Goal: Task Accomplishment & Management: Manage account settings

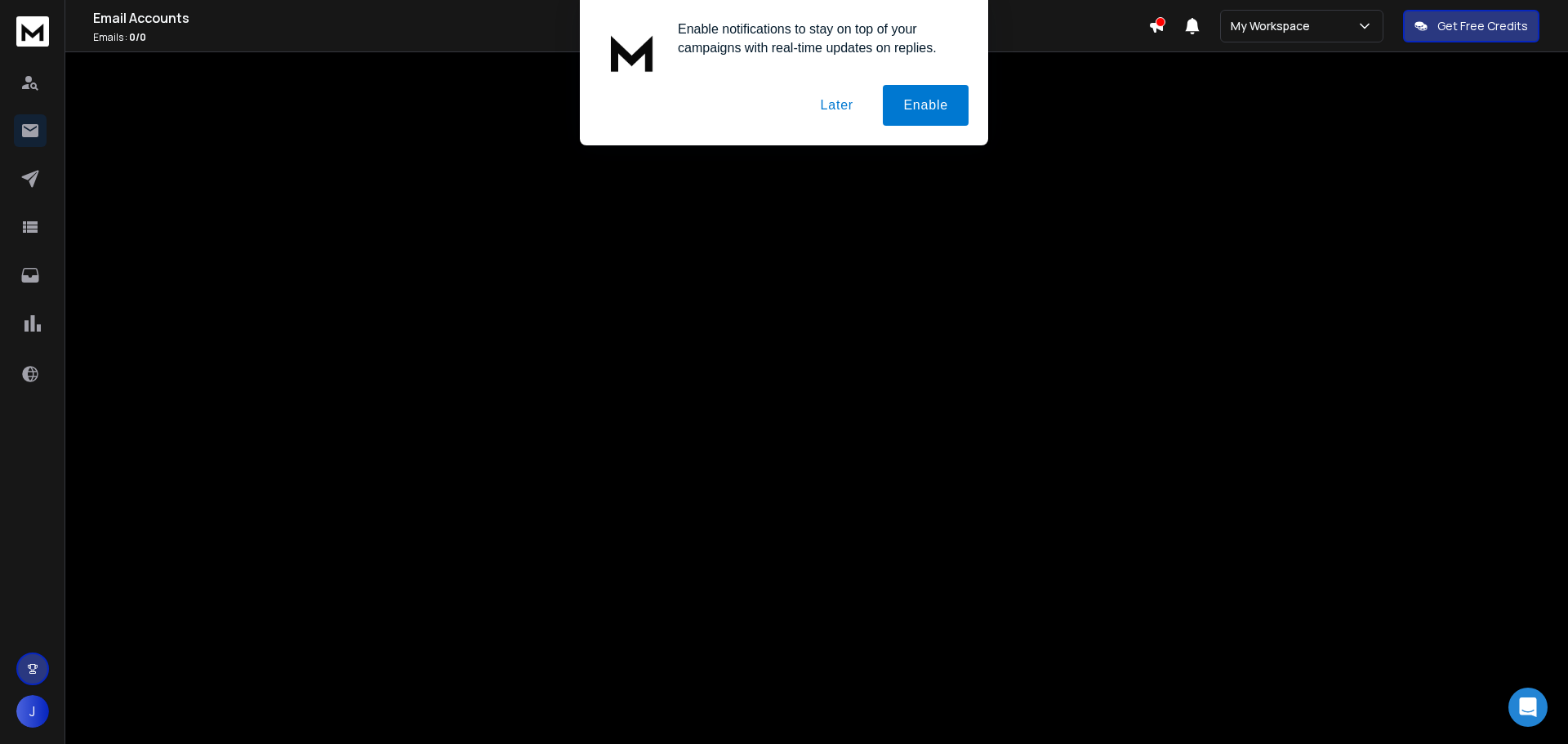
click at [839, 100] on button "Later" at bounding box center [836, 105] width 73 height 41
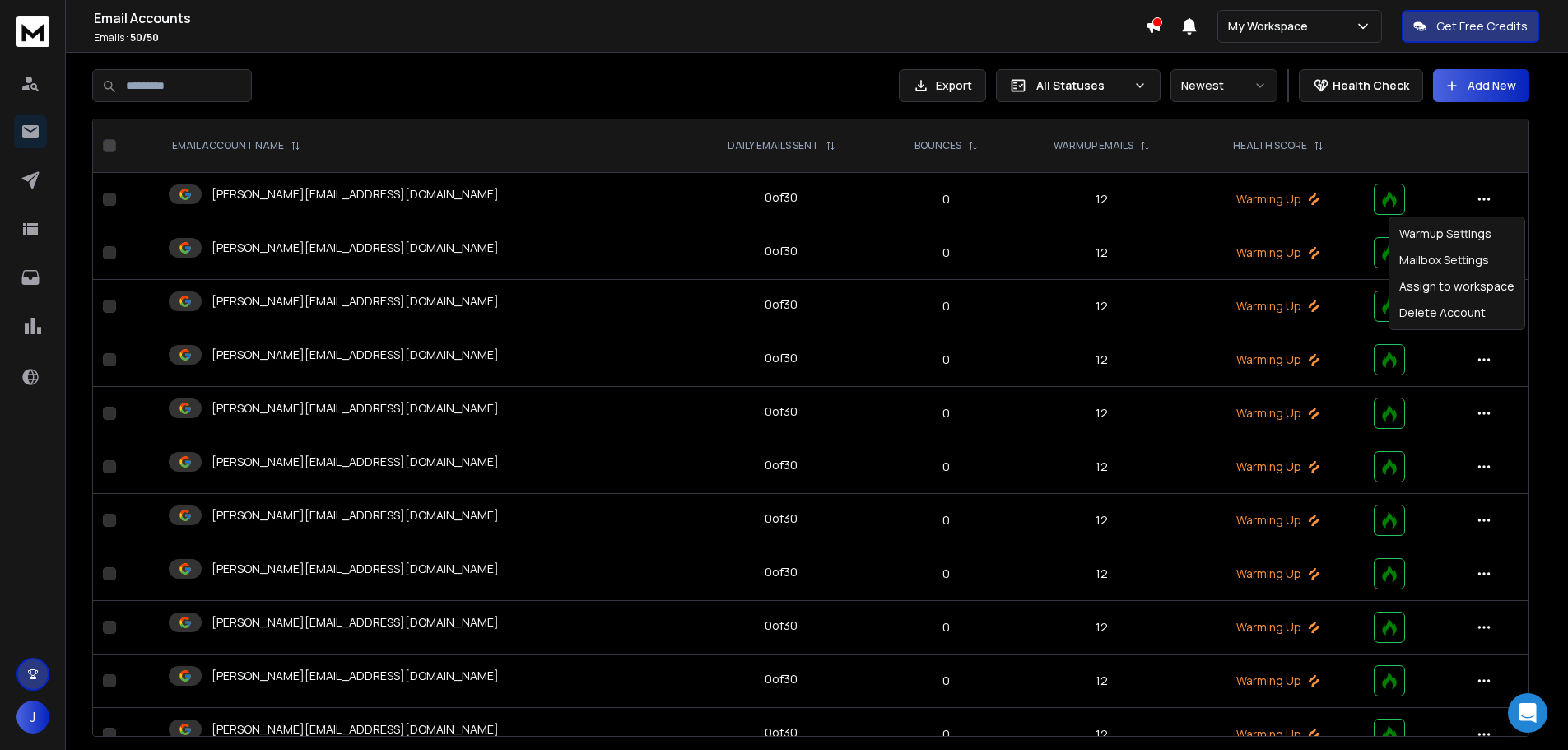
click at [1476, 196] on icon at bounding box center [1484, 199] width 14 height 14
click at [1446, 241] on div "Warmup Settings" at bounding box center [1457, 234] width 128 height 26
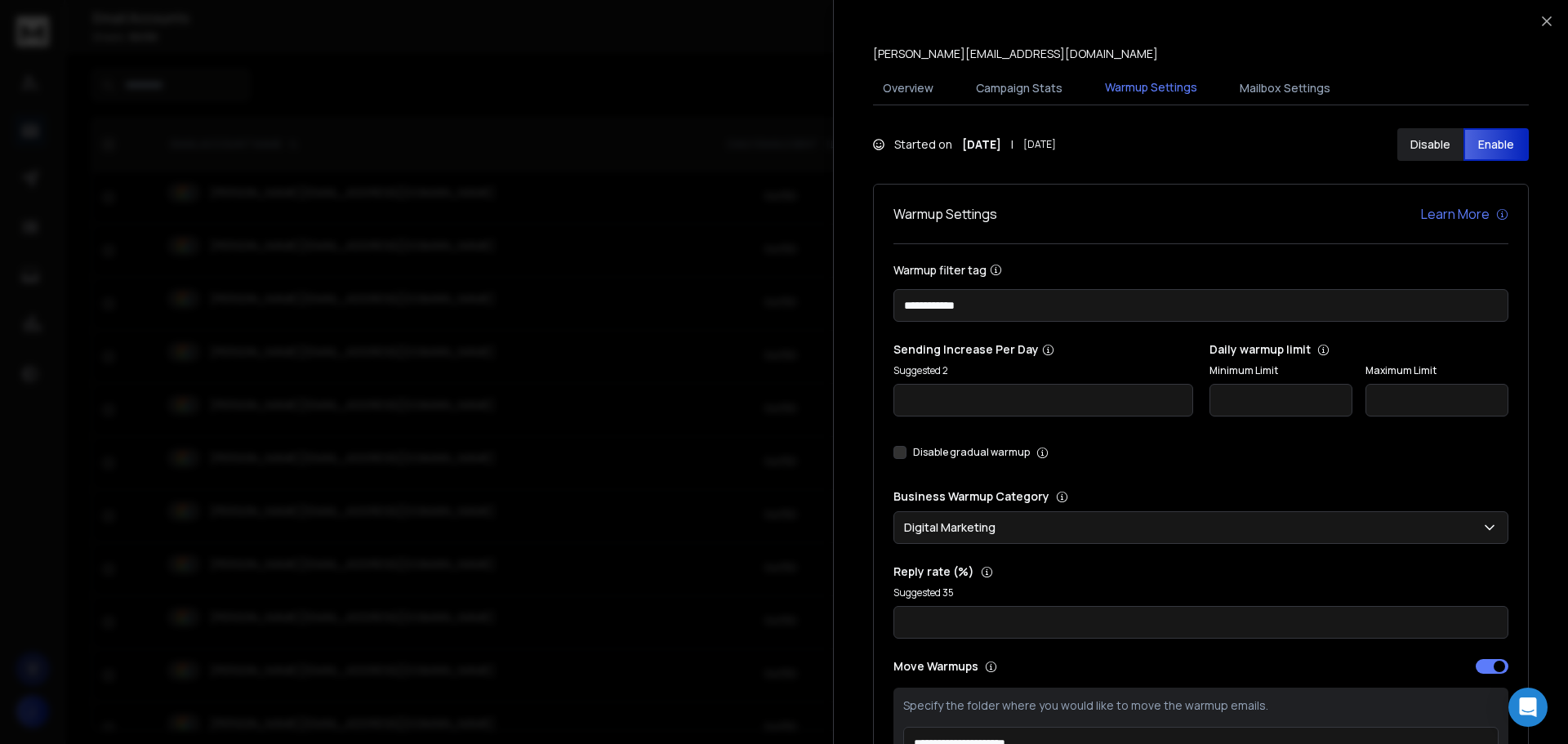
drag, startPoint x: 939, startPoint y: 412, endPoint x: 861, endPoint y: 413, distance: 78.0
click at [861, 413] on div "**********" at bounding box center [1201, 506] width 695 height 974
type input "*"
click at [1500, 151] on button "Enable" at bounding box center [1496, 144] width 66 height 33
click at [1485, 142] on button "Enable" at bounding box center [1496, 144] width 66 height 33
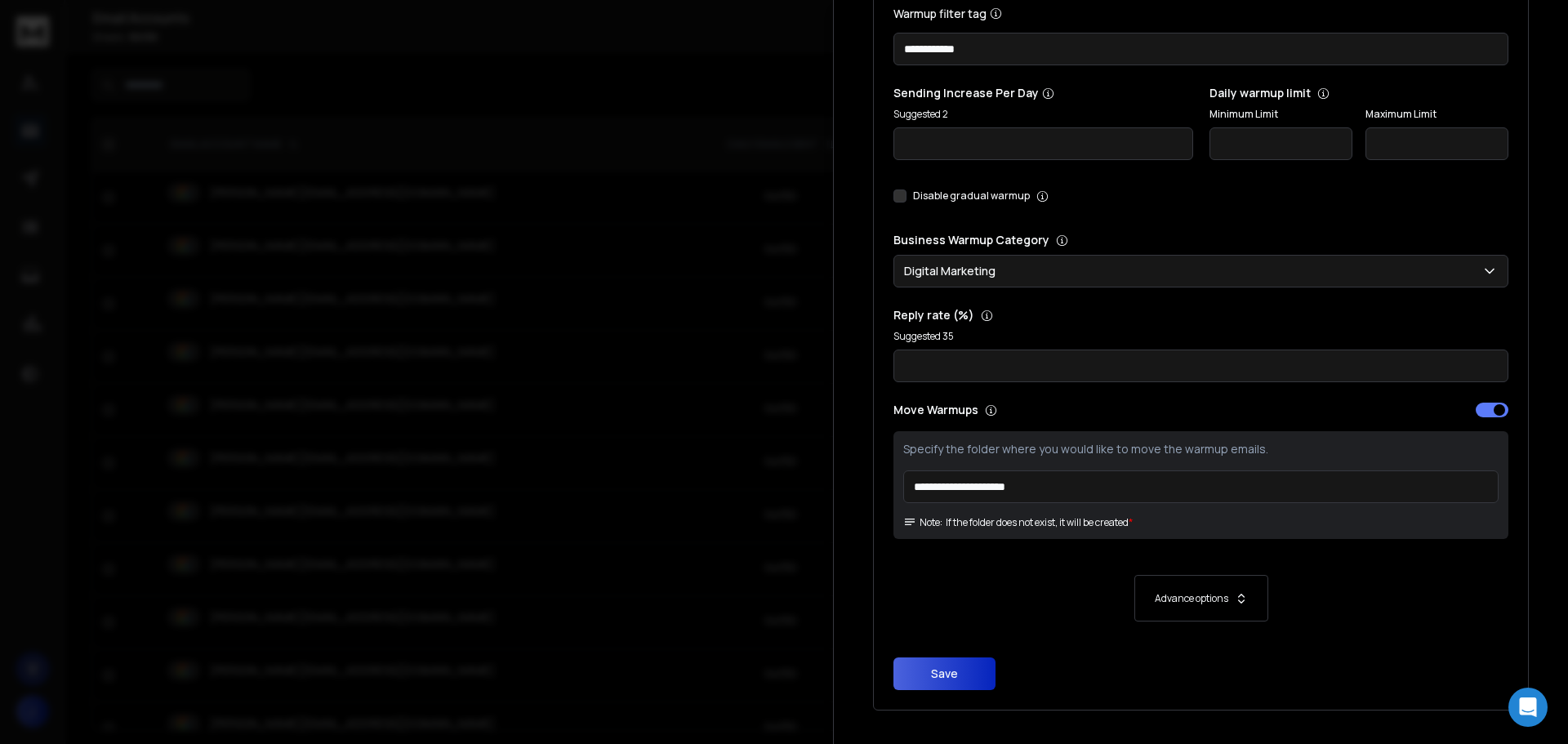
scroll to position [269, 0]
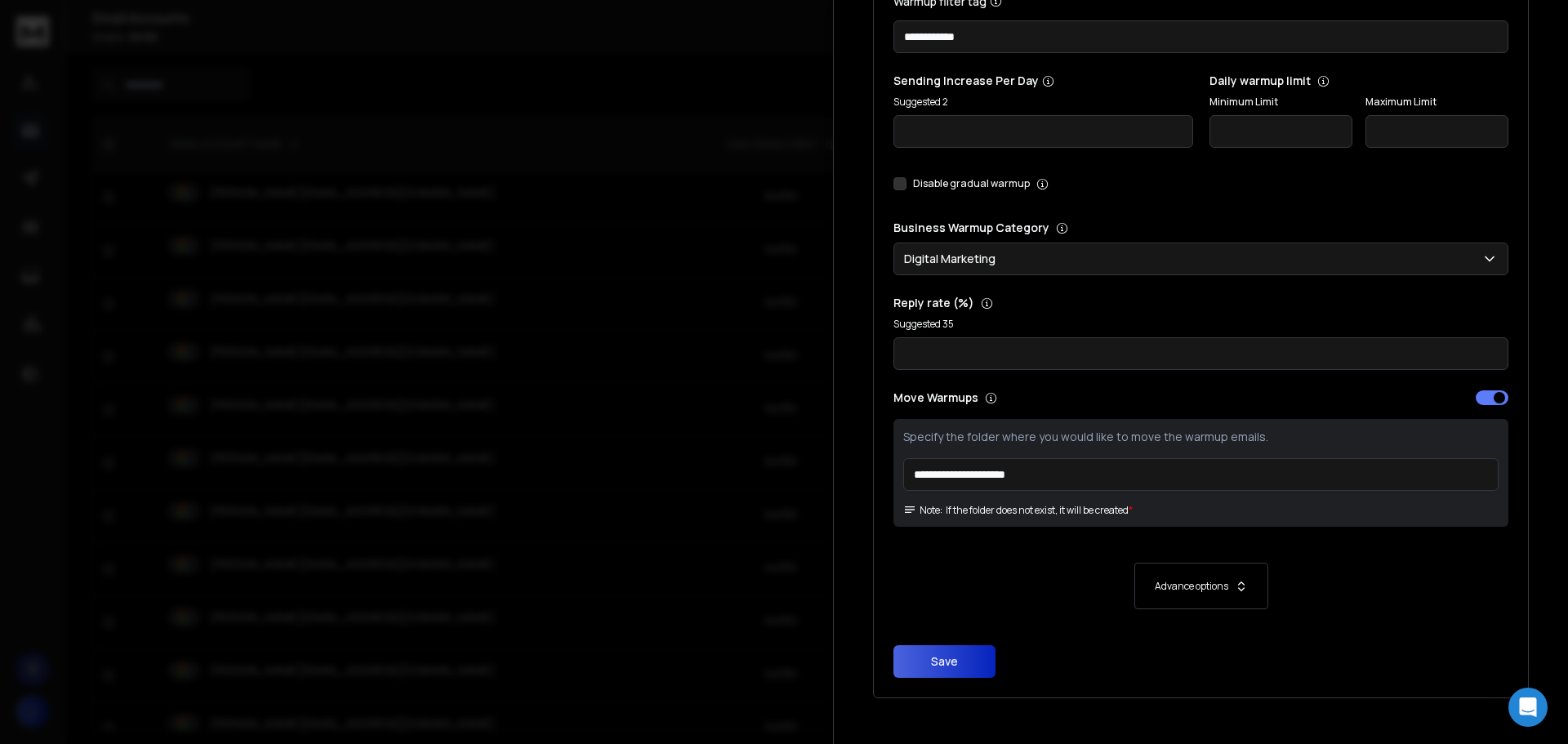
click at [919, 662] on button "Save" at bounding box center [944, 661] width 102 height 33
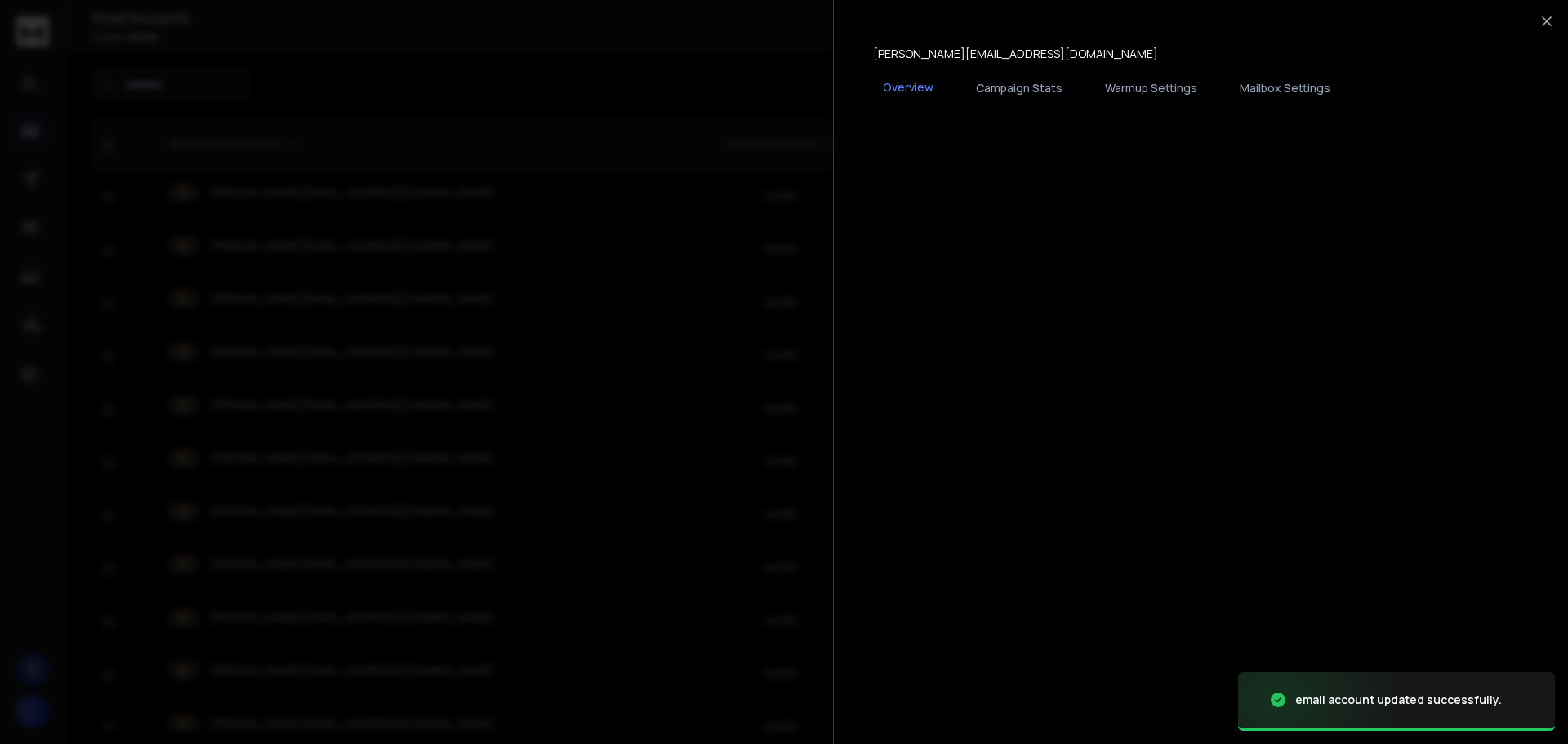
scroll to position [0, 0]
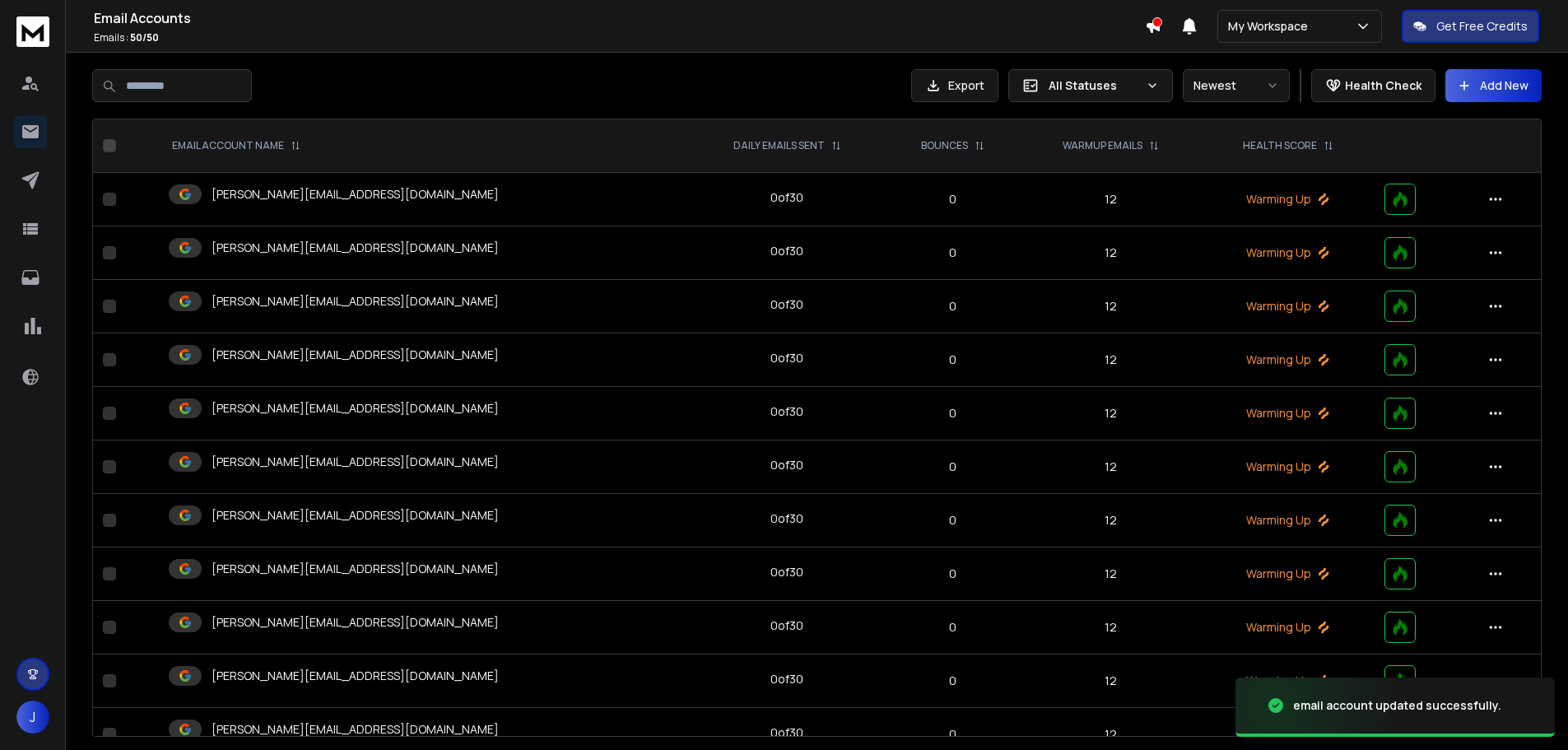
click at [1488, 250] on icon at bounding box center [1495, 252] width 14 height 14
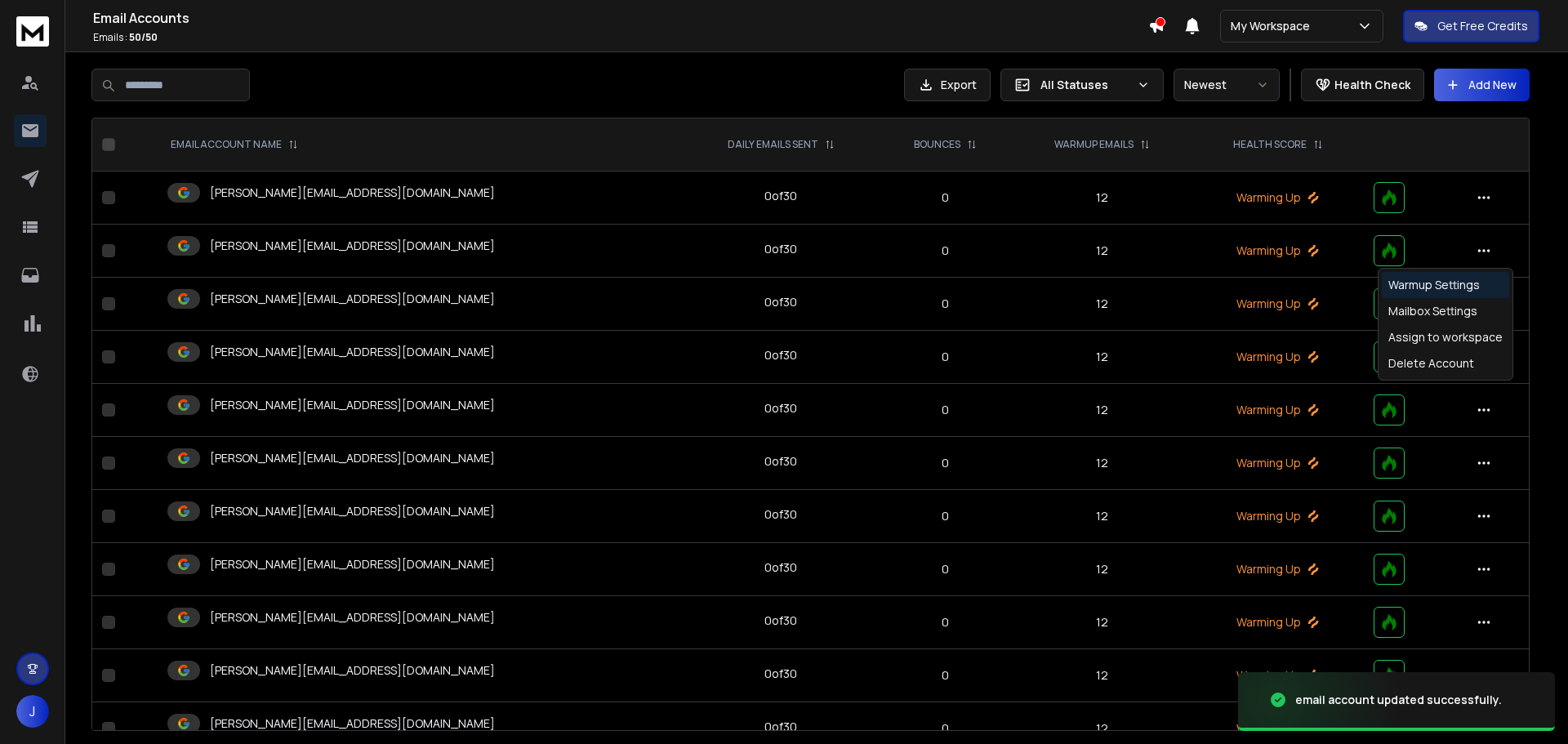
click at [1441, 279] on div "Warmup Settings" at bounding box center [1445, 284] width 127 height 26
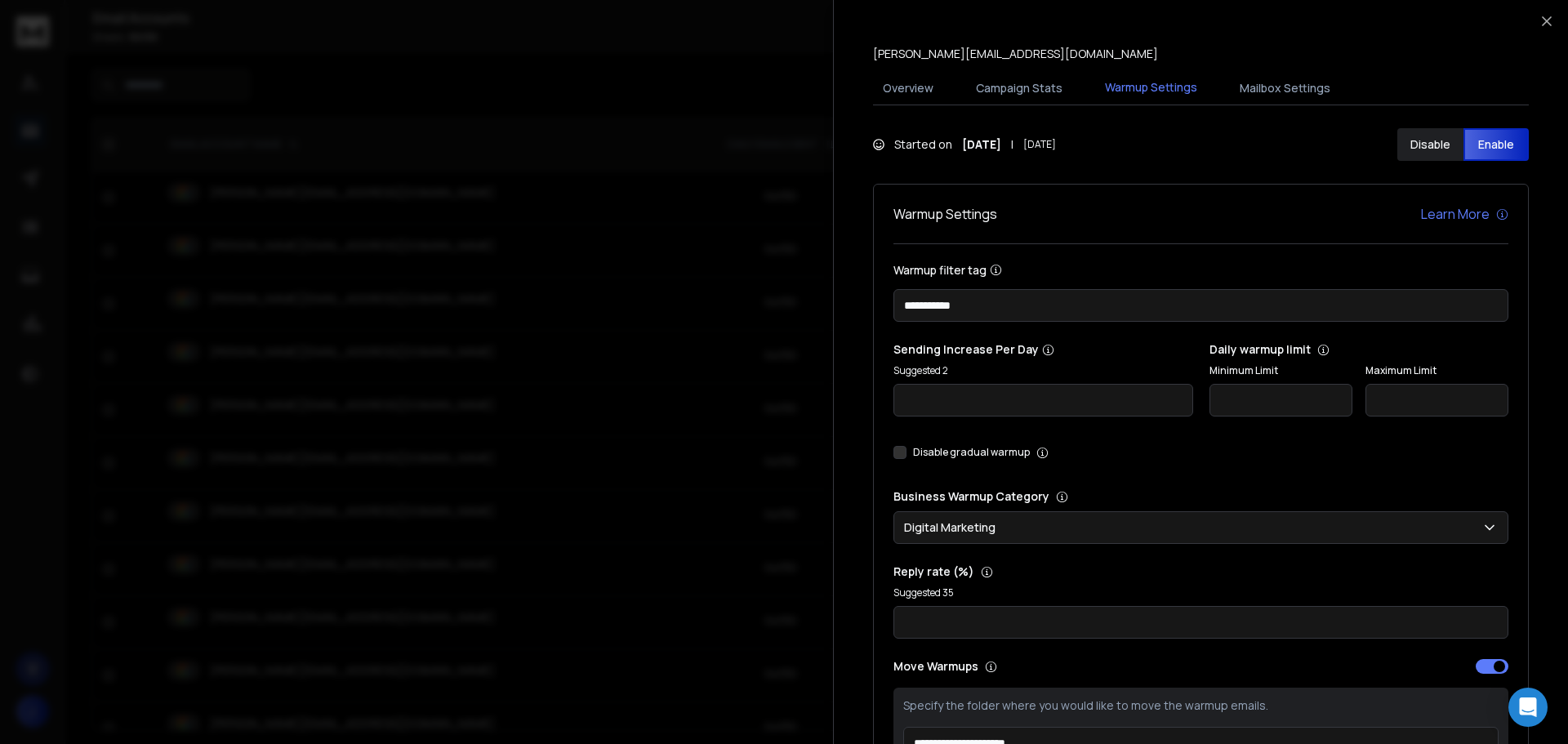
drag, startPoint x: 951, startPoint y: 402, endPoint x: 831, endPoint y: 414, distance: 120.6
click at [831, 414] on body "Get only verified leads with our AI-powered Lead Finder, starting at $22/mo Try…" at bounding box center [778, 372] width 1556 height 744
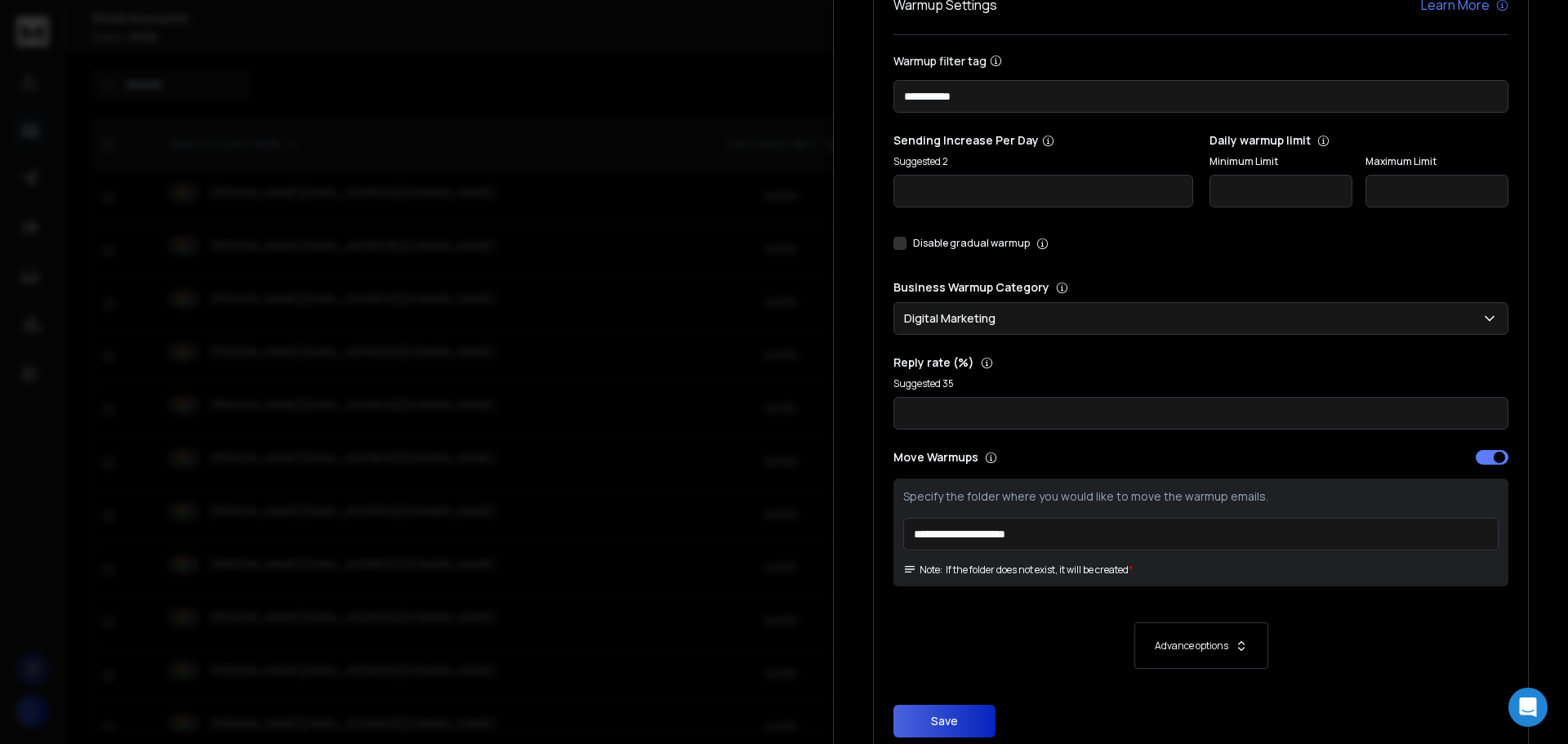
scroll to position [269, 0]
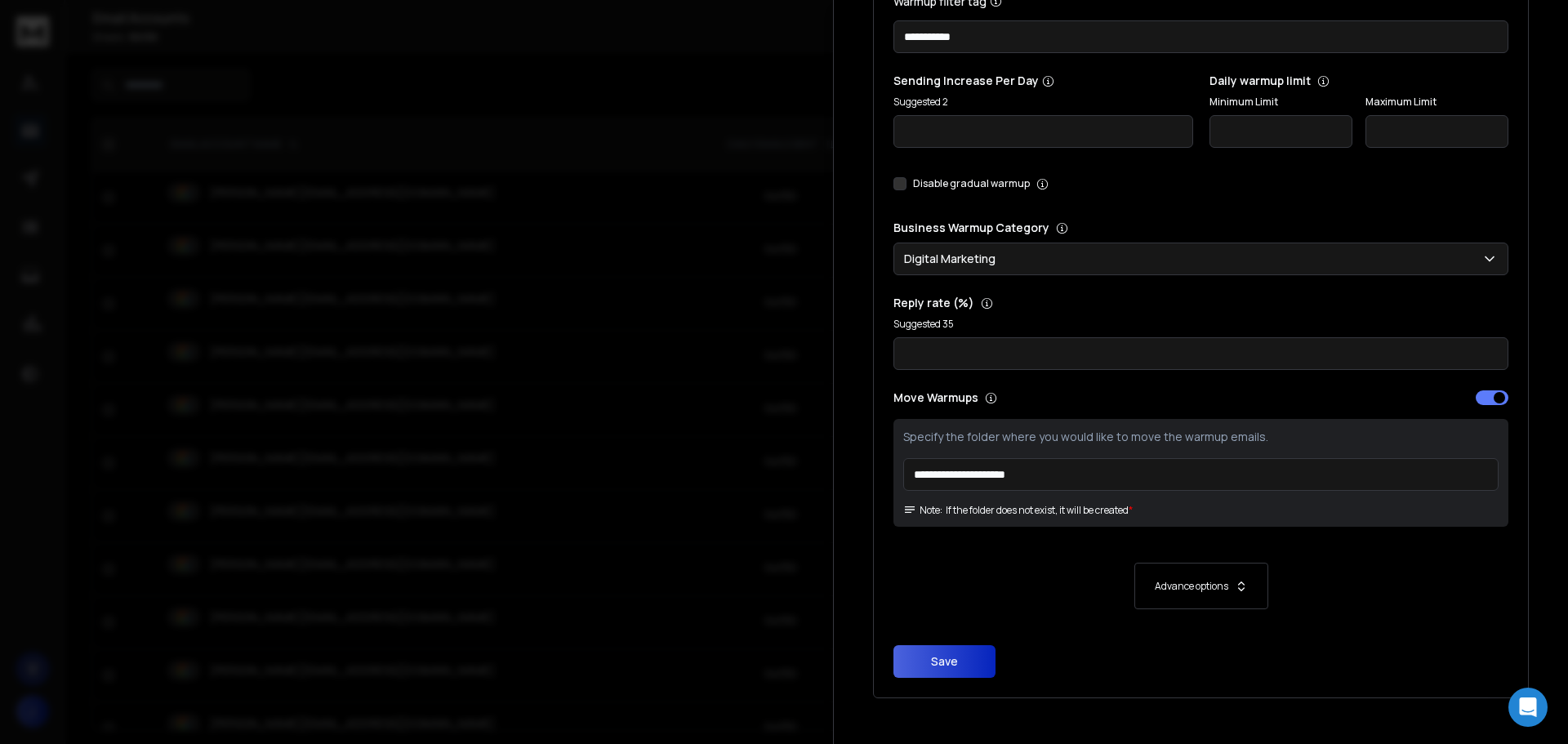
type input "*"
click at [943, 663] on button "Save" at bounding box center [944, 661] width 102 height 33
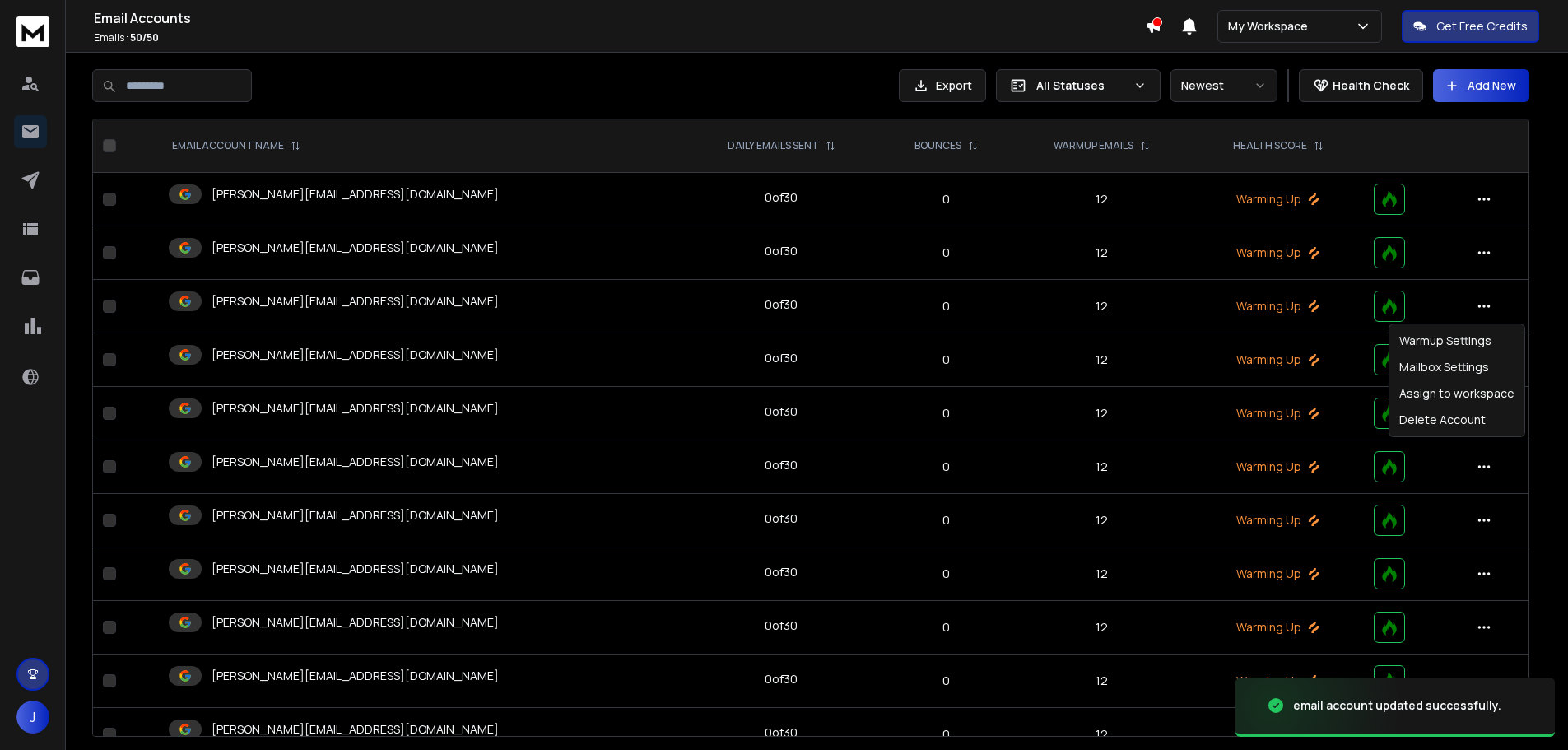
click at [1484, 303] on icon at bounding box center [1484, 306] width 14 height 14
click at [1452, 347] on div "Warmup Settings" at bounding box center [1457, 340] width 128 height 26
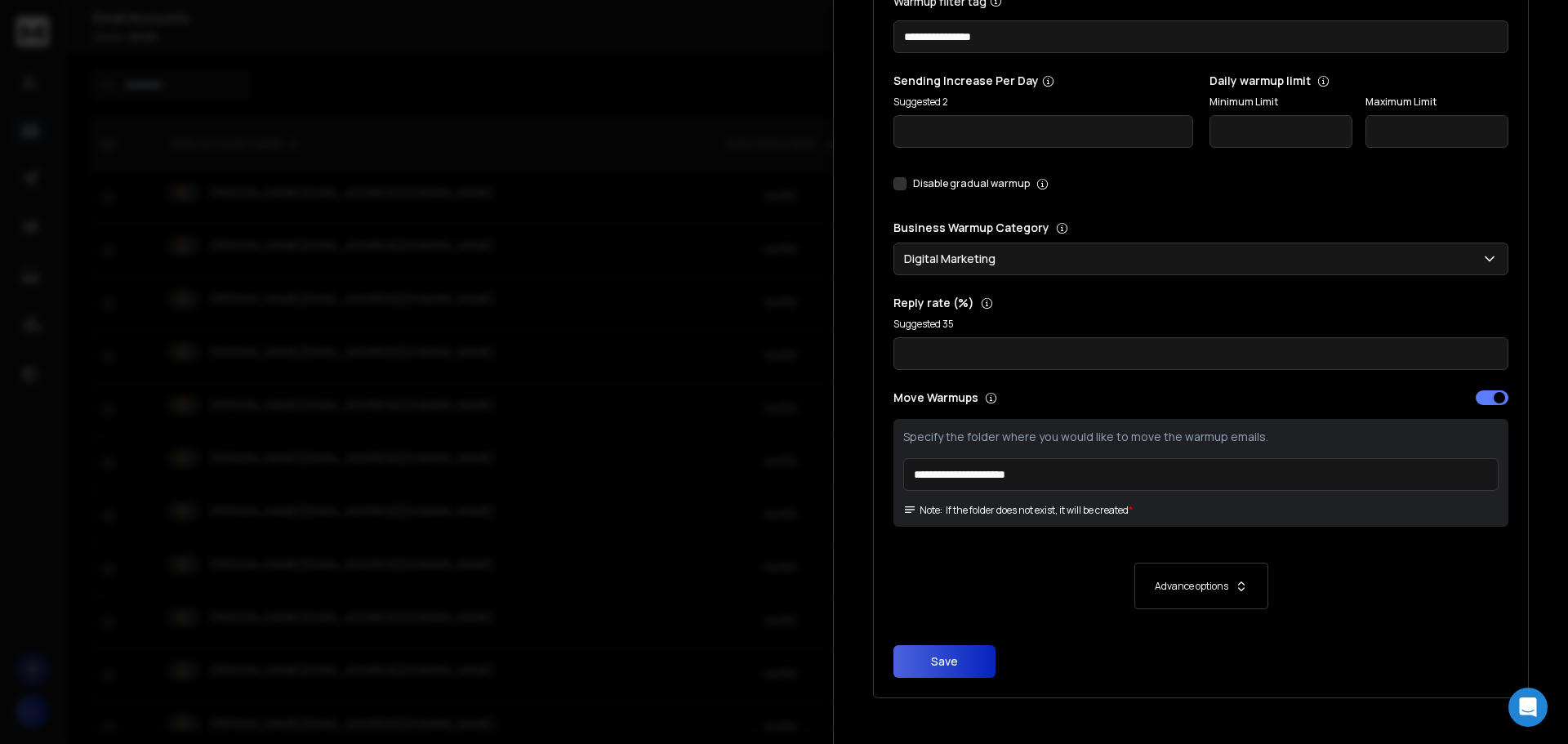
drag, startPoint x: 925, startPoint y: 136, endPoint x: 789, endPoint y: 166, distance: 139.3
click at [815, 155] on body "Get only verified leads with our AI-powered Lead Finder, starting at $22/mo Try…" at bounding box center [778, 372] width 1556 height 744
type input "*"
click at [960, 671] on button "Save" at bounding box center [944, 661] width 102 height 33
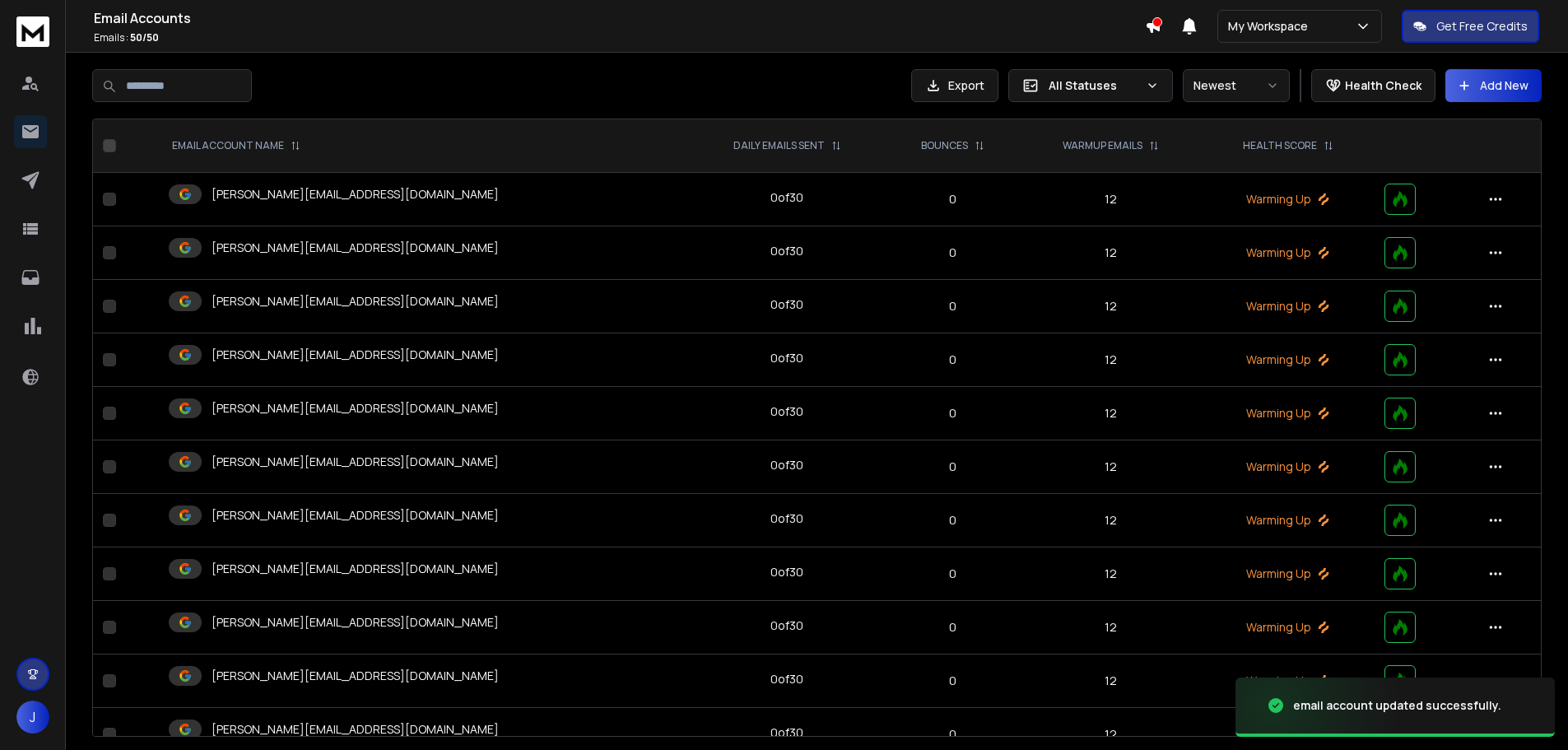
click at [1476, 370] on button at bounding box center [1495, 359] width 71 height 28
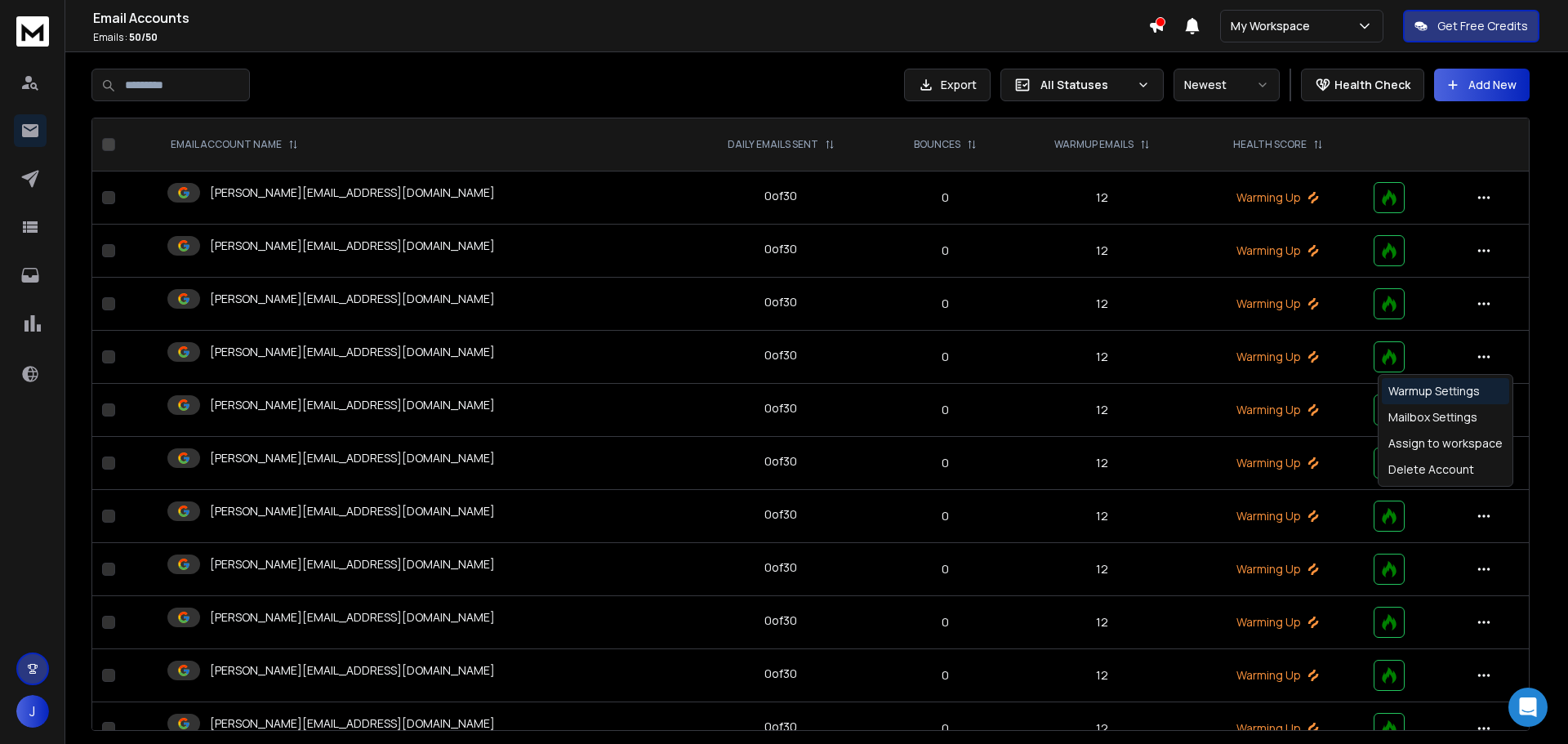
click at [1446, 392] on div "Warmup Settings" at bounding box center [1445, 390] width 127 height 26
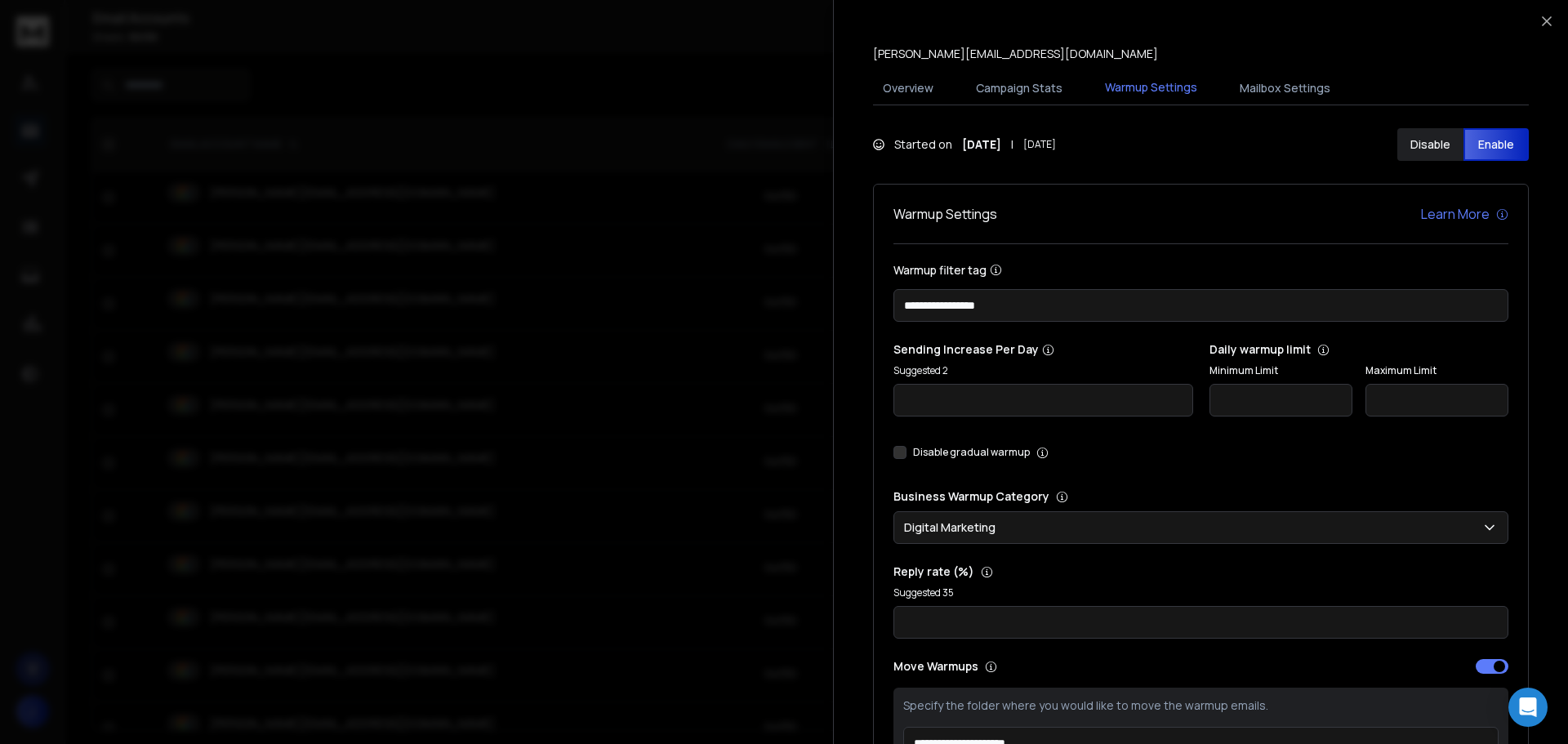
drag, startPoint x: 898, startPoint y: 404, endPoint x: 807, endPoint y: 423, distance: 93.0
click at [816, 421] on body "Get only verified leads with our AI-powered Lead Finder, starting at $22/mo Try…" at bounding box center [778, 372] width 1556 height 744
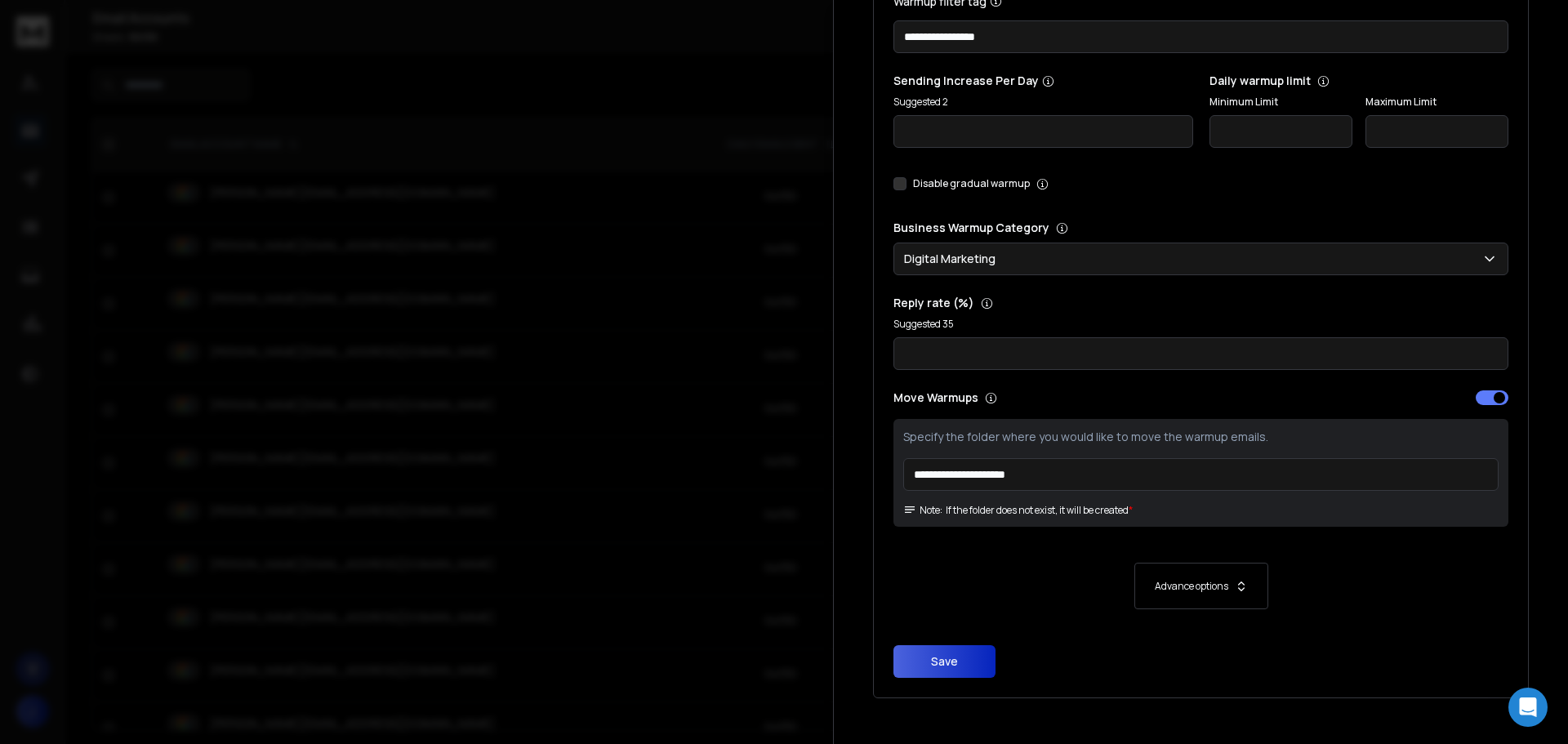
type input "*"
click at [974, 659] on button "Save" at bounding box center [944, 661] width 102 height 33
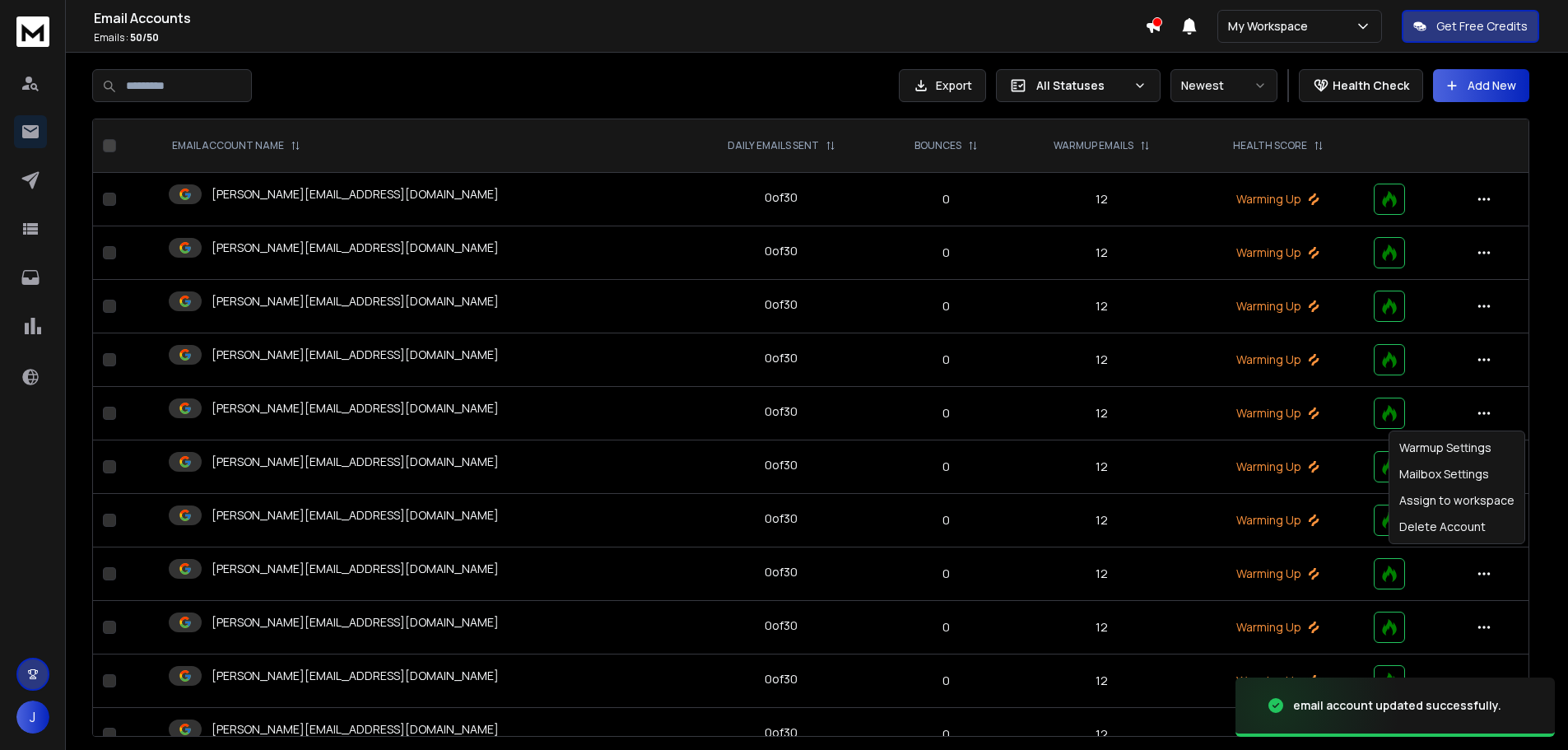
click at [1469, 411] on button at bounding box center [1484, 413] width 70 height 28
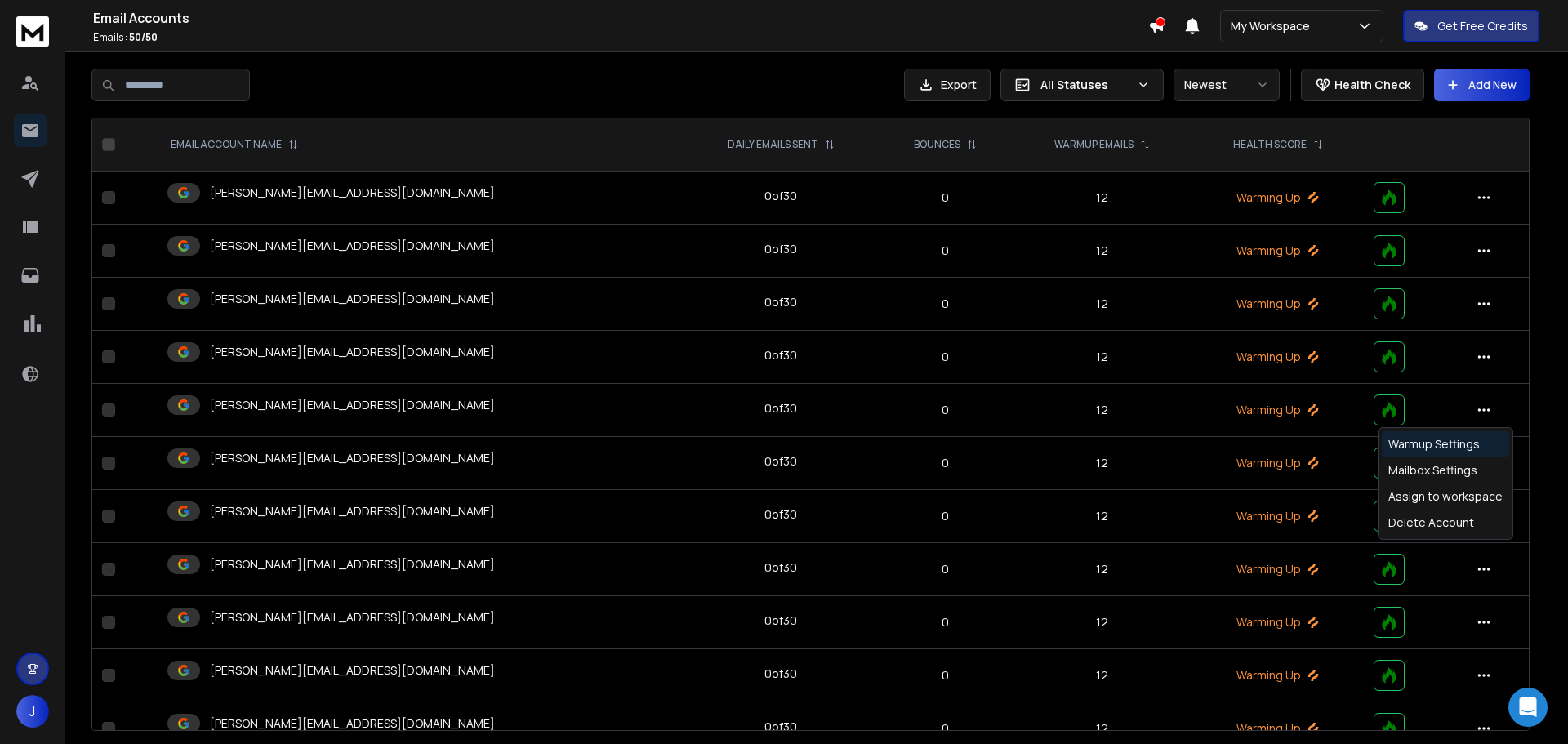
click at [1439, 439] on div "Warmup Settings" at bounding box center [1445, 444] width 127 height 26
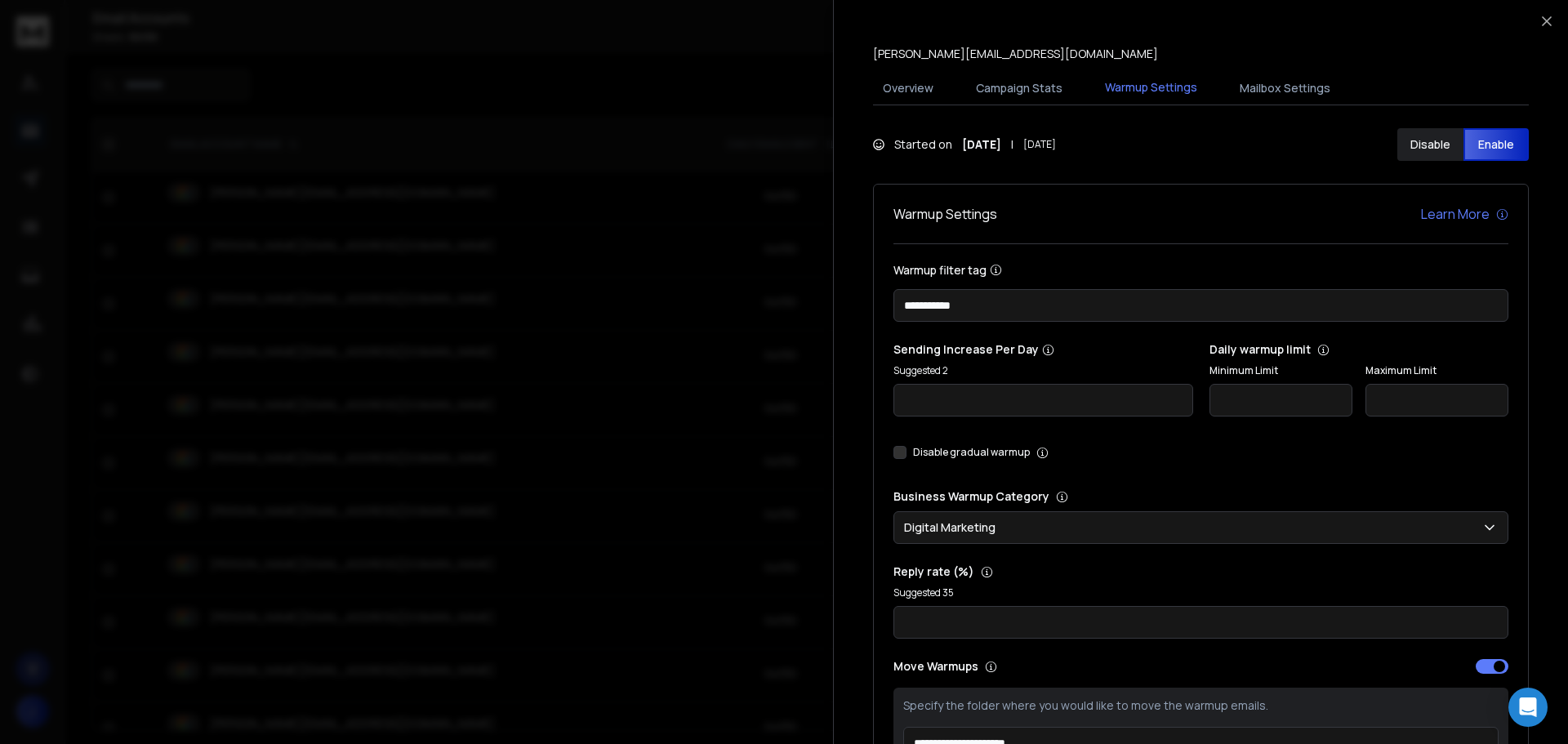
drag, startPoint x: 976, startPoint y: 409, endPoint x: 828, endPoint y: 434, distance: 150.1
click at [831, 433] on body "Get only verified leads with our AI-powered Lead Finder, starting at $22/mo Try…" at bounding box center [778, 372] width 1556 height 744
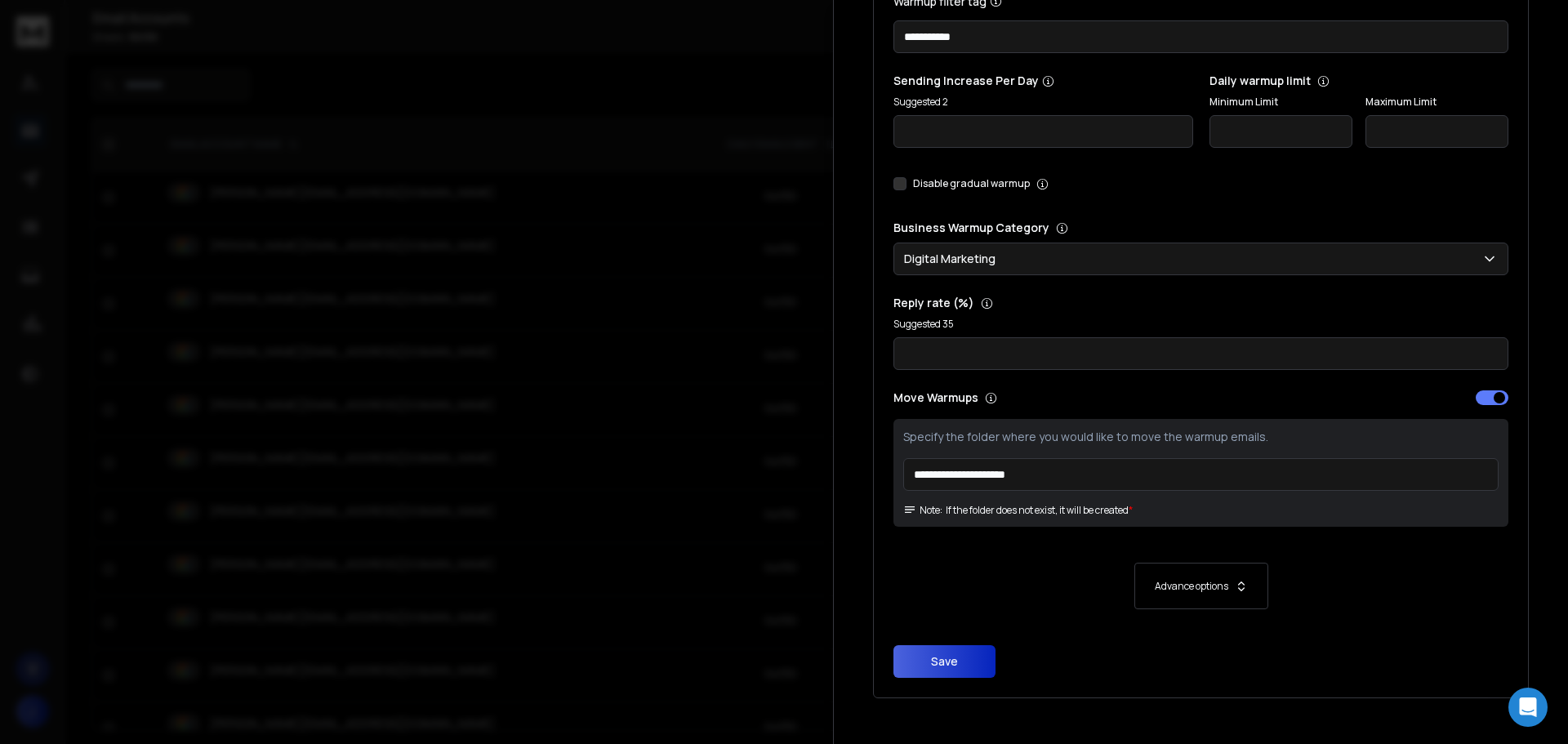
type input "*"
click at [976, 651] on button "Save" at bounding box center [944, 661] width 102 height 33
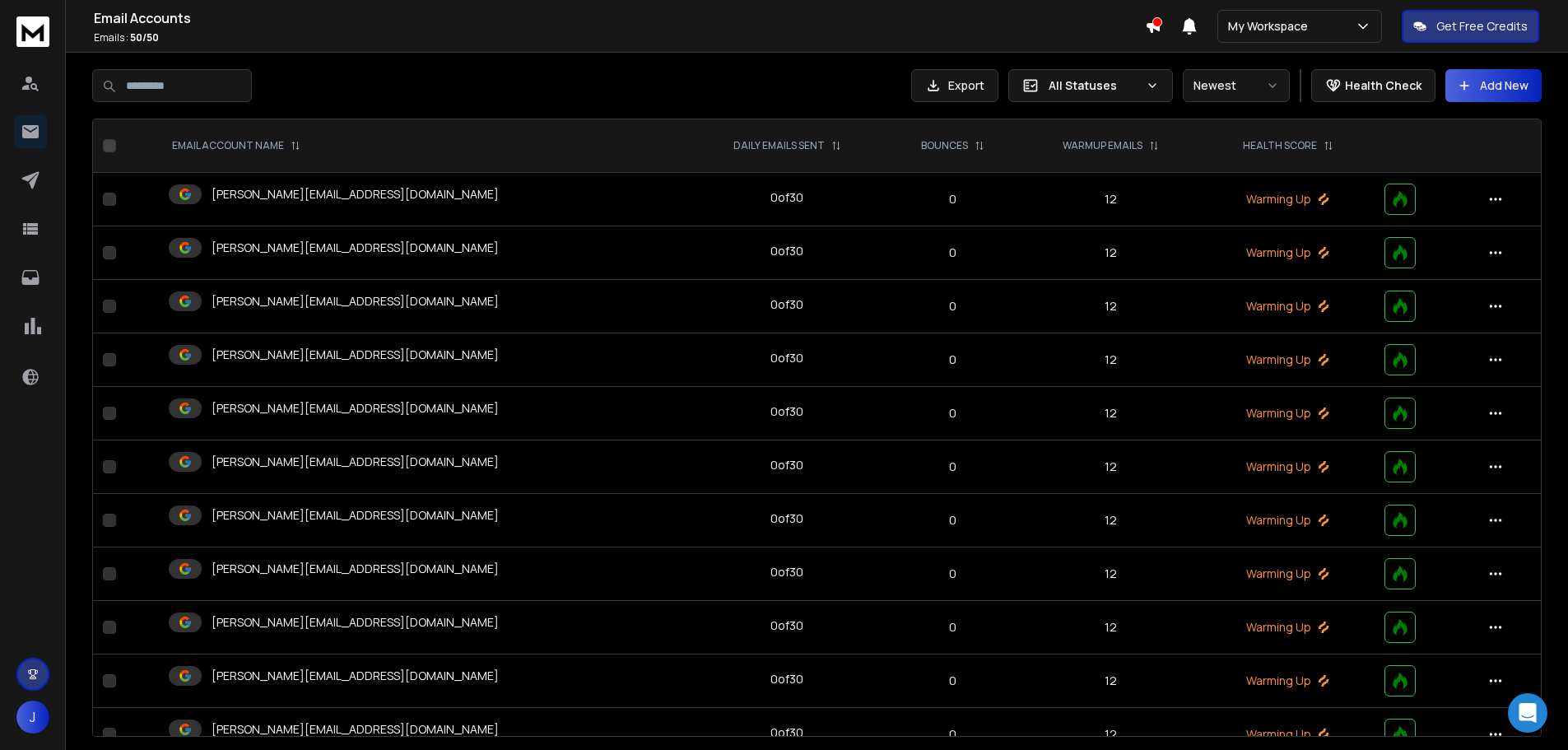
click at [1488, 463] on icon at bounding box center [1495, 466] width 14 height 14
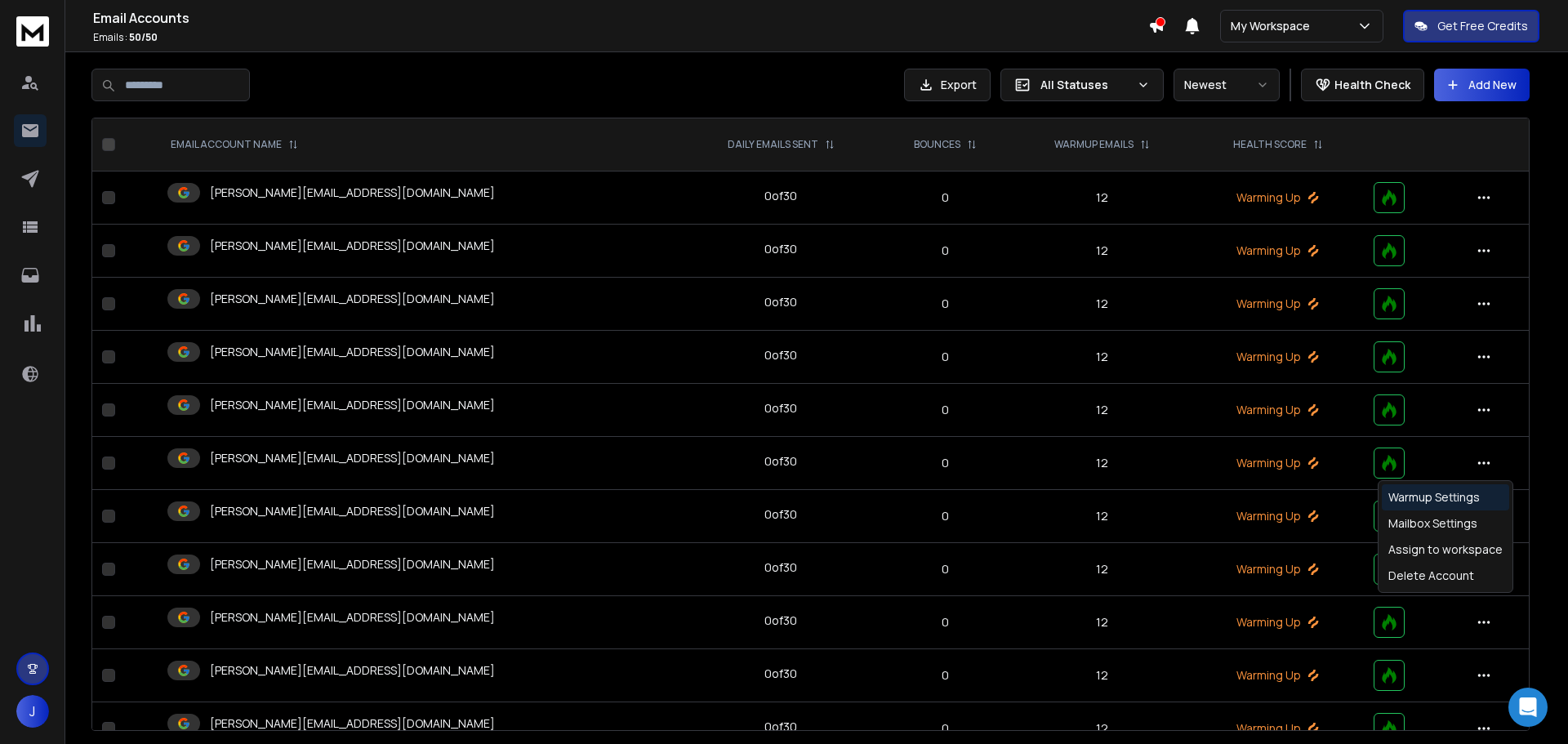
click at [1433, 487] on div "Warmup Settings" at bounding box center [1445, 497] width 127 height 26
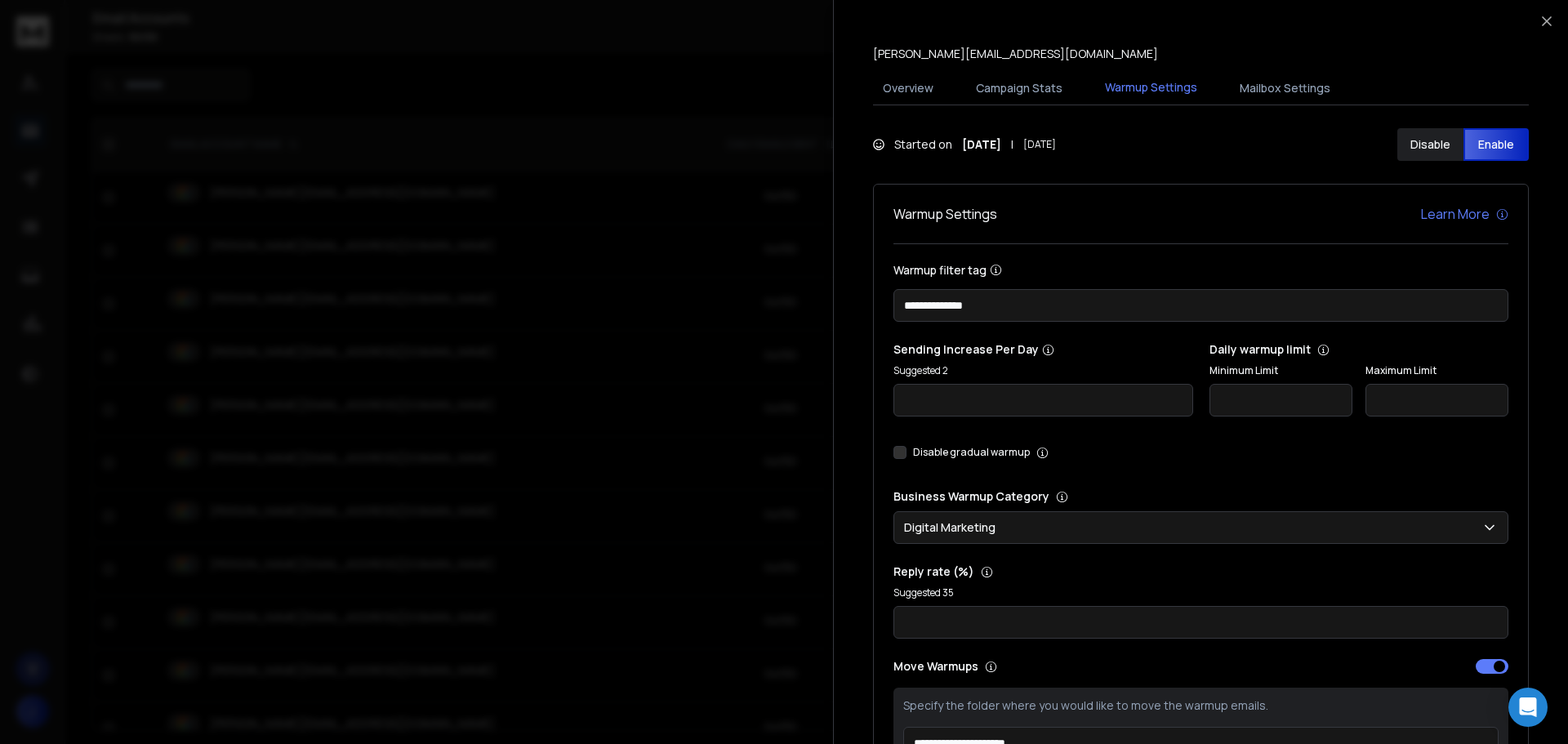
drag, startPoint x: 964, startPoint y: 396, endPoint x: 775, endPoint y: 413, distance: 189.8
click at [790, 409] on body "Get only verified leads with our AI-powered Lead Finder, starting at $22/mo Try…" at bounding box center [778, 372] width 1556 height 744
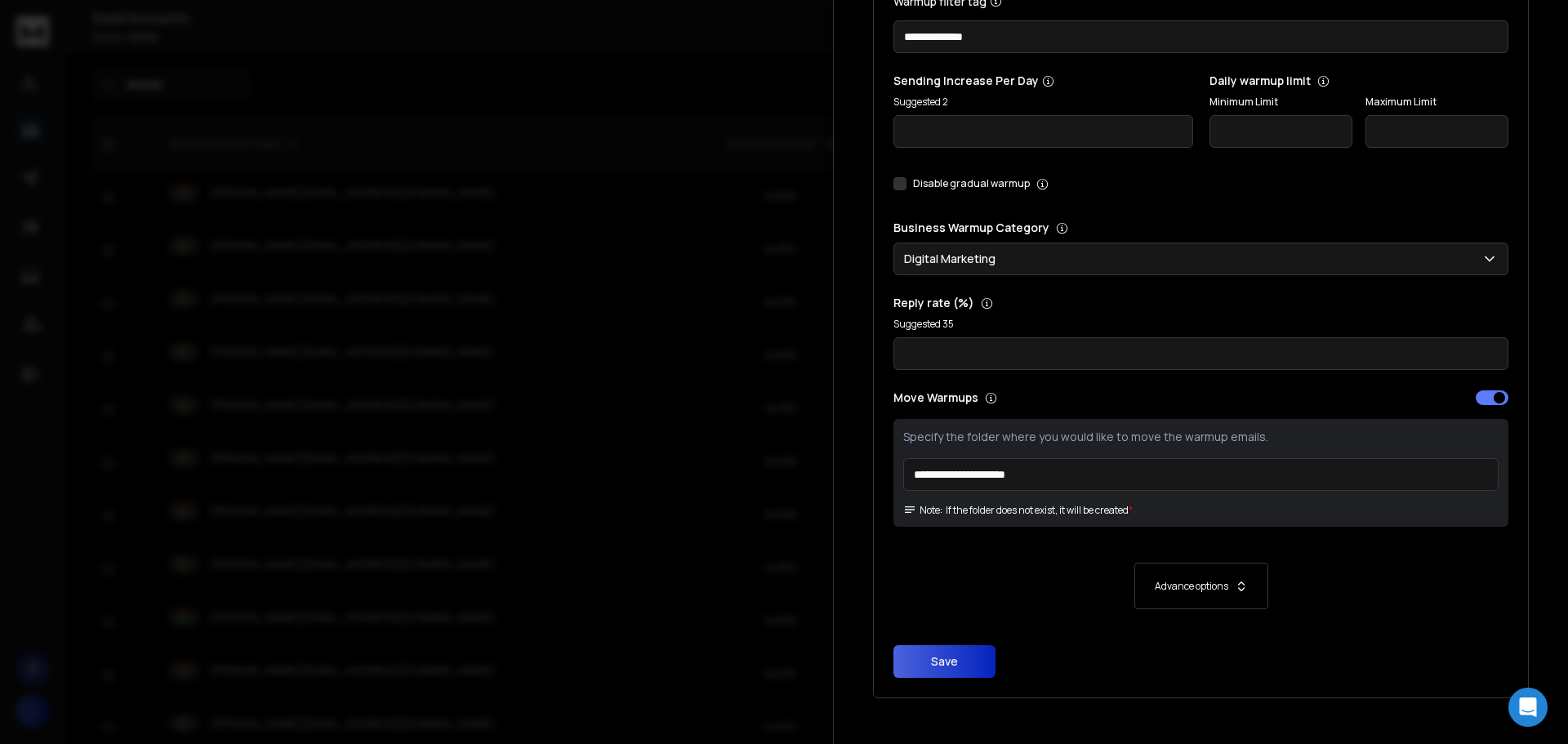
type input "*"
click at [943, 666] on button "Save" at bounding box center [944, 661] width 102 height 33
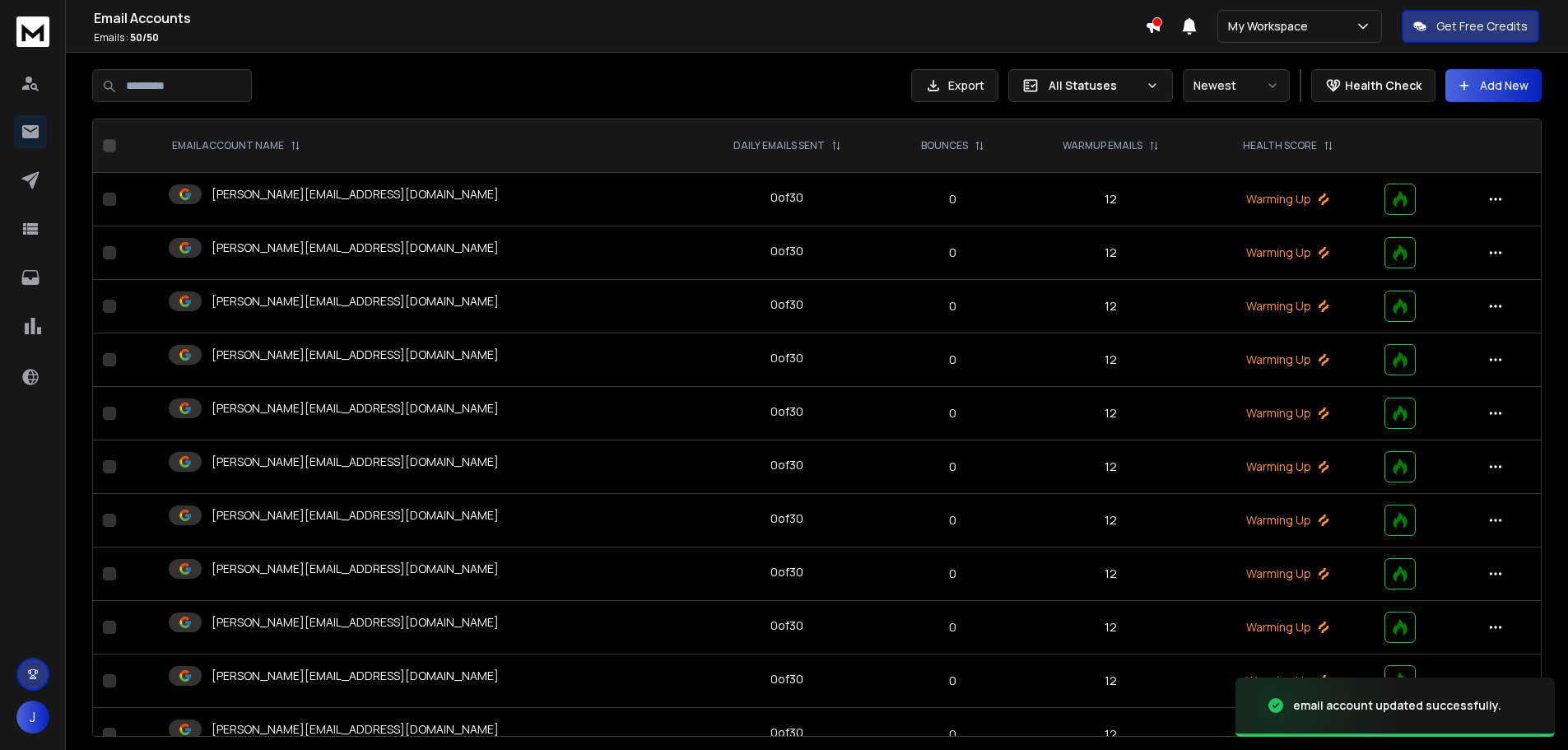
click at [1486, 518] on button at bounding box center [1495, 520] width 71 height 28
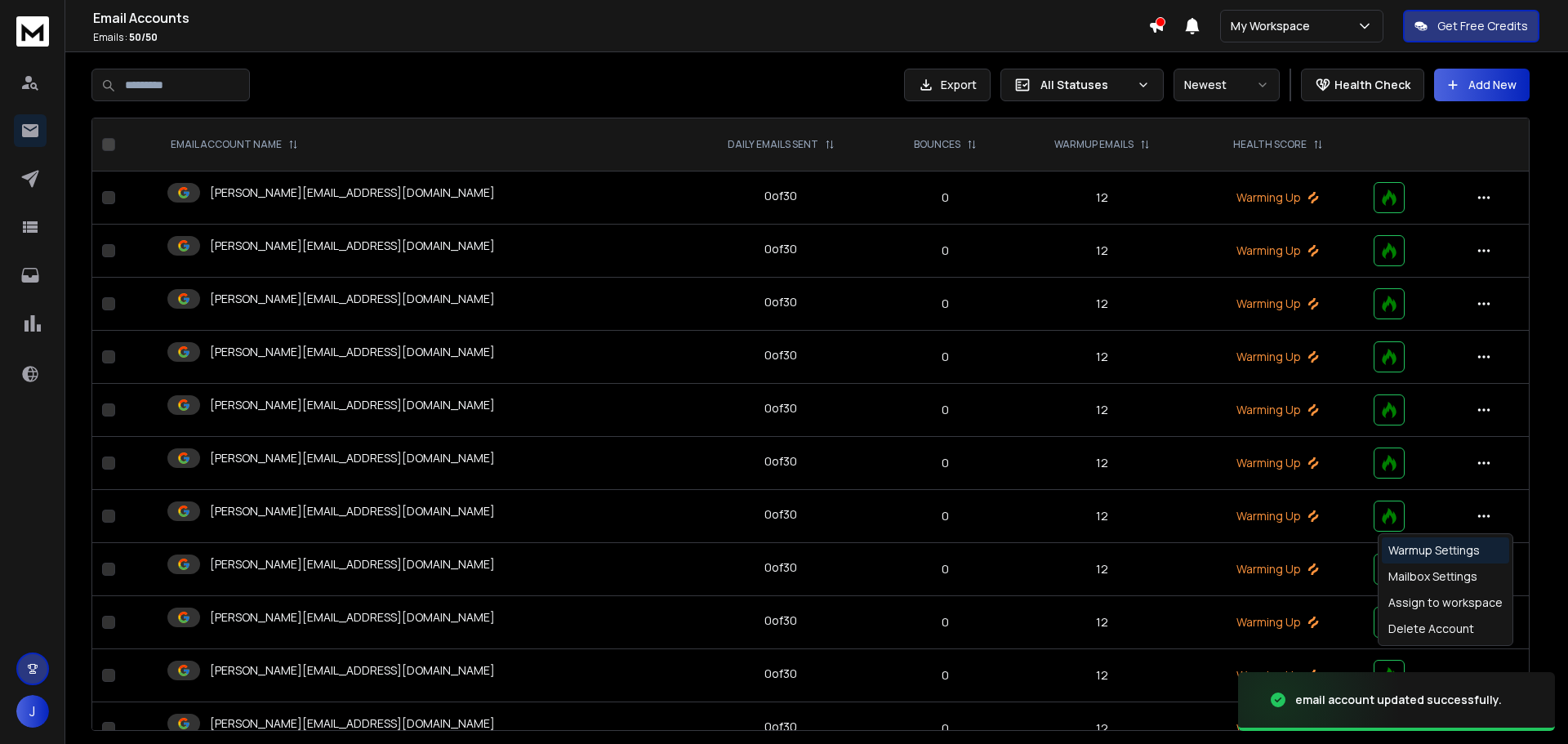
click at [1415, 544] on div "Warmup Settings" at bounding box center [1445, 550] width 127 height 26
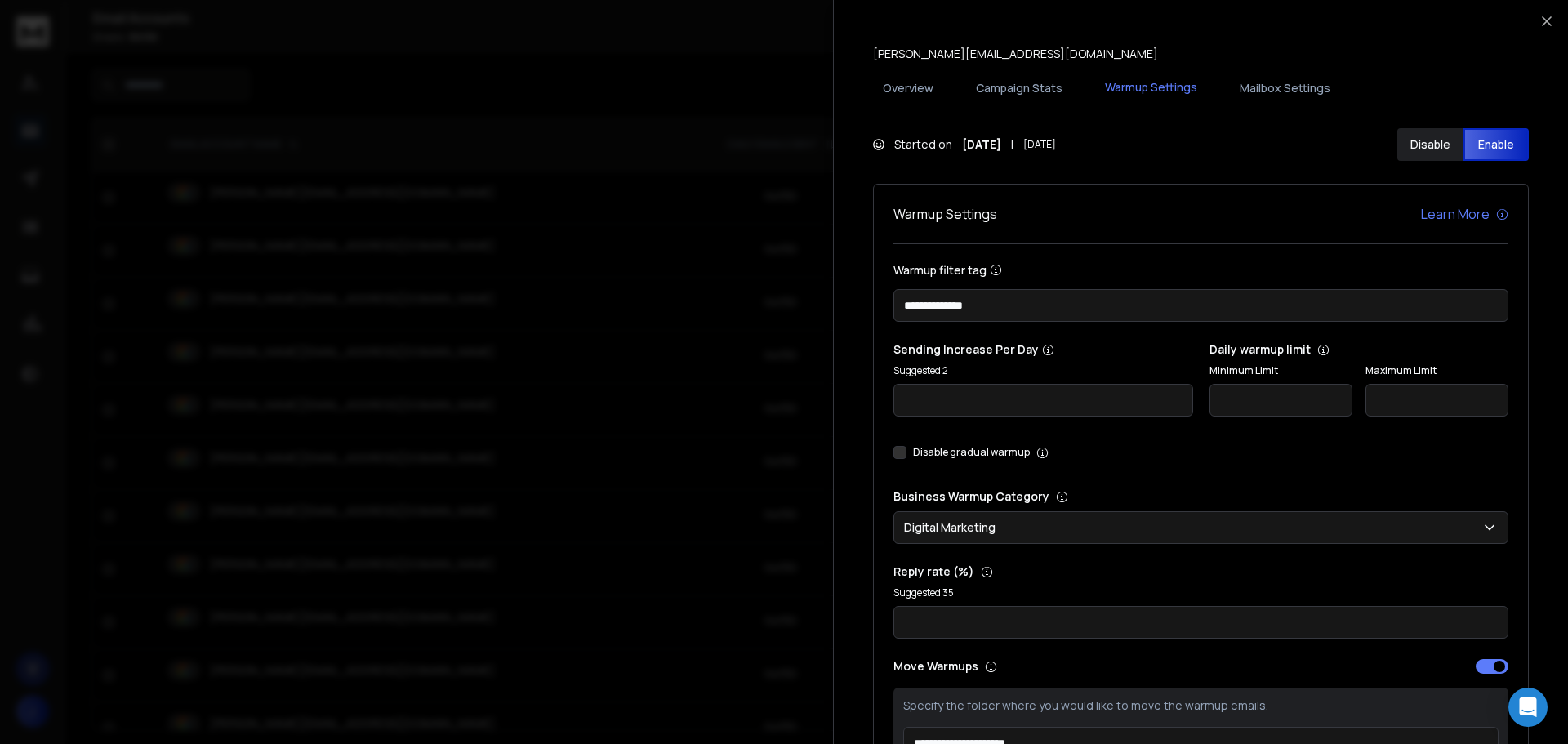
click at [803, 422] on body "Get only verified leads with our AI-powered Lead Finder, starting at $22/mo Try…" at bounding box center [778, 372] width 1556 height 744
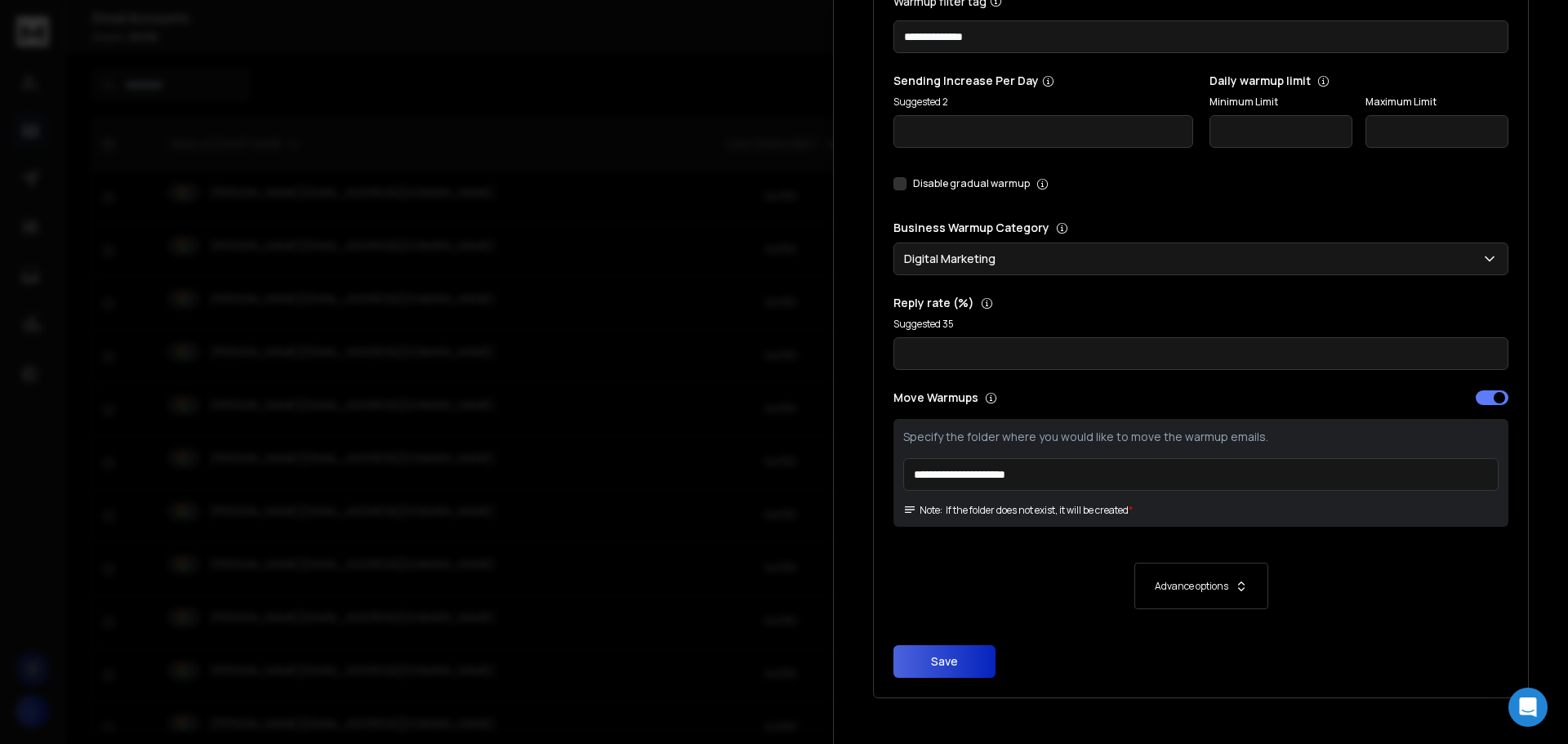
type input "*"
click at [956, 674] on button "Save" at bounding box center [944, 661] width 102 height 33
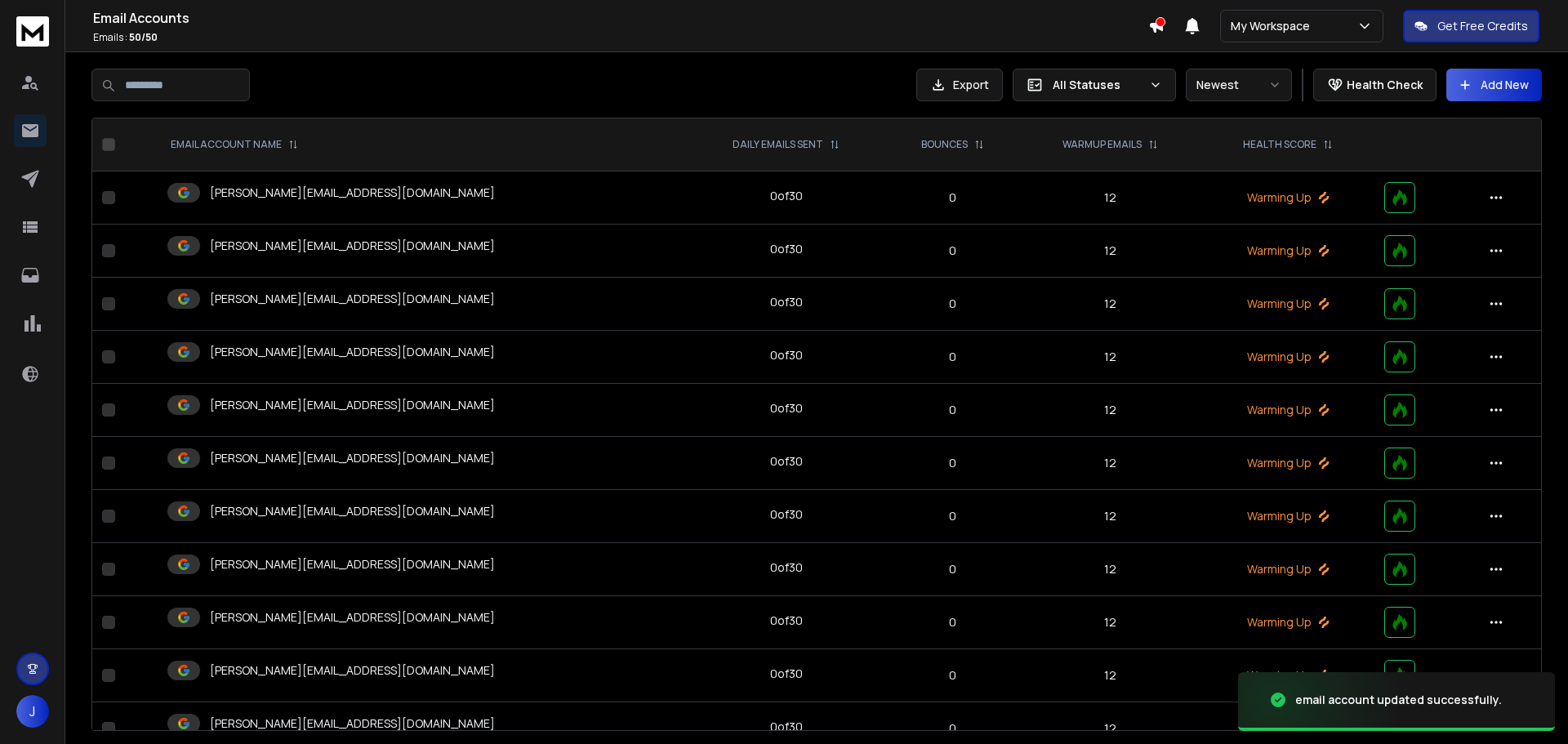
click at [1489, 627] on icon at bounding box center [1496, 622] width 14 height 14
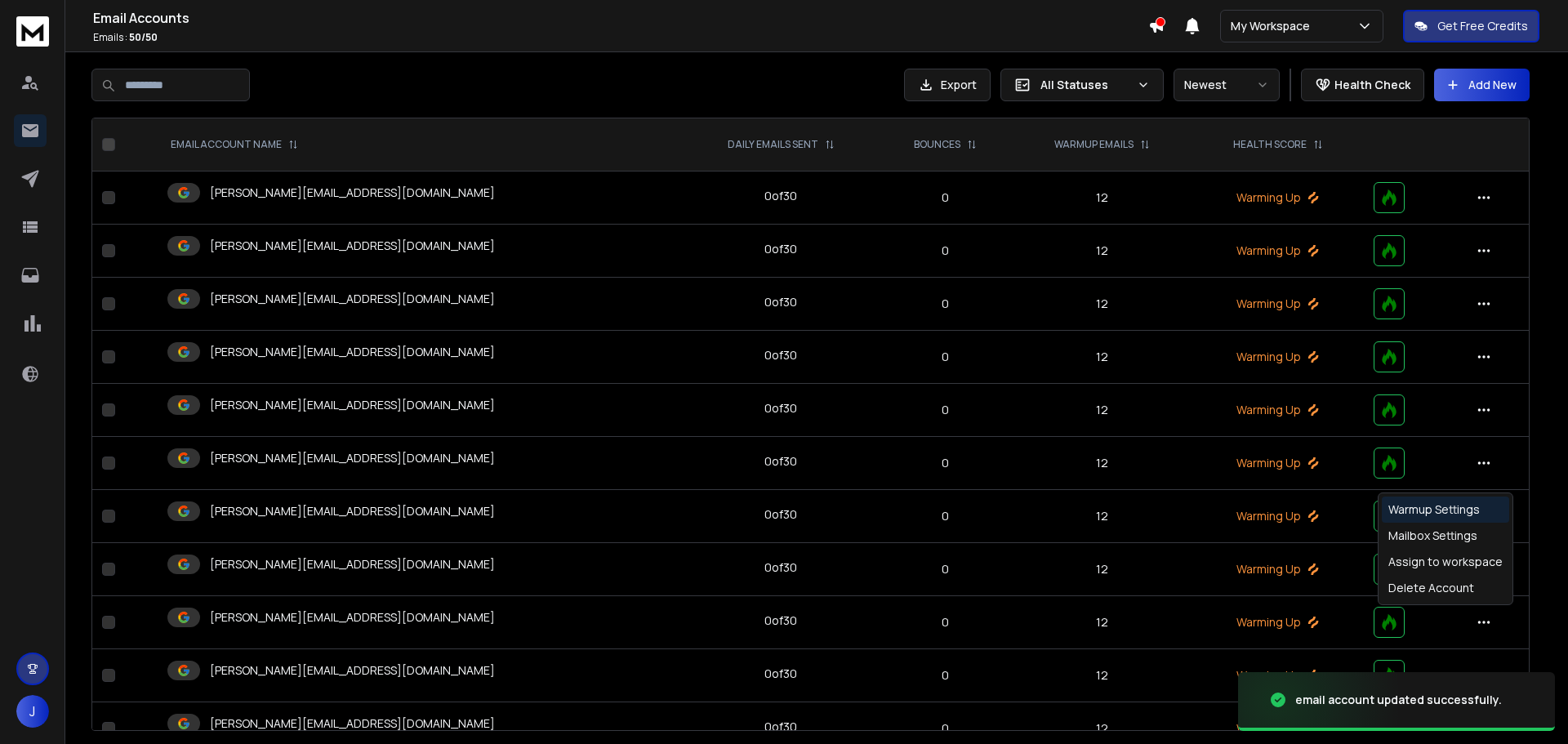
click at [1435, 504] on div "Warmup Settings" at bounding box center [1445, 509] width 127 height 26
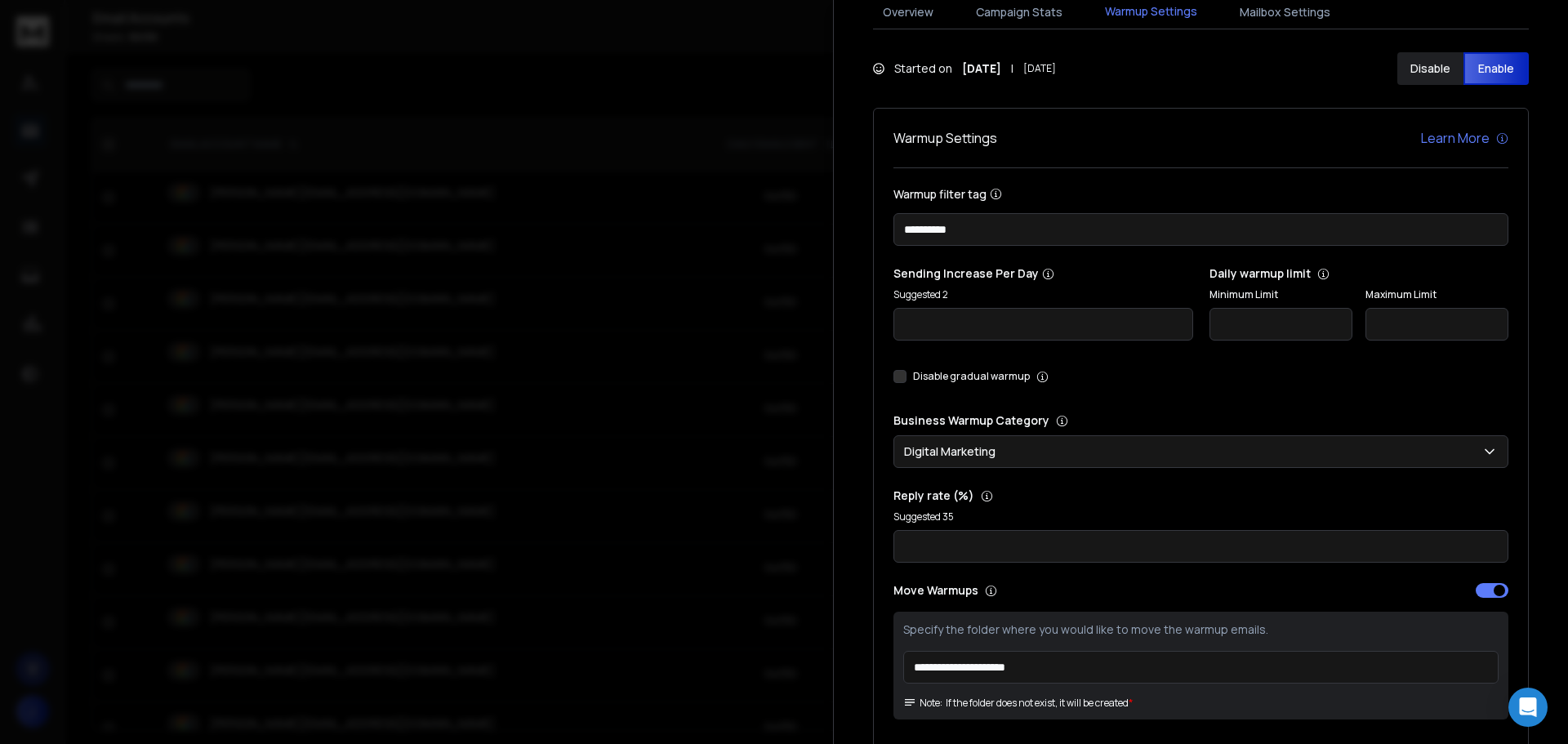
scroll to position [163, 0]
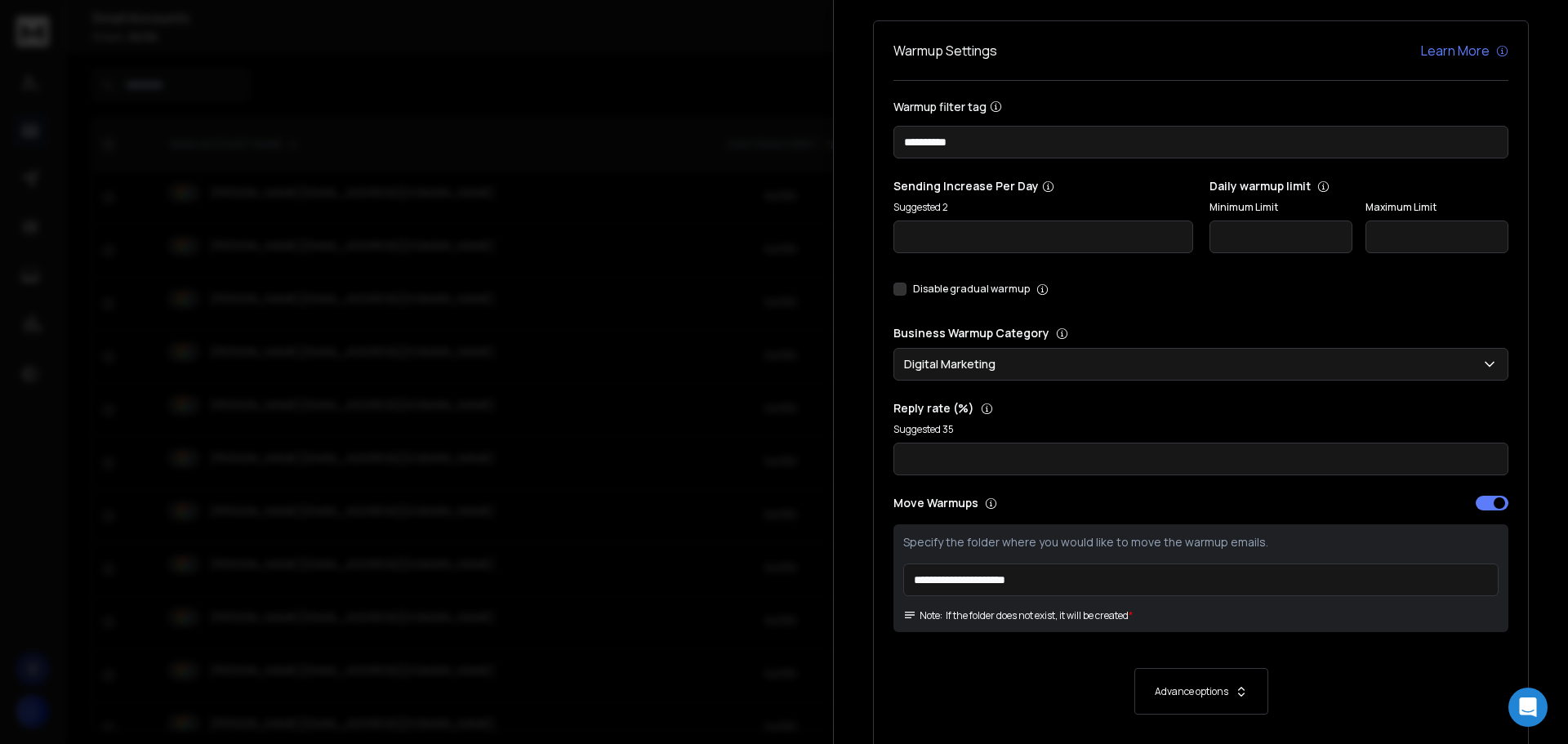
drag, startPoint x: 940, startPoint y: 248, endPoint x: 799, endPoint y: 298, distance: 149.6
click at [803, 274] on body "Get only verified leads with our AI-powered Lead Finder, starting at $22/mo Try…" at bounding box center [778, 372] width 1556 height 744
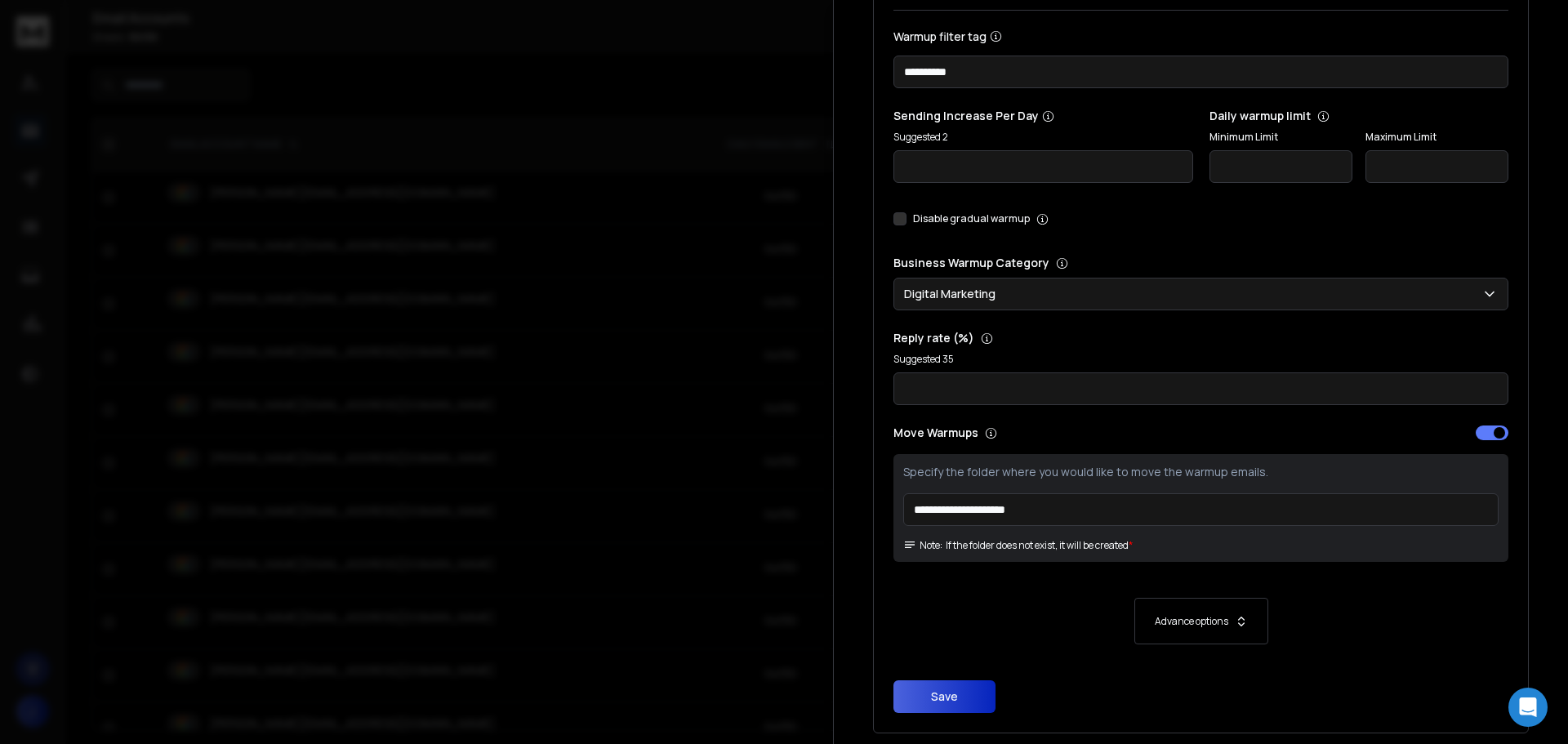
scroll to position [269, 0]
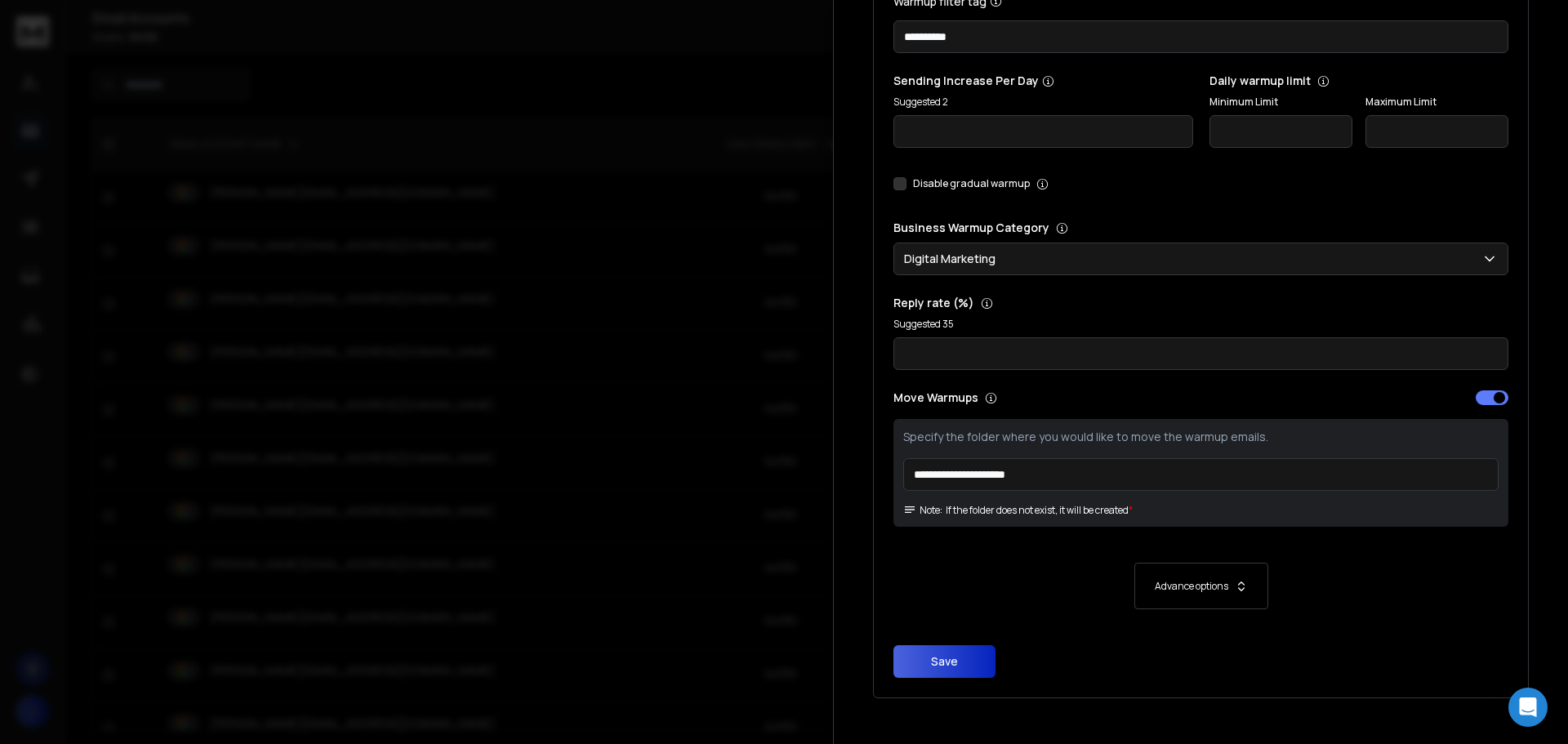
type input "*"
click at [944, 669] on button "Save" at bounding box center [944, 661] width 102 height 33
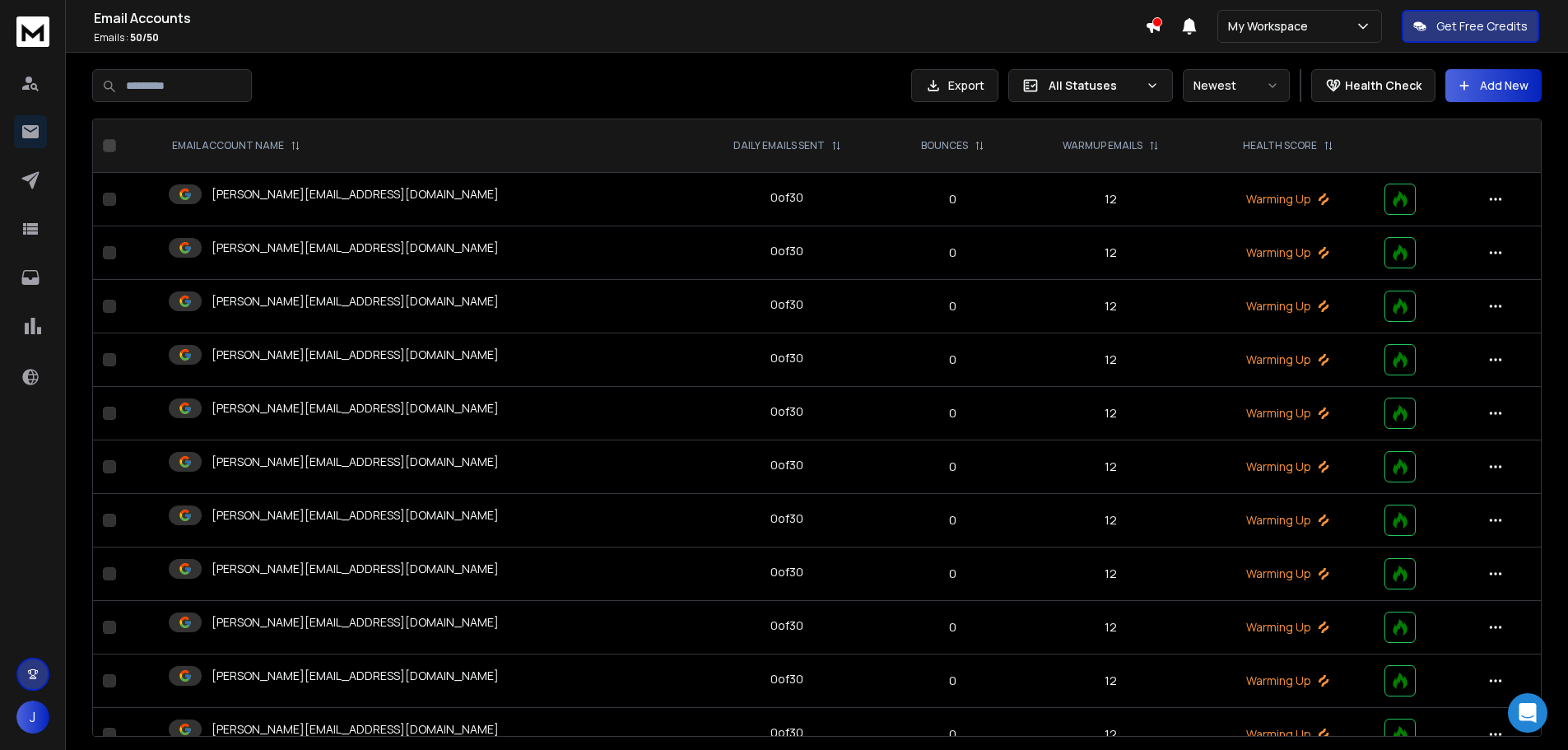
click at [1474, 582] on button at bounding box center [1495, 573] width 71 height 28
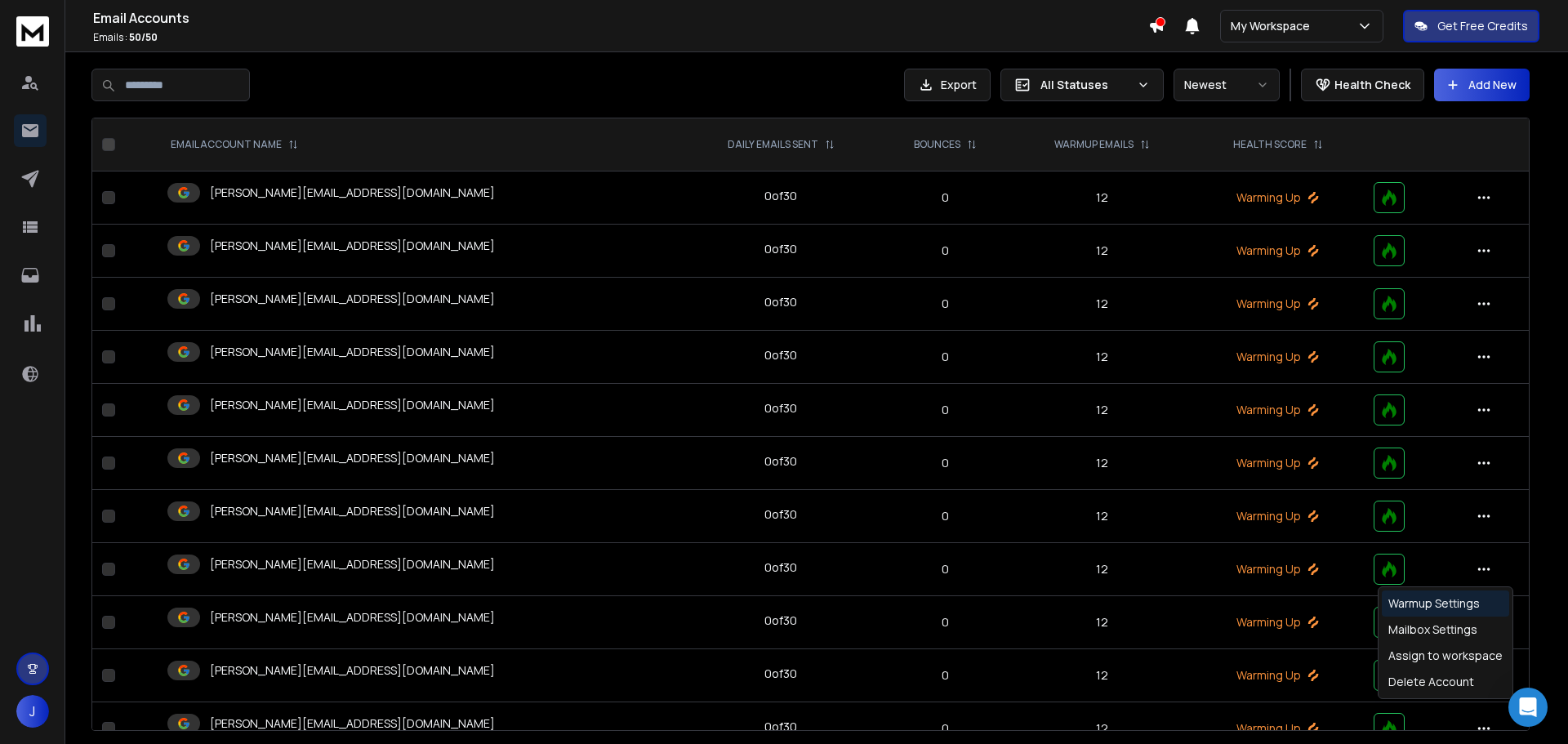
click at [1448, 600] on div "Warmup Settings" at bounding box center [1445, 603] width 127 height 26
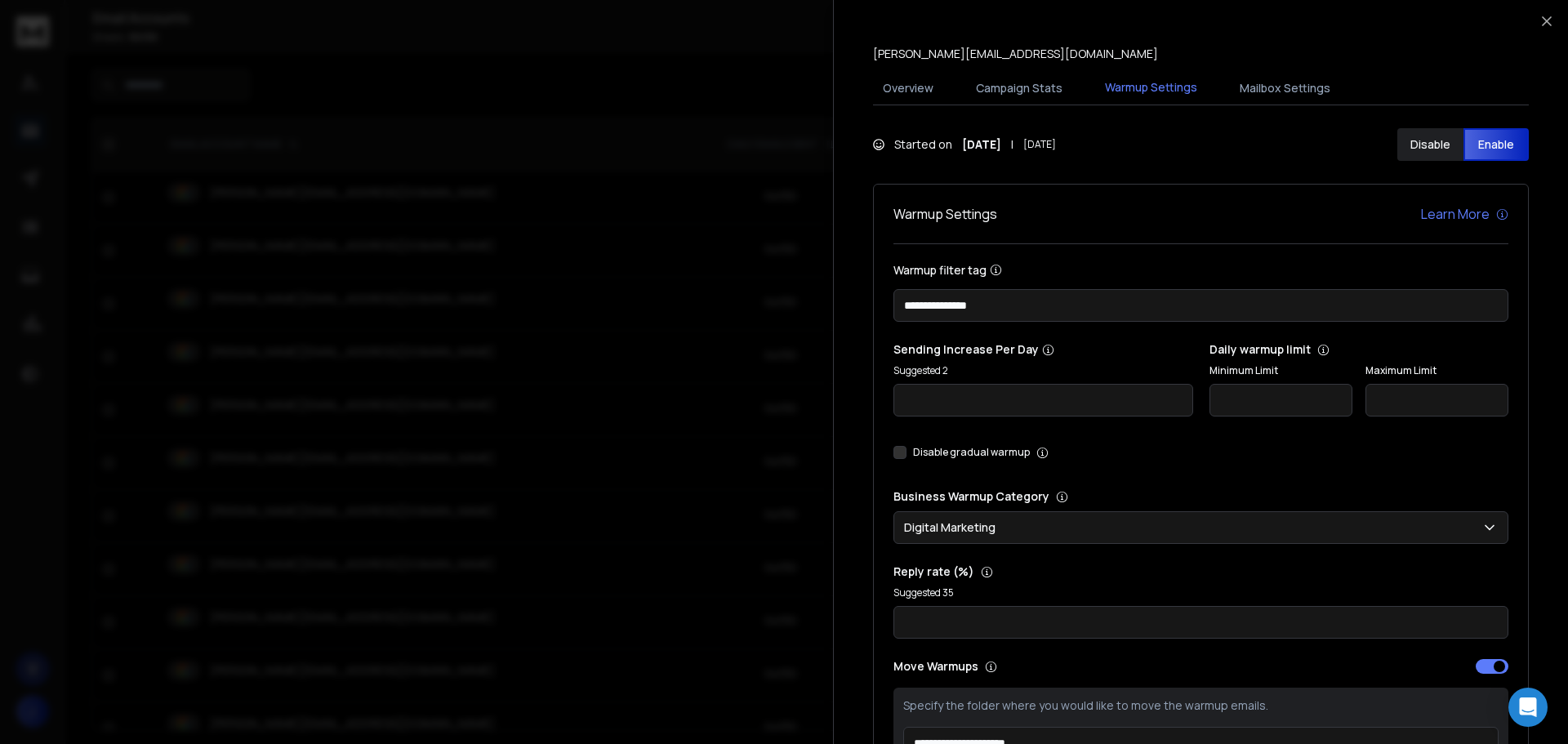
drag, startPoint x: 891, startPoint y: 409, endPoint x: 763, endPoint y: 431, distance: 129.9
click at [793, 427] on body "Get only verified leads with our AI-powered Lead Finder, starting at $22/mo Try…" at bounding box center [778, 372] width 1556 height 744
paste input "number"
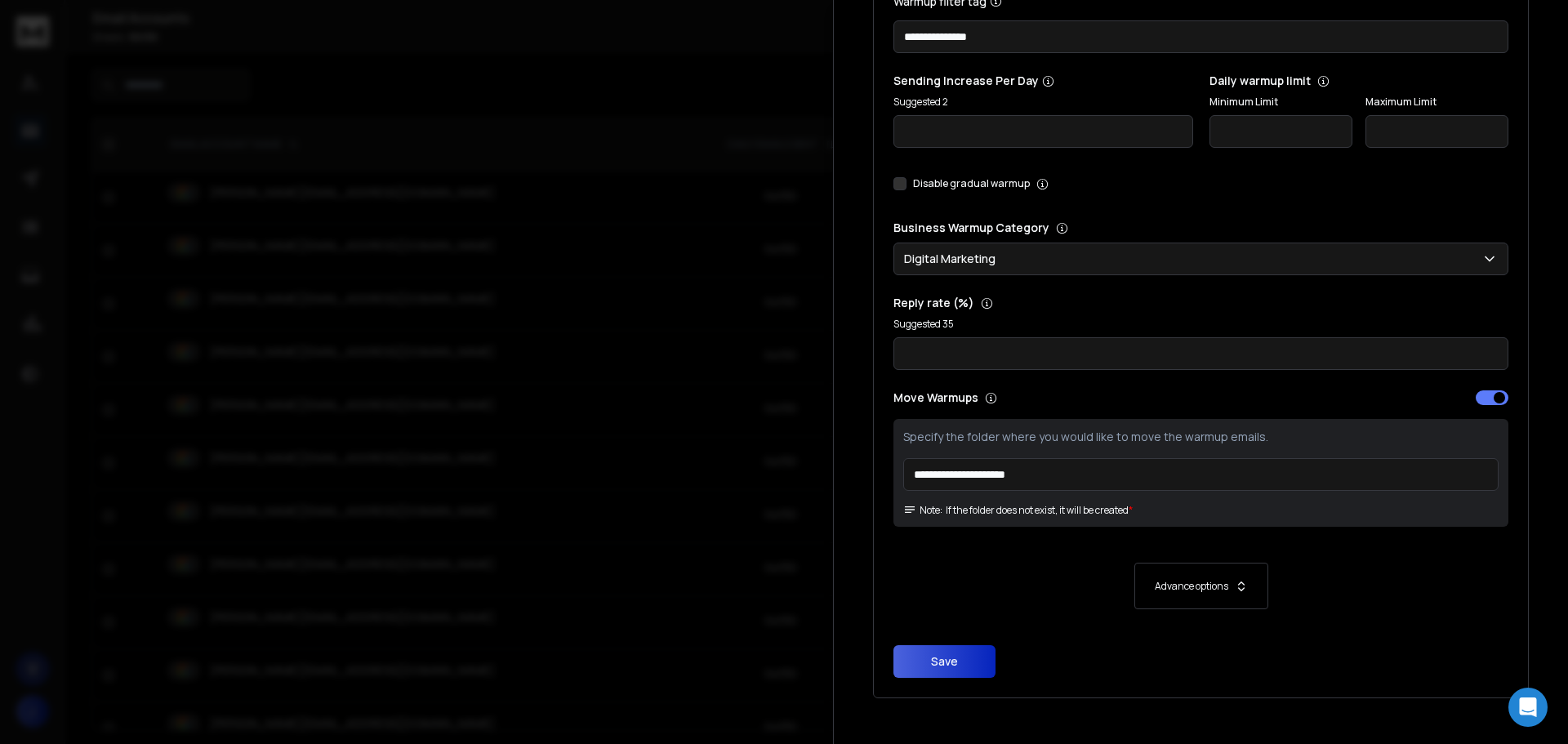
paste input "*"
type input "*"
click at [955, 654] on button "Save" at bounding box center [944, 661] width 102 height 33
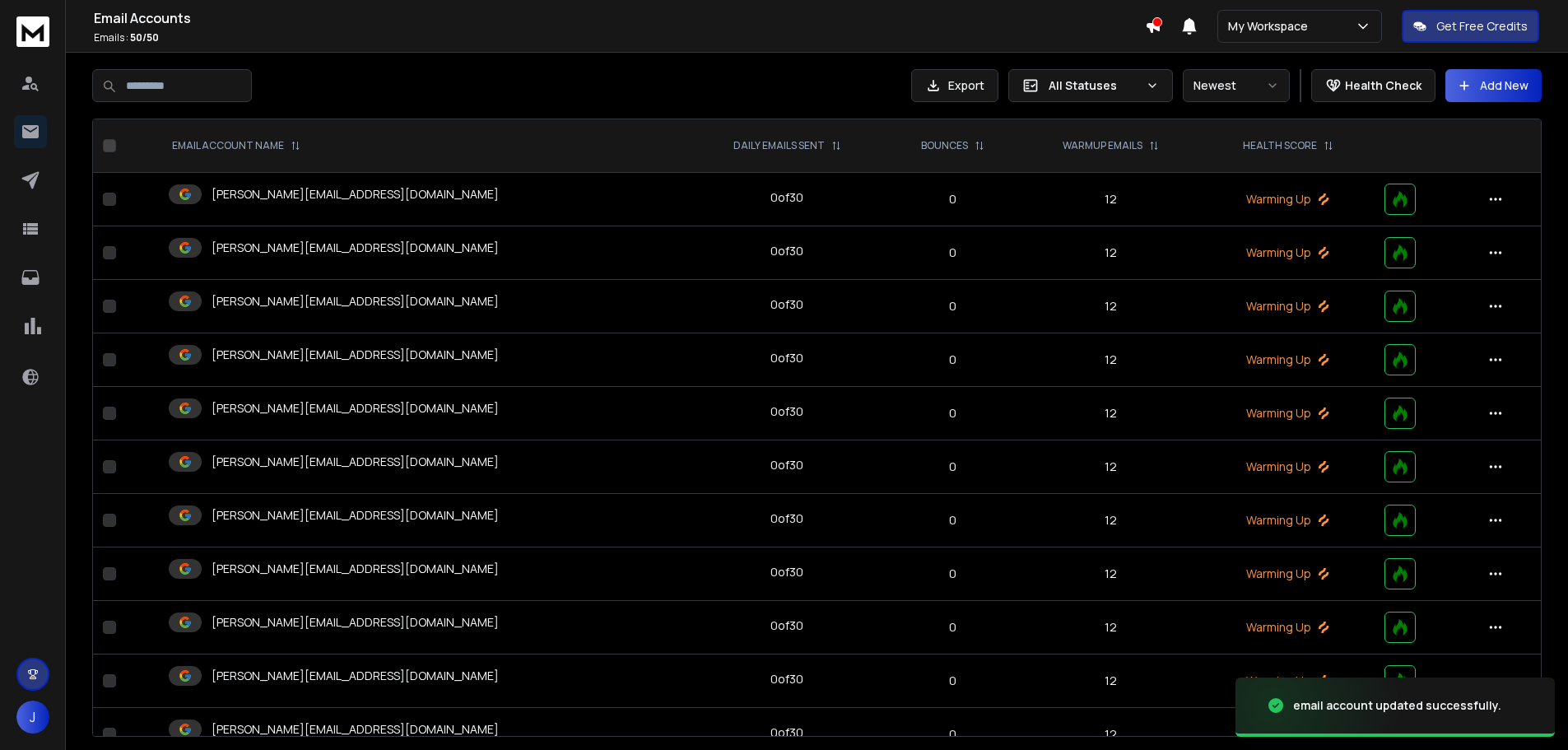
click at [1484, 614] on button at bounding box center [1495, 627] width 71 height 28
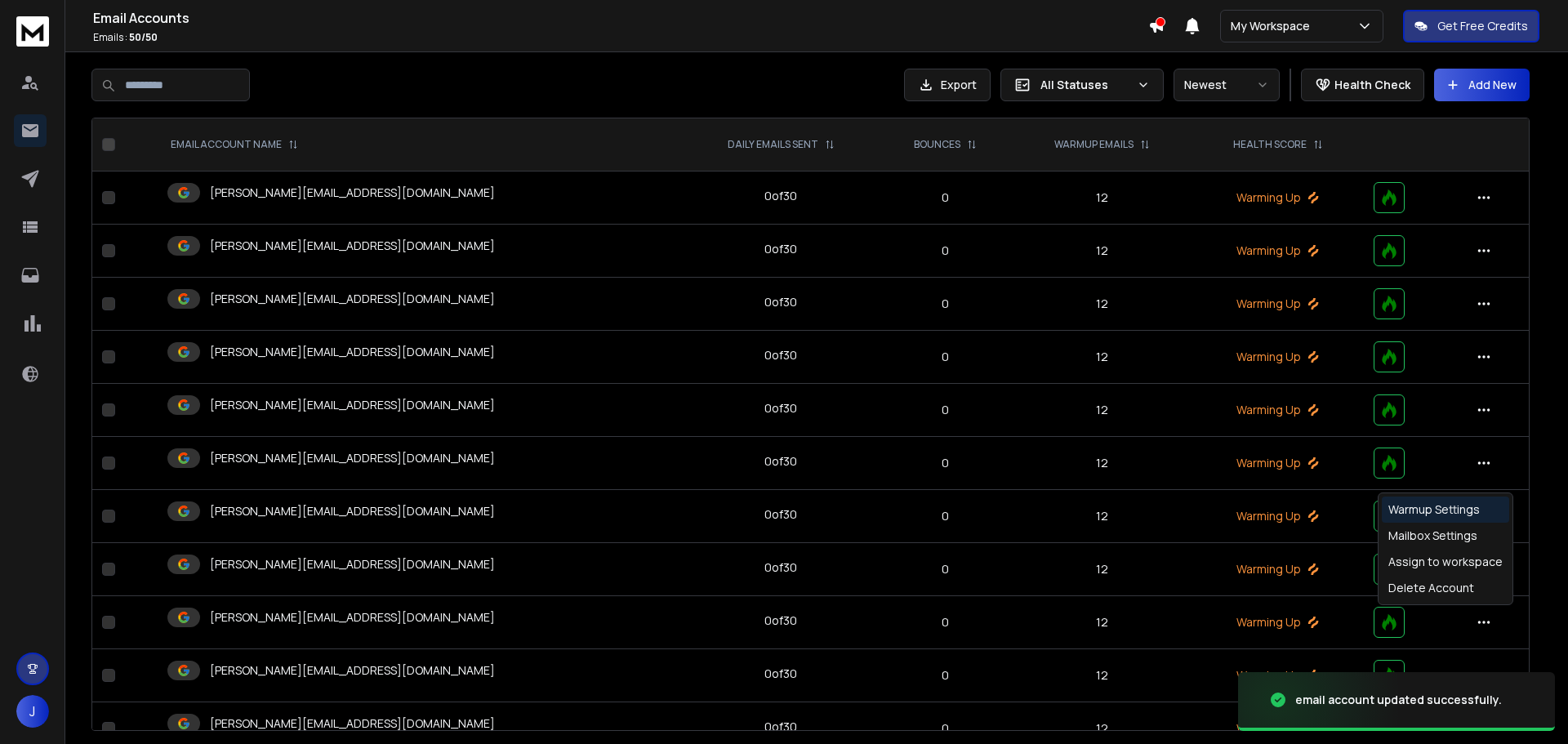
click at [1429, 500] on div "Warmup Settings" at bounding box center [1445, 509] width 127 height 26
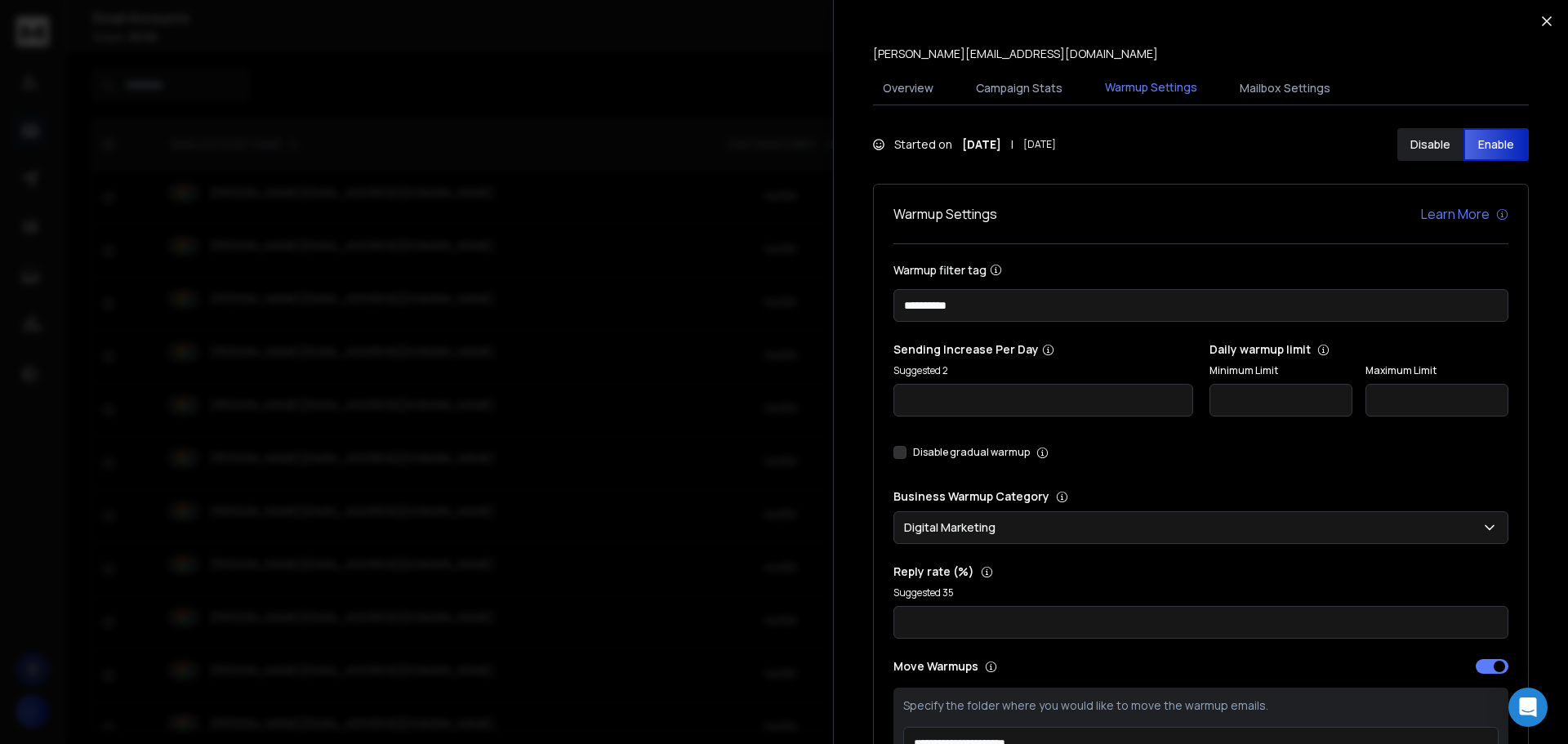
click at [1542, 18] on icon "button" at bounding box center [1546, 20] width 8 height 8
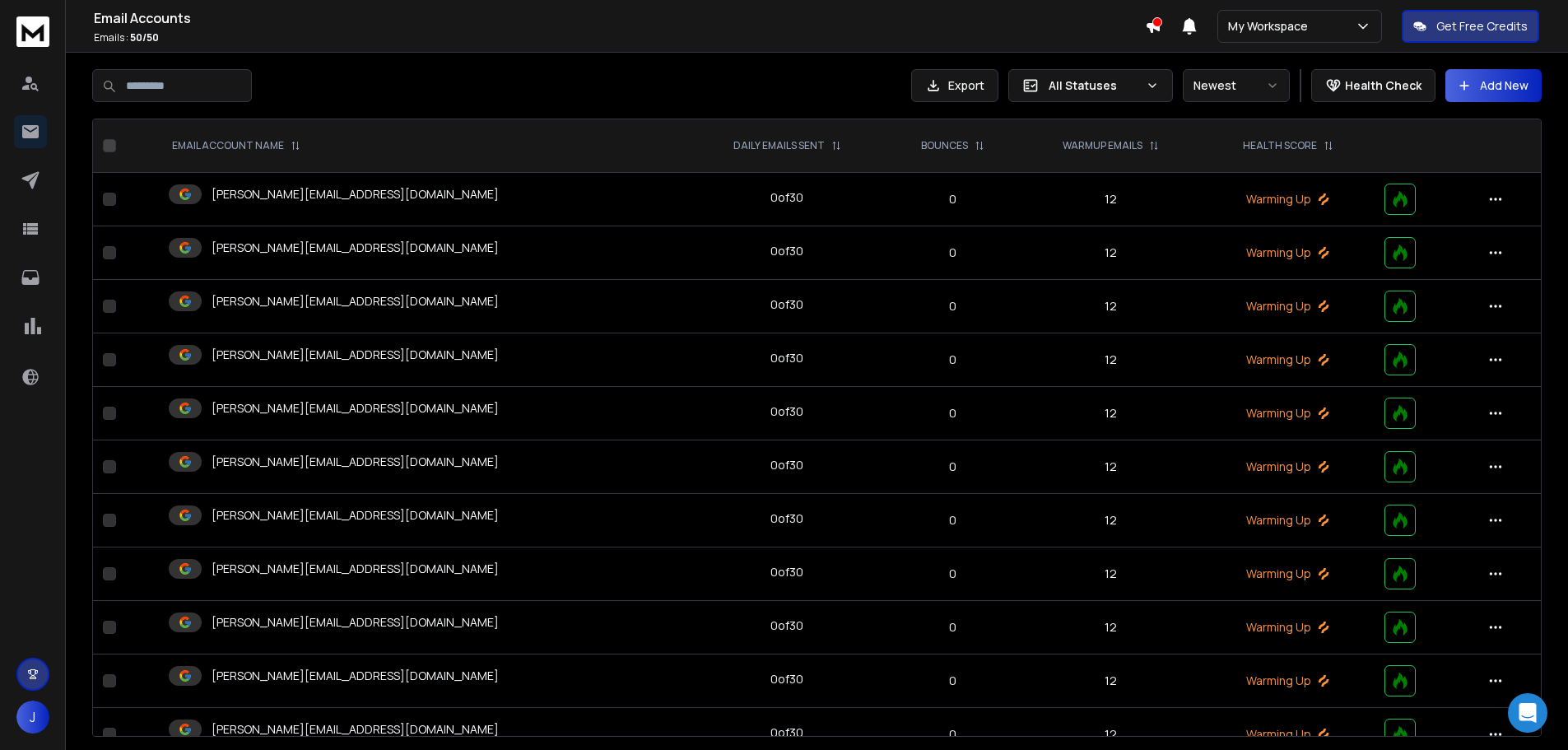
click at [1488, 685] on icon at bounding box center [1495, 681] width 14 height 14
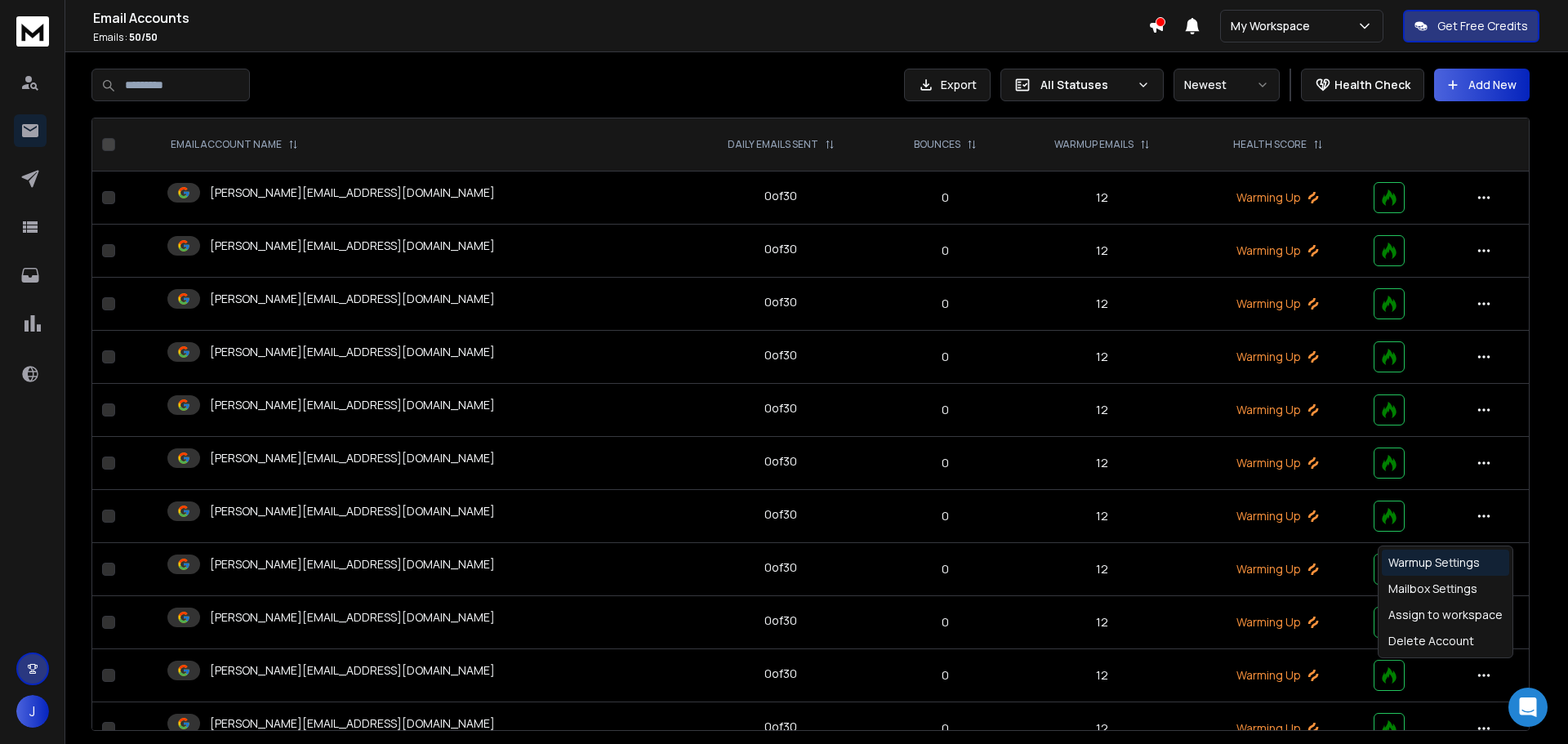
click at [1443, 553] on div "Warmup Settings" at bounding box center [1445, 562] width 127 height 26
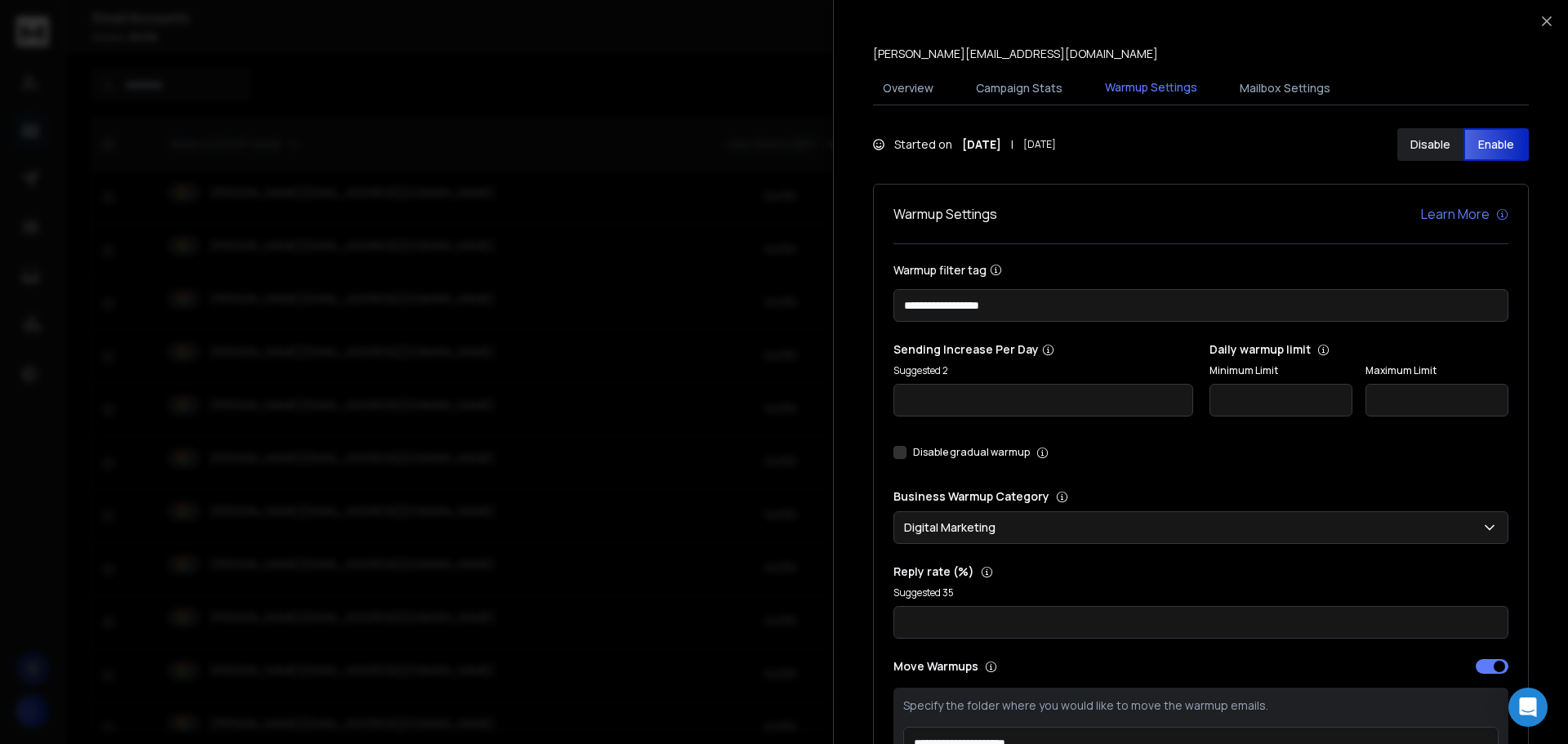
drag, startPoint x: 949, startPoint y: 414, endPoint x: 748, endPoint y: 421, distance: 201.1
click at [748, 421] on body "Get only verified leads with our AI-powered Lead Finder, starting at $22/mo Try…" at bounding box center [778, 372] width 1556 height 744
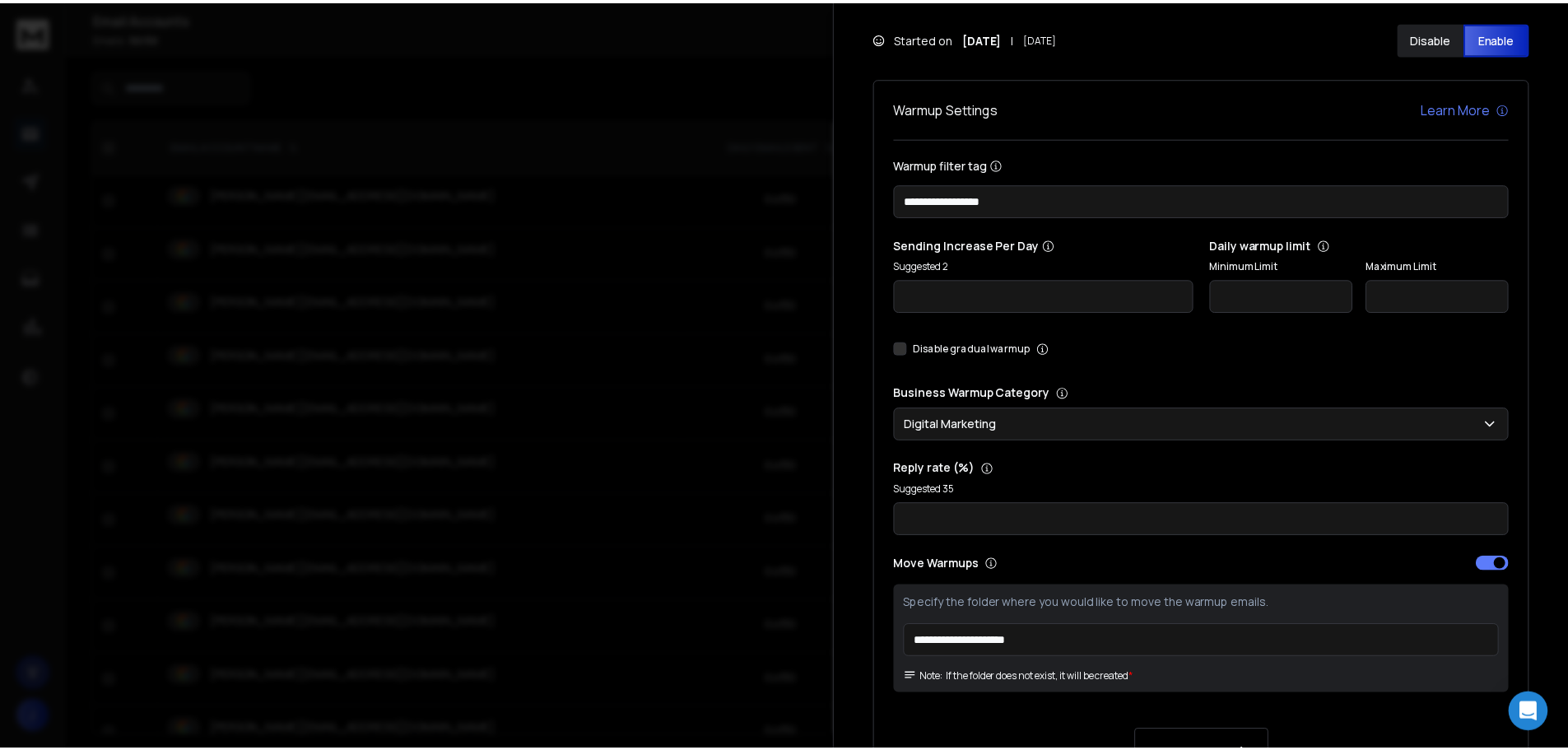
scroll to position [247, 0]
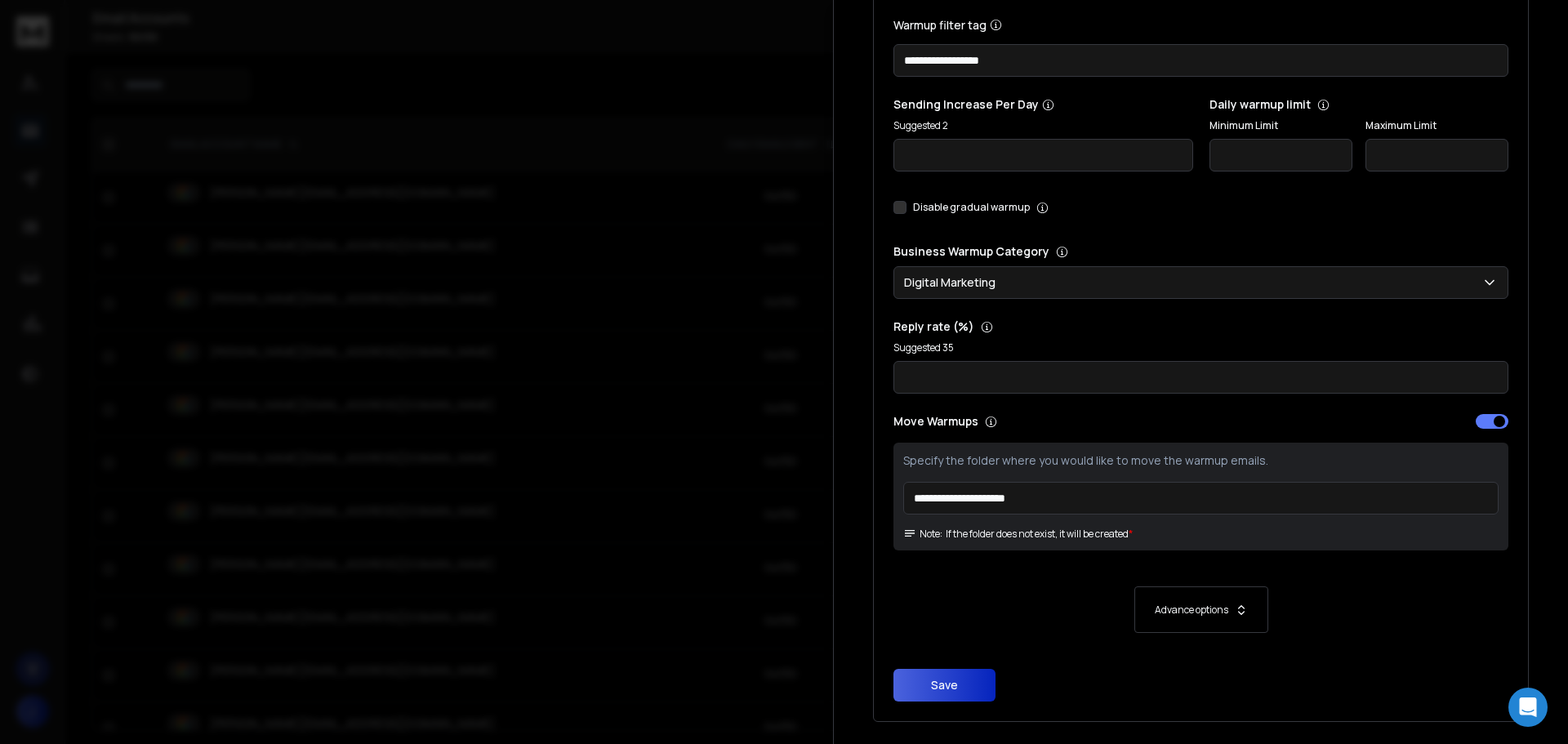
type input "*"
click at [970, 686] on button "Save" at bounding box center [944, 685] width 102 height 33
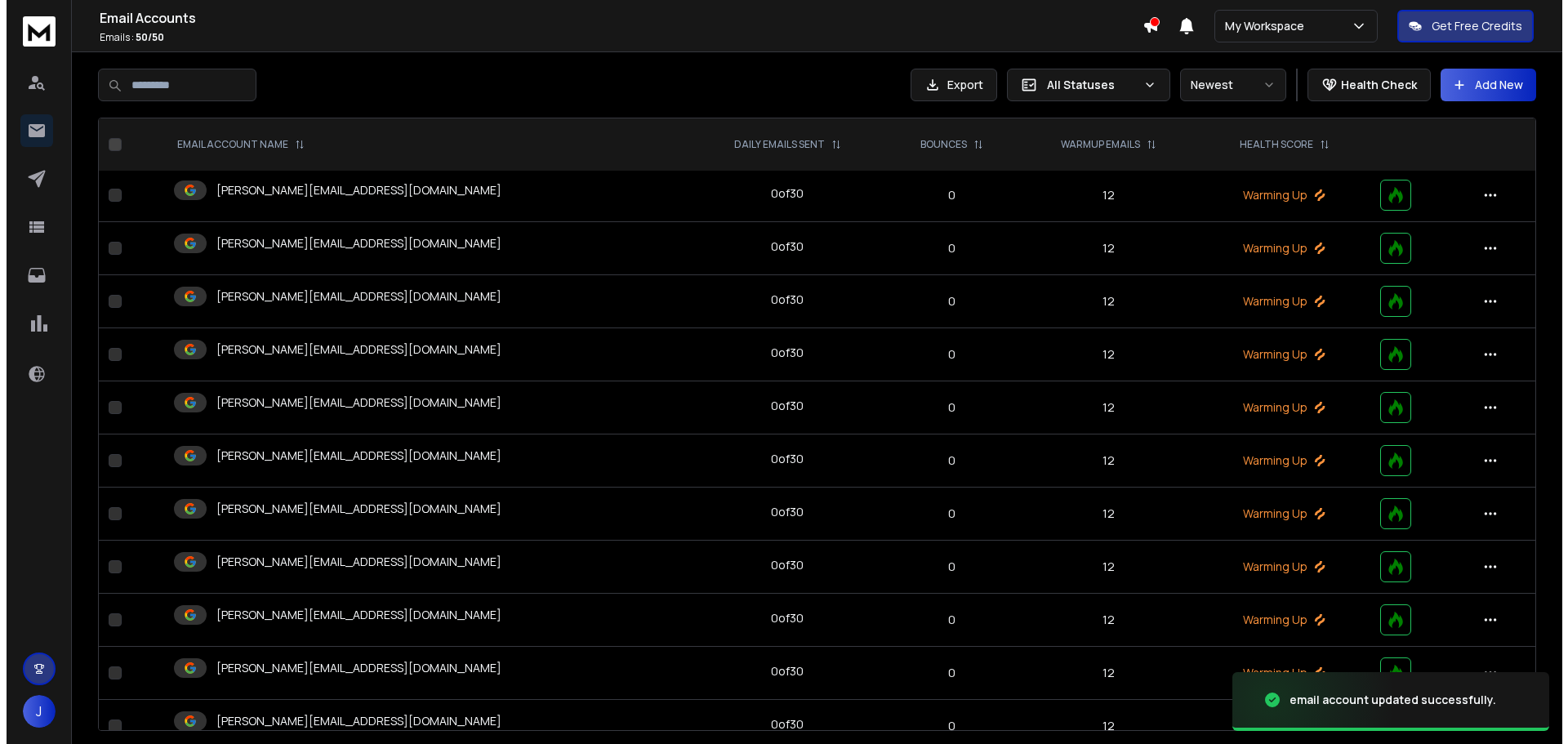
scroll to position [163, 0]
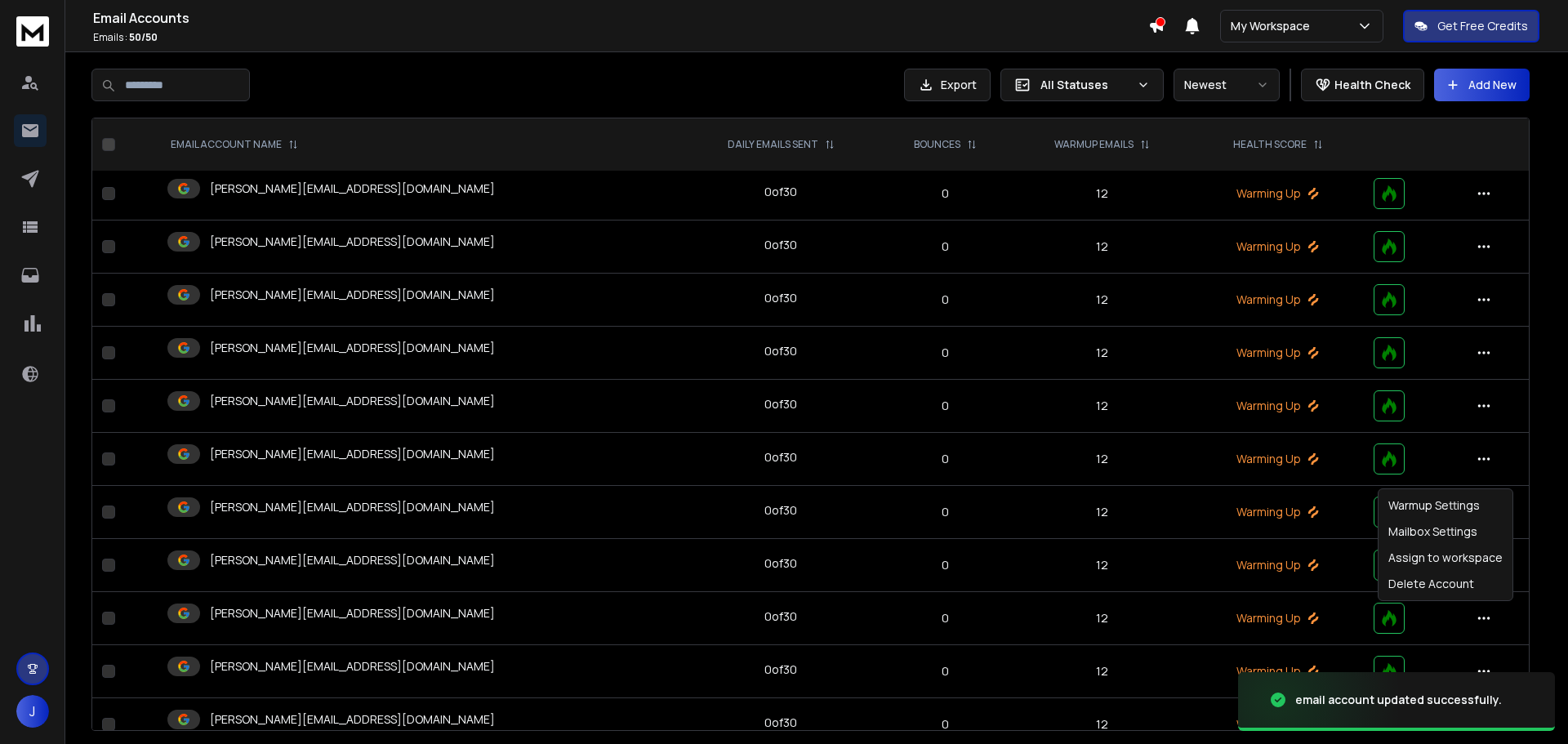
click at [1468, 608] on button at bounding box center [1483, 617] width 70 height 28
click at [1438, 510] on div "Warmup Settings" at bounding box center [1445, 505] width 127 height 26
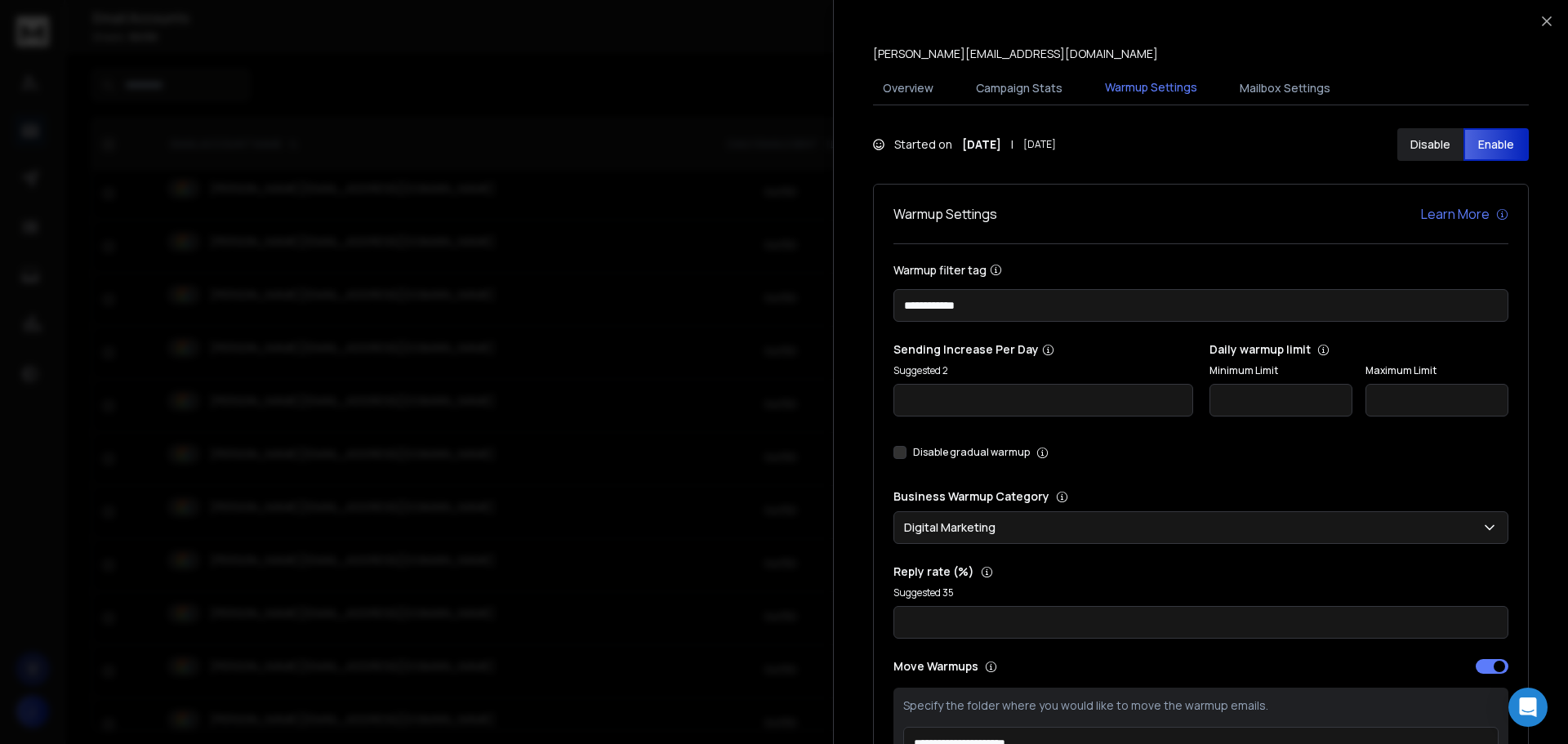
drag, startPoint x: 933, startPoint y: 402, endPoint x: 805, endPoint y: 417, distance: 128.9
click at [812, 416] on body "Get only verified leads with our AI-powered Lead Finder, starting at $22/mo Try…" at bounding box center [778, 372] width 1556 height 744
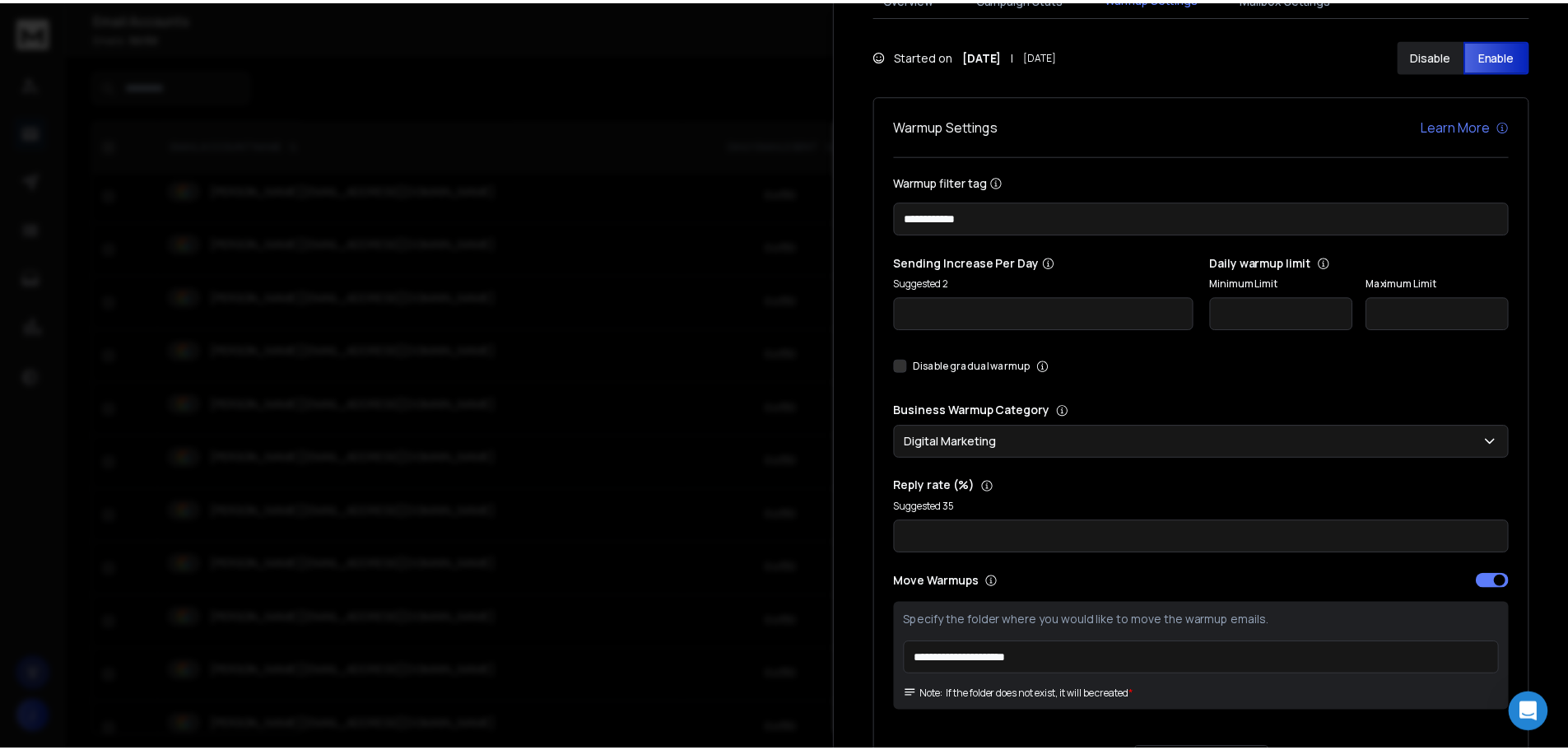
scroll to position [247, 0]
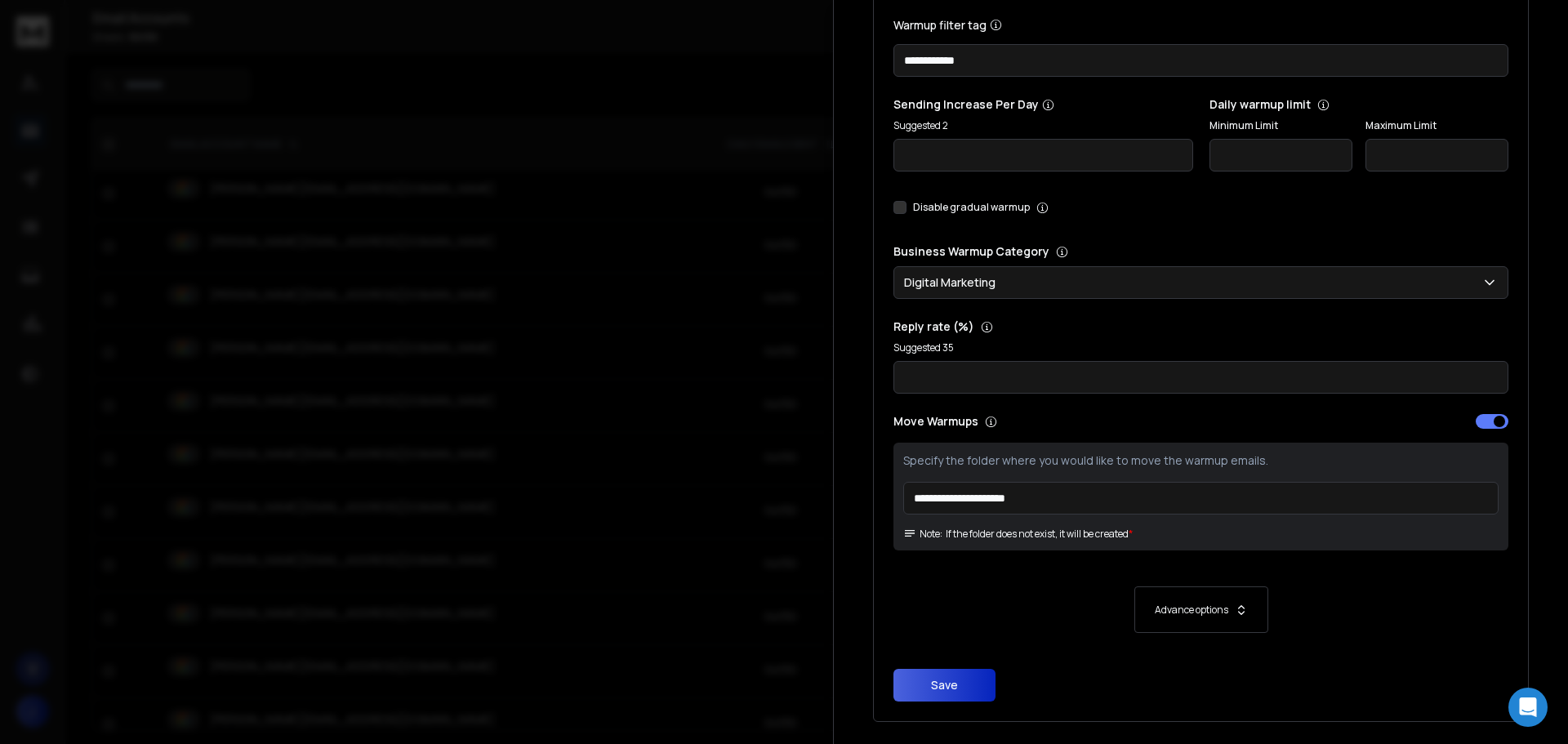
type input "*"
click at [943, 699] on button "Save" at bounding box center [944, 685] width 102 height 33
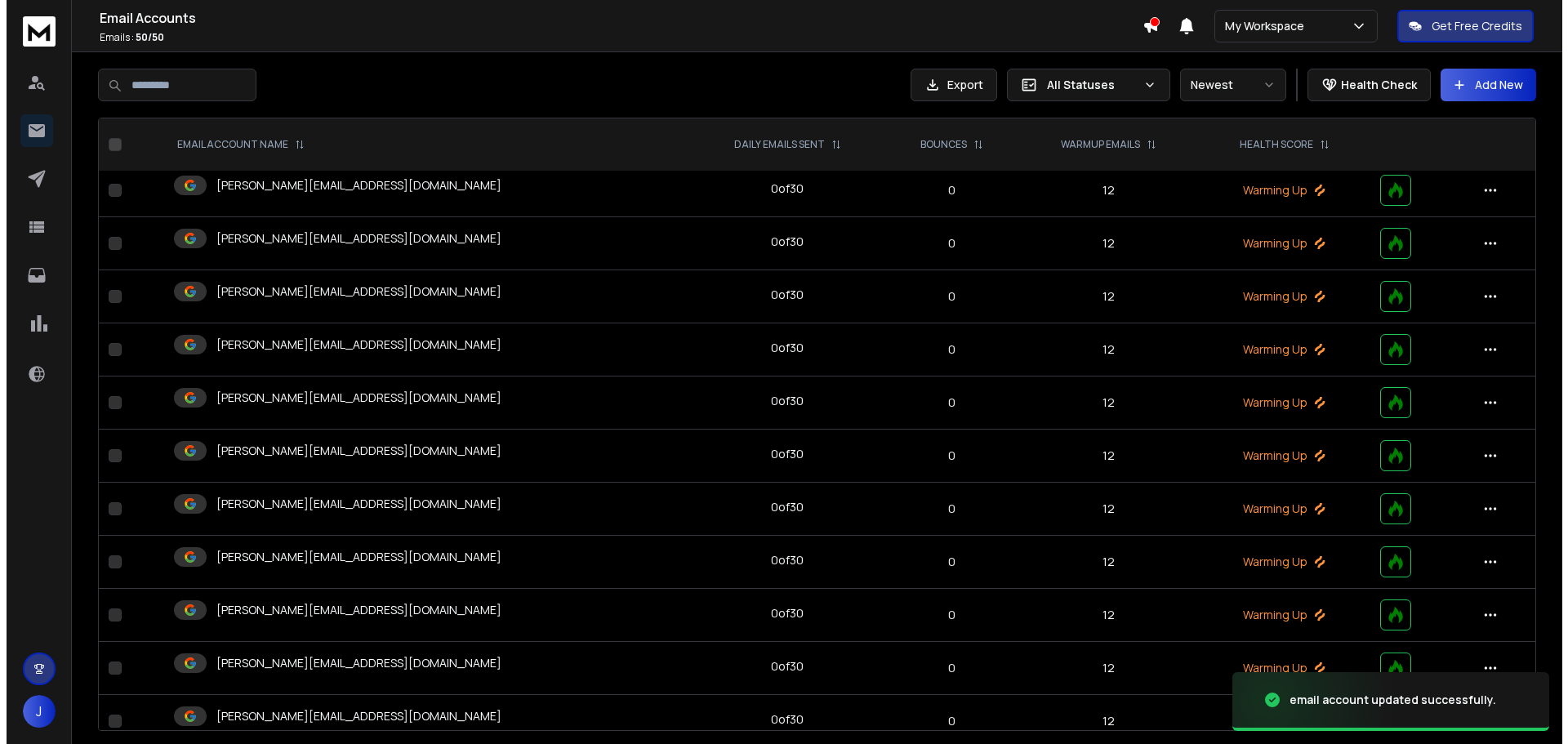
scroll to position [327, 0]
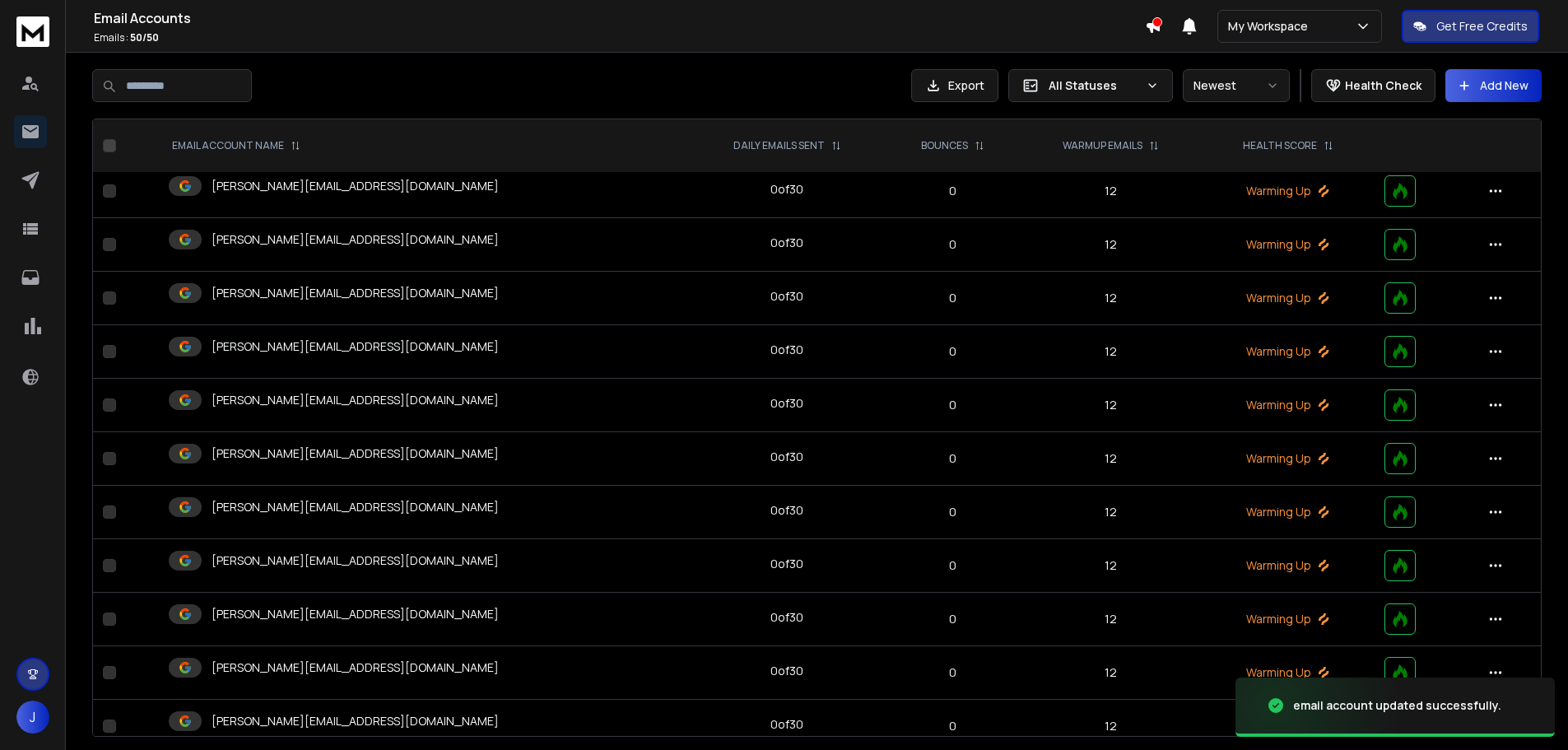
click at [1488, 565] on icon at bounding box center [1495, 565] width 14 height 14
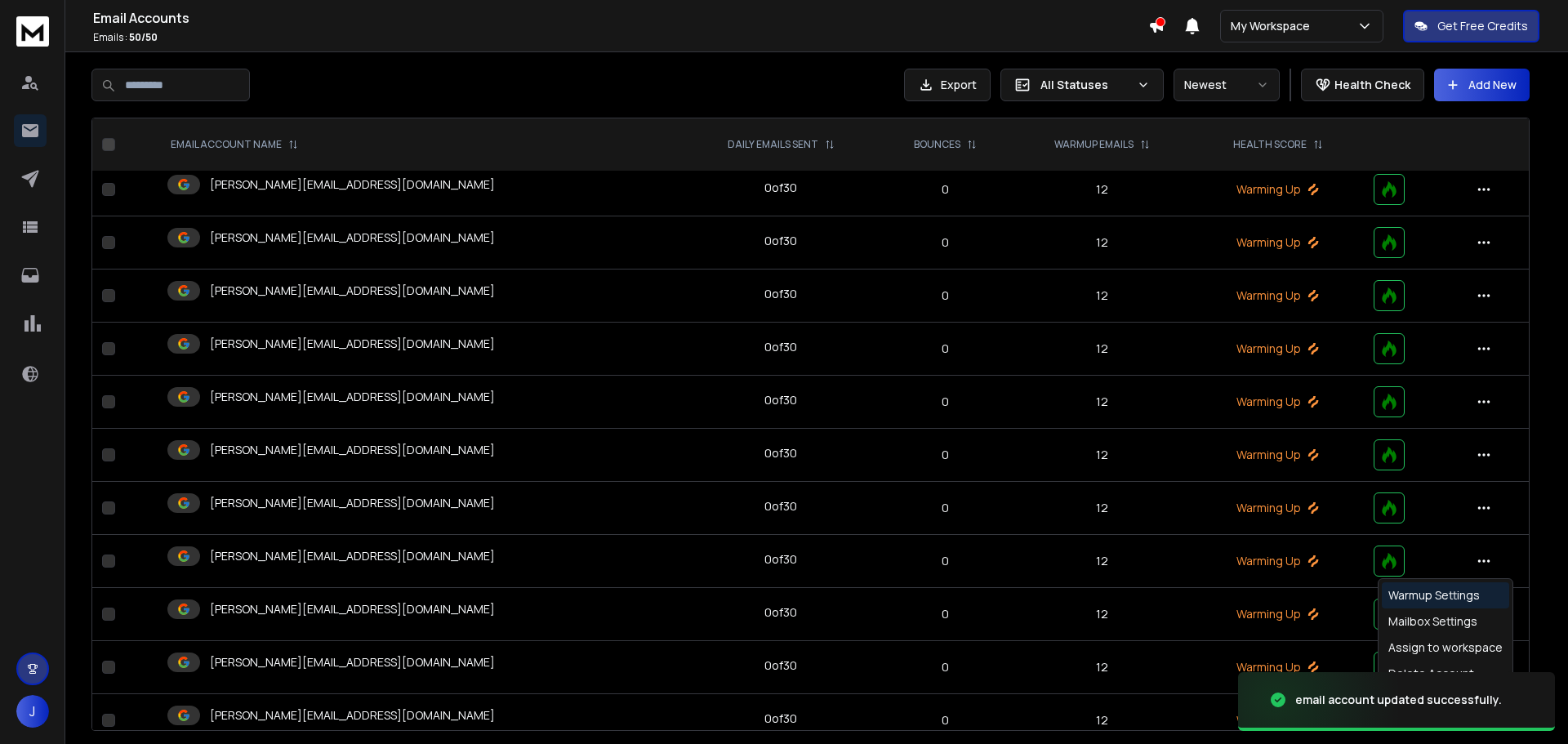
click at [1445, 592] on div "Warmup Settings" at bounding box center [1445, 594] width 127 height 26
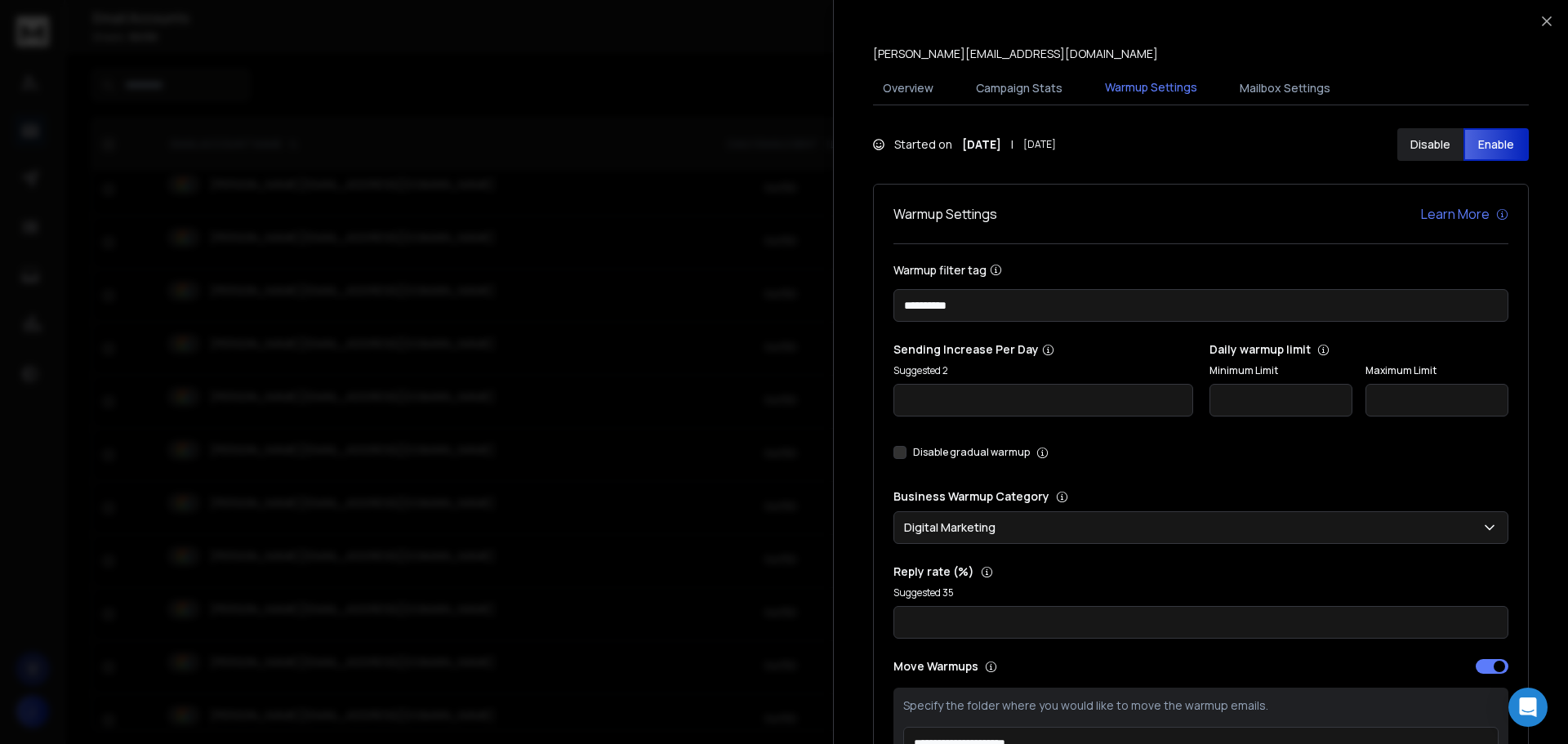
drag, startPoint x: 971, startPoint y: 404, endPoint x: 807, endPoint y: 420, distance: 164.8
click at [808, 420] on body "Get only verified leads with our AI-powered Lead Finder, starting at $22/mo Try…" at bounding box center [778, 372] width 1556 height 744
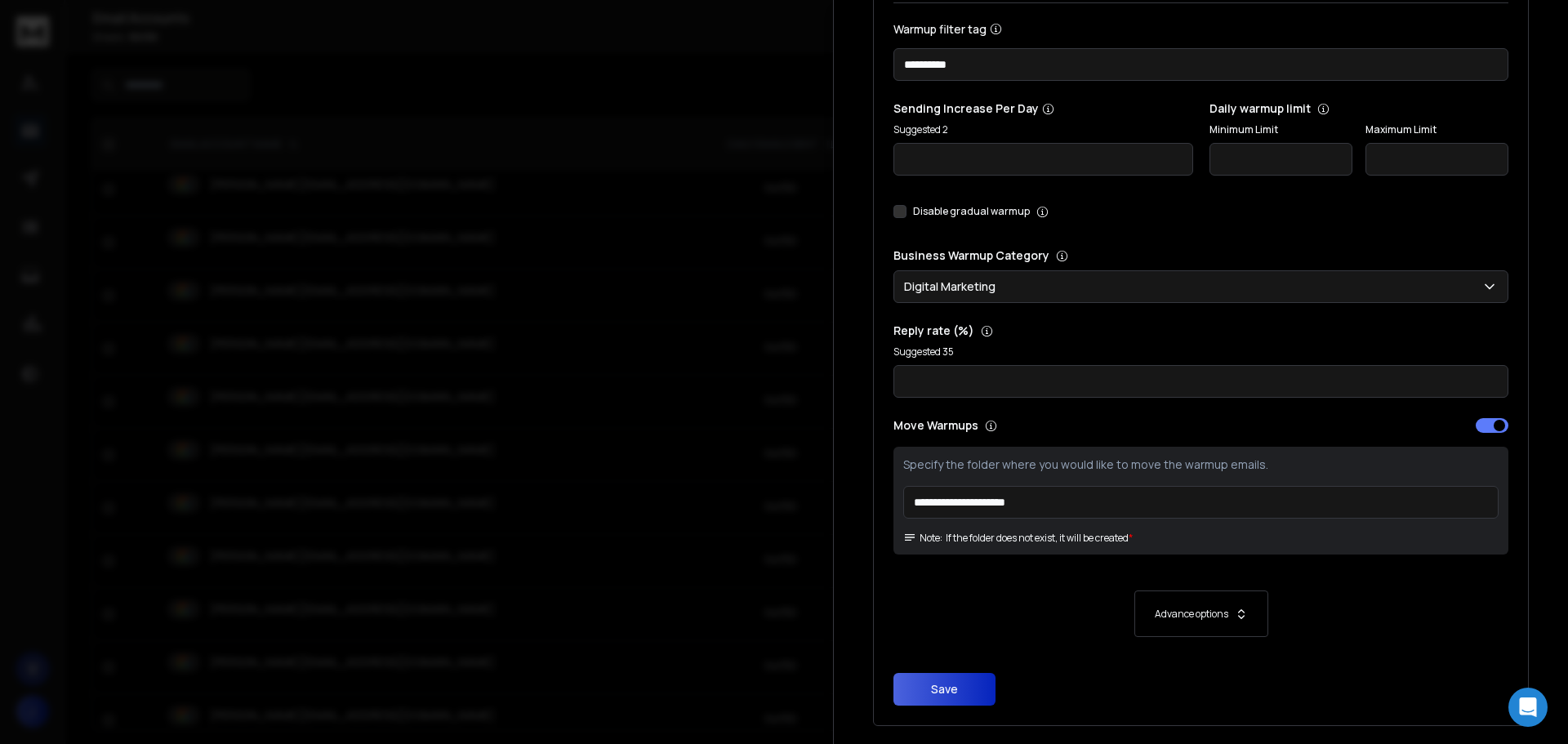
scroll to position [269, 0]
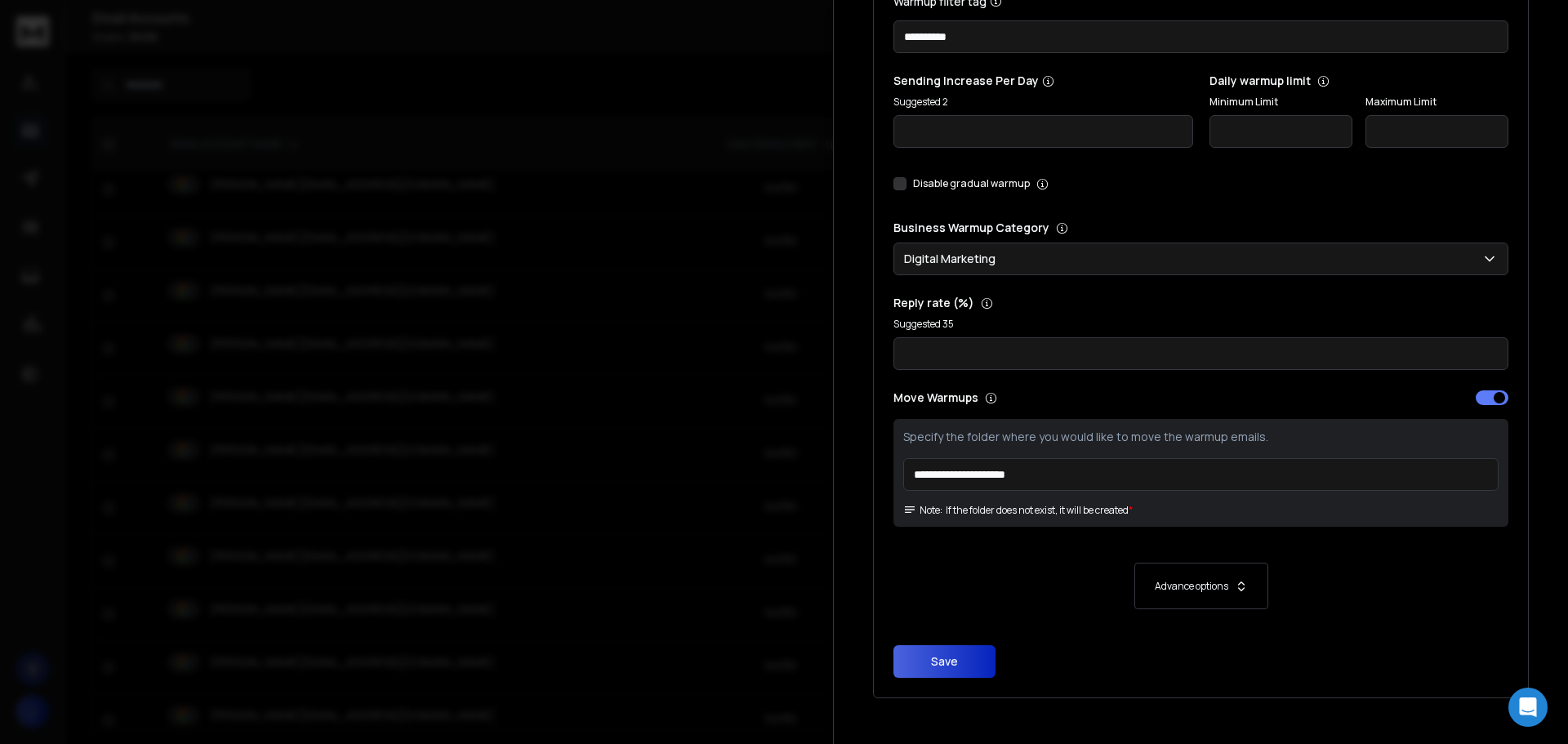
type input "*"
click at [937, 668] on button "Save" at bounding box center [944, 661] width 102 height 33
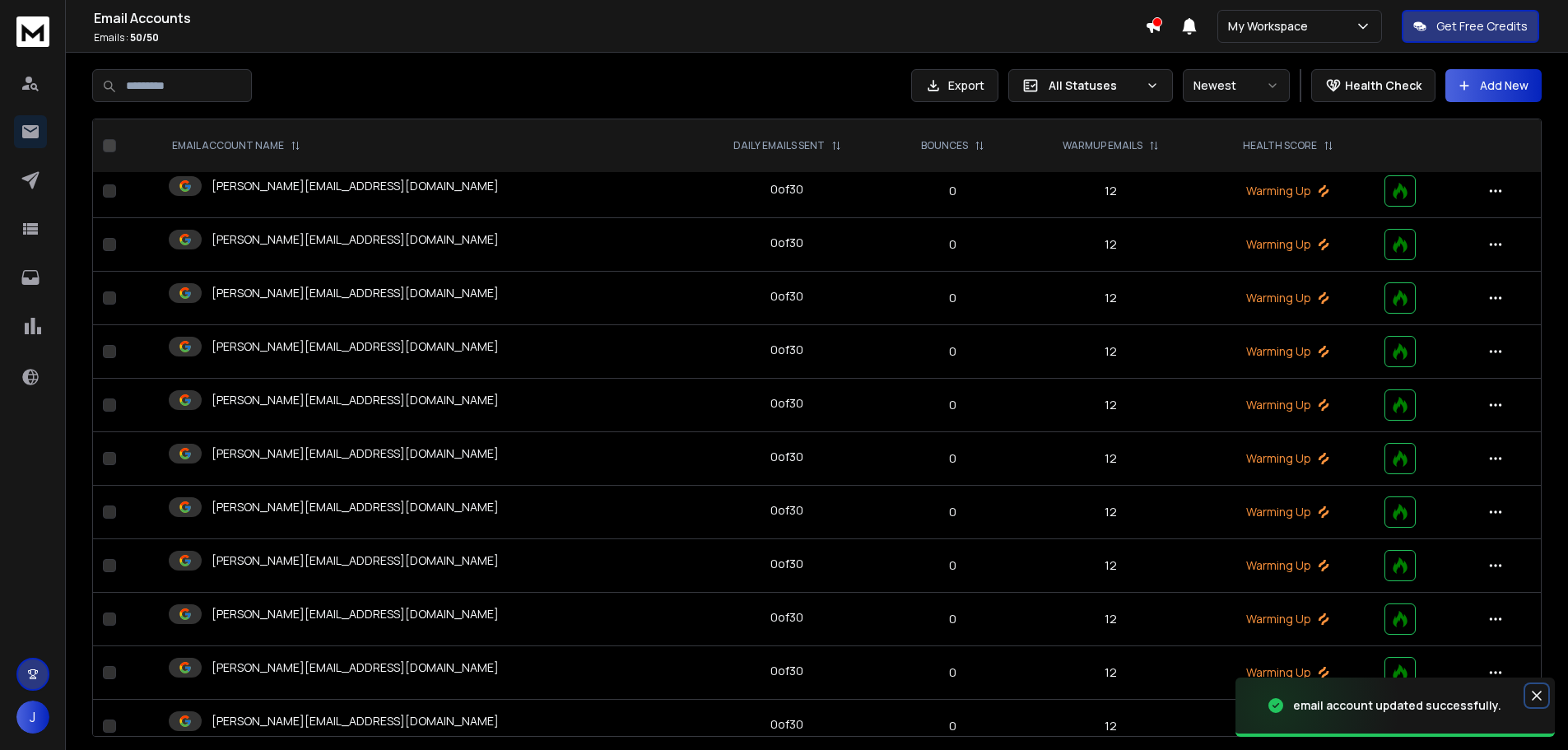
click at [1538, 696] on icon "Notifications (F8)" at bounding box center [1537, 695] width 8 height 8
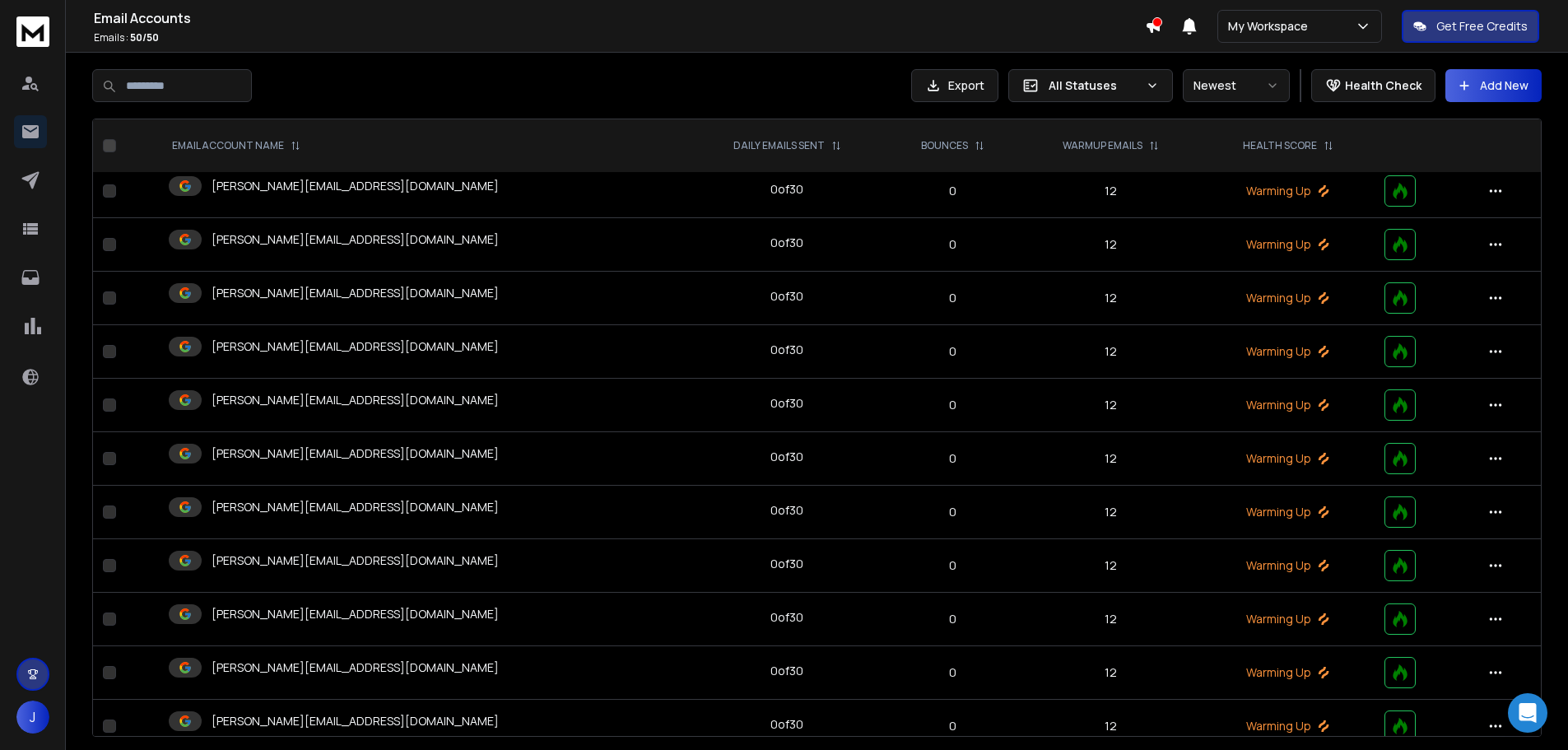
click at [1488, 666] on icon at bounding box center [1495, 673] width 14 height 14
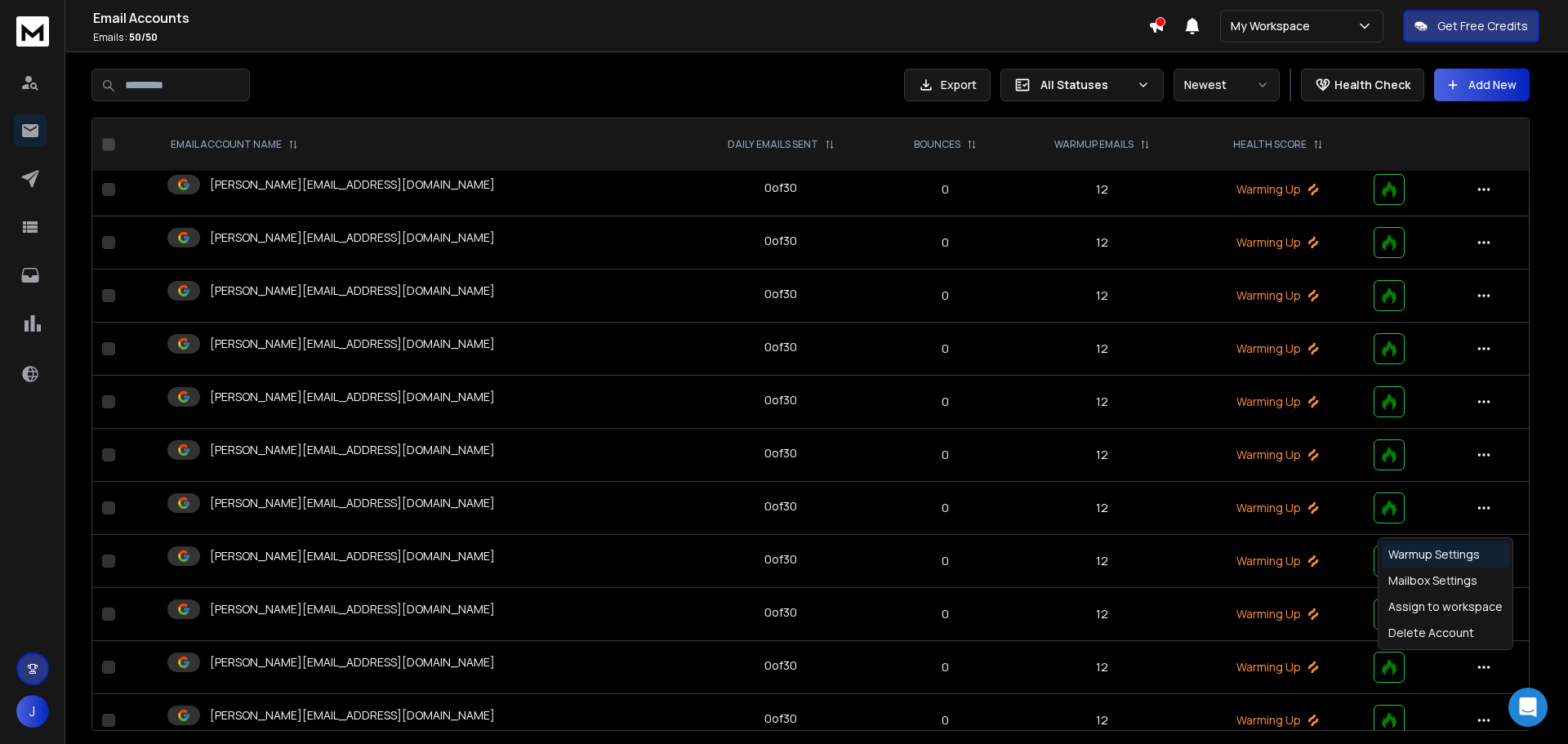
click at [1433, 557] on div "Warmup Settings" at bounding box center [1445, 554] width 127 height 26
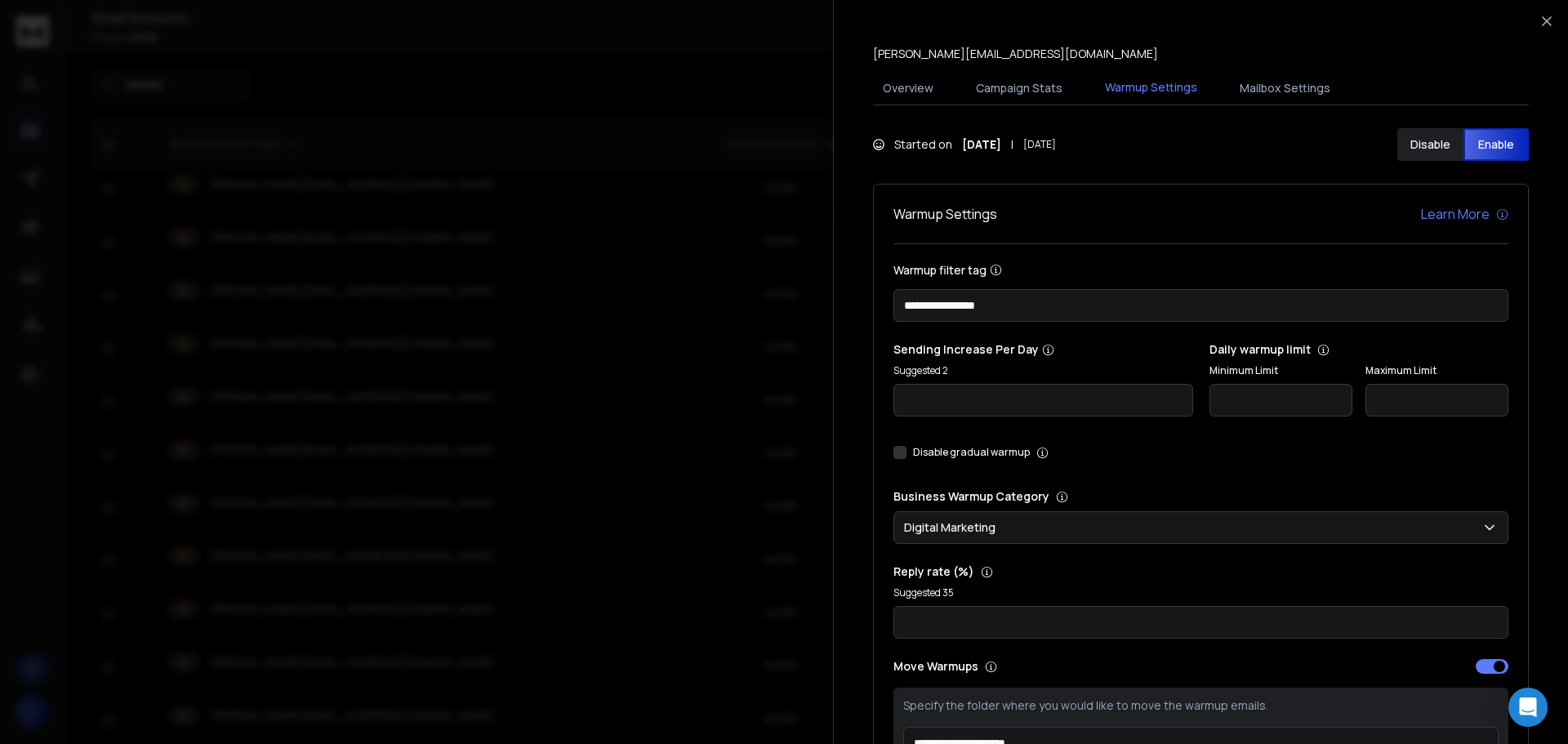
drag, startPoint x: 953, startPoint y: 385, endPoint x: 748, endPoint y: 409, distance: 206.4
click at [748, 409] on body "Get only verified leads with our AI-powered Lead Finder, starting at $22/mo Try…" at bounding box center [778, 372] width 1556 height 744
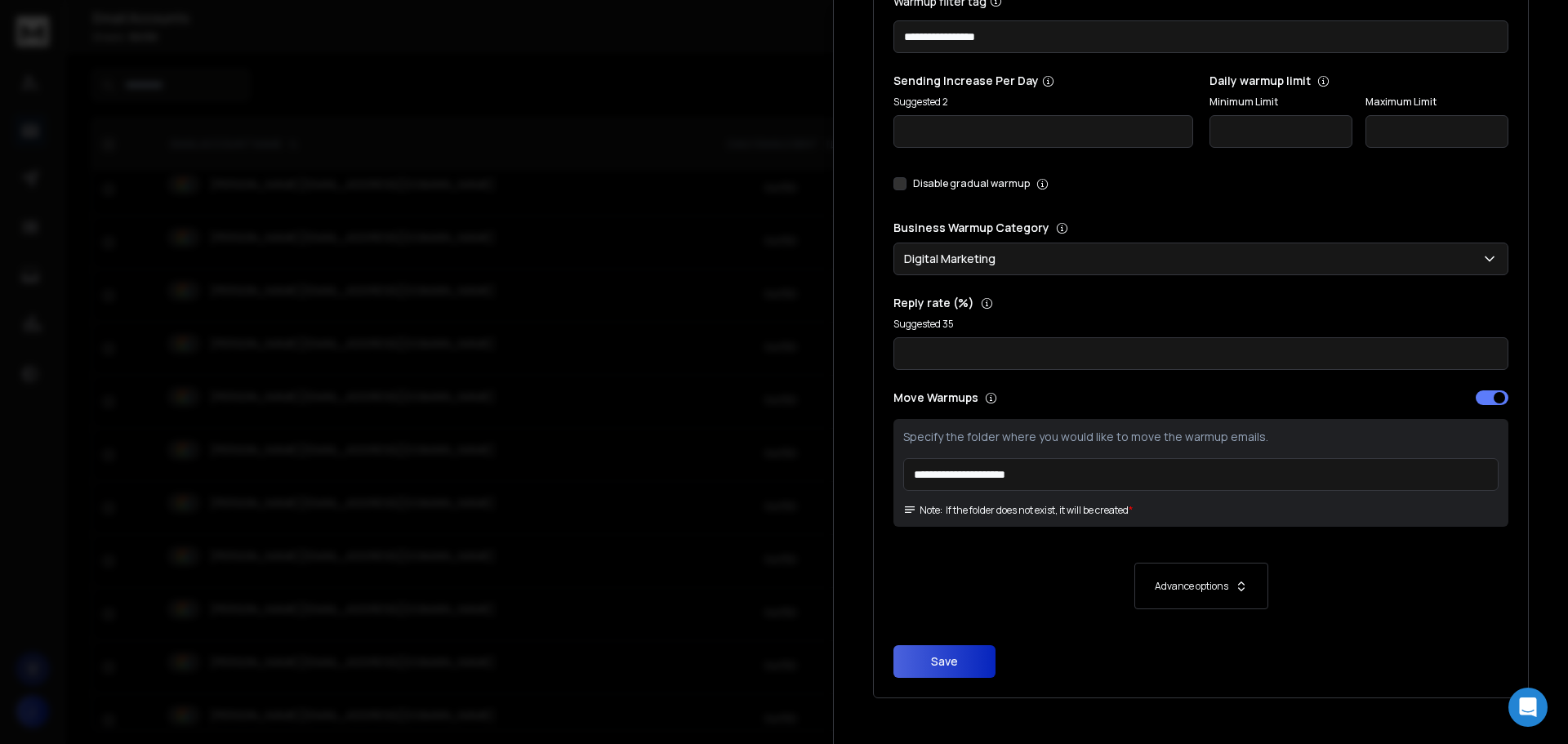
type input "*"
click at [978, 658] on button "Save" at bounding box center [944, 661] width 102 height 33
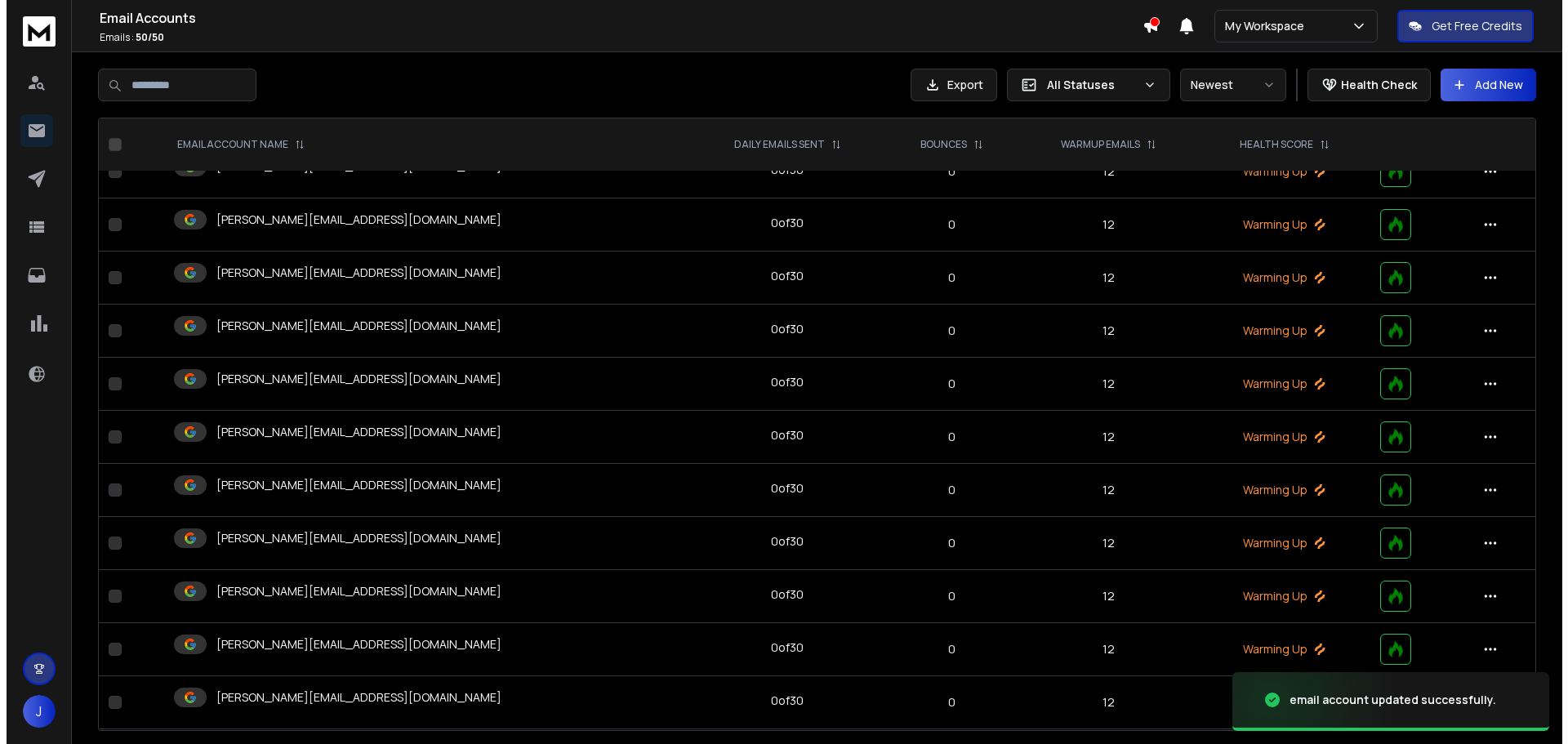
scroll to position [572, 0]
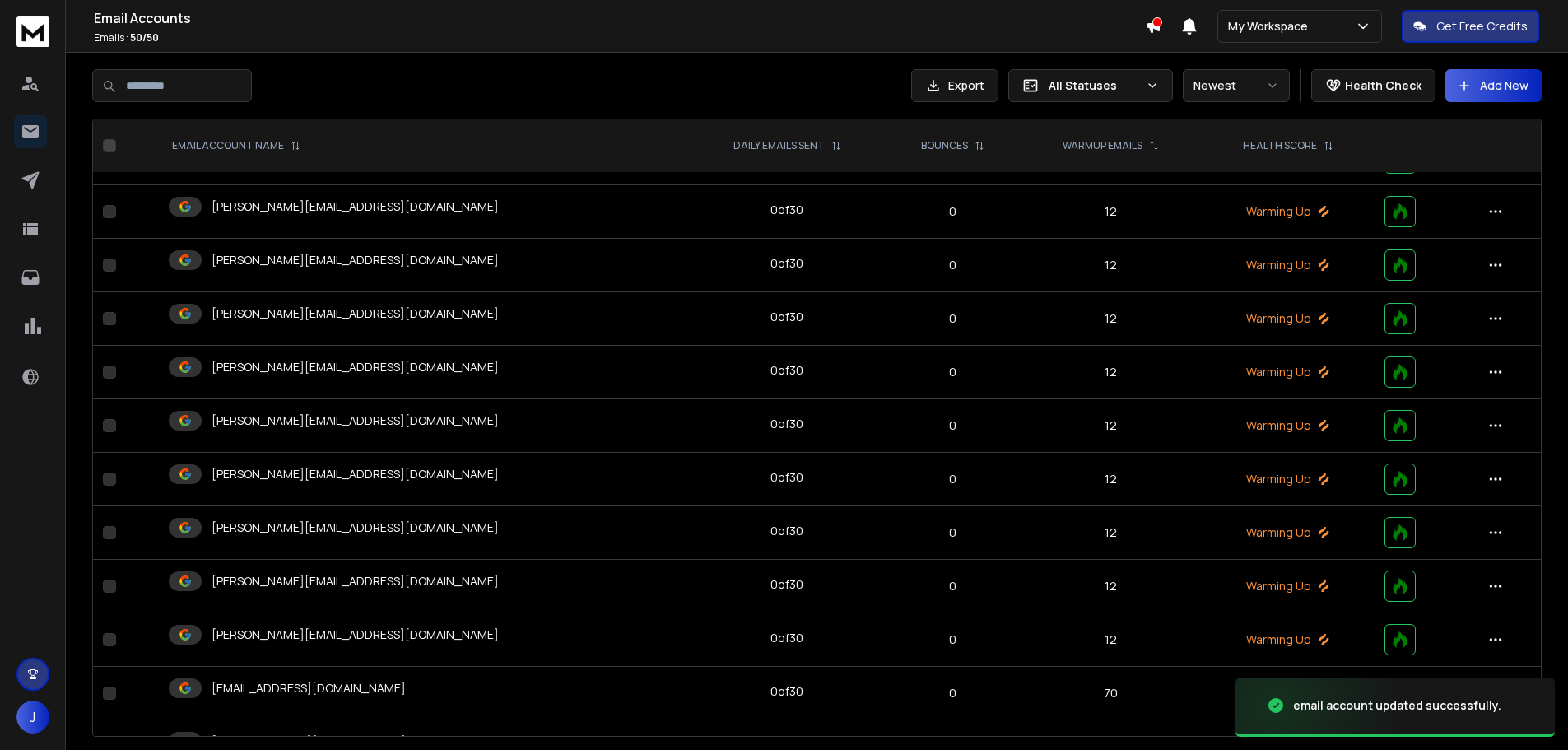
click at [1482, 542] on button at bounding box center [1495, 532] width 71 height 28
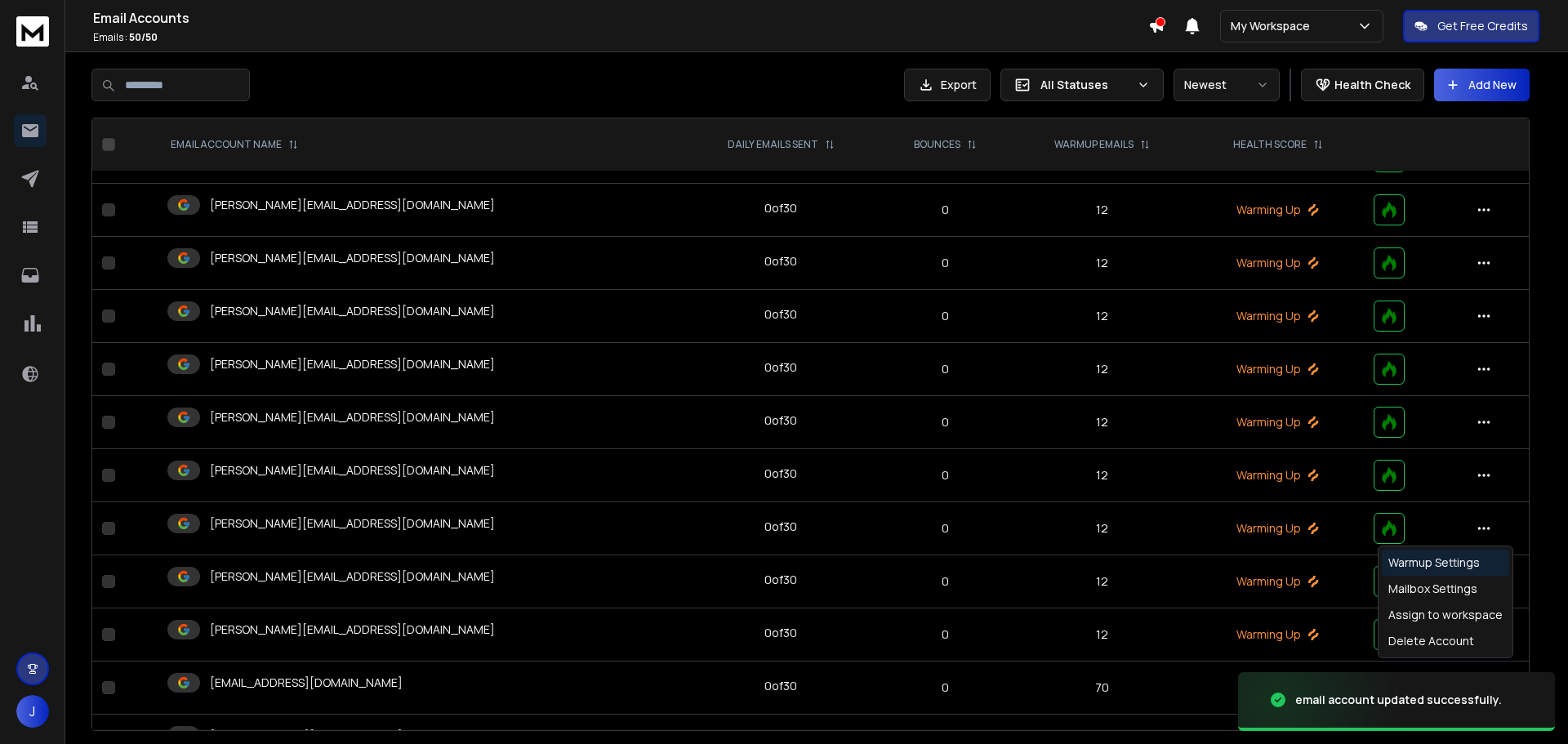
click at [1425, 562] on div "Warmup Settings" at bounding box center [1445, 562] width 127 height 26
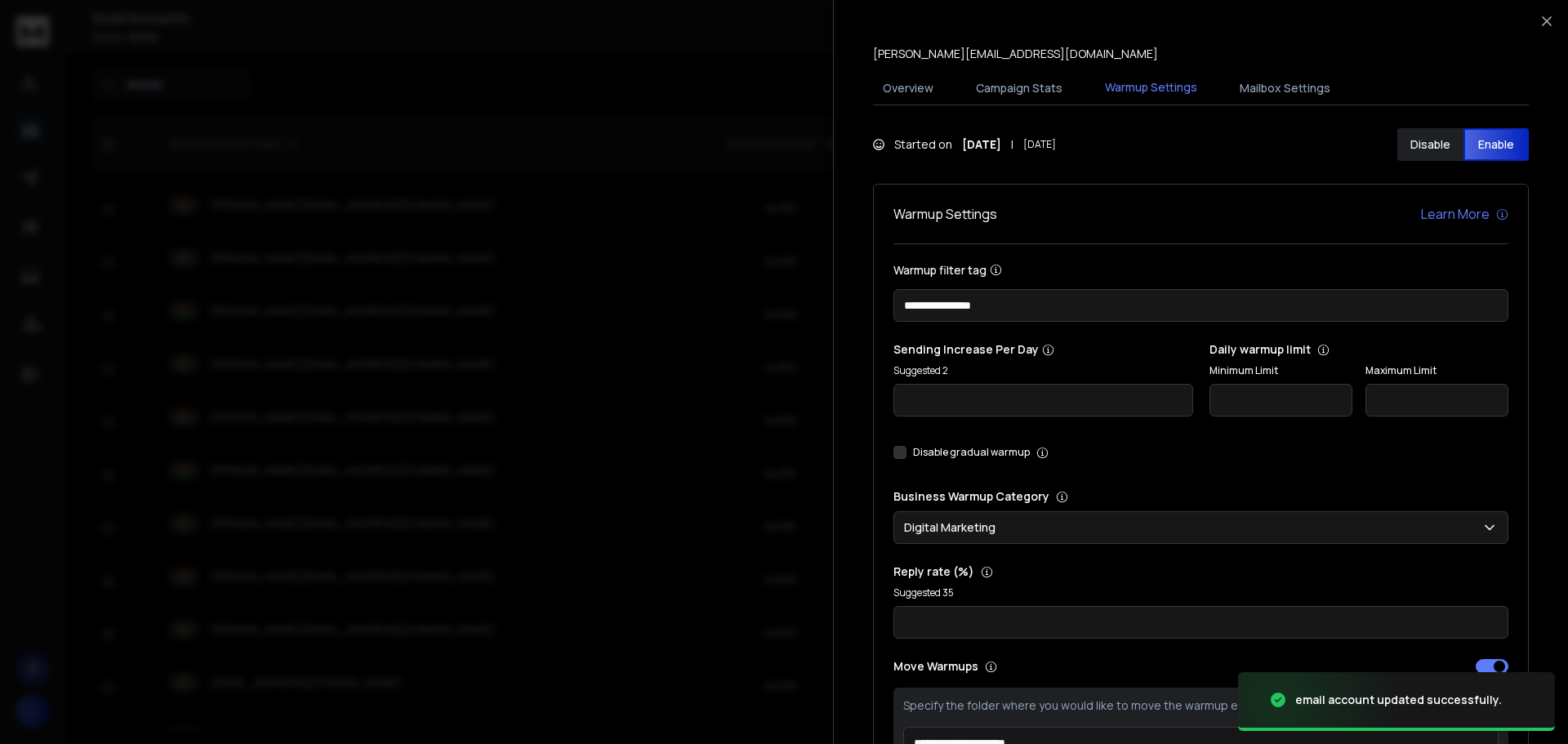
drag, startPoint x: 934, startPoint y: 397, endPoint x: 796, endPoint y: 409, distance: 138.5
click at [803, 407] on body "Get only verified leads with our AI-powered Lead Finder, starting at $22/mo Try…" at bounding box center [778, 372] width 1556 height 744
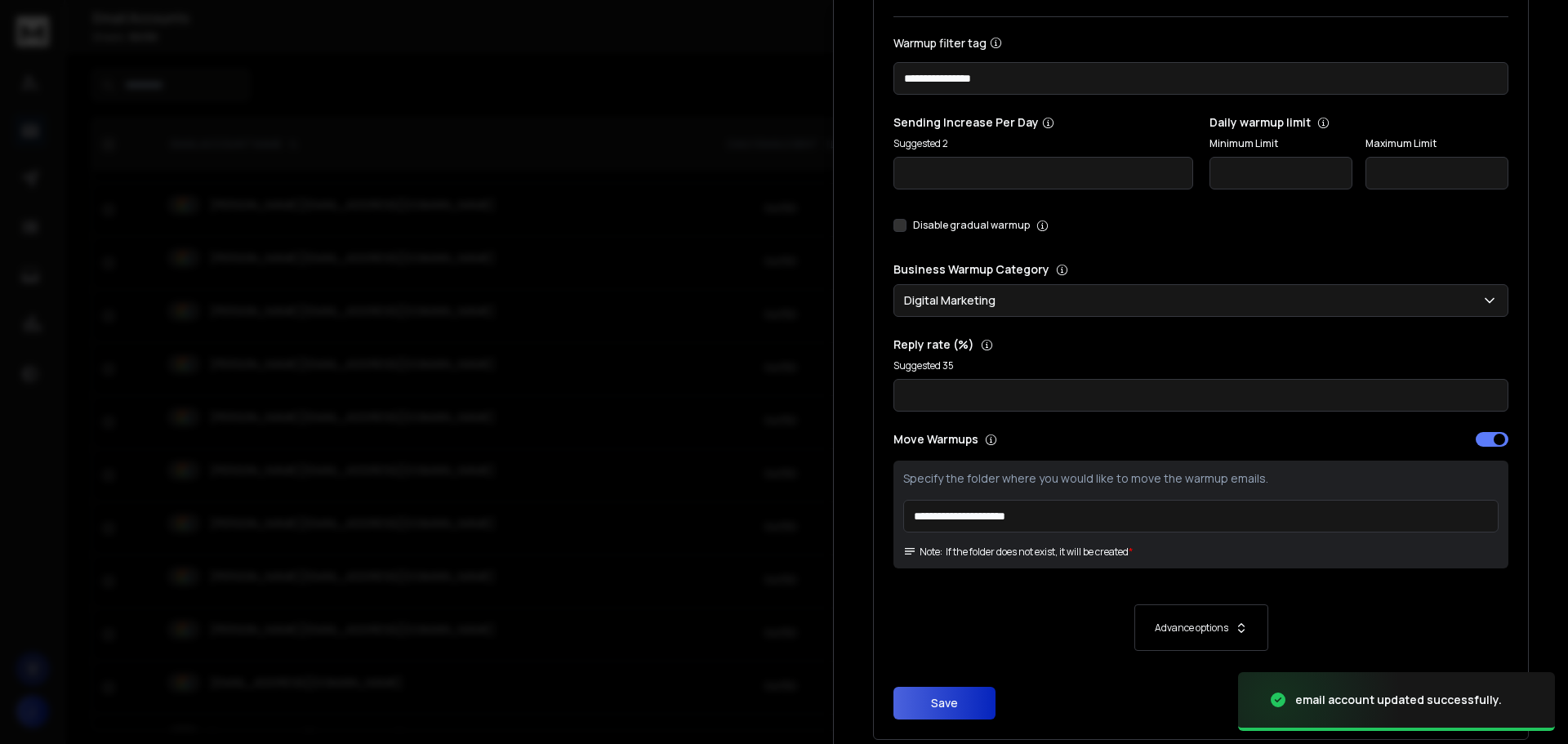
scroll to position [245, 0]
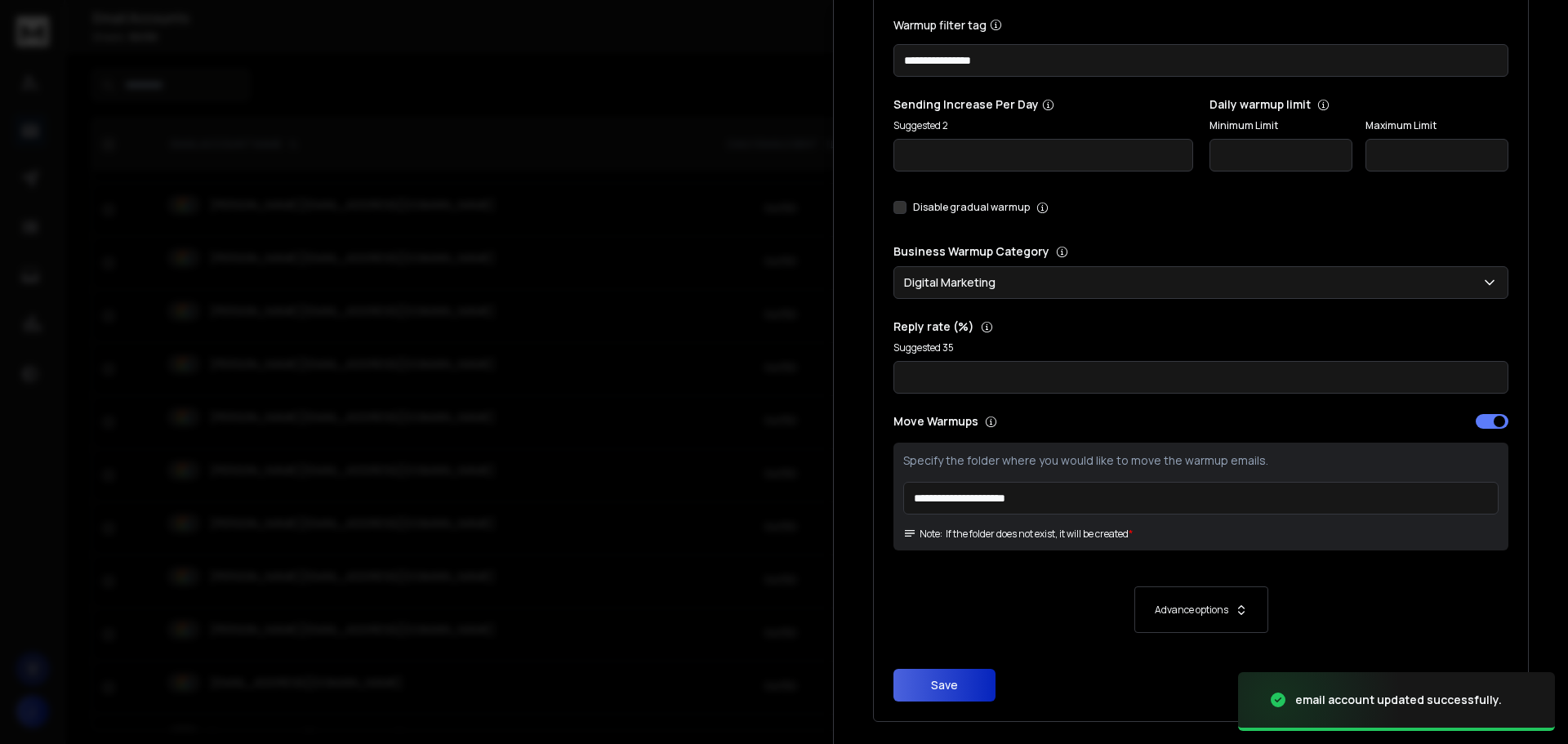
type input "*"
click at [962, 683] on button "Save" at bounding box center [944, 685] width 102 height 33
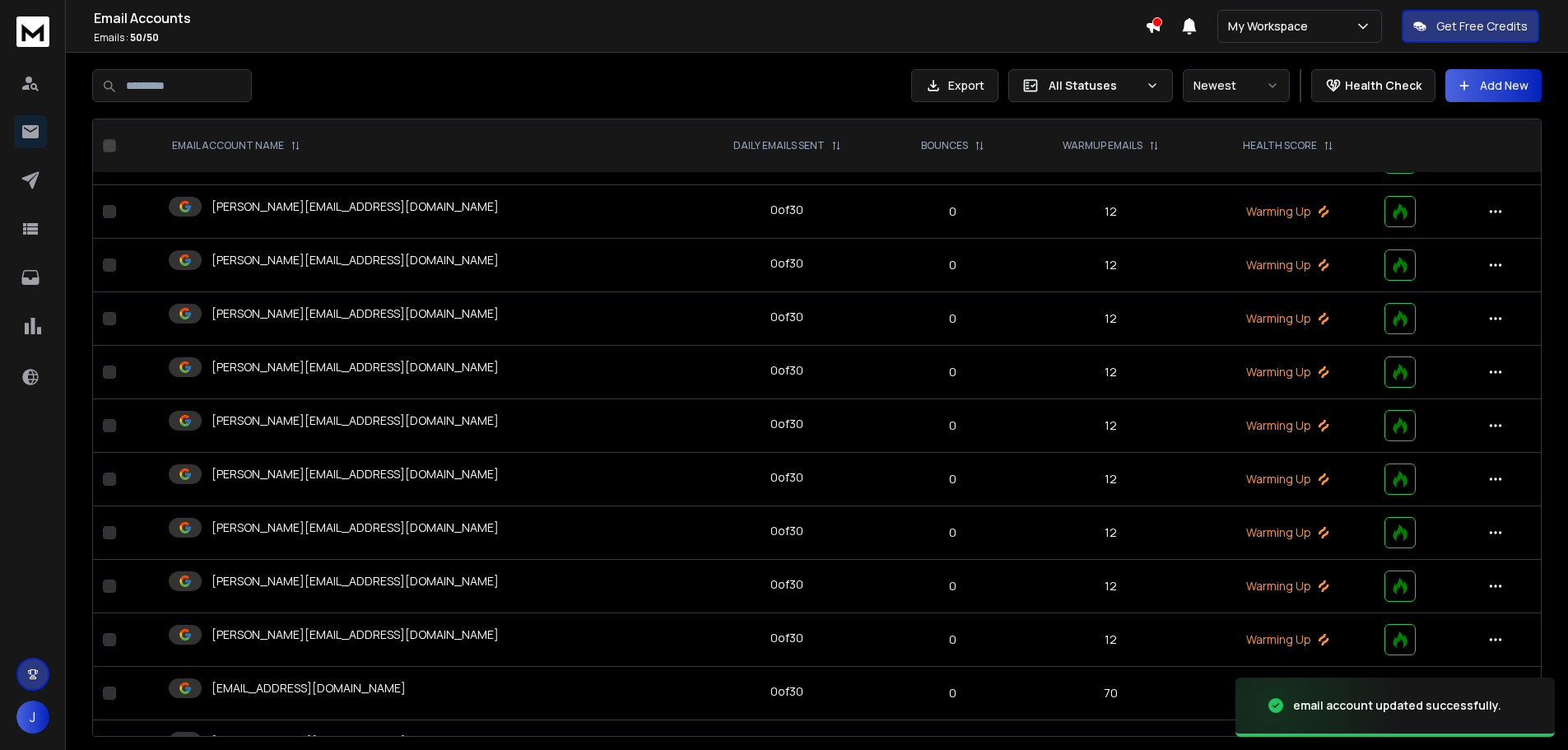
click at [1488, 590] on icon at bounding box center [1495, 586] width 14 height 14
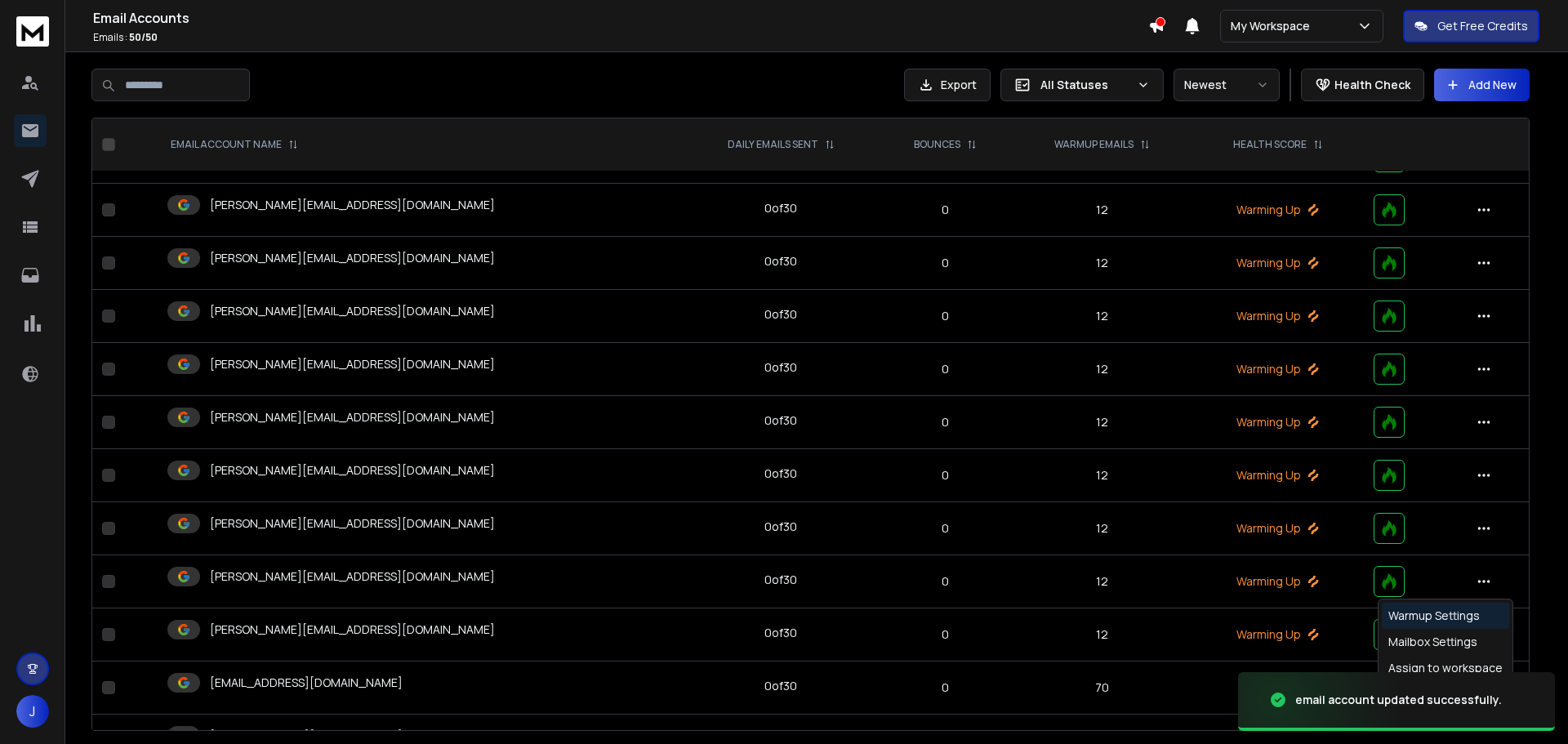
click at [1454, 608] on div "Warmup Settings" at bounding box center [1445, 615] width 127 height 26
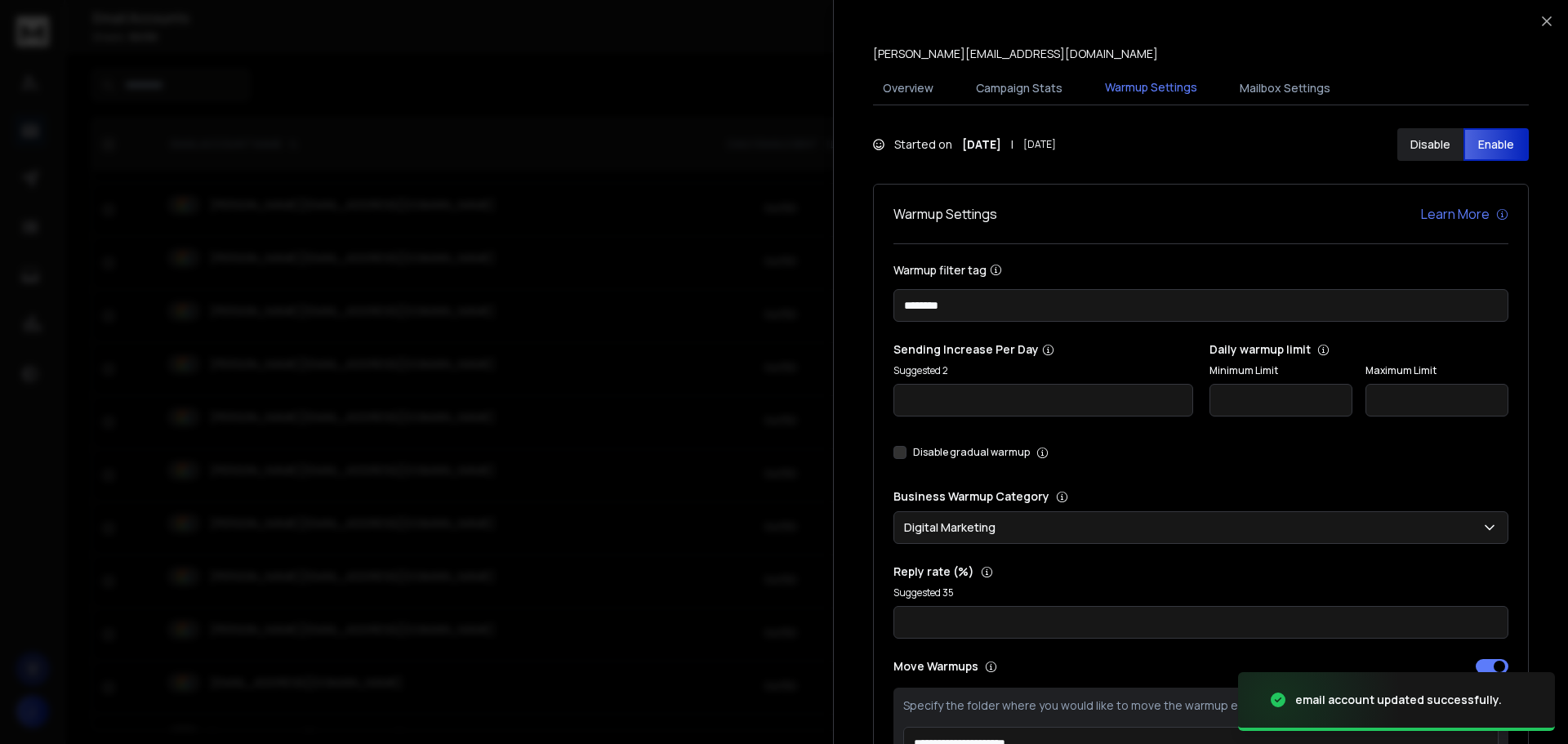
drag, startPoint x: 974, startPoint y: 406, endPoint x: 804, endPoint y: 421, distance: 170.7
click at [817, 419] on body "Get only verified leads with our AI-powered Lead Finder, starting at $22/mo Try…" at bounding box center [778, 372] width 1556 height 744
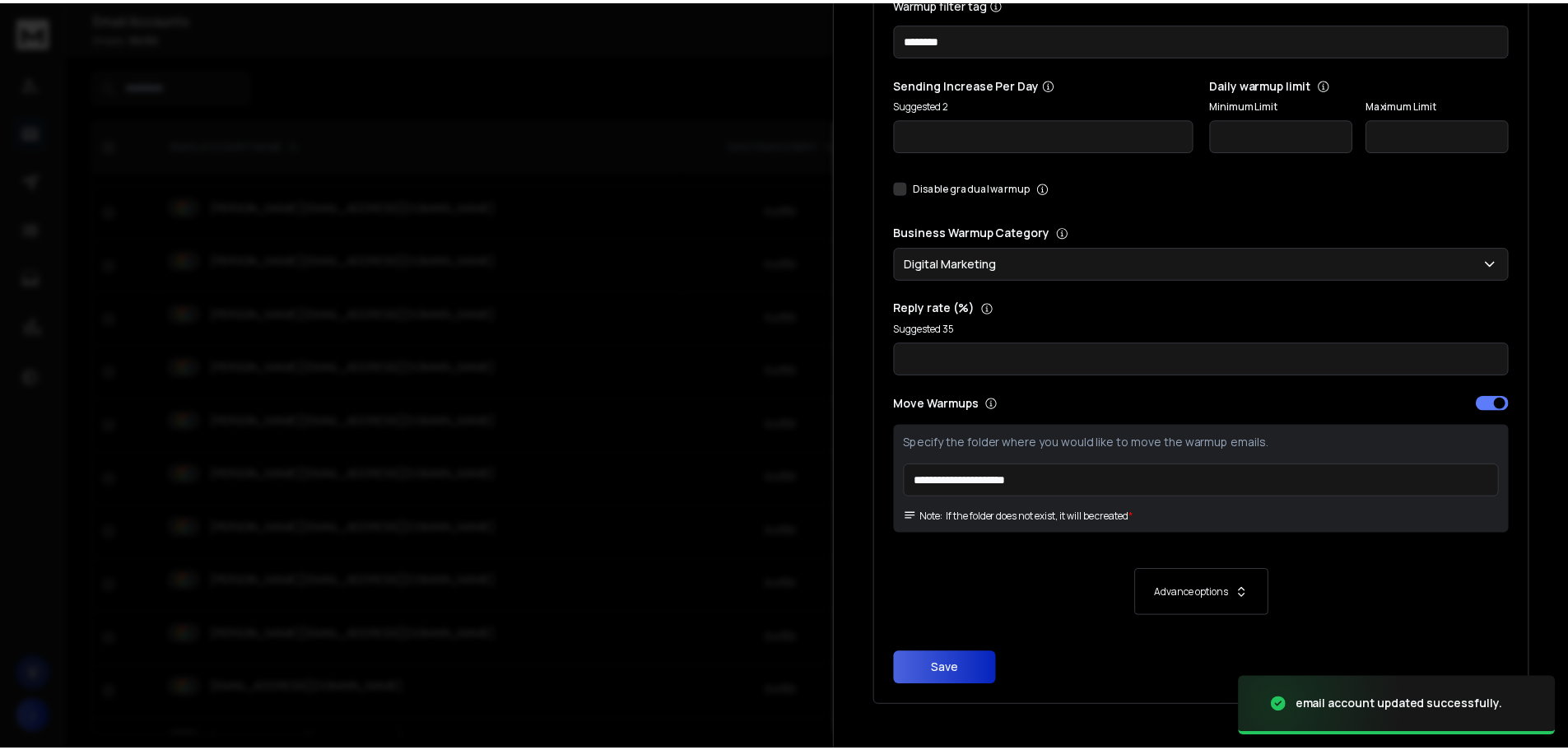
scroll to position [271, 0]
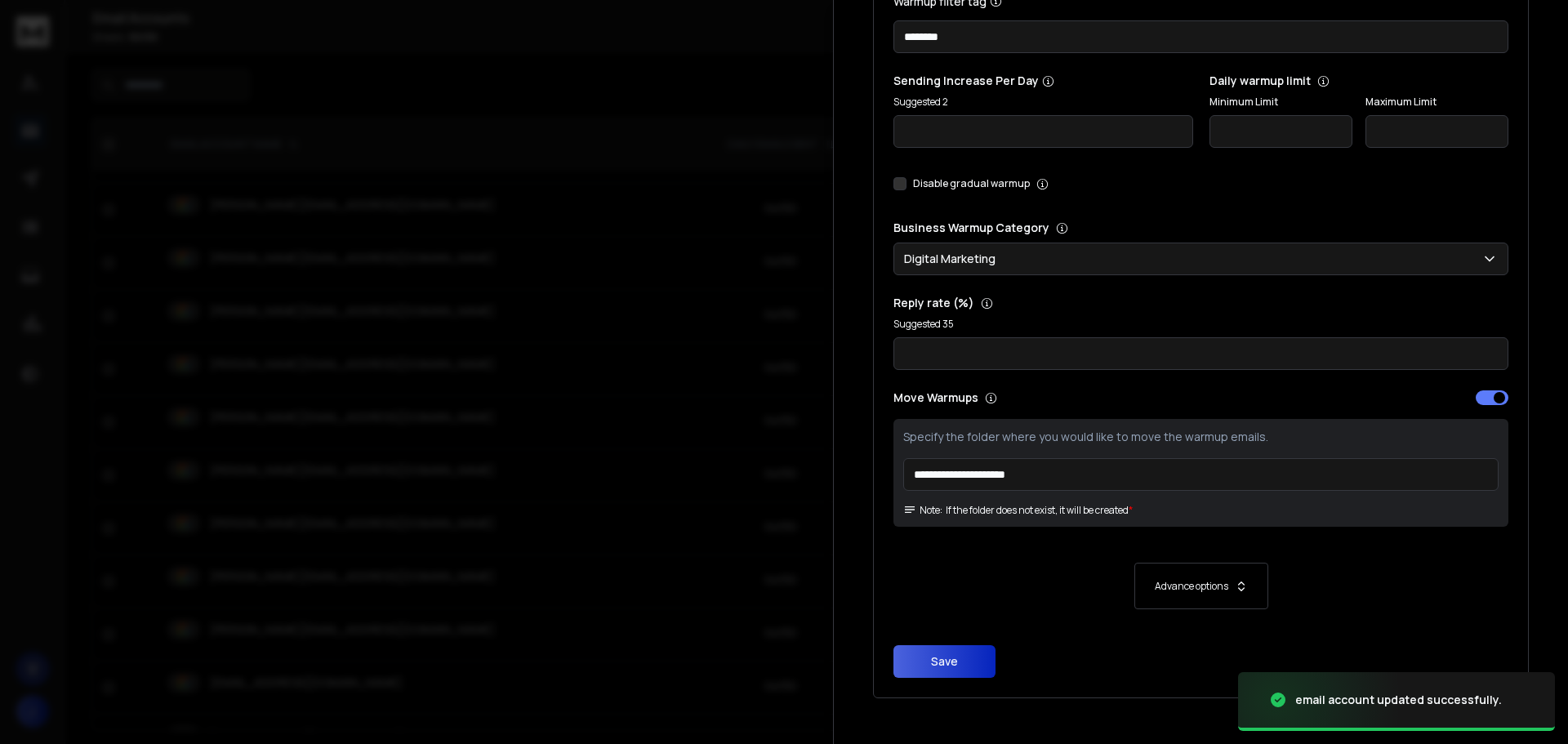
type input "*"
click at [945, 666] on button "Save" at bounding box center [944, 661] width 102 height 33
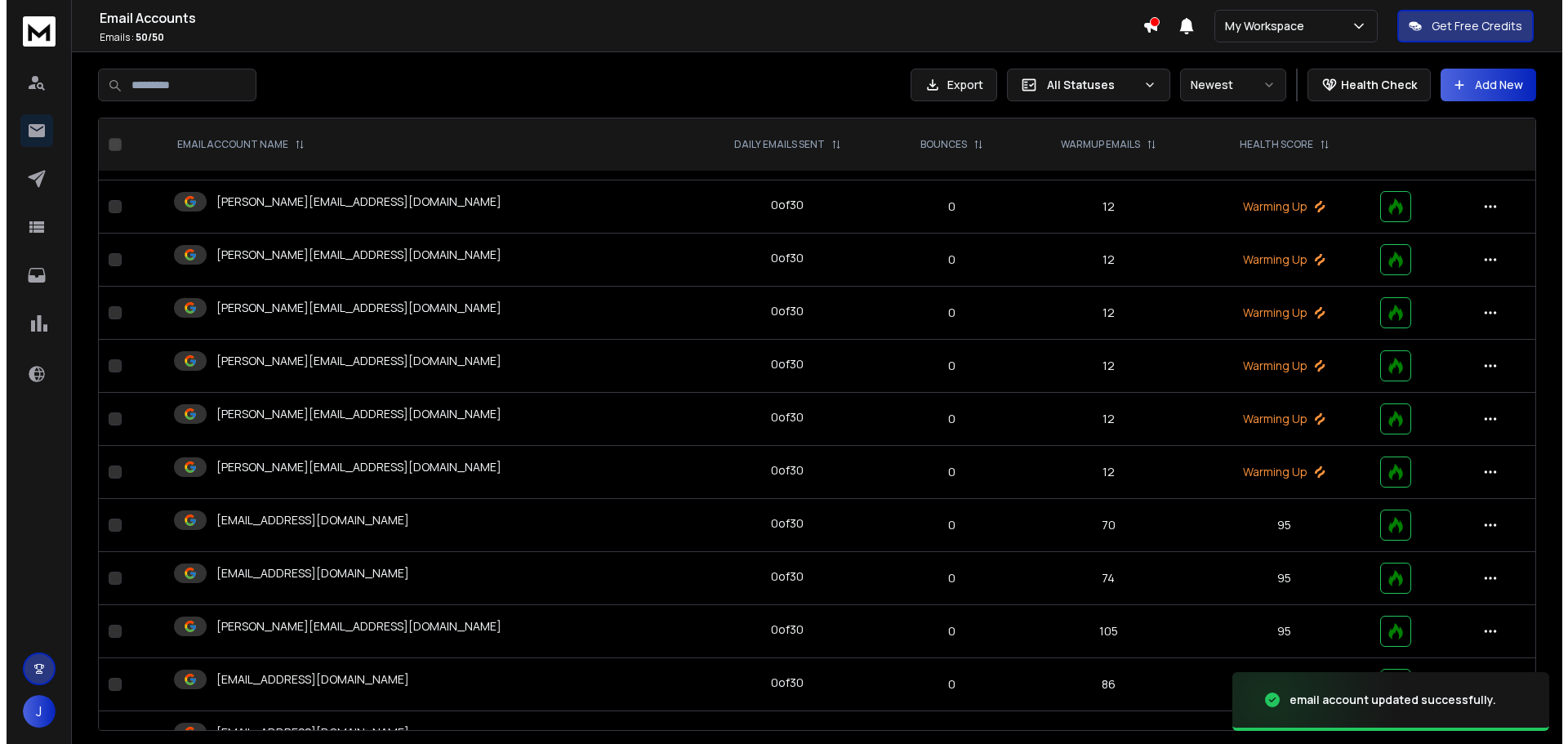
scroll to position [735, 0]
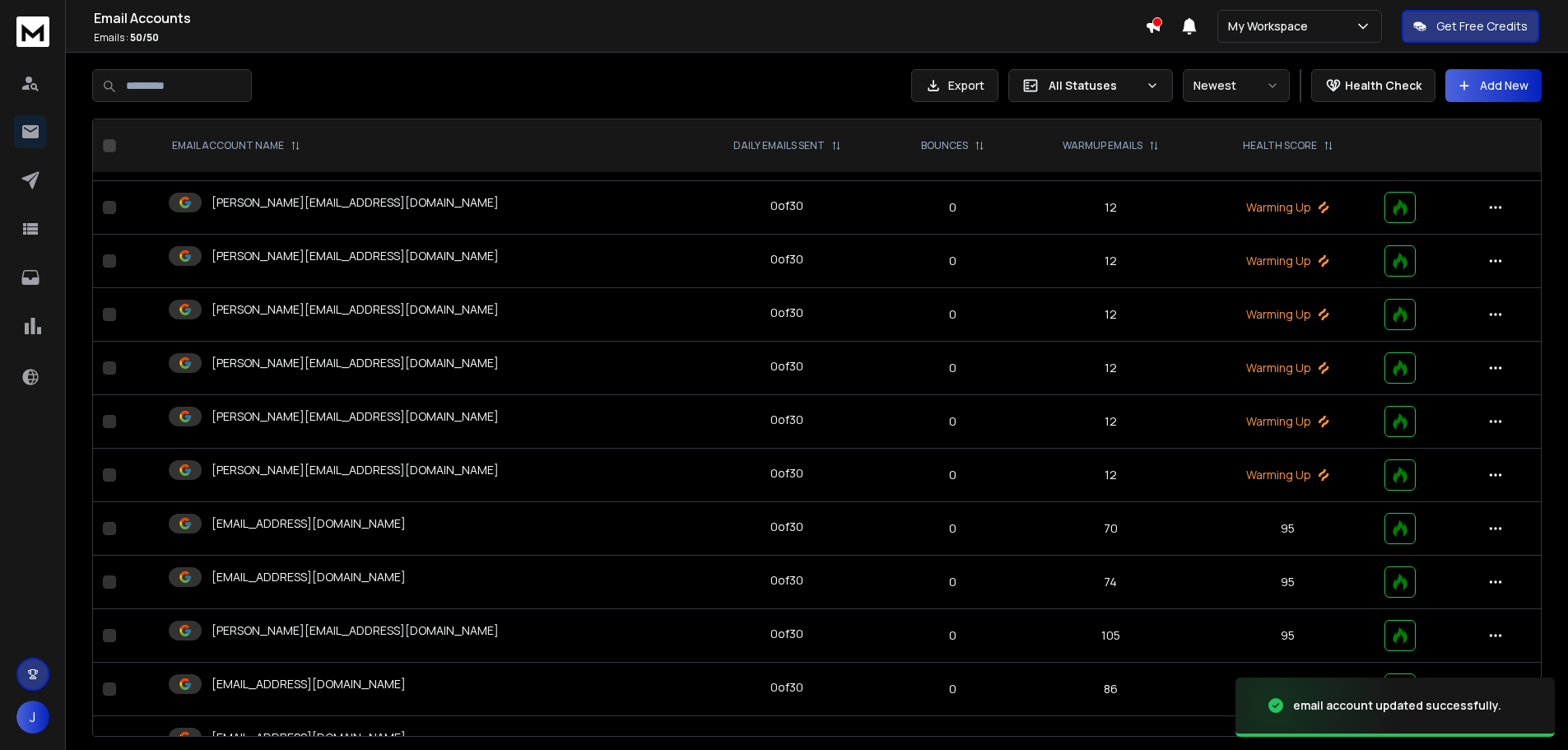
click at [1488, 469] on icon at bounding box center [1495, 475] width 14 height 14
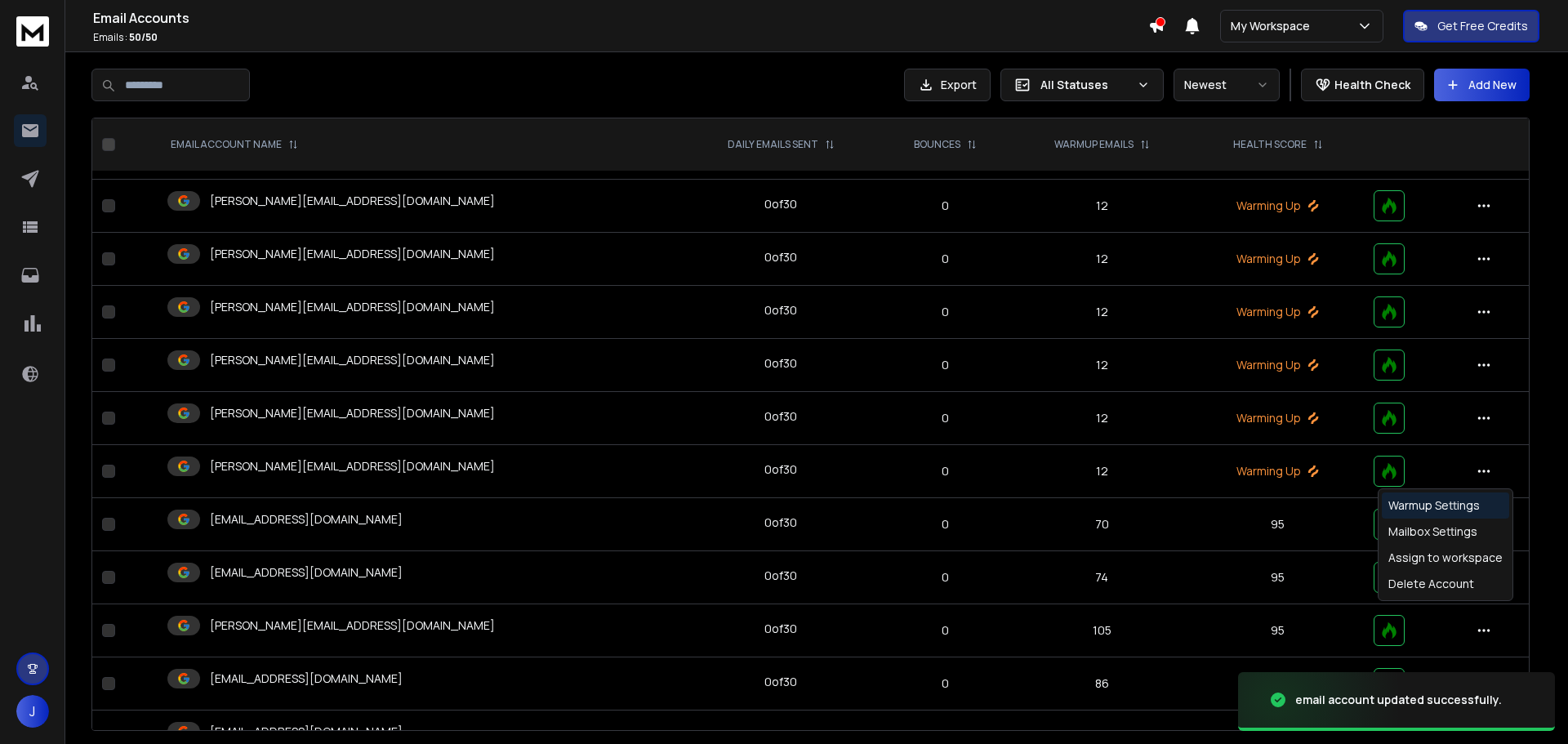
click at [1415, 504] on div "Warmup Settings" at bounding box center [1445, 505] width 127 height 26
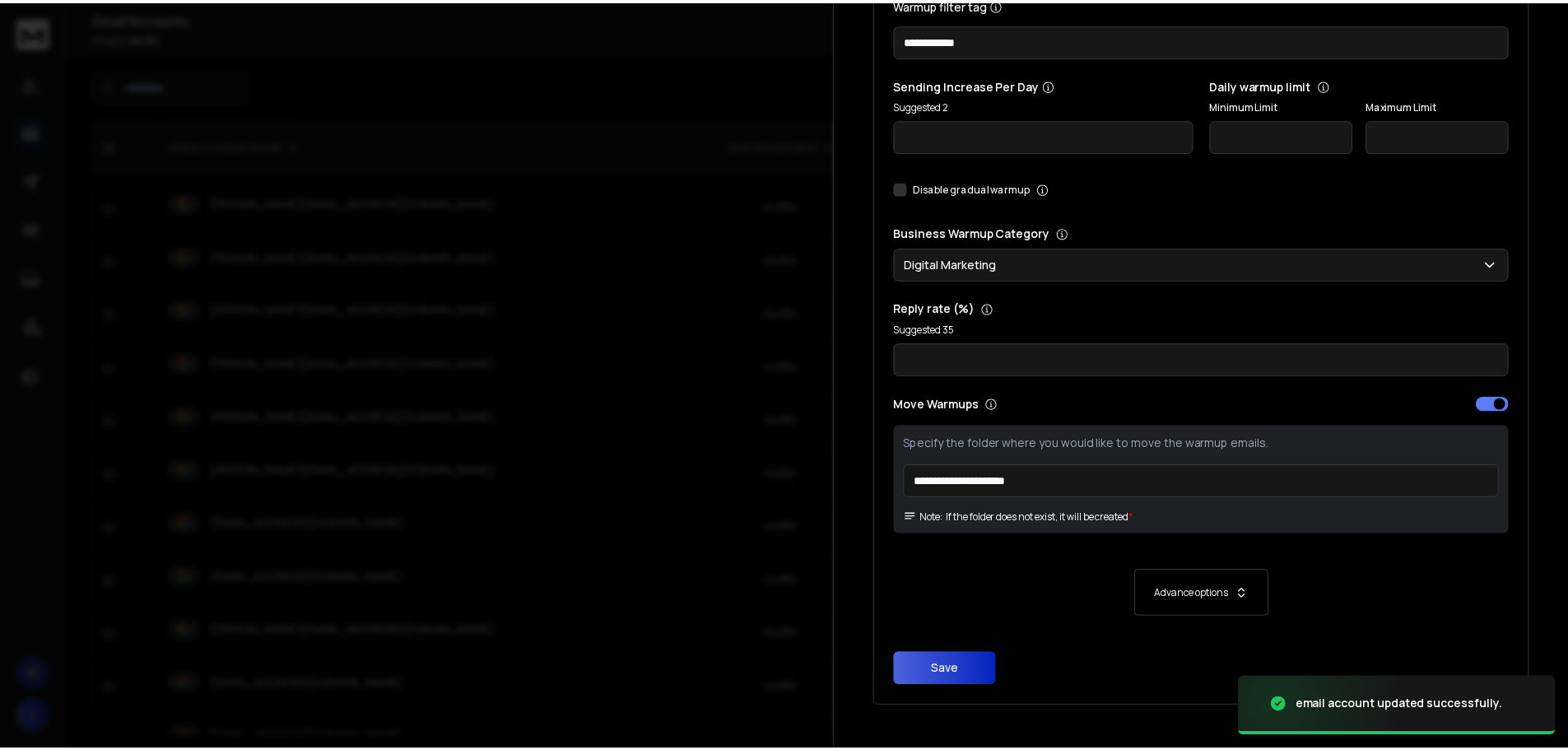
scroll to position [271, 0]
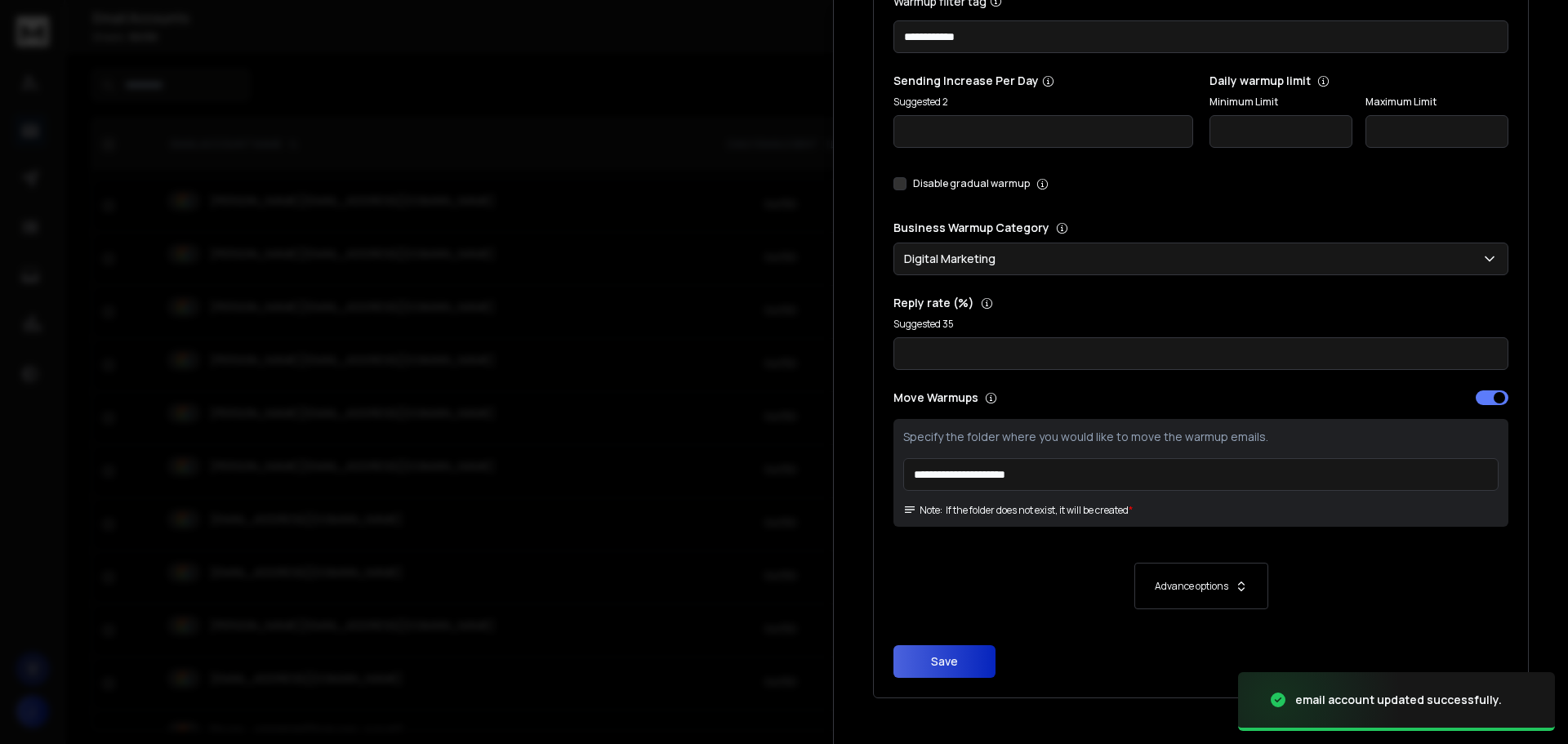
drag, startPoint x: 937, startPoint y: 128, endPoint x: 855, endPoint y: 141, distance: 83.0
click at [855, 141] on div "**********" at bounding box center [1201, 237] width 695 height 974
type input "*"
click at [951, 658] on button "Save" at bounding box center [944, 661] width 102 height 33
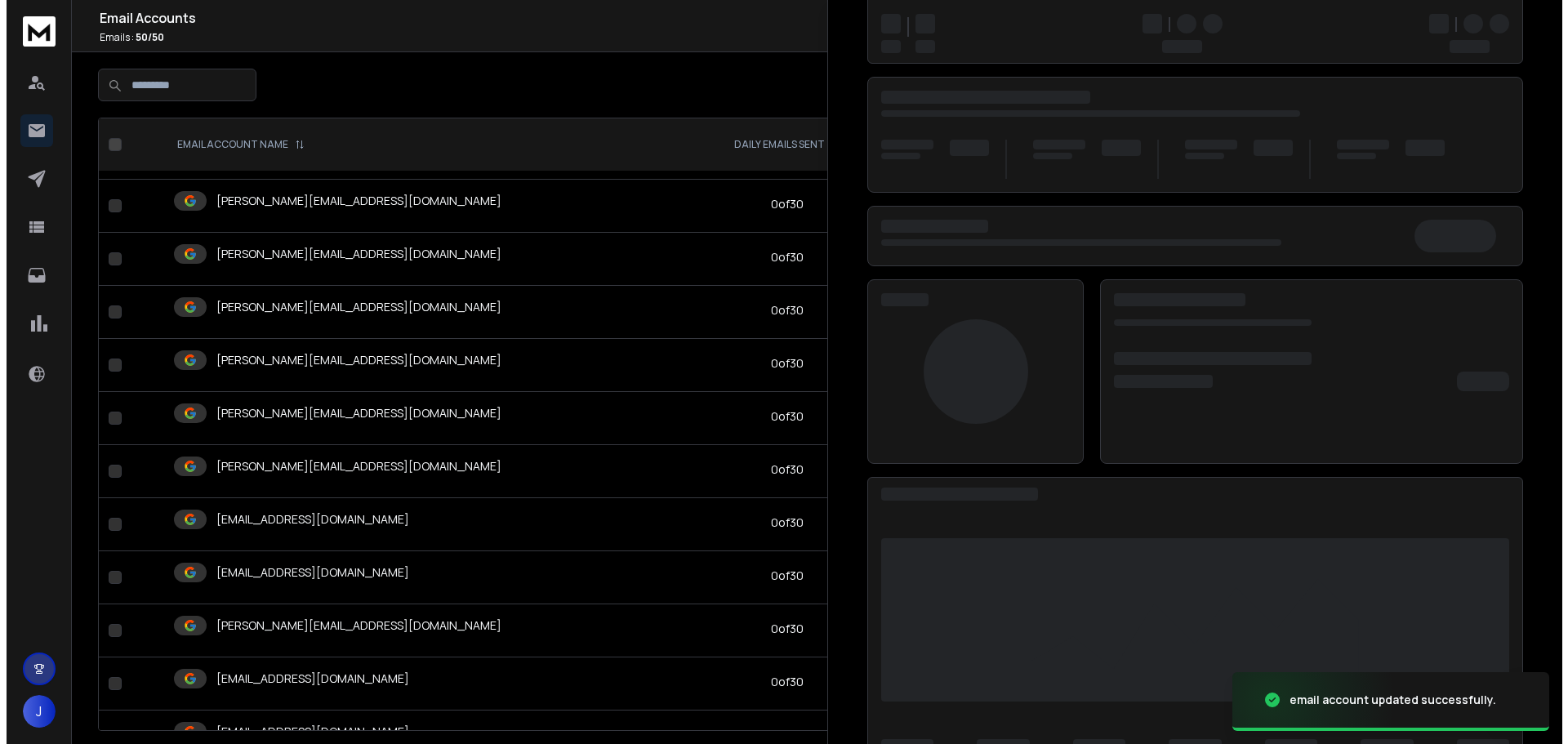
scroll to position [0, 0]
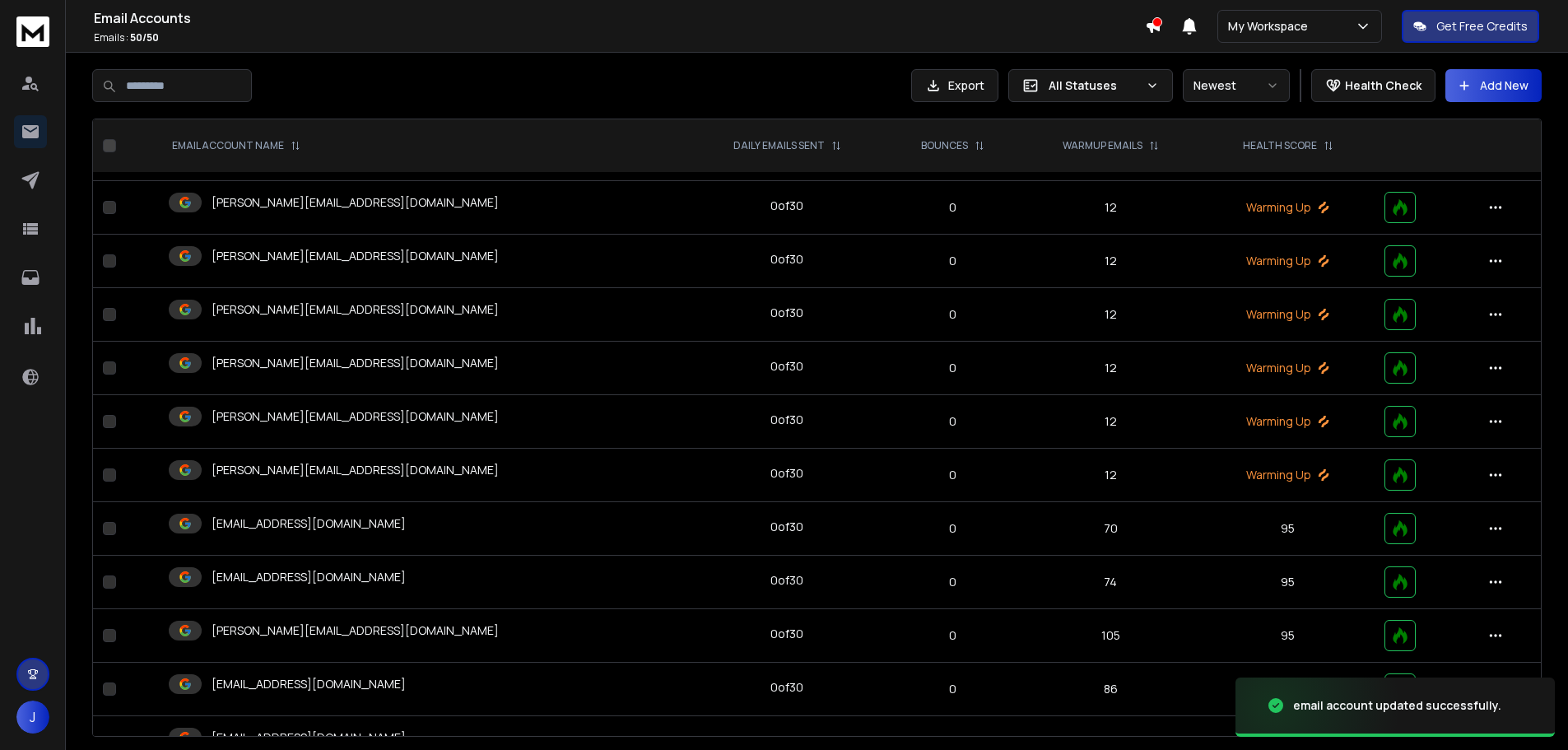
click at [1488, 421] on icon at bounding box center [1495, 421] width 14 height 14
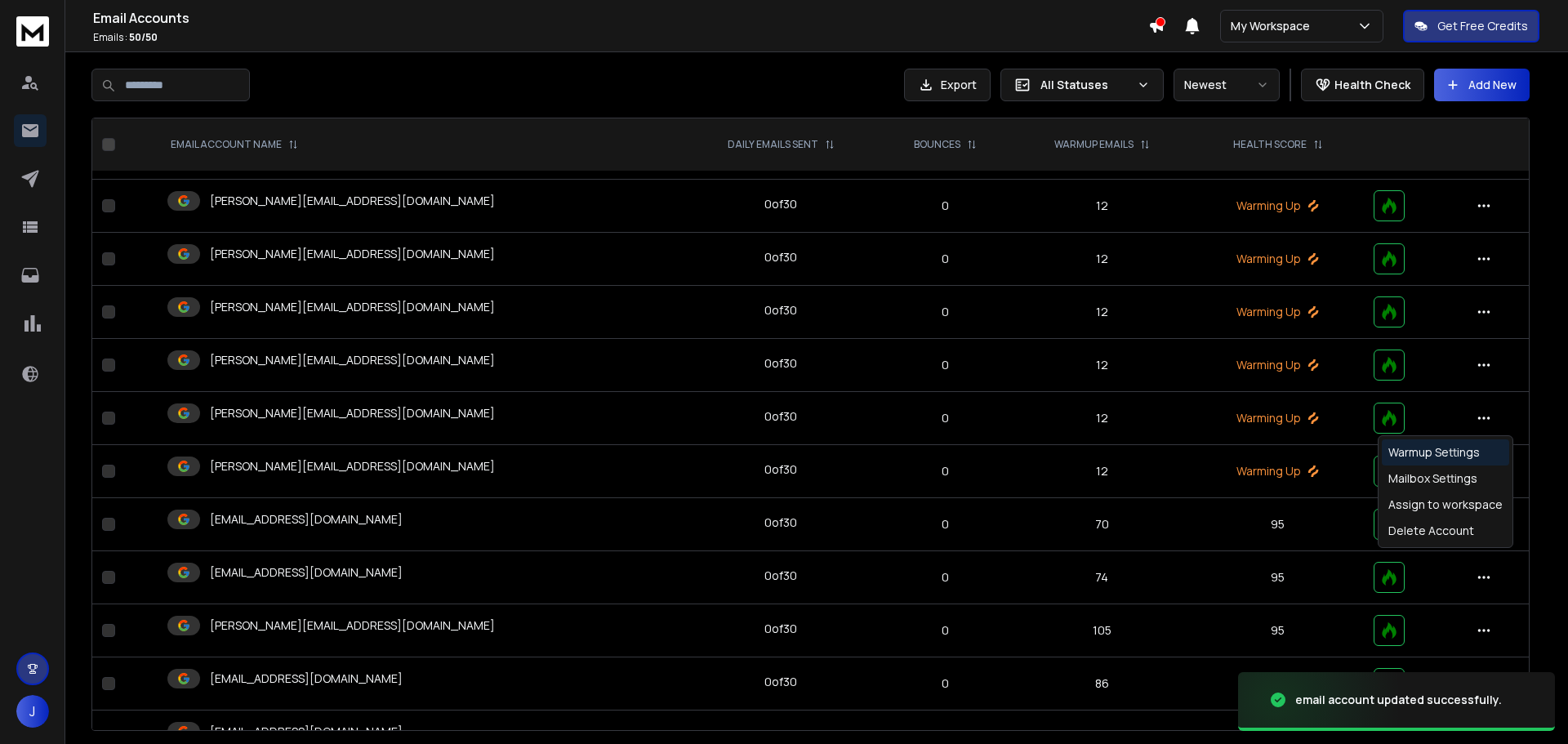
click at [1443, 453] on div "Warmup Settings" at bounding box center [1445, 452] width 127 height 26
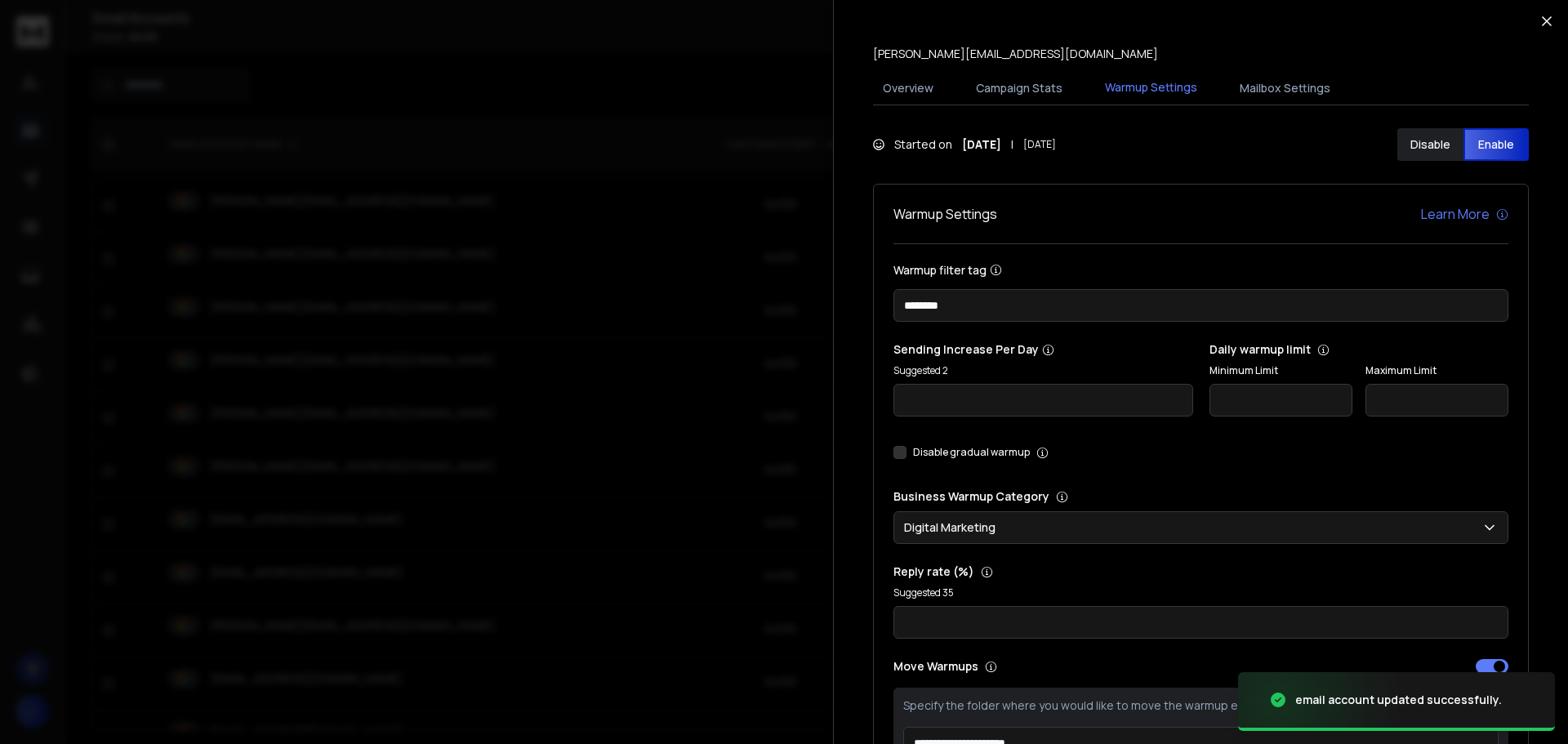
click at [1548, 15] on icon "button" at bounding box center [1547, 21] width 16 height 16
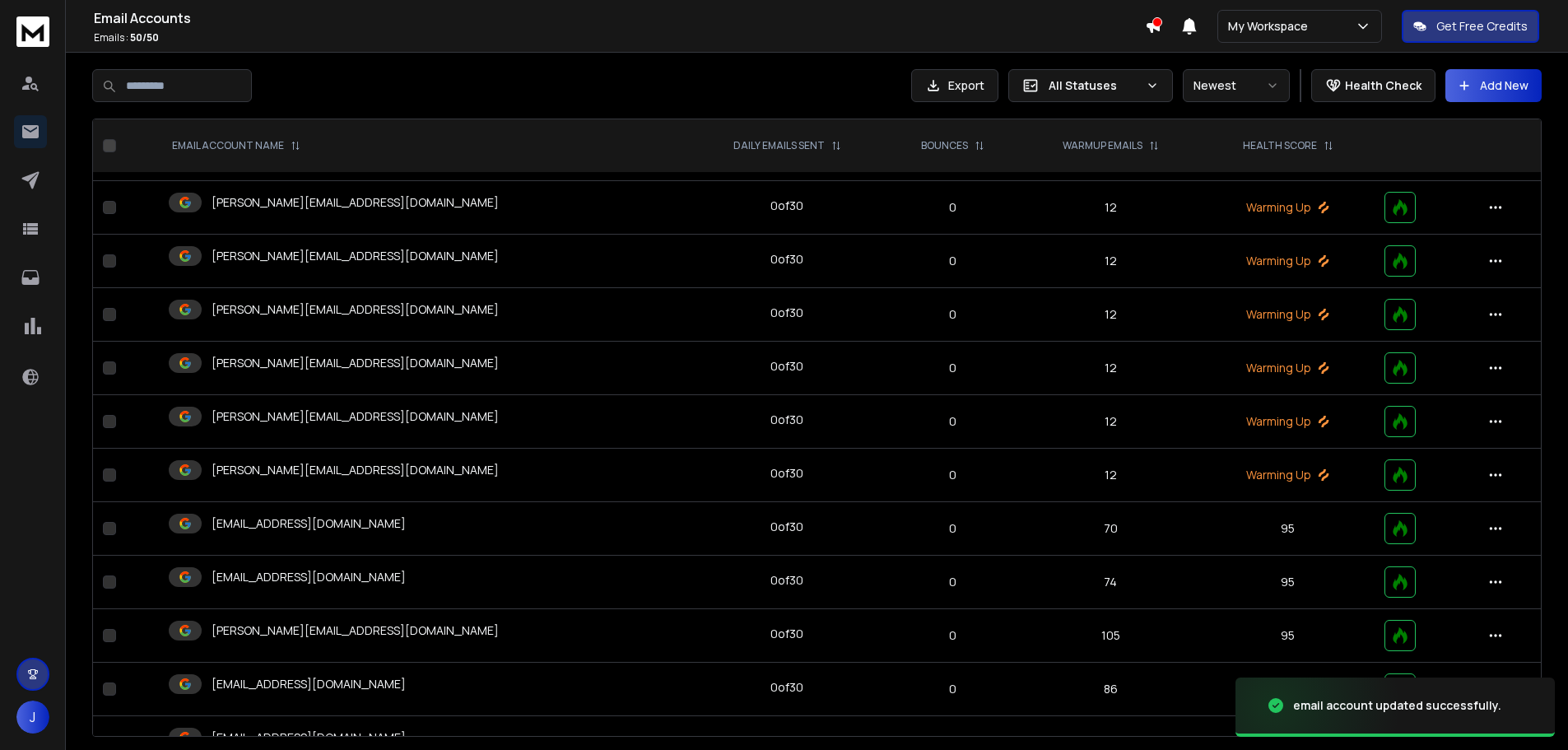
click at [1488, 419] on icon at bounding box center [1495, 421] width 14 height 14
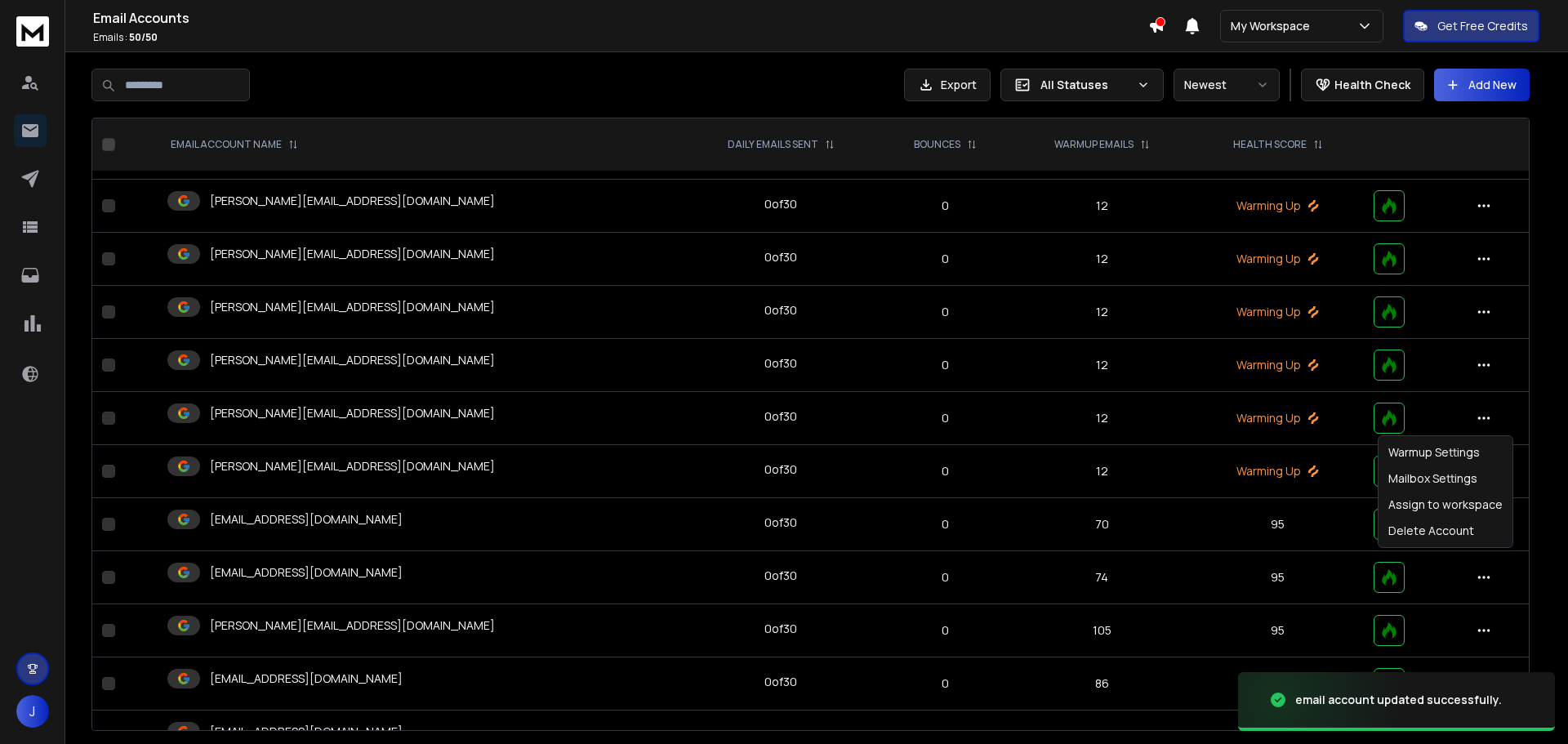
click at [1476, 364] on icon at bounding box center [1483, 364] width 14 height 14
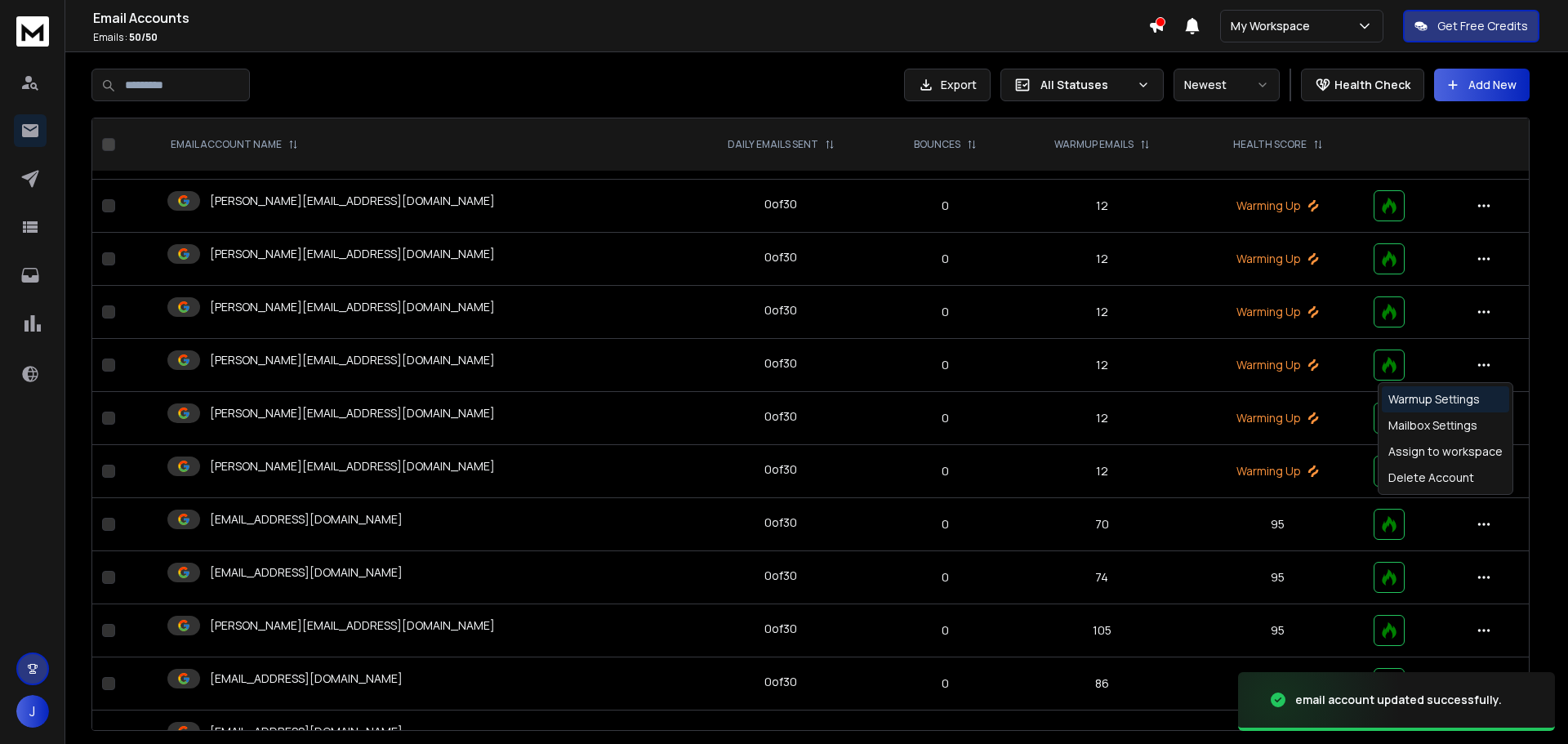
click at [1459, 390] on div "Warmup Settings" at bounding box center [1445, 399] width 127 height 26
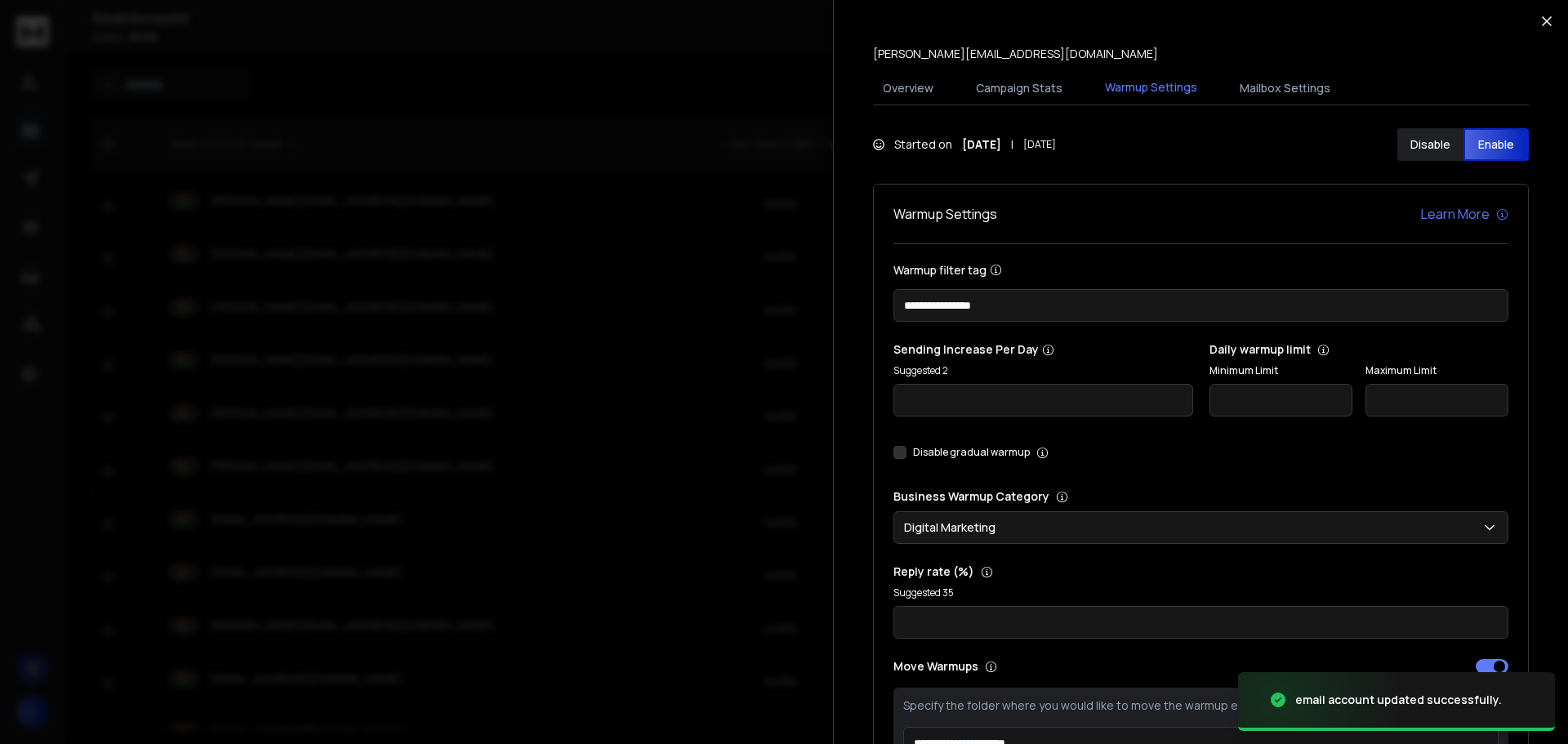
click at [1539, 23] on icon "button" at bounding box center [1547, 21] width 16 height 16
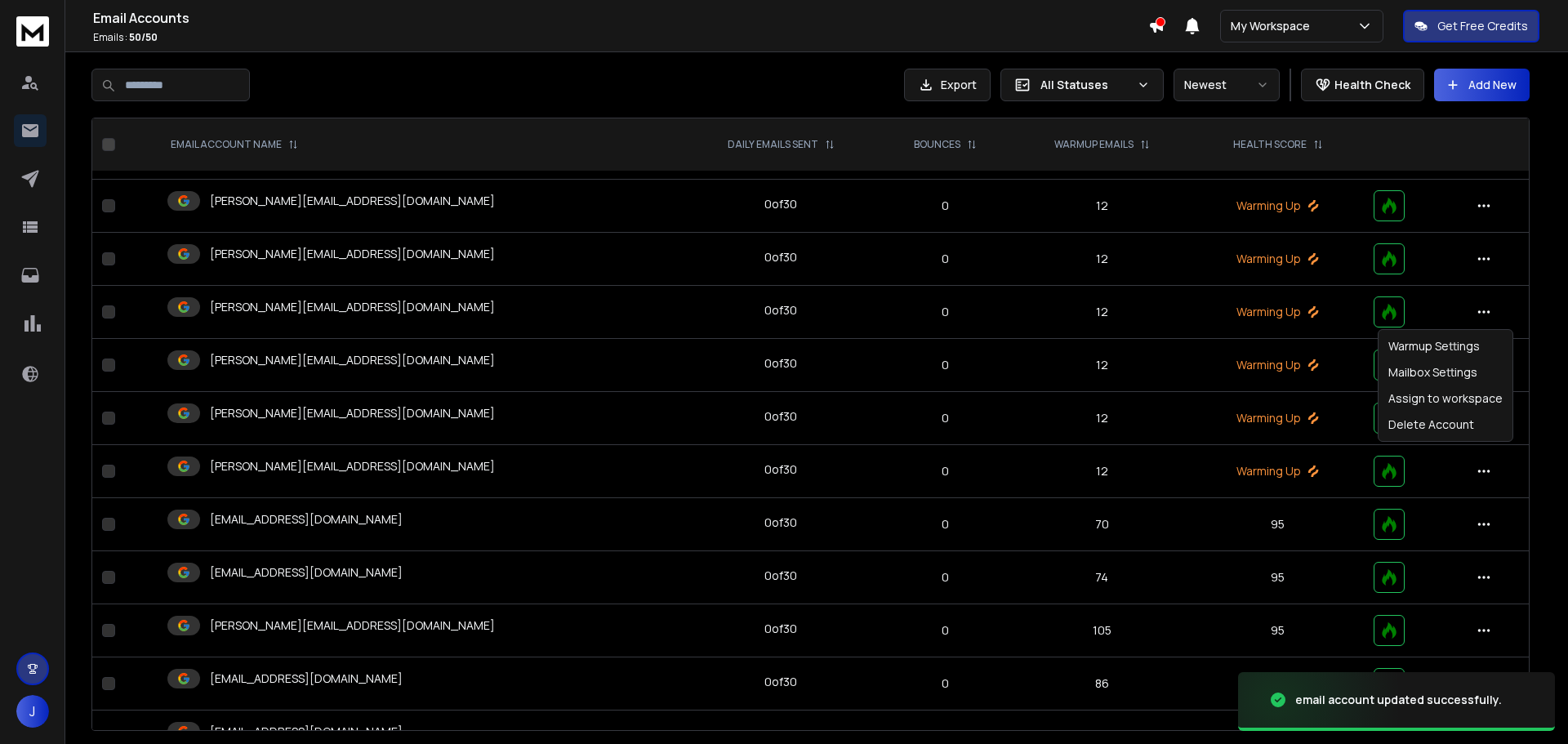
click at [1476, 318] on icon at bounding box center [1483, 312] width 14 height 14
click at [1463, 339] on div "Warmup Settings" at bounding box center [1445, 346] width 127 height 26
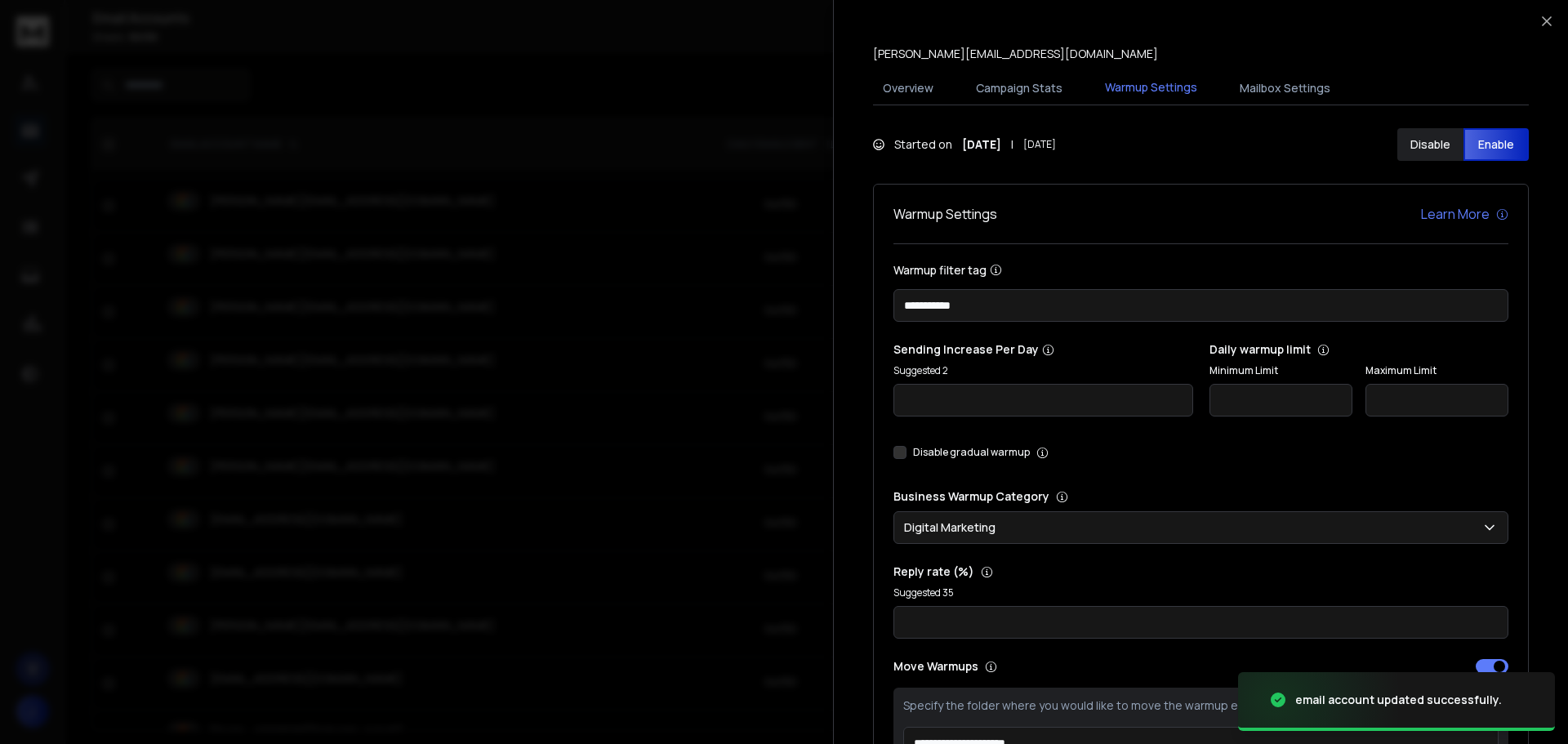
drag, startPoint x: 1086, startPoint y: 401, endPoint x: 730, endPoint y: 414, distance: 356.2
click at [740, 413] on body "Get only verified leads with our AI-powered Lead Finder, starting at $22/mo Try…" at bounding box center [778, 372] width 1556 height 744
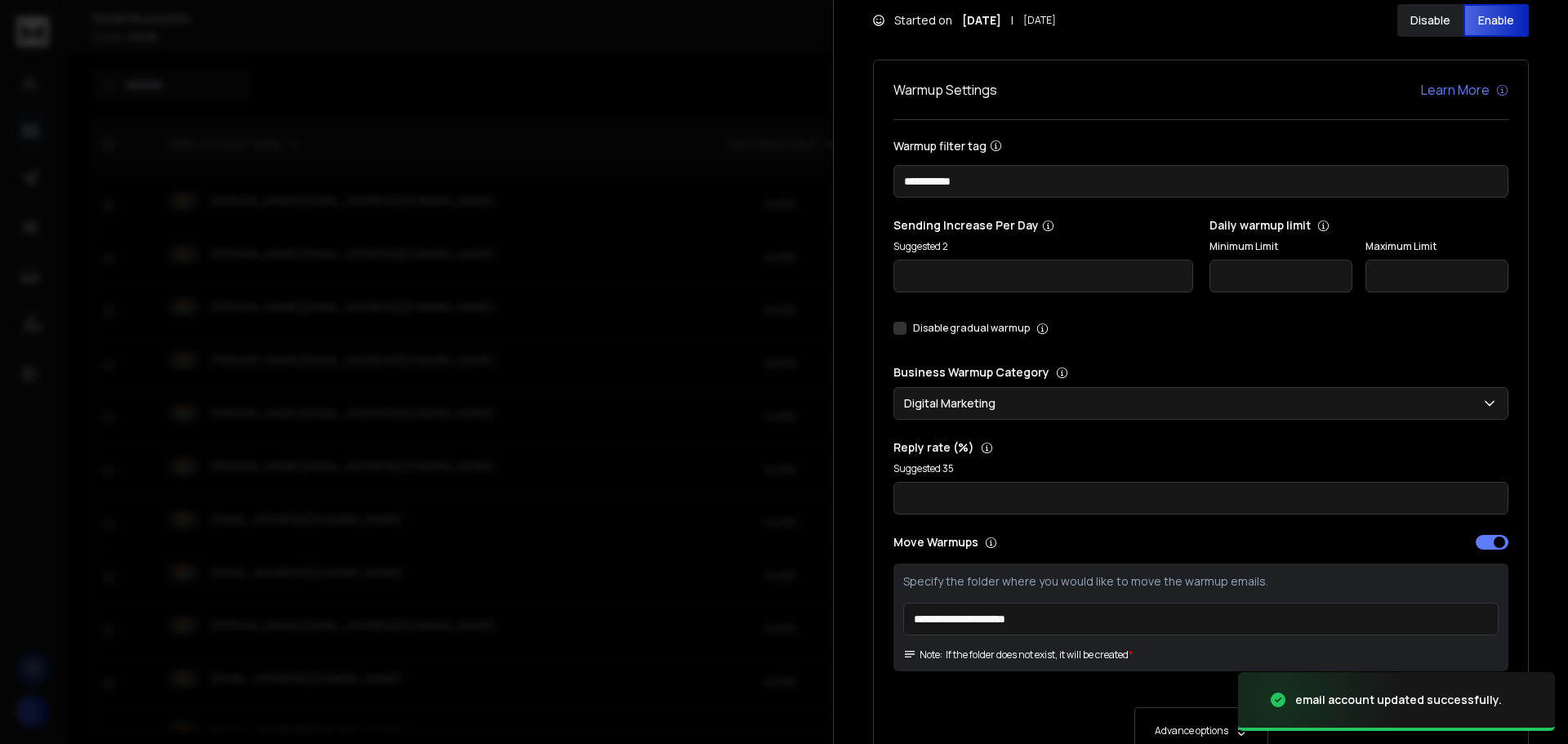
scroll to position [269, 0]
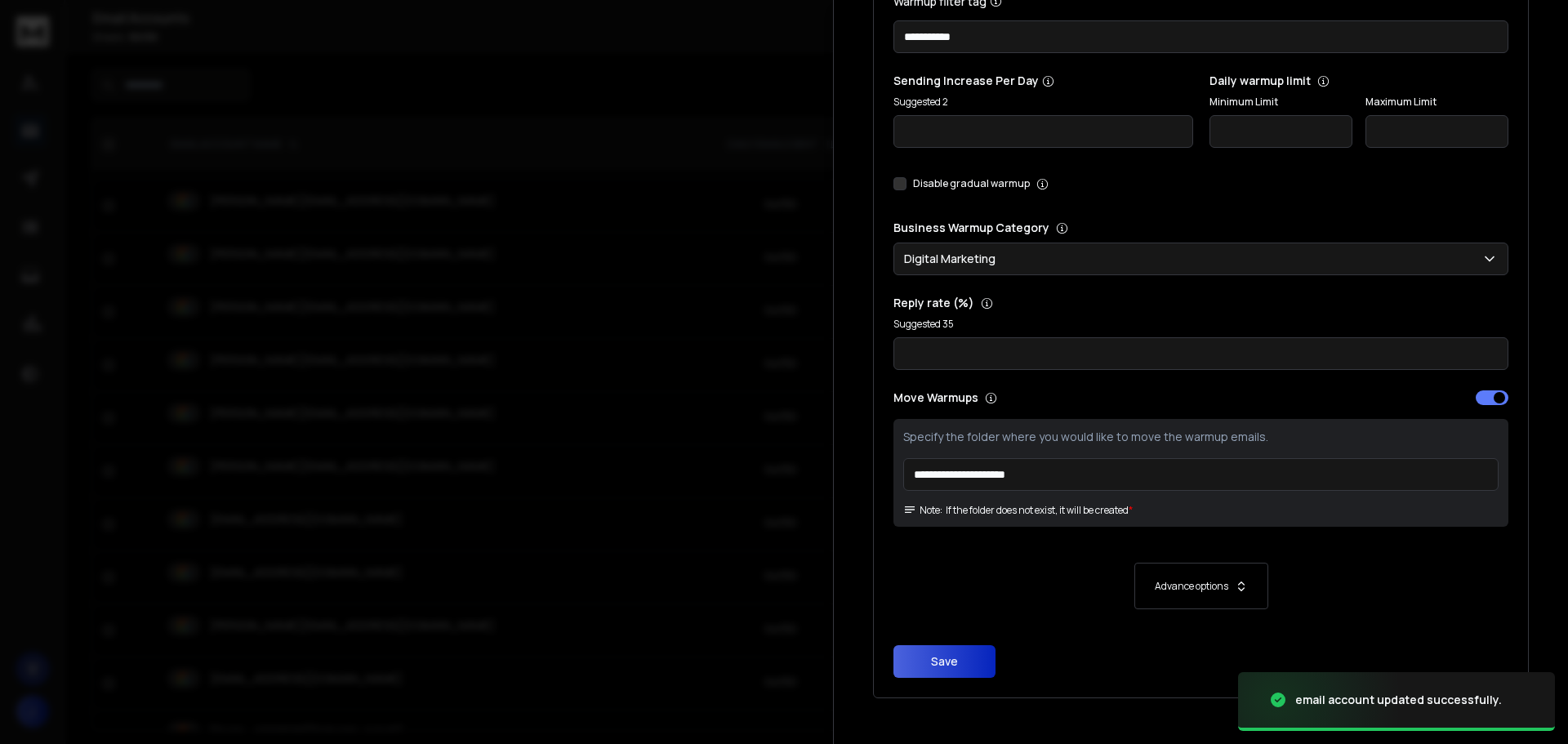
type input "*"
click at [983, 664] on button "Save" at bounding box center [944, 661] width 102 height 33
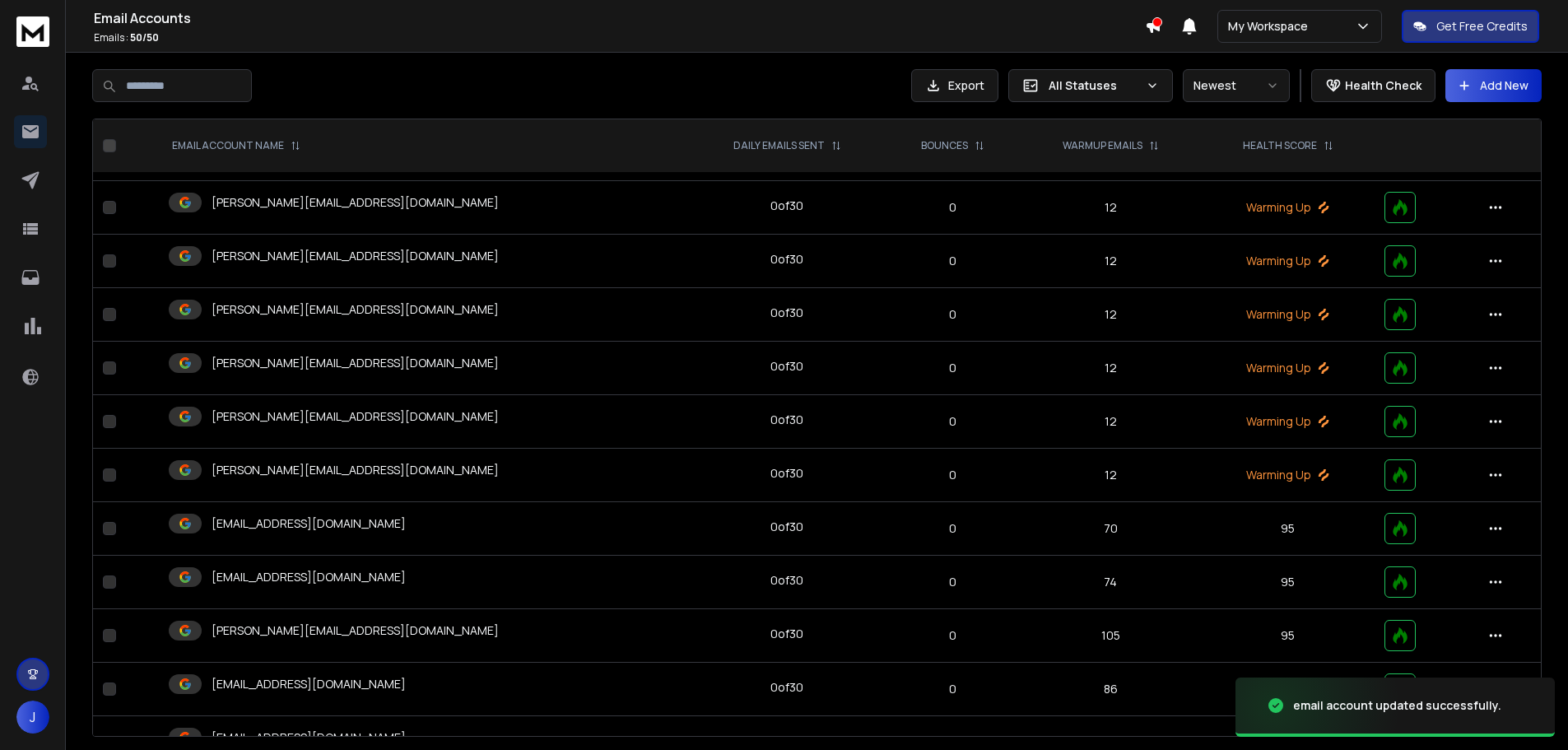
click at [1488, 213] on icon at bounding box center [1495, 207] width 14 height 14
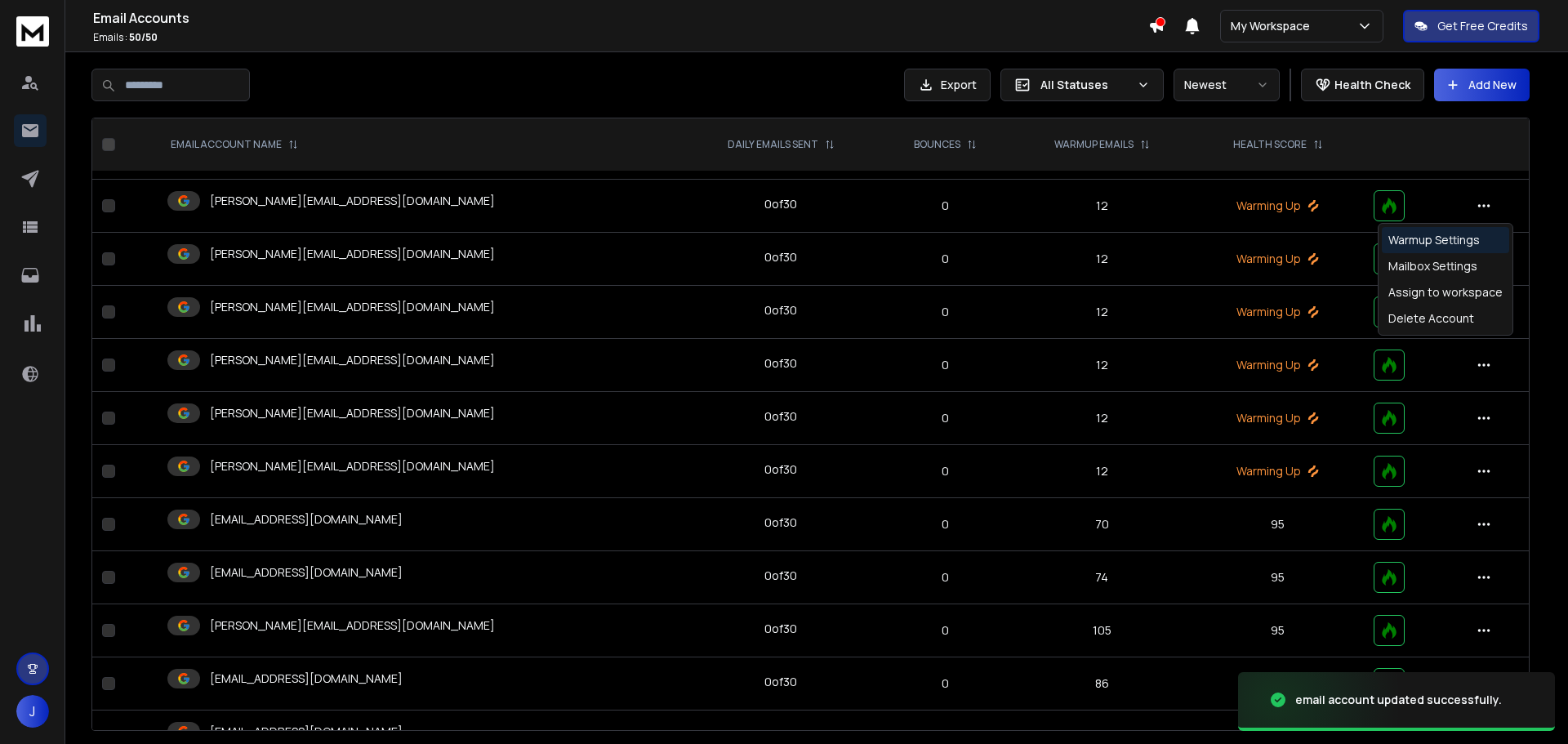
click at [1443, 240] on div "Warmup Settings" at bounding box center [1445, 240] width 127 height 26
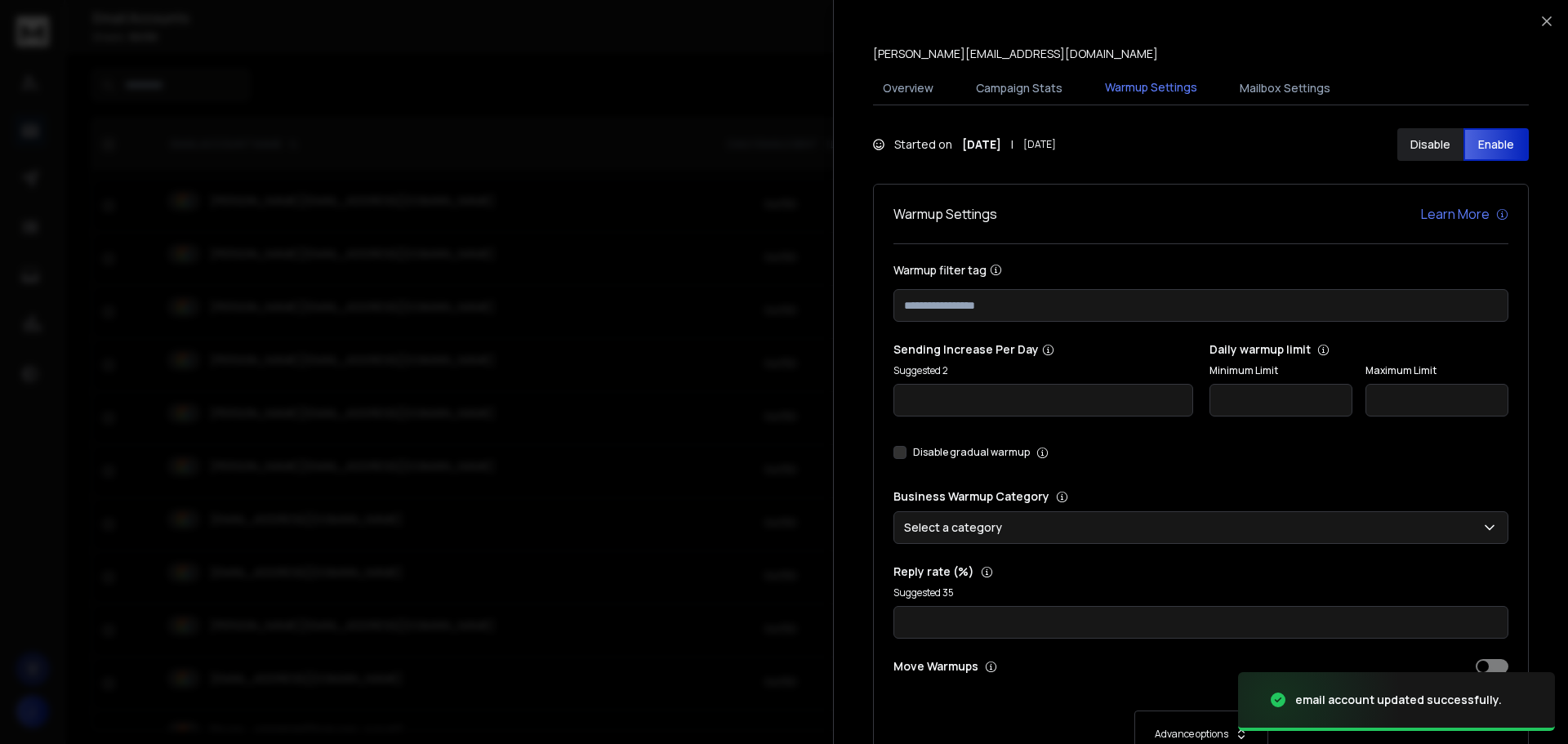
type input "**********"
type input "*"
type input "**"
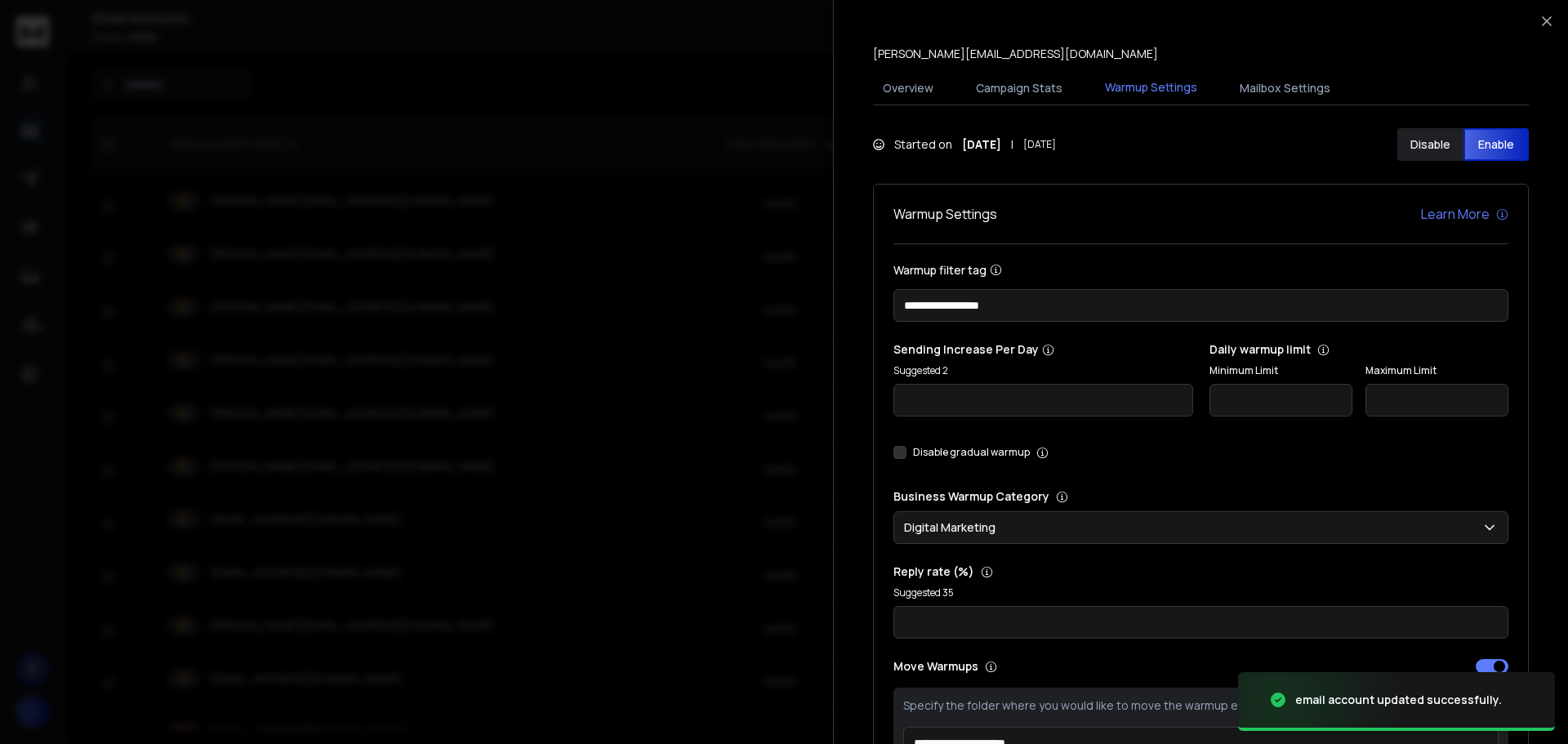
drag, startPoint x: 1042, startPoint y: 403, endPoint x: 888, endPoint y: 411, distance: 154.2
click at [919, 407] on input "*" at bounding box center [1043, 400] width 299 height 33
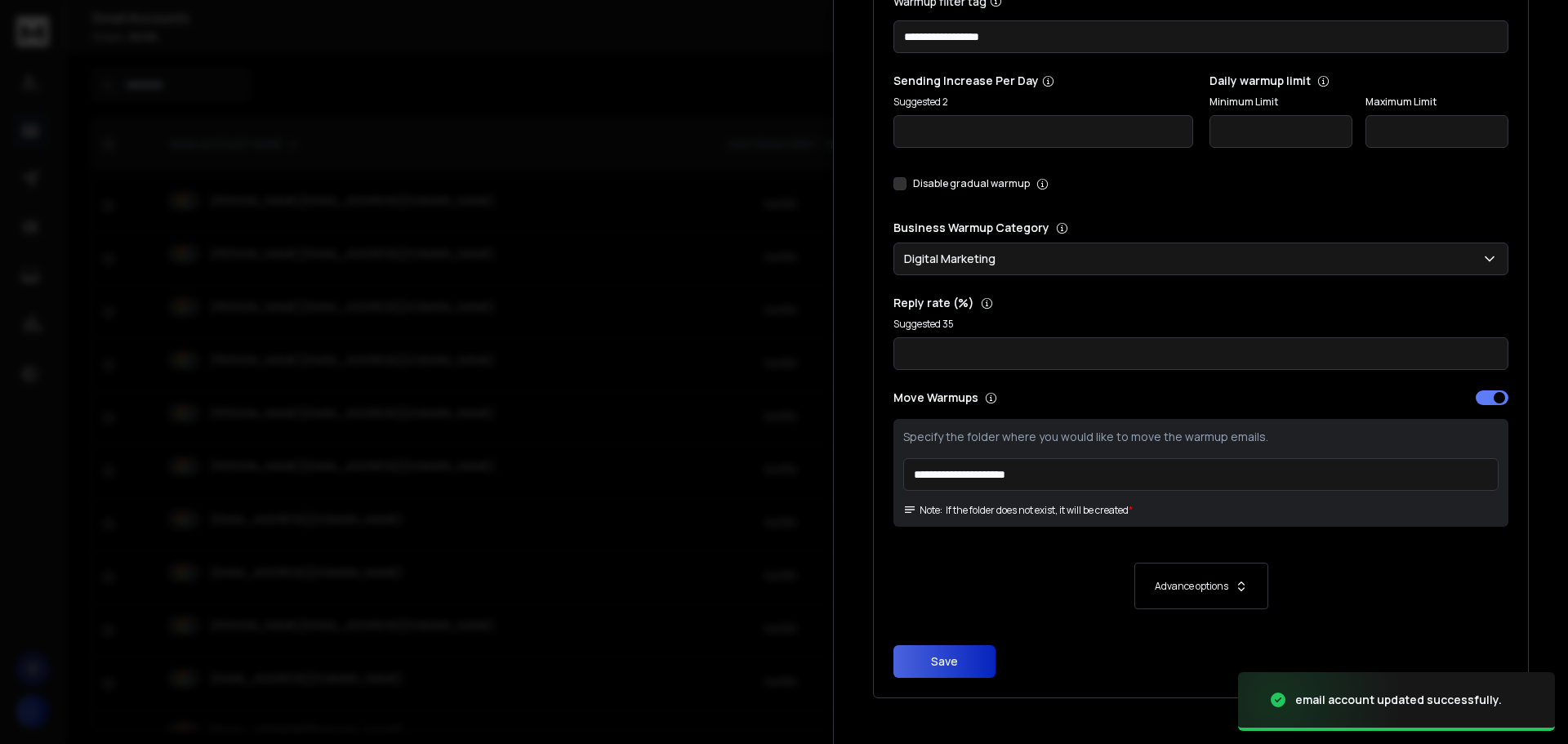
drag, startPoint x: 935, startPoint y: 116, endPoint x: 859, endPoint y: 134, distance: 78.1
click at [859, 134] on div "**********" at bounding box center [1201, 237] width 695 height 974
type input "*"
click at [969, 662] on button "Save" at bounding box center [944, 661] width 102 height 33
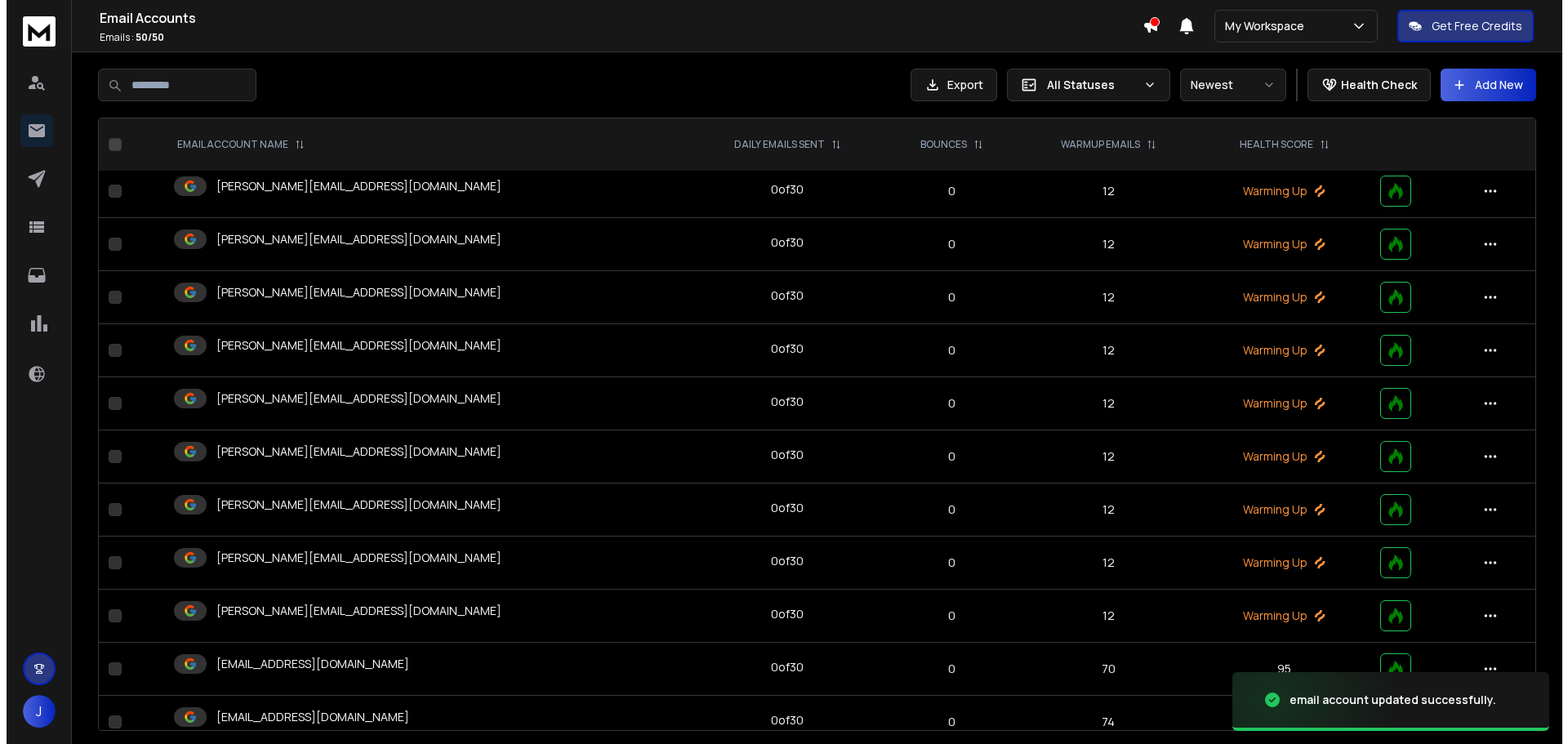
scroll to position [572, 0]
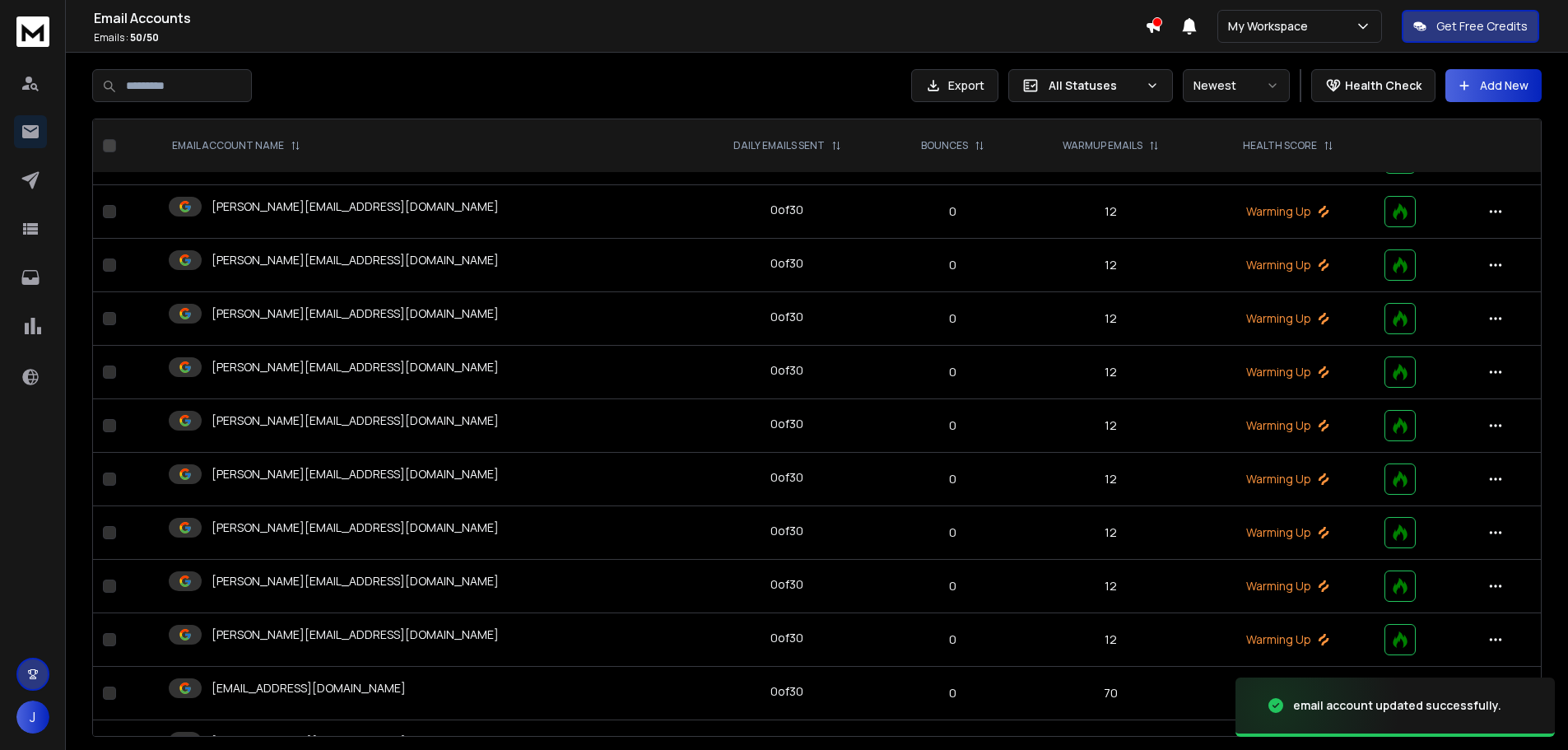
click at [1488, 374] on icon at bounding box center [1495, 372] width 14 height 14
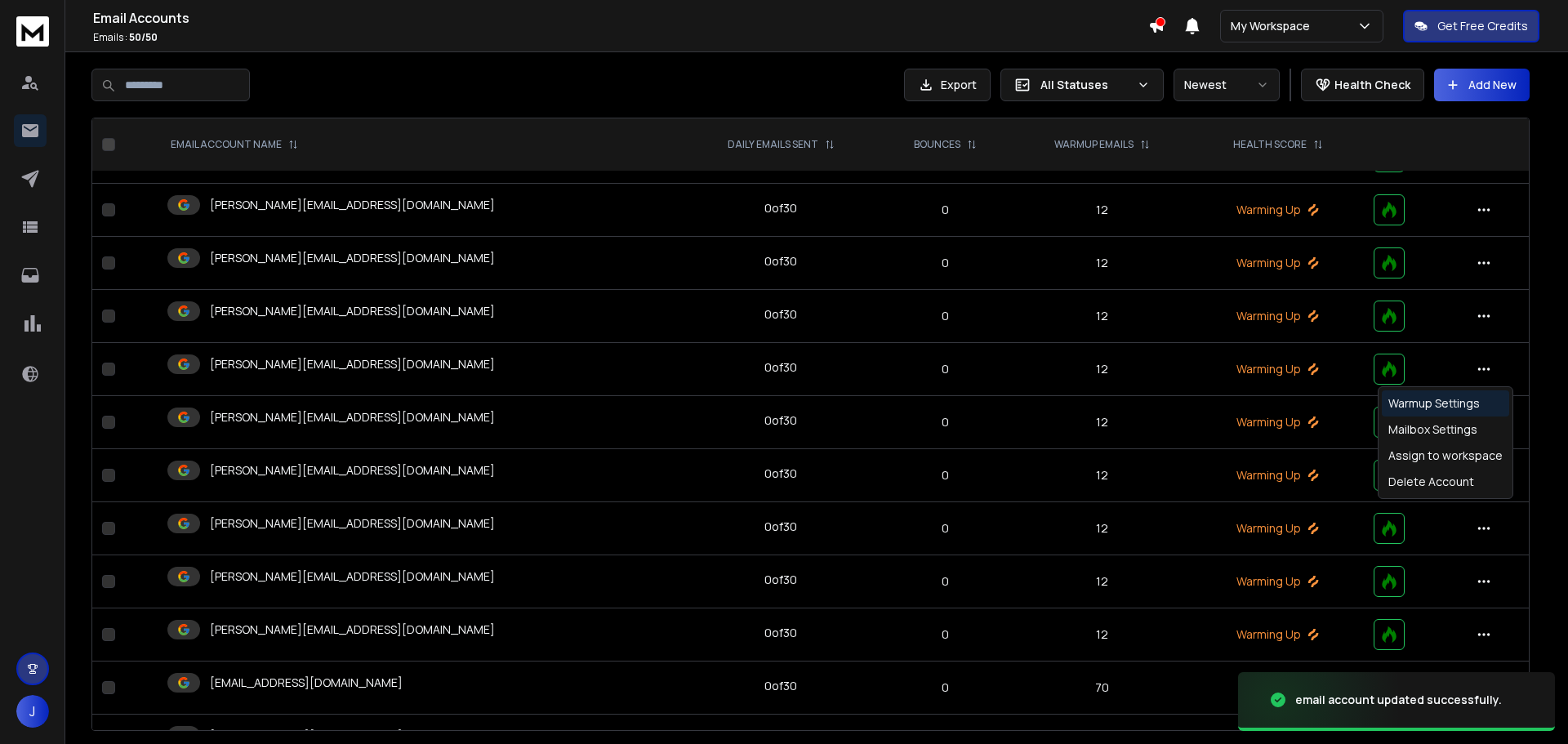
click at [1451, 407] on div "Warmup Settings" at bounding box center [1445, 403] width 127 height 26
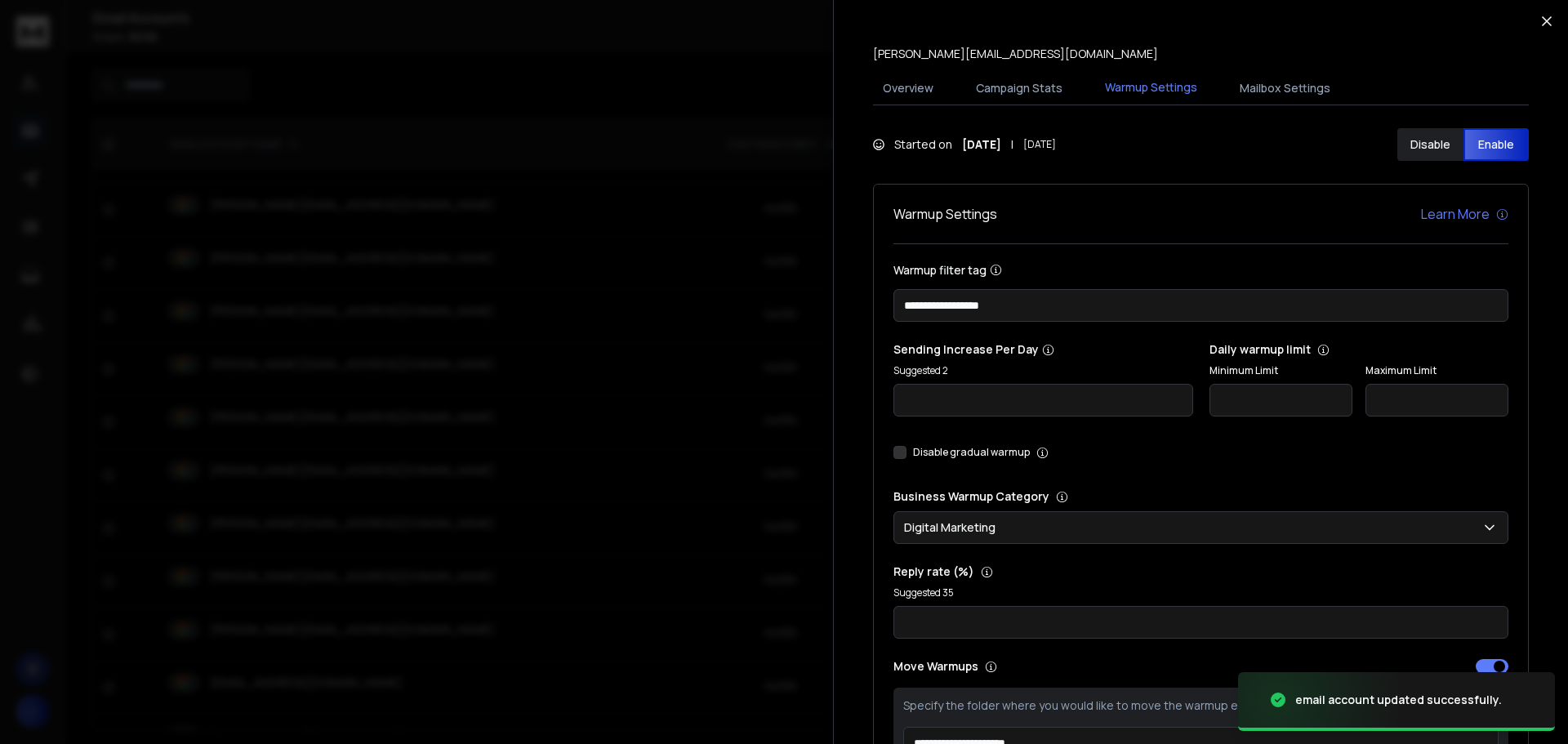
click at [1542, 18] on icon "button" at bounding box center [1546, 20] width 8 height 8
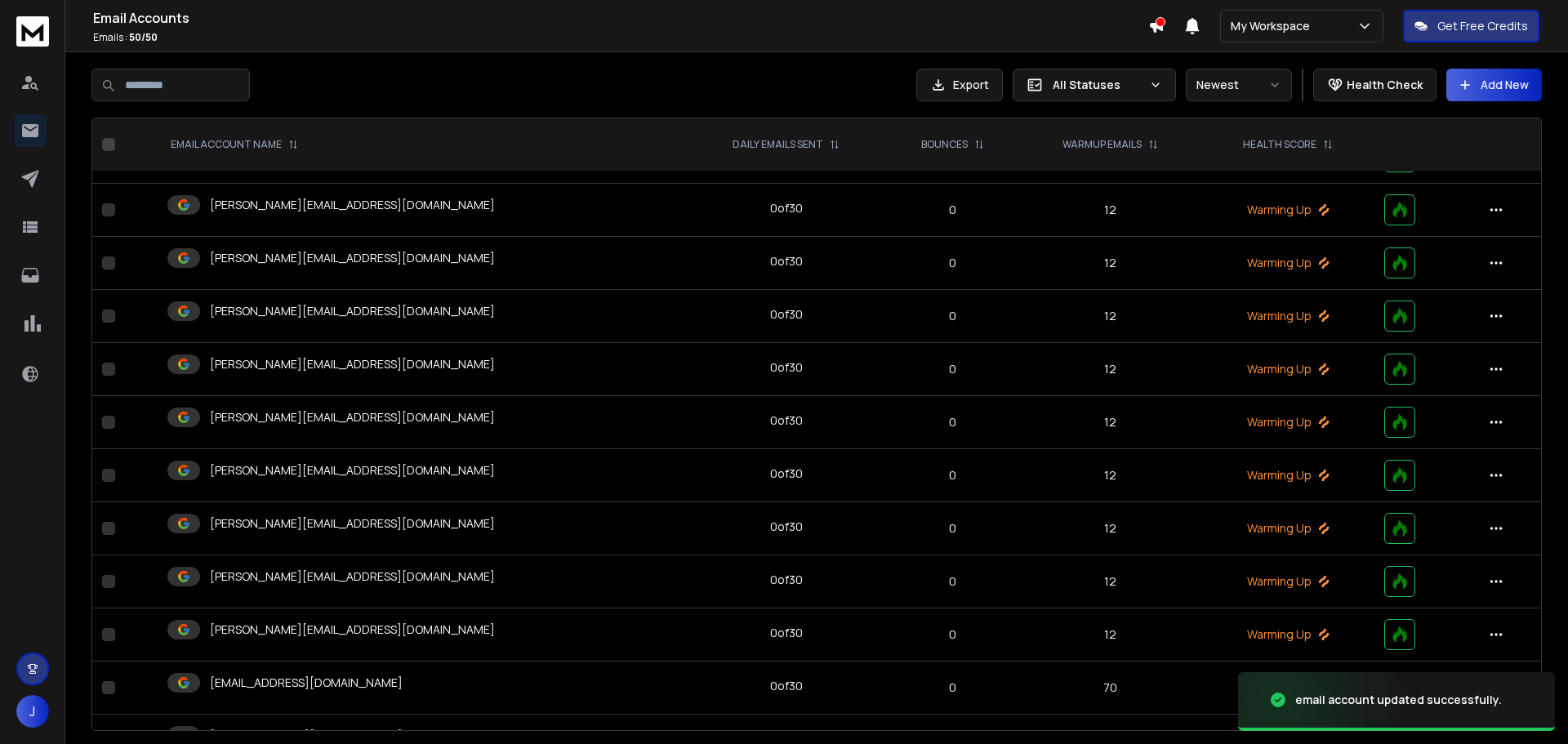
click at [1490, 262] on icon at bounding box center [1496, 262] width 12 height 3
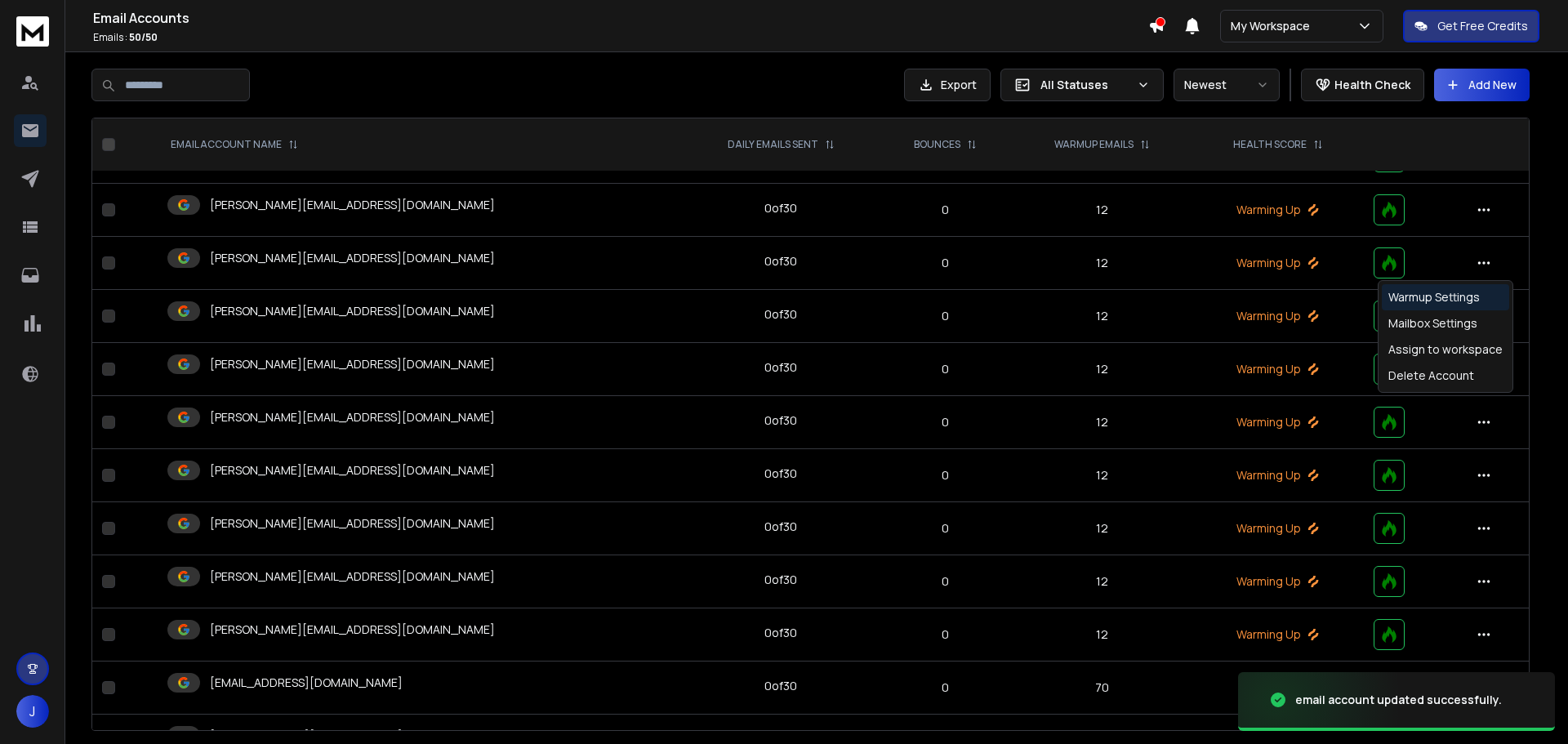
click at [1440, 295] on div "Warmup Settings" at bounding box center [1445, 297] width 127 height 26
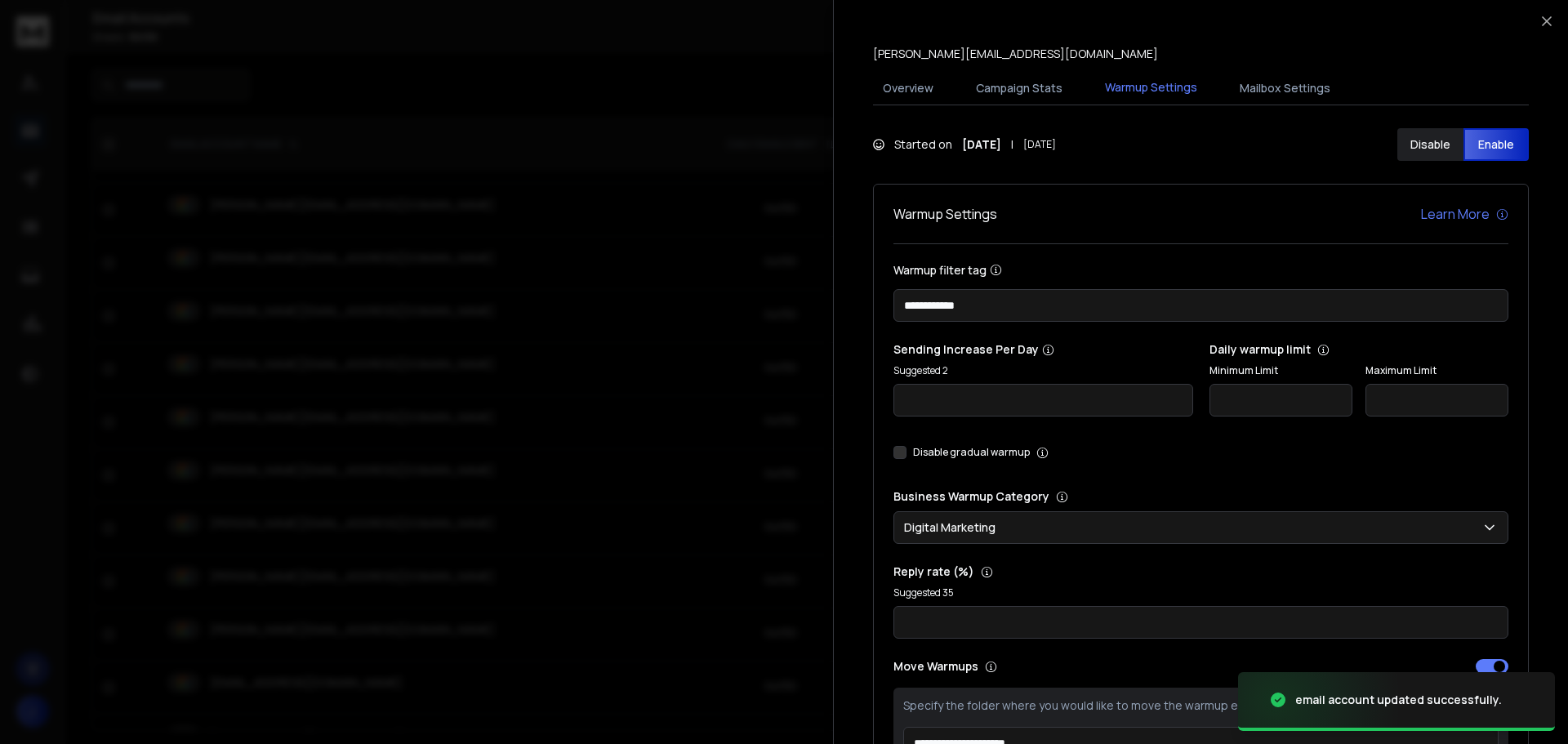
drag, startPoint x: 944, startPoint y: 414, endPoint x: 801, endPoint y: 406, distance: 143.2
click at [803, 406] on body "Get only verified leads with our AI-powered Lead Finder, starting at $22/mo Try…" at bounding box center [778, 372] width 1556 height 744
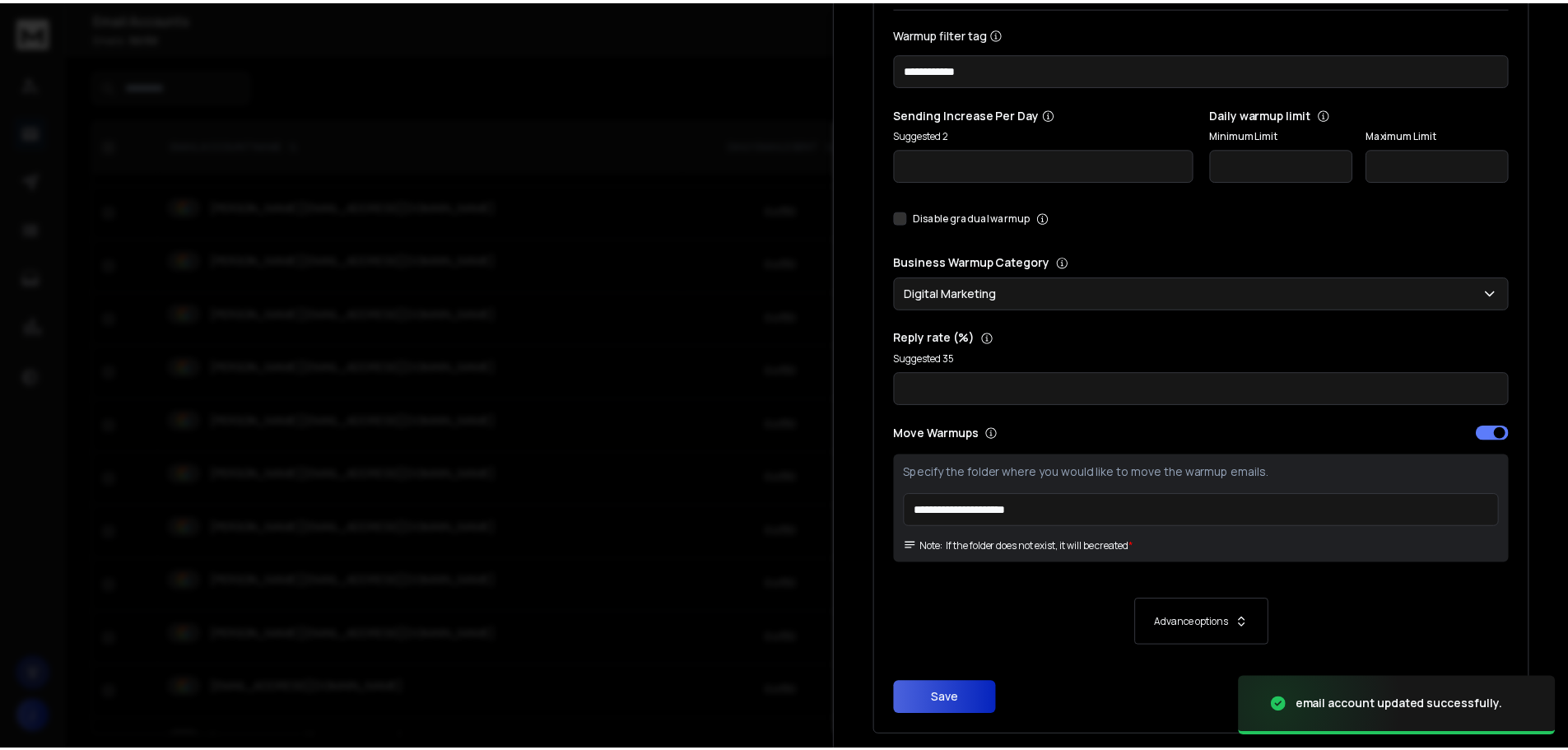
scroll to position [247, 0]
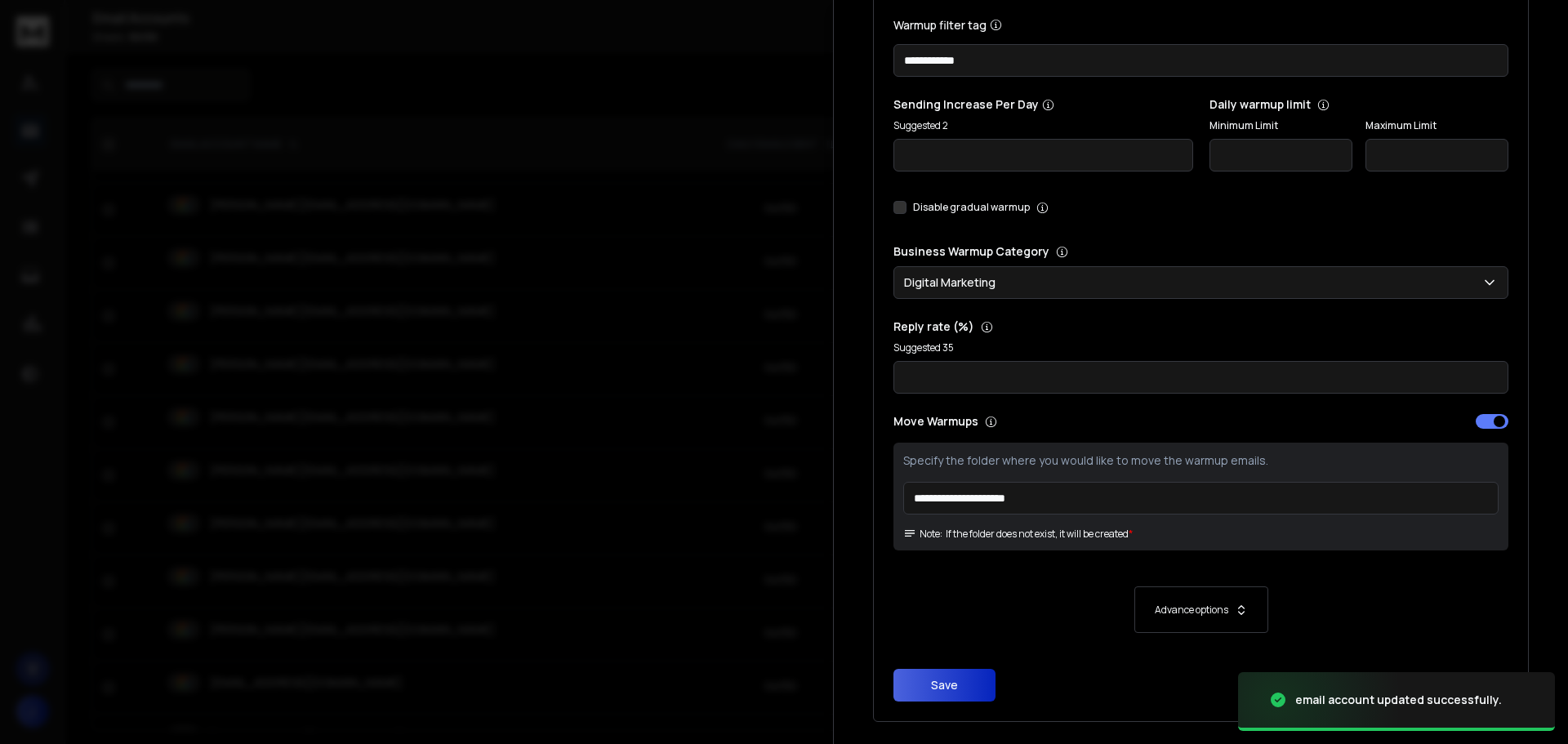
type input "*"
click at [935, 690] on button "Save" at bounding box center [944, 685] width 102 height 33
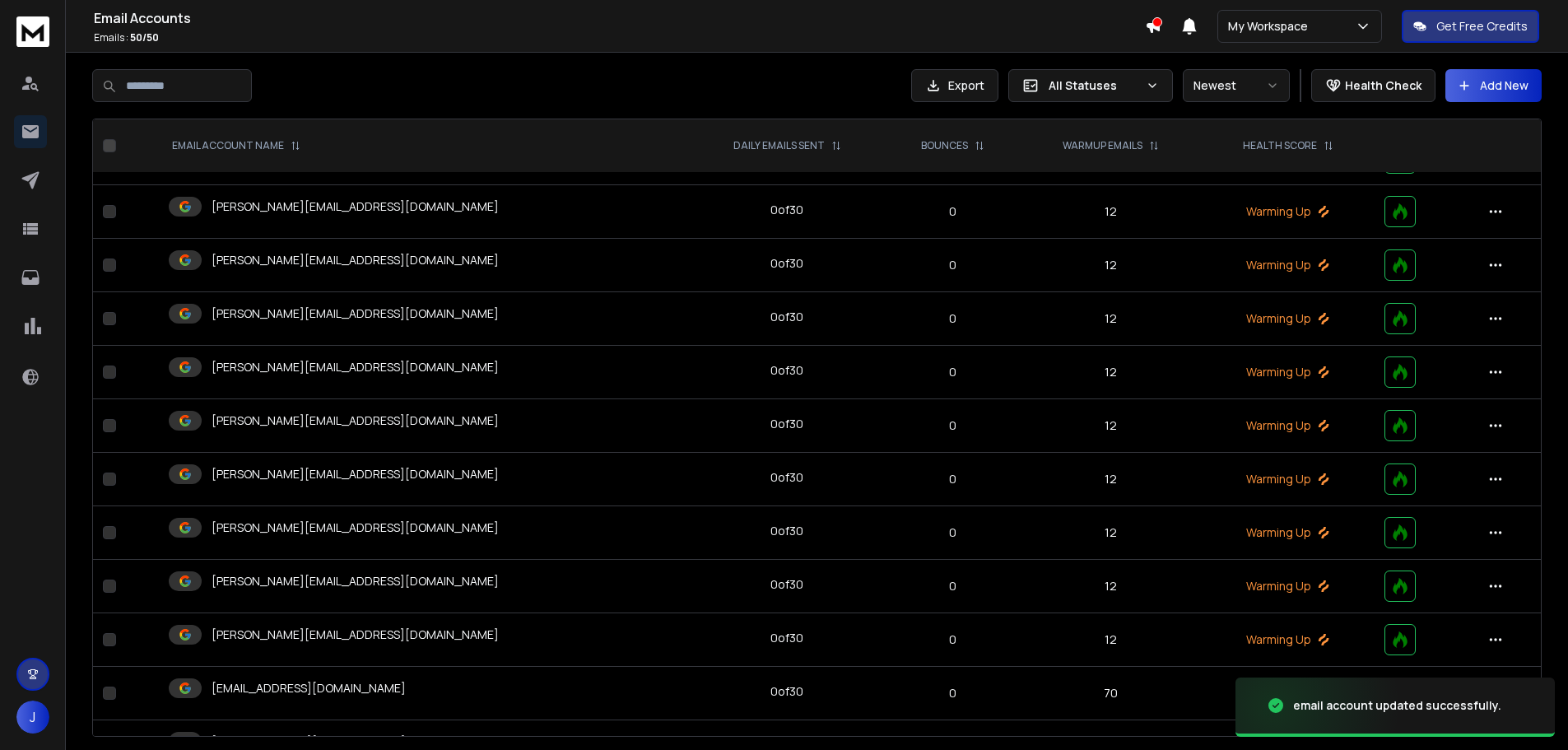
scroll to position [494, 0]
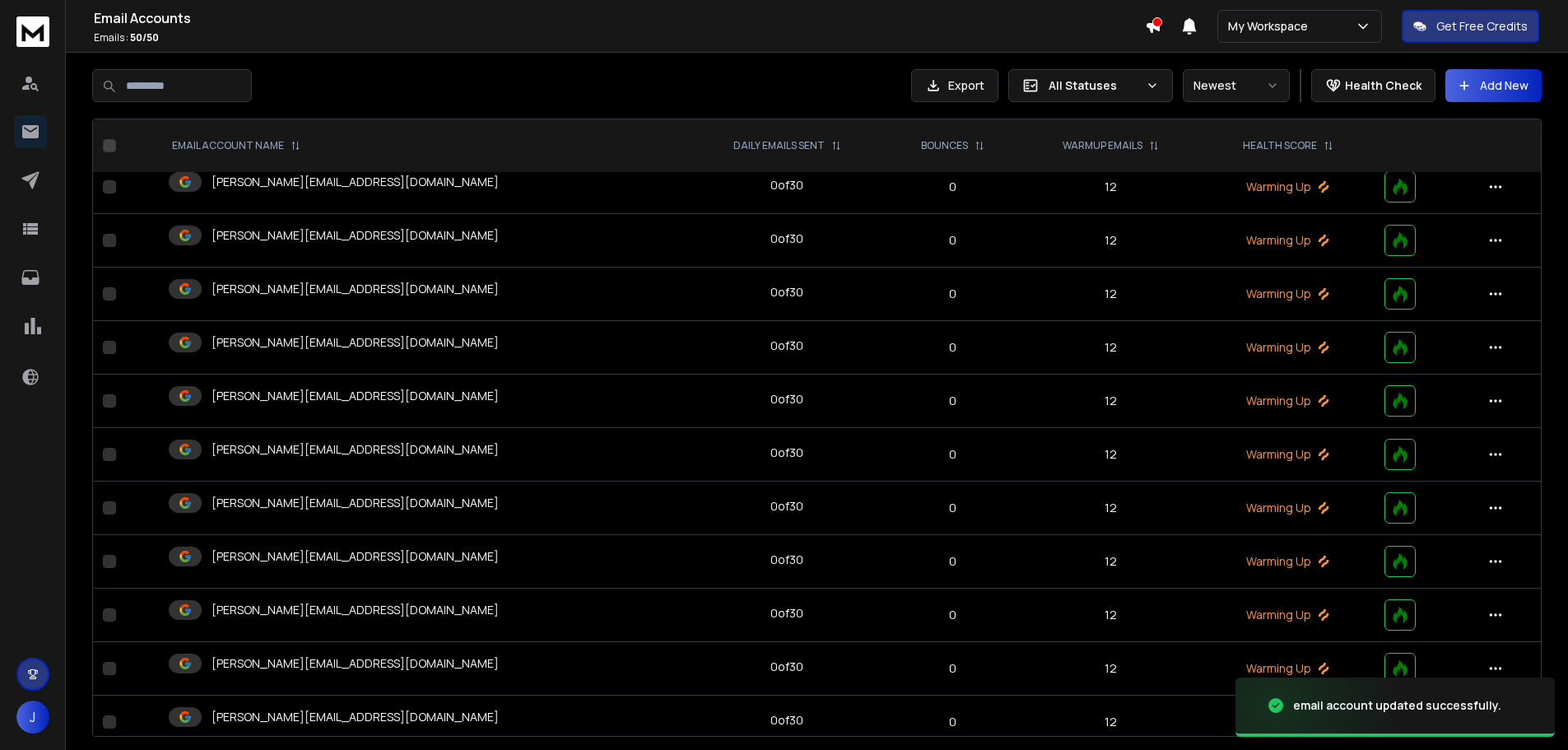
click at [1488, 347] on icon at bounding box center [1495, 348] width 14 height 14
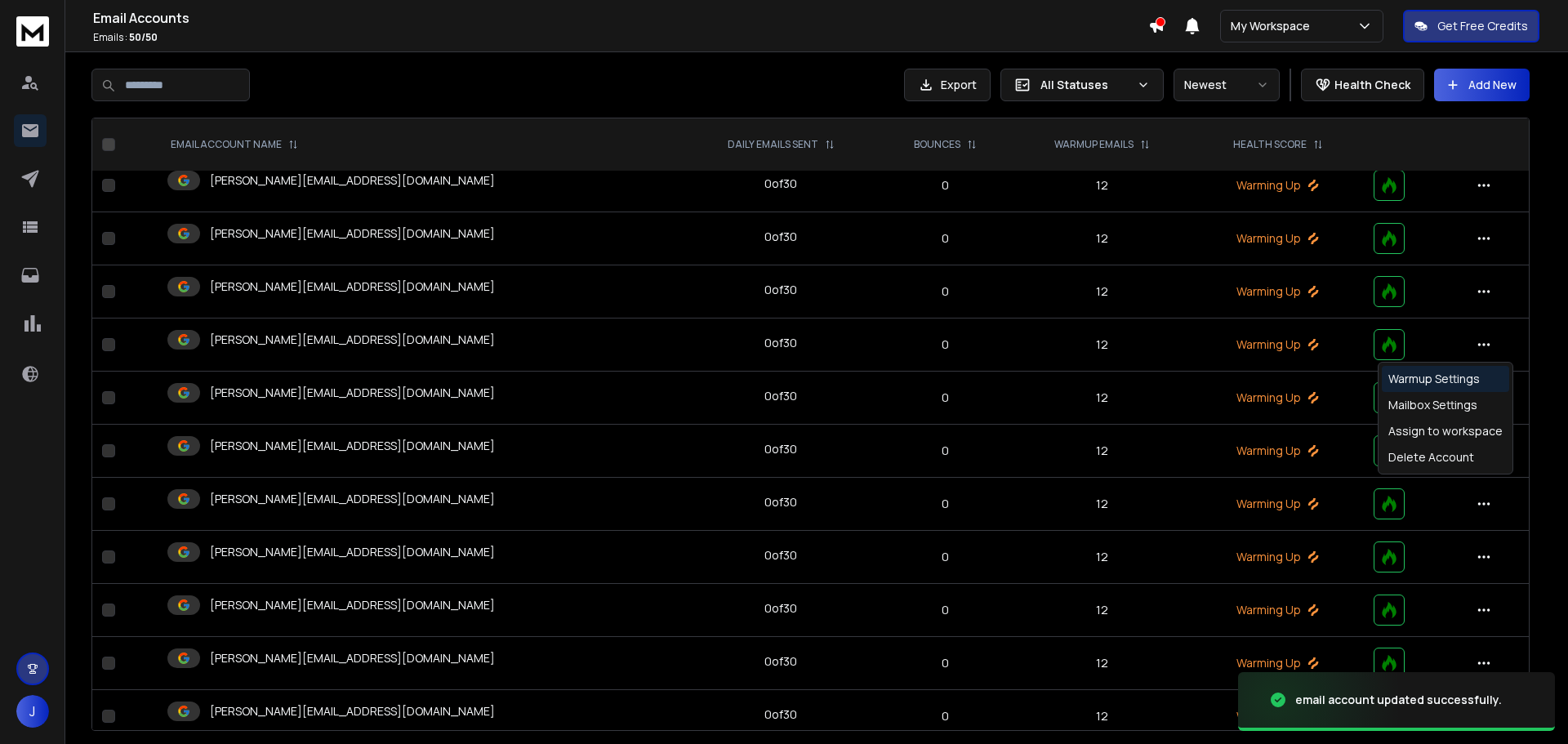
click at [1446, 373] on div "Warmup Settings" at bounding box center [1445, 379] width 127 height 26
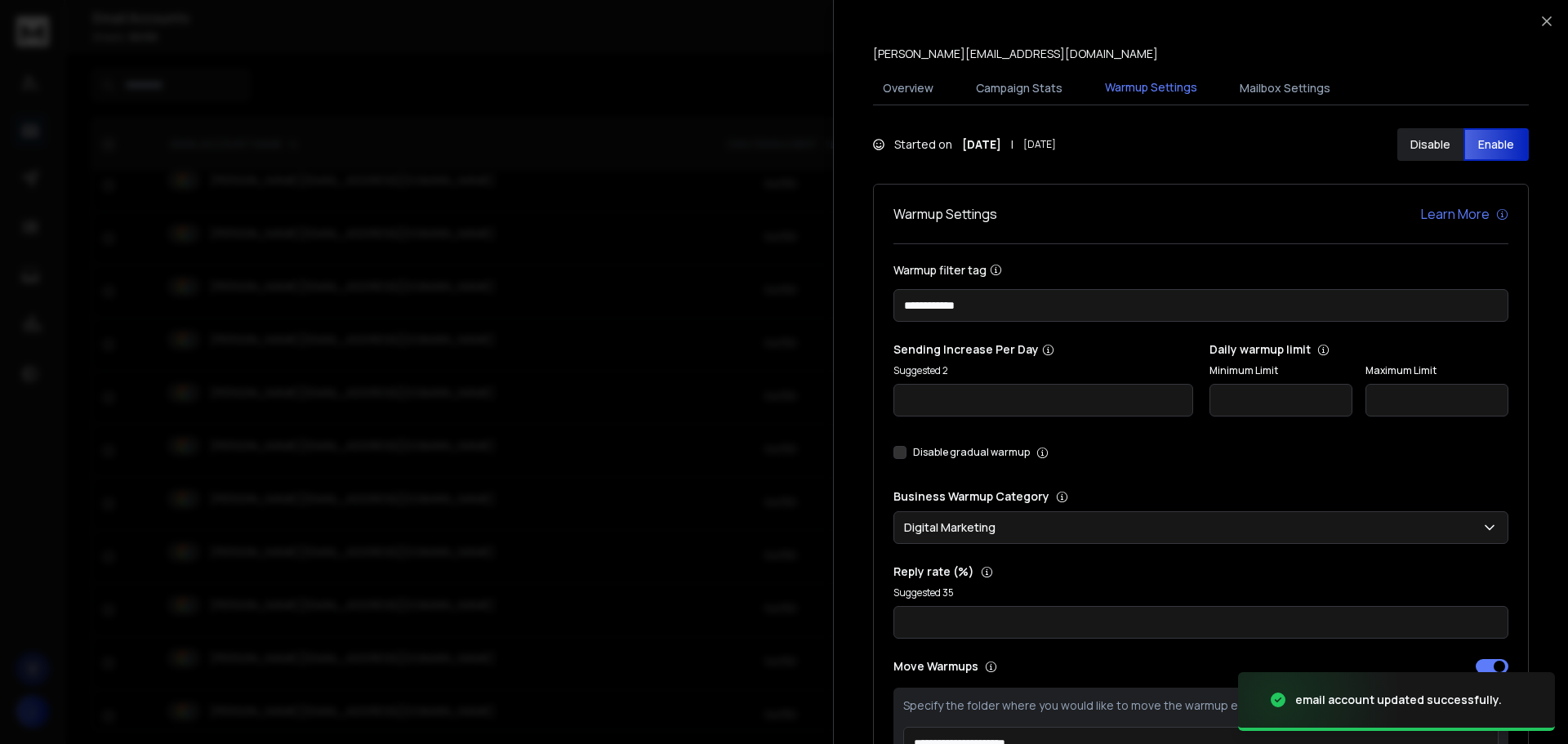
click at [1532, 22] on div "**********" at bounding box center [1201, 506] width 695 height 974
click at [1541, 14] on icon "button" at bounding box center [1547, 21] width 16 height 16
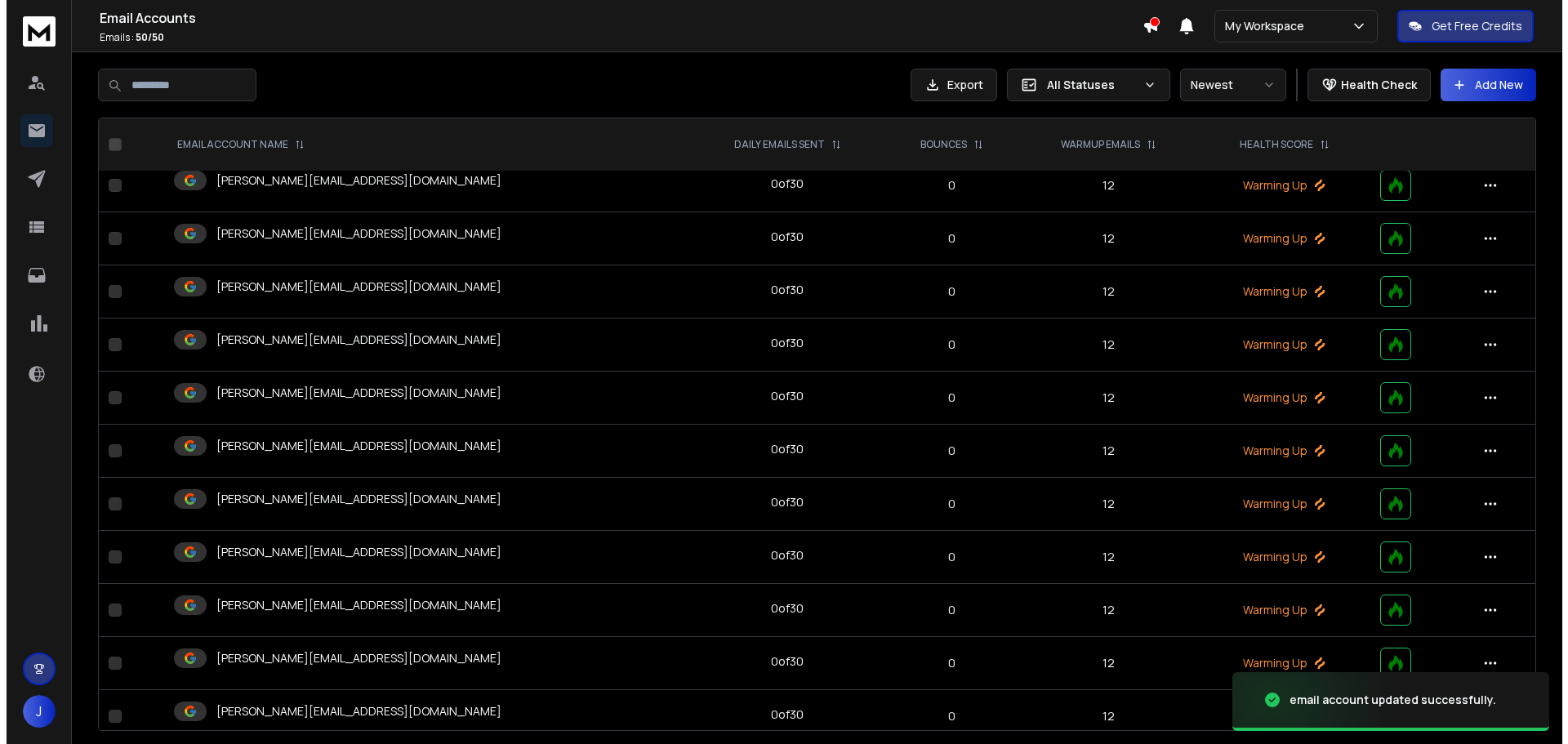
scroll to position [408, 0]
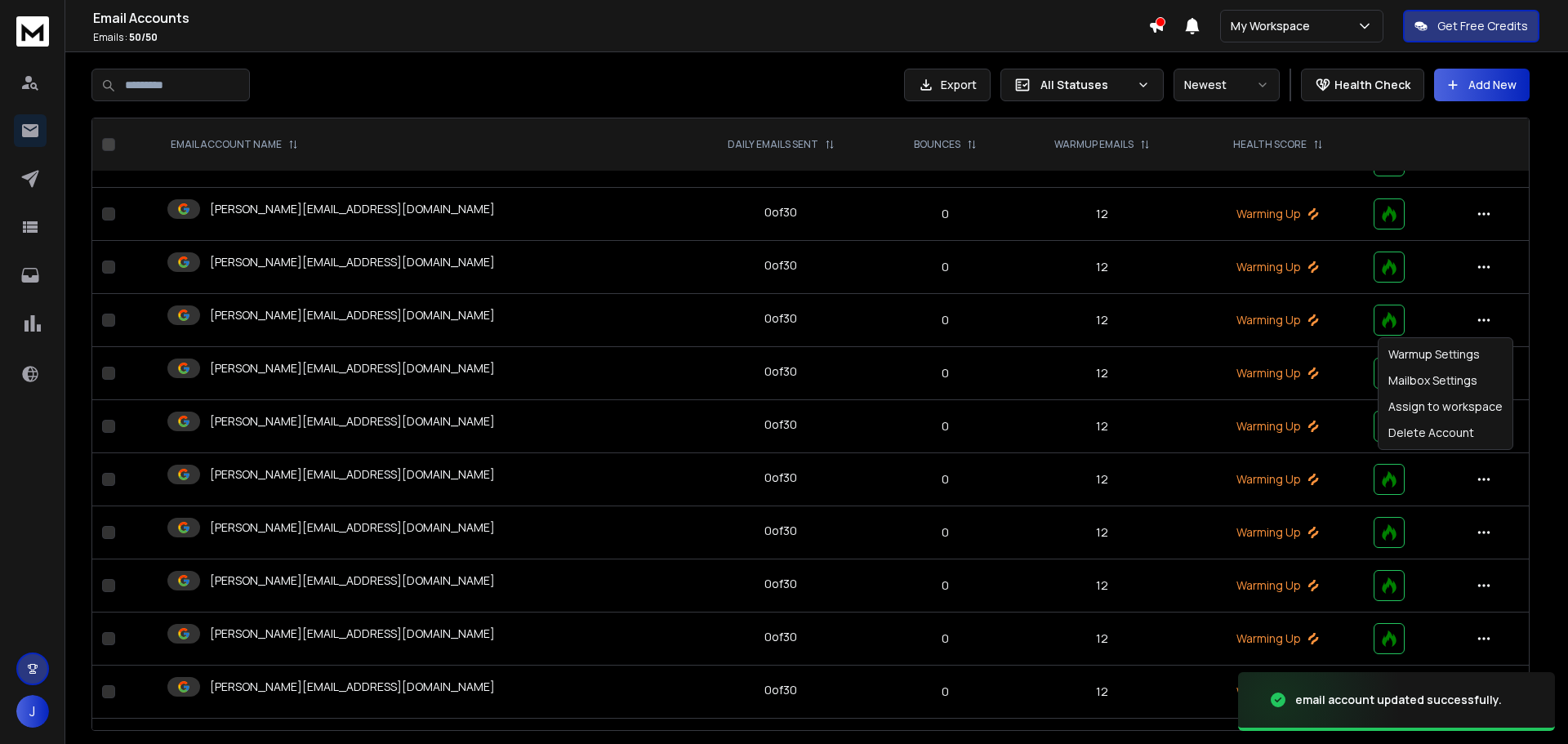
click at [1476, 316] on icon at bounding box center [1483, 320] width 14 height 14
click at [1449, 347] on div "Warmup Settings" at bounding box center [1445, 354] width 127 height 26
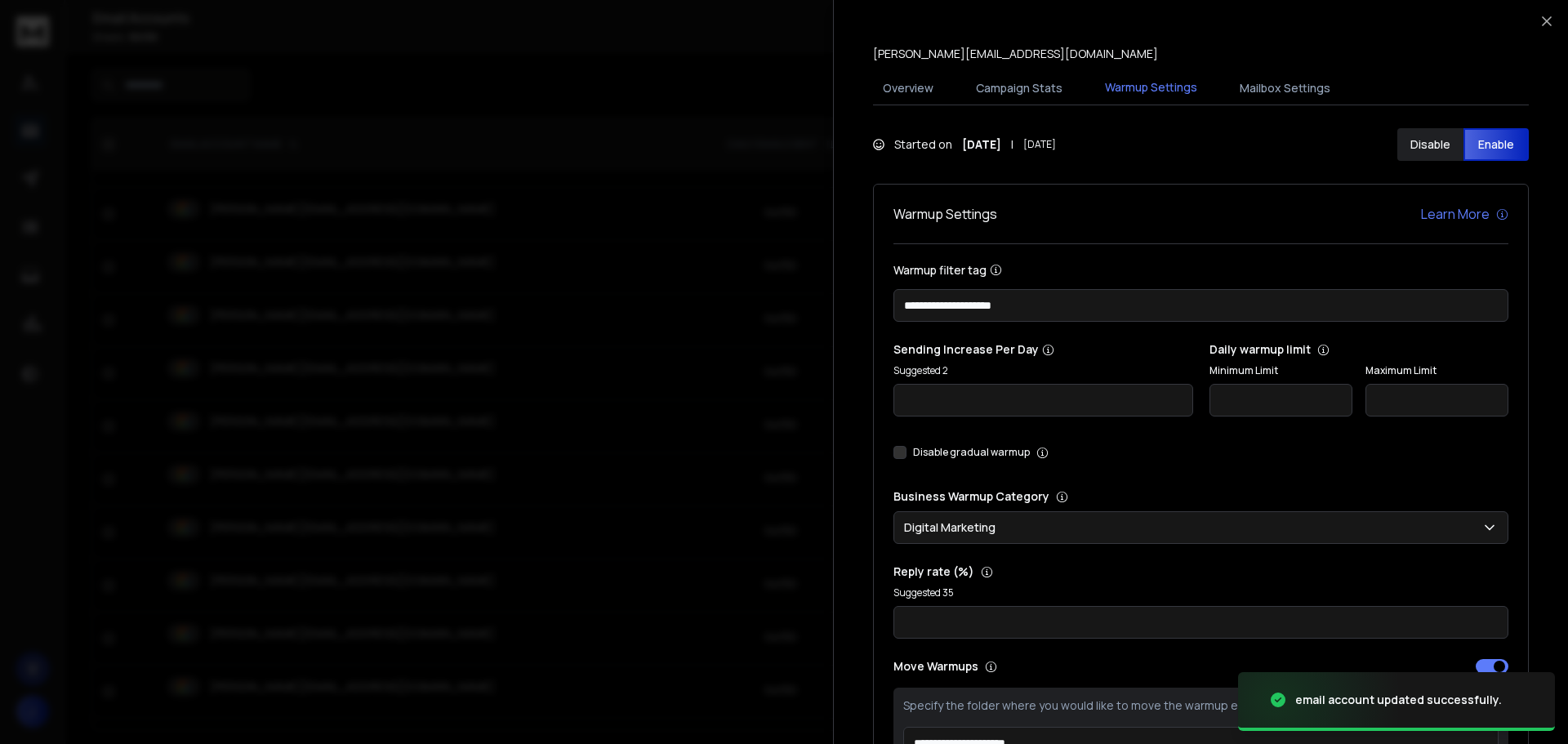
drag, startPoint x: 866, startPoint y: 410, endPoint x: 780, endPoint y: 416, distance: 86.2
click at [796, 413] on body "Get only verified leads with our AI-powered Lead Finder, starting at $22/mo Try…" at bounding box center [778, 372] width 1556 height 744
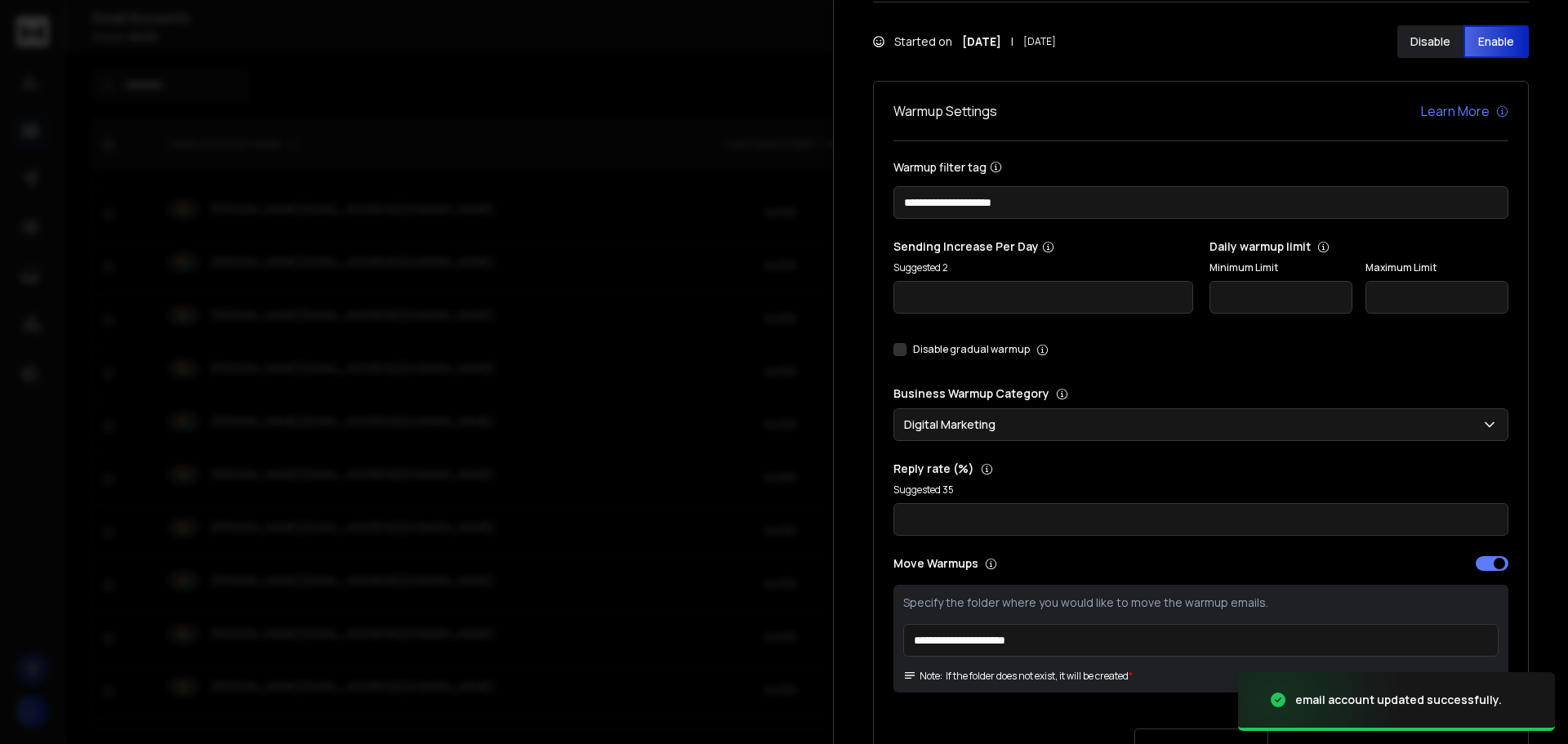
scroll to position [269, 0]
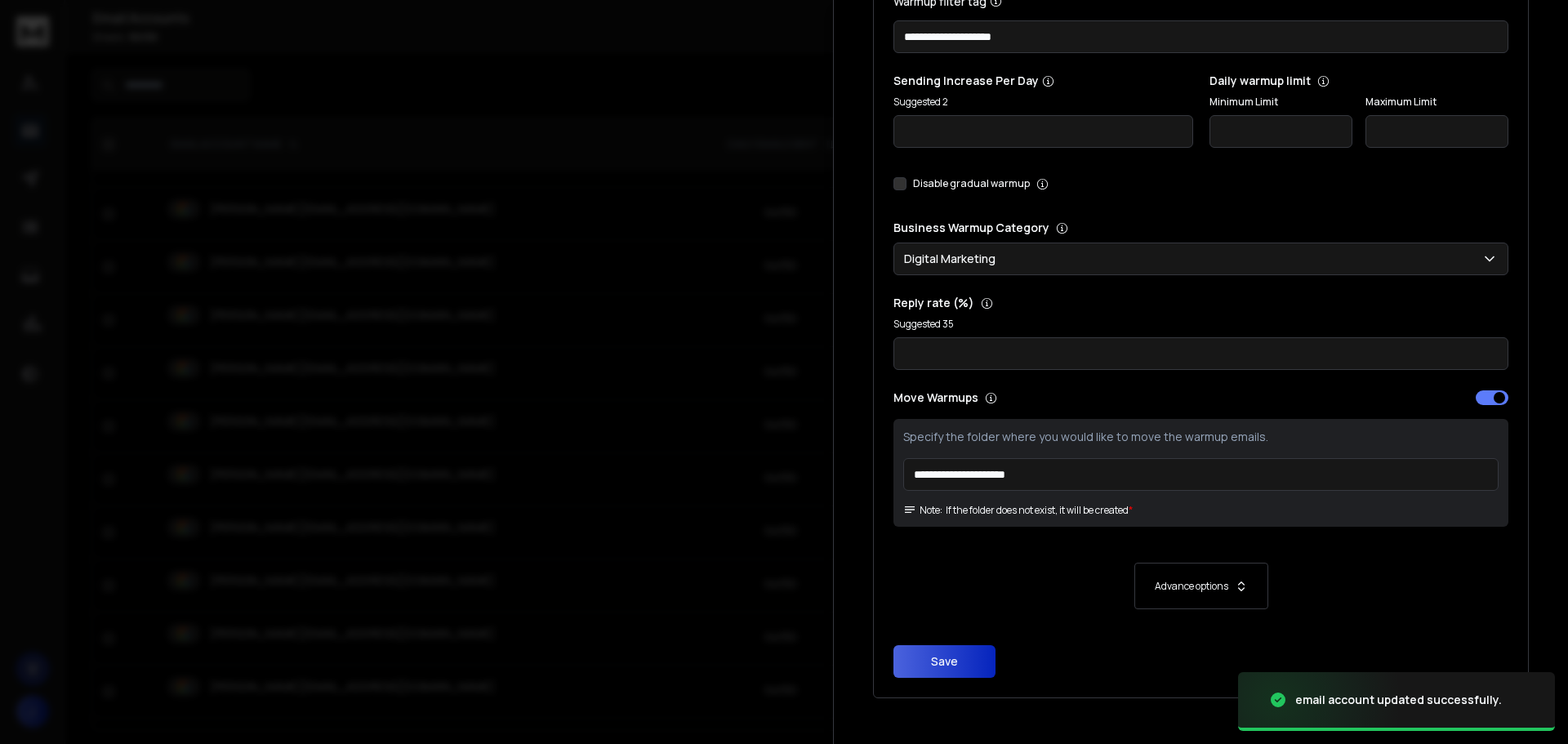
type input "*"
click at [968, 663] on button "Save" at bounding box center [944, 661] width 102 height 33
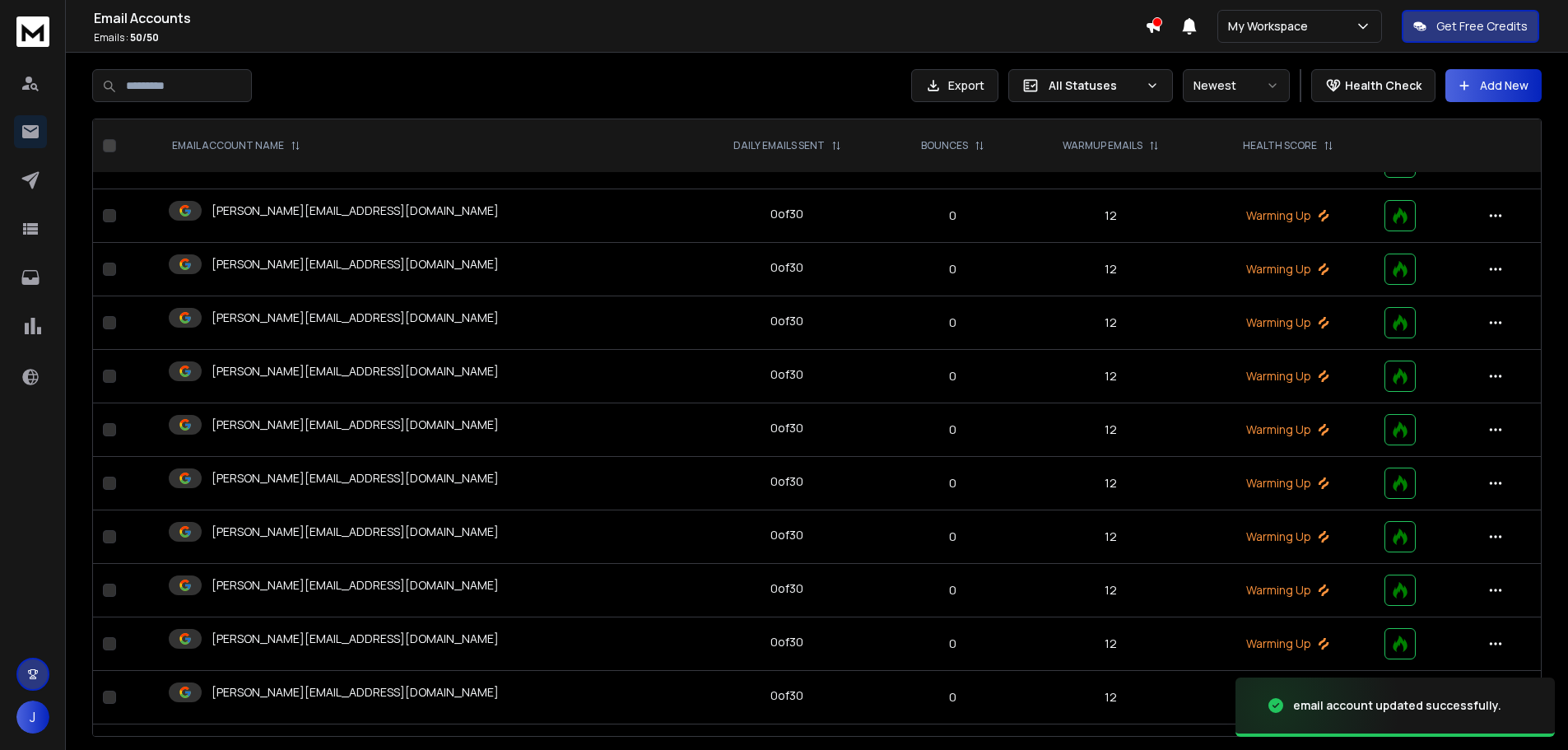
click at [1490, 216] on icon at bounding box center [1496, 215] width 13 height 3
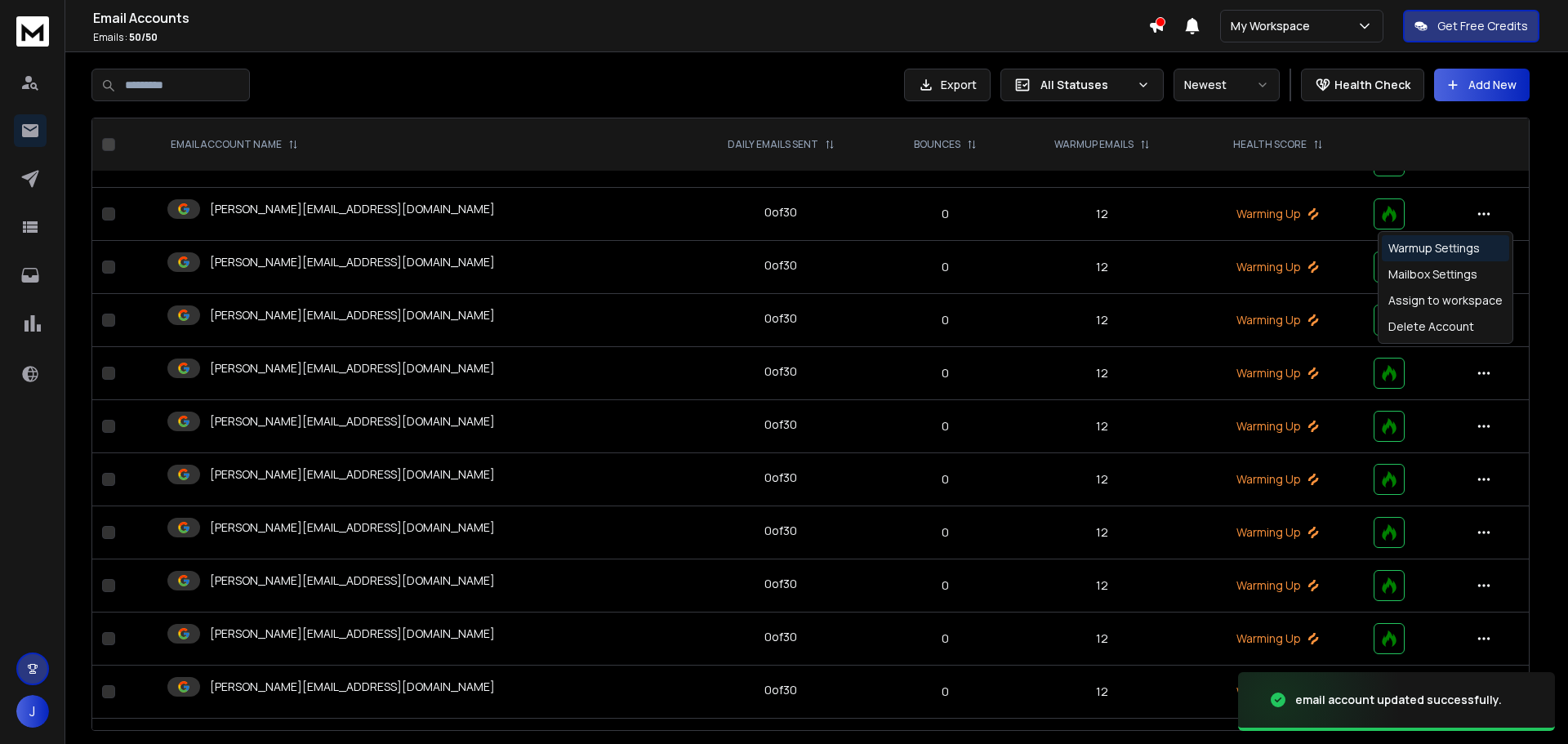
click at [1446, 242] on div "Warmup Settings" at bounding box center [1445, 248] width 127 height 26
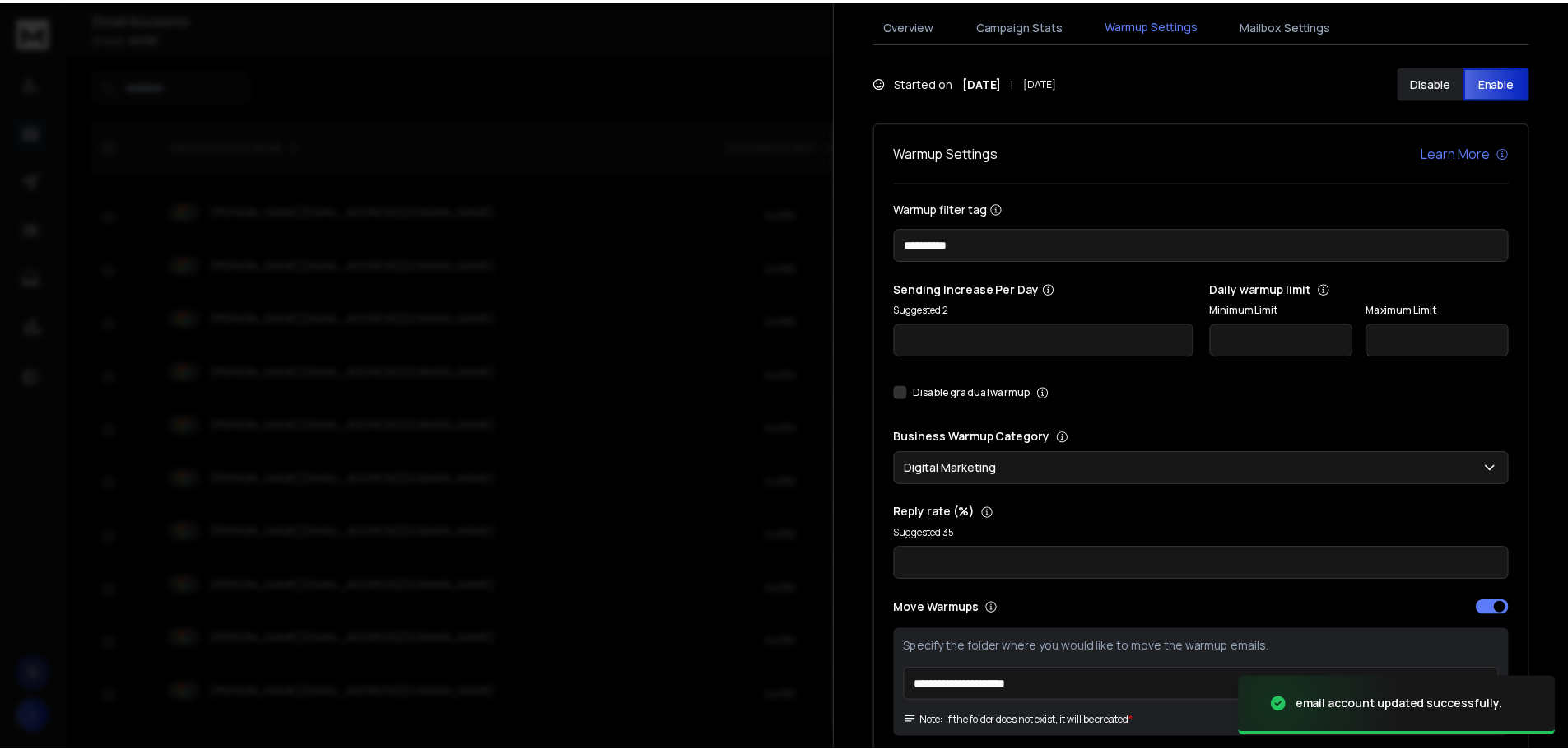
scroll to position [0, 0]
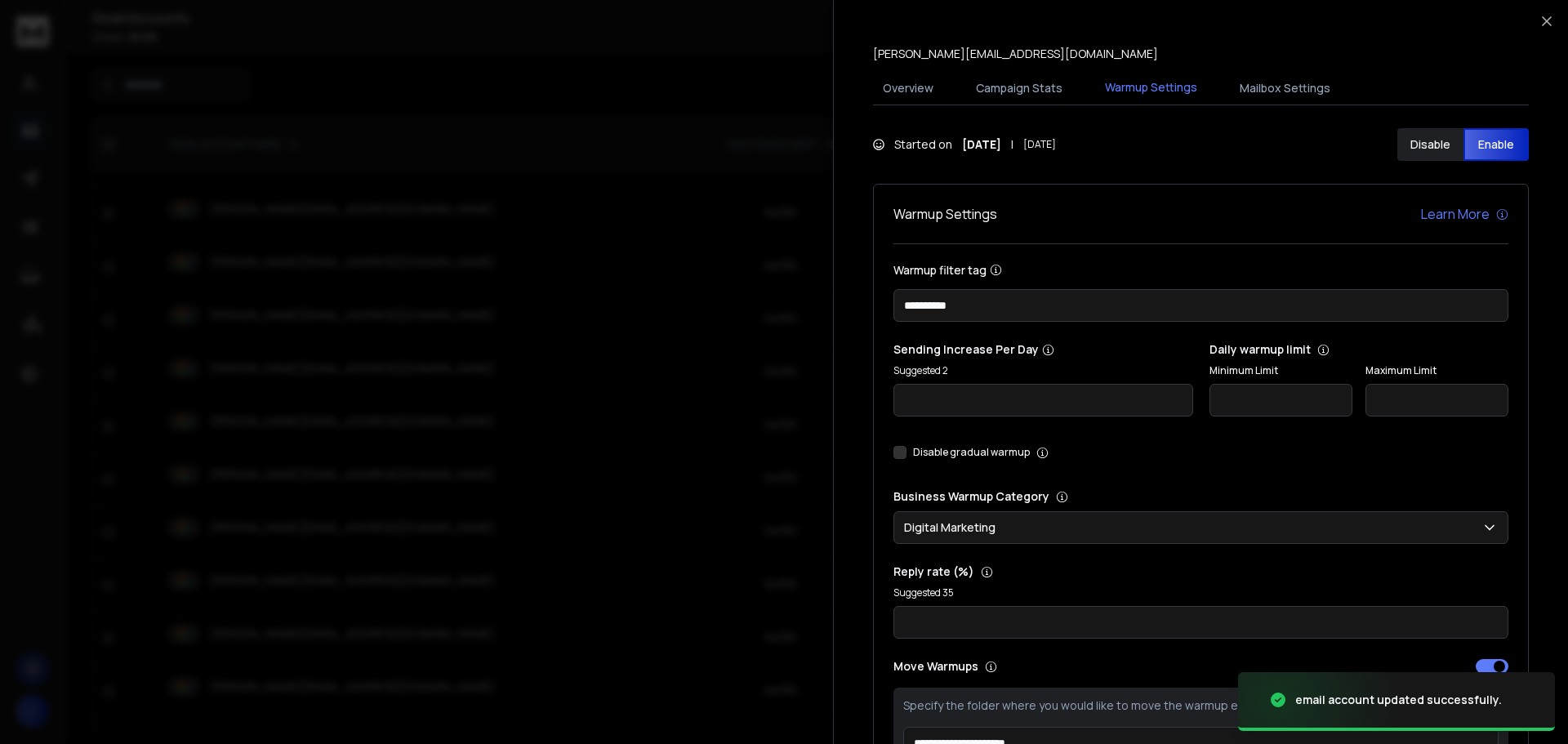
drag, startPoint x: 1541, startPoint y: 20, endPoint x: 1541, endPoint y: 37, distance: 17.0
click at [1542, 22] on icon "button" at bounding box center [1546, 20] width 8 height 8
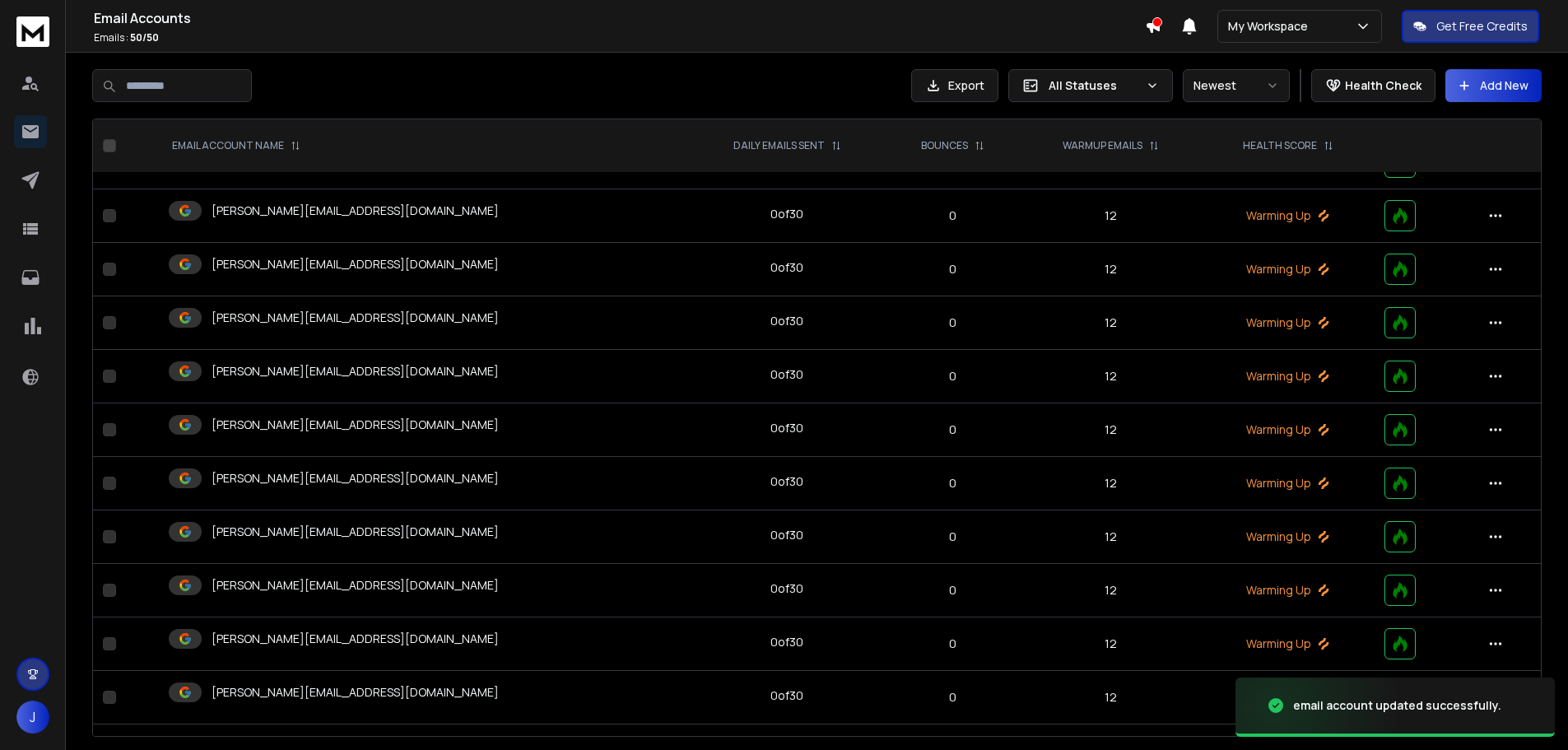
scroll to position [247, 0]
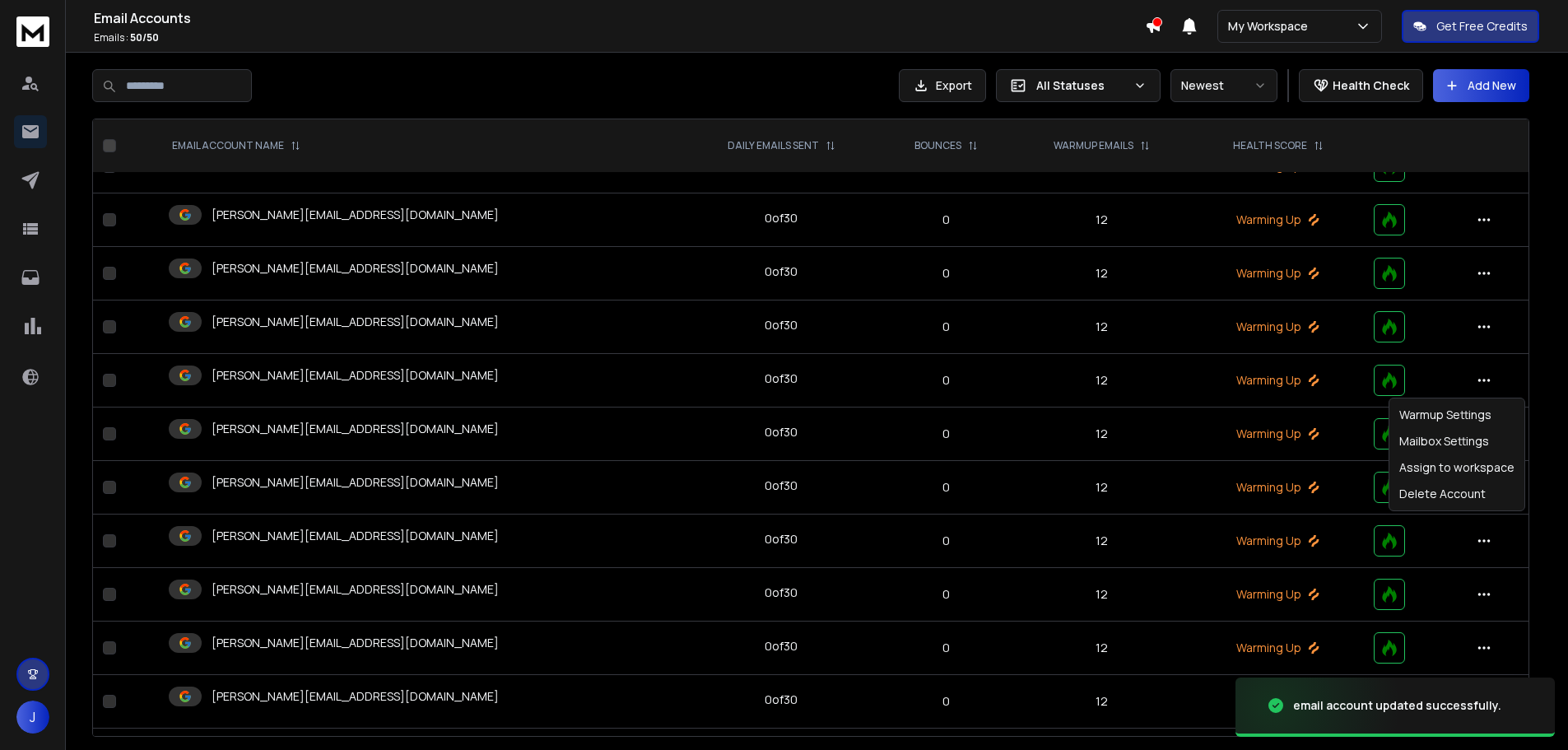
click at [1476, 384] on icon at bounding box center [1484, 380] width 14 height 14
click at [1468, 416] on div "Warmup Settings" at bounding box center [1457, 414] width 128 height 26
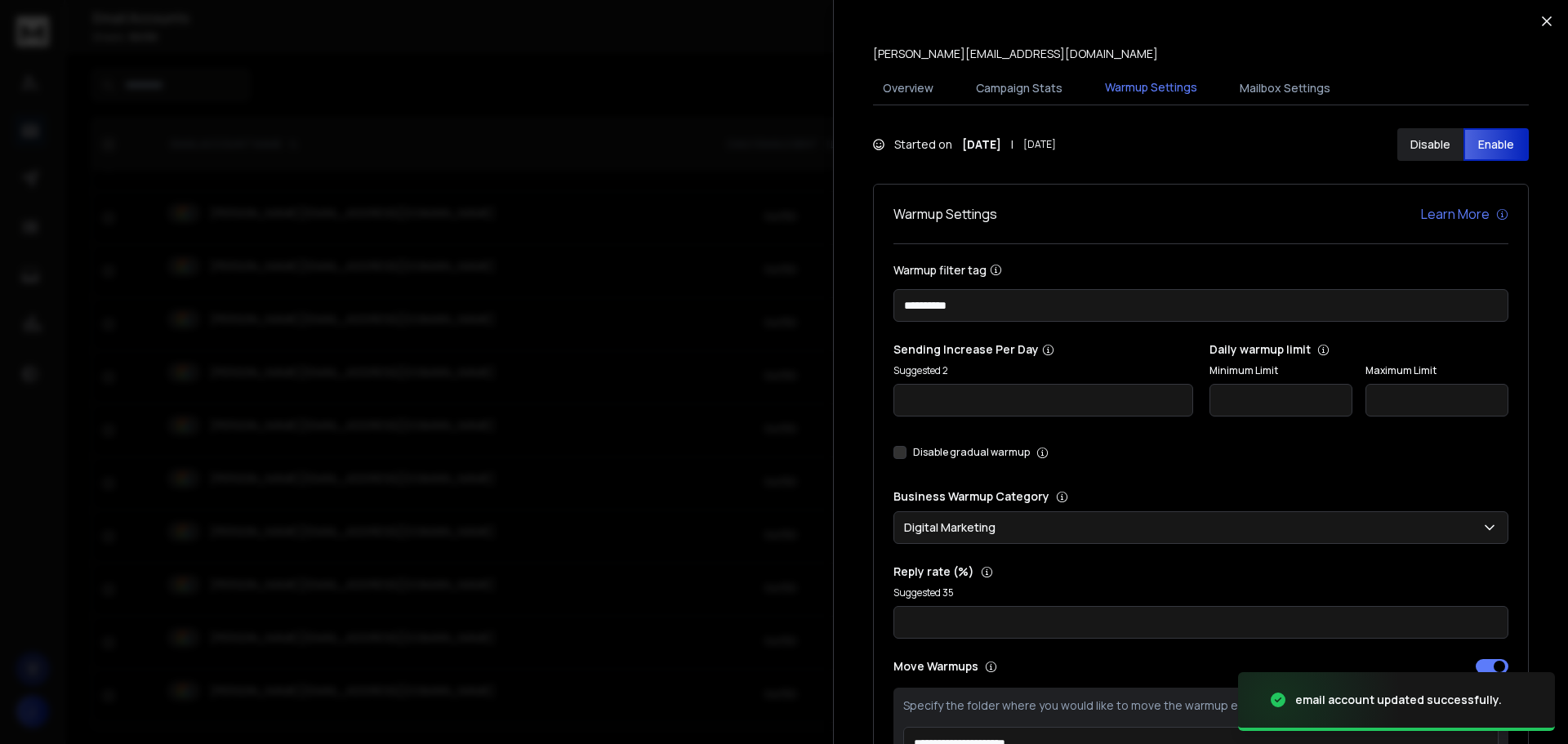
click at [1539, 25] on icon "button" at bounding box center [1547, 21] width 16 height 16
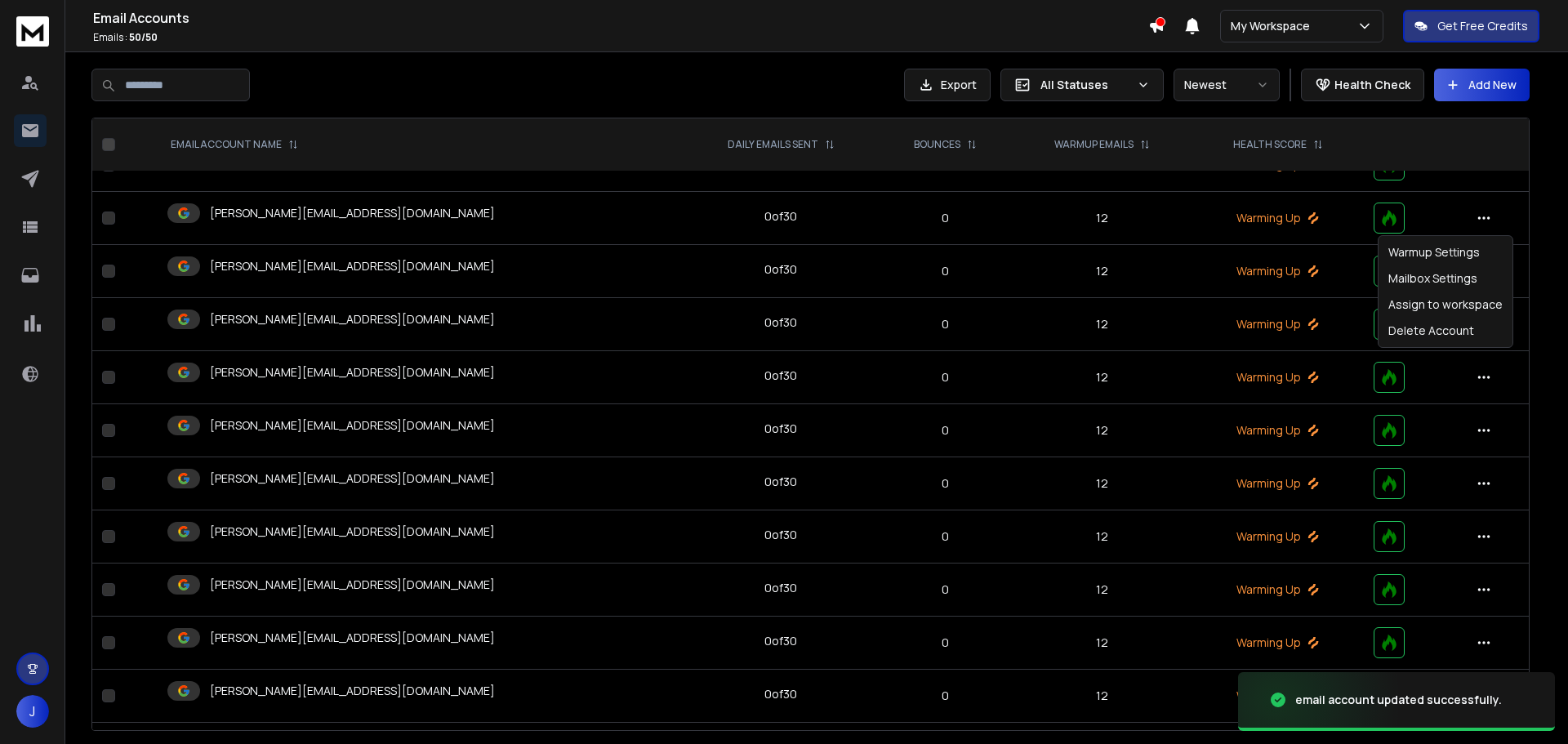
click at [1476, 210] on icon at bounding box center [1483, 217] width 14 height 14
click at [1453, 248] on div "Warmup Settings" at bounding box center [1445, 252] width 127 height 26
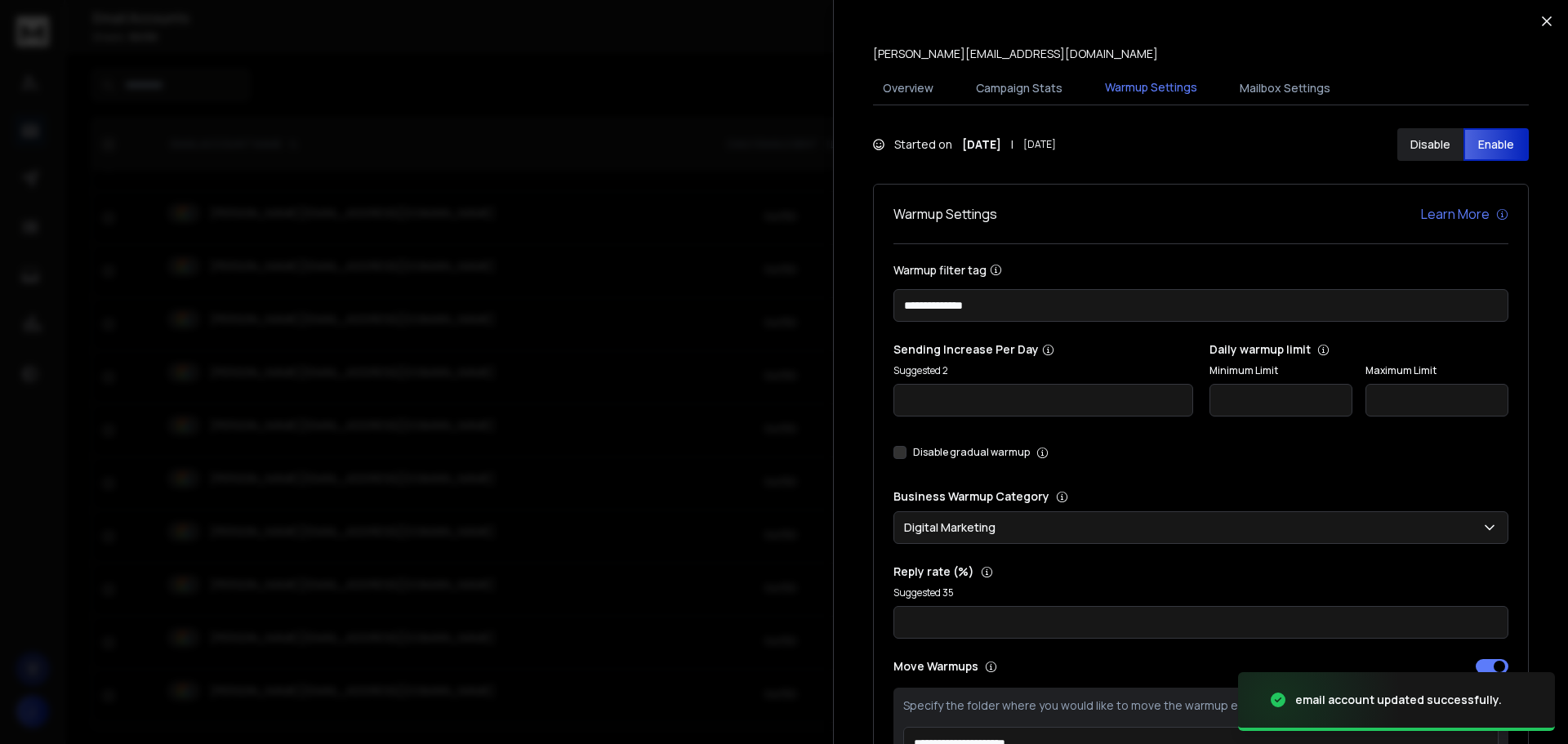
click at [1539, 23] on icon "button" at bounding box center [1547, 21] width 16 height 16
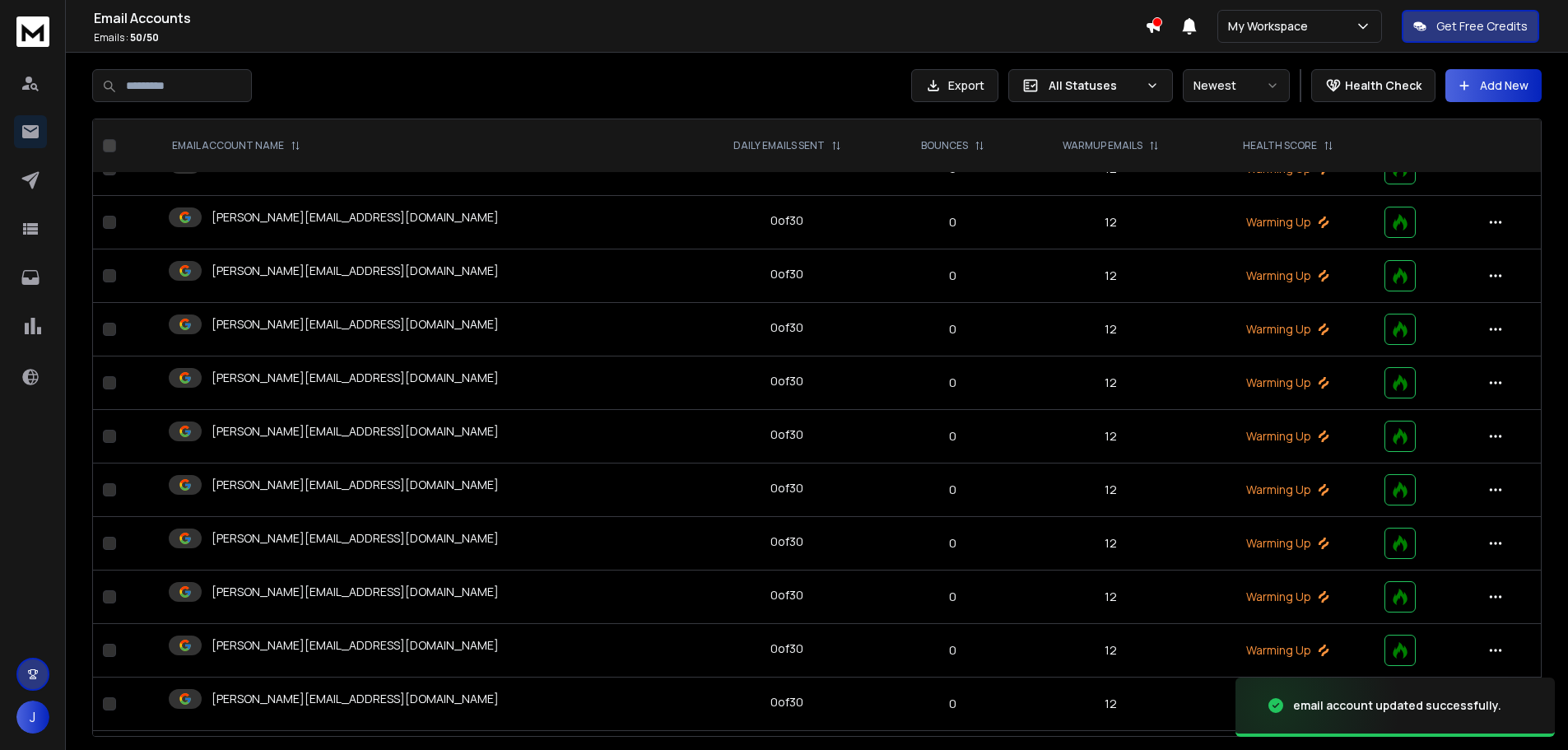
scroll to position [164, 0]
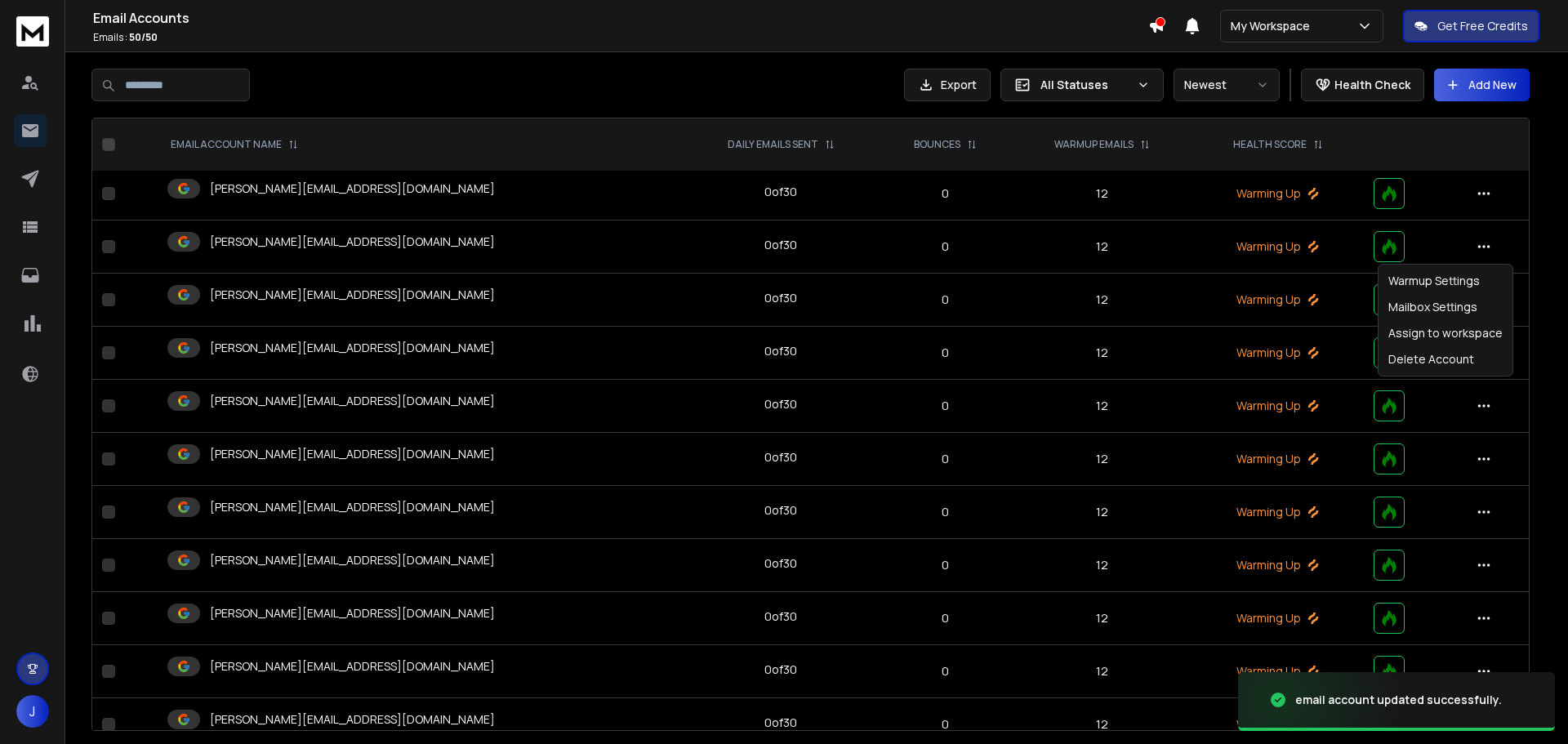
click at [1476, 248] on icon at bounding box center [1483, 247] width 14 height 14
click at [1441, 280] on div "Warmup Settings" at bounding box center [1445, 281] width 127 height 26
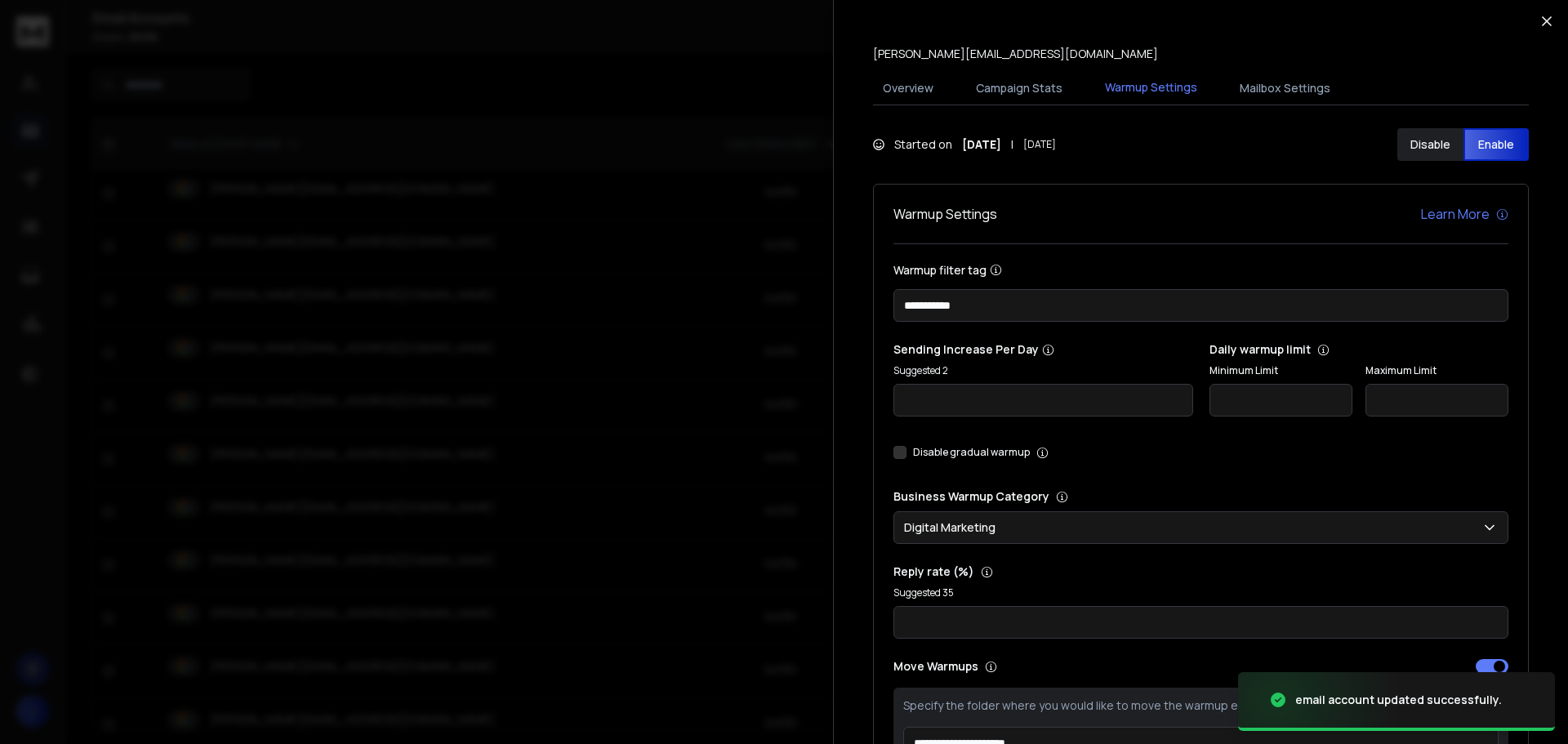
click at [1541, 19] on icon "button" at bounding box center [1547, 21] width 16 height 16
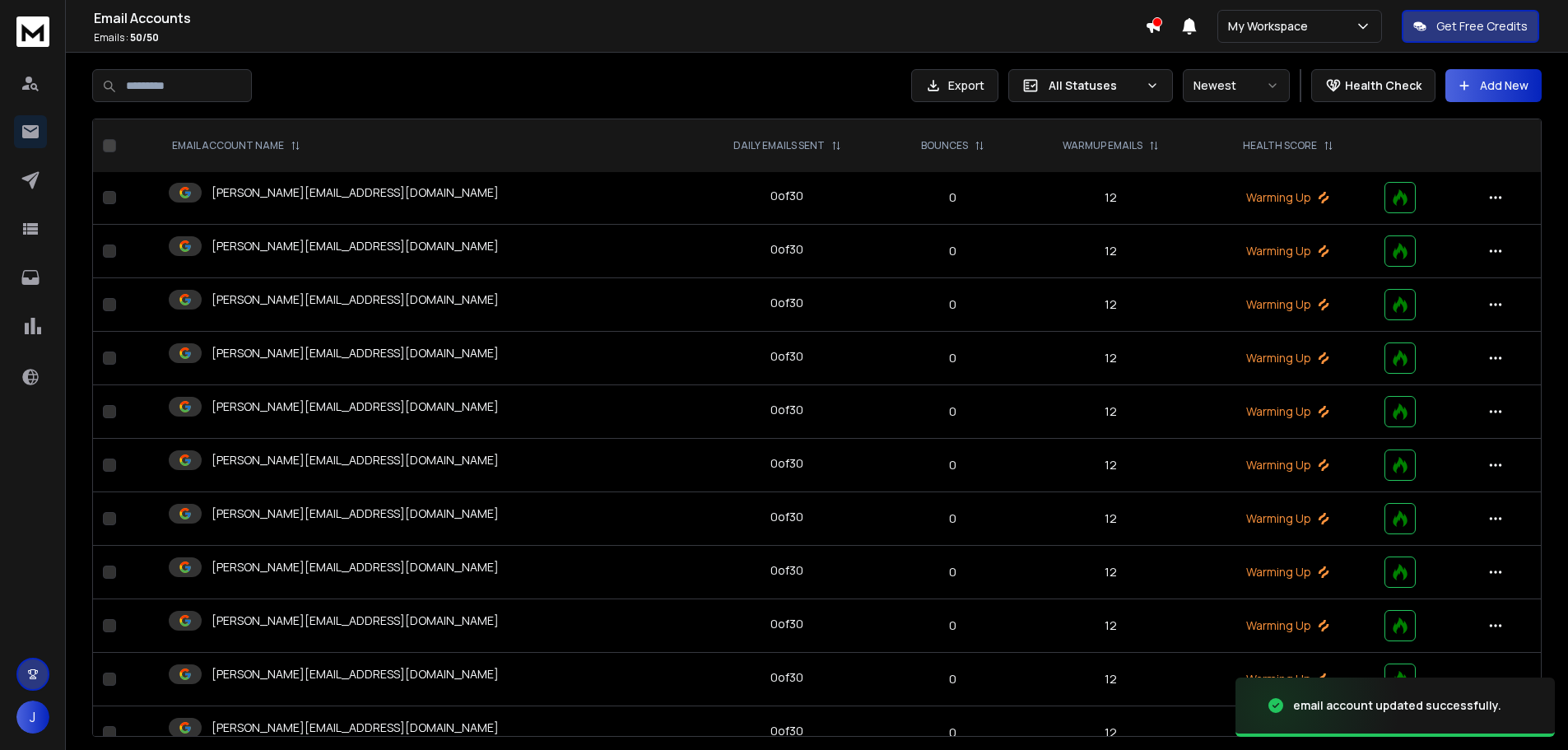
scroll to position [83, 0]
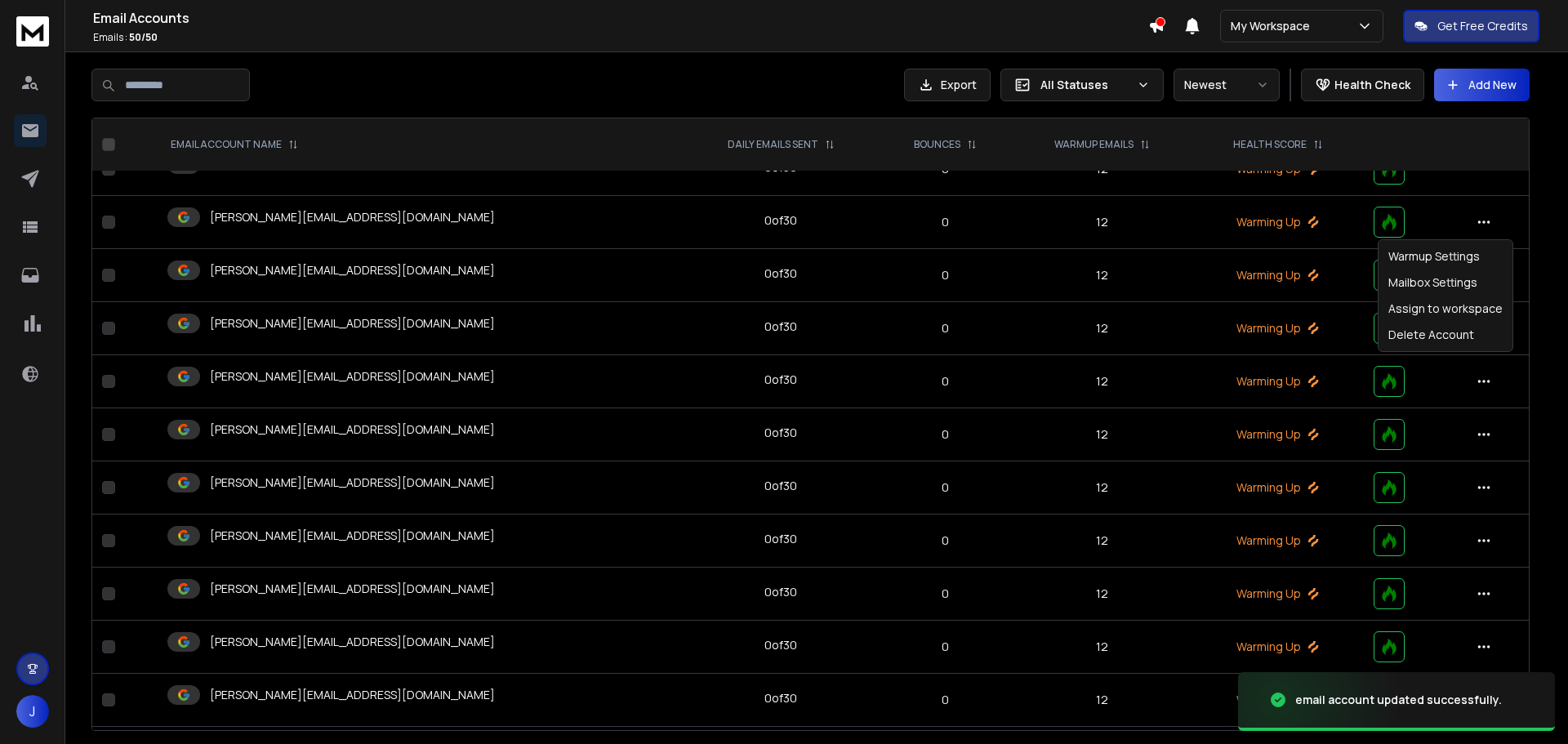
click at [1476, 225] on icon at bounding box center [1483, 222] width 14 height 14
click at [1461, 248] on div "Warmup Settings" at bounding box center [1445, 256] width 127 height 26
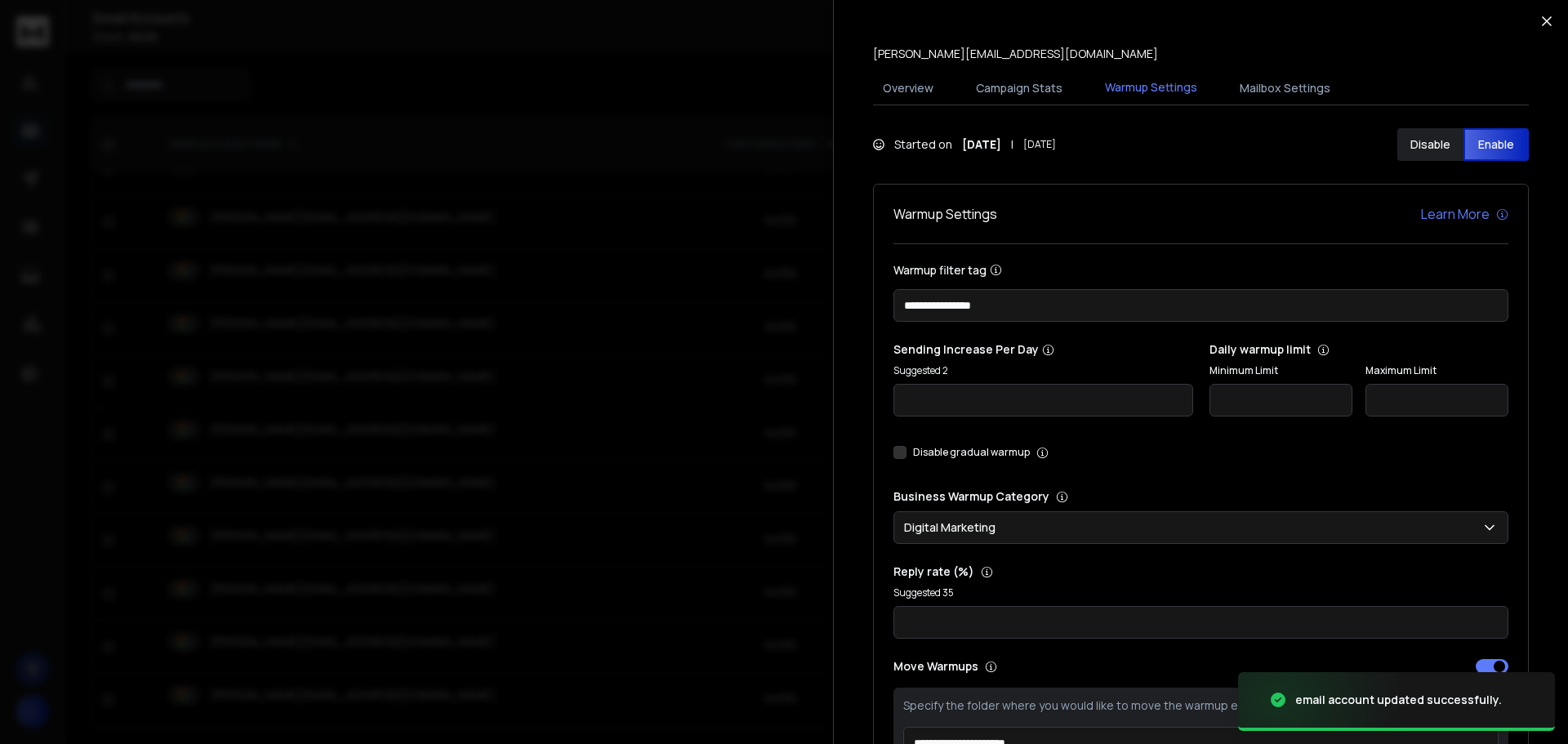
click at [1539, 23] on icon "button" at bounding box center [1547, 21] width 16 height 16
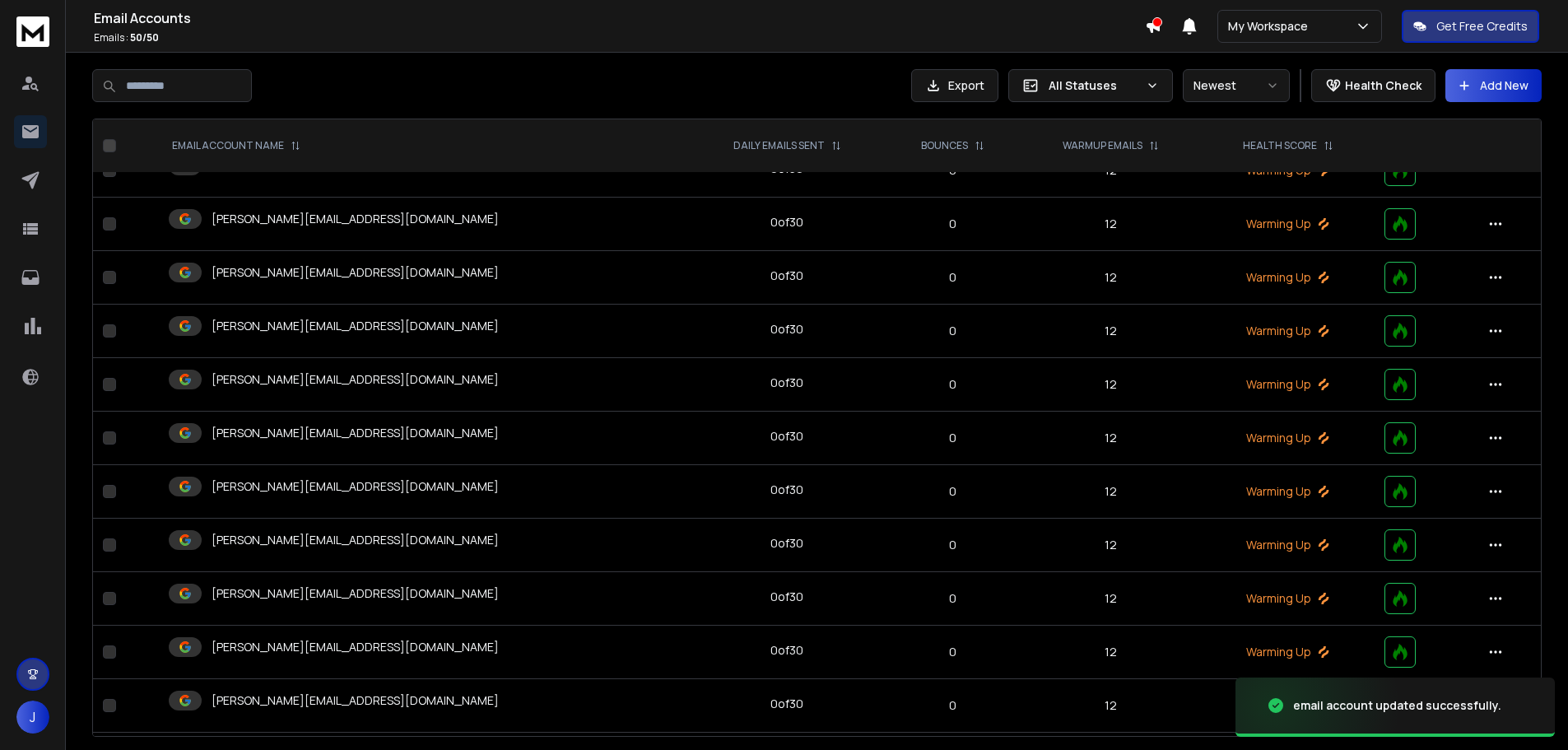
scroll to position [0, 0]
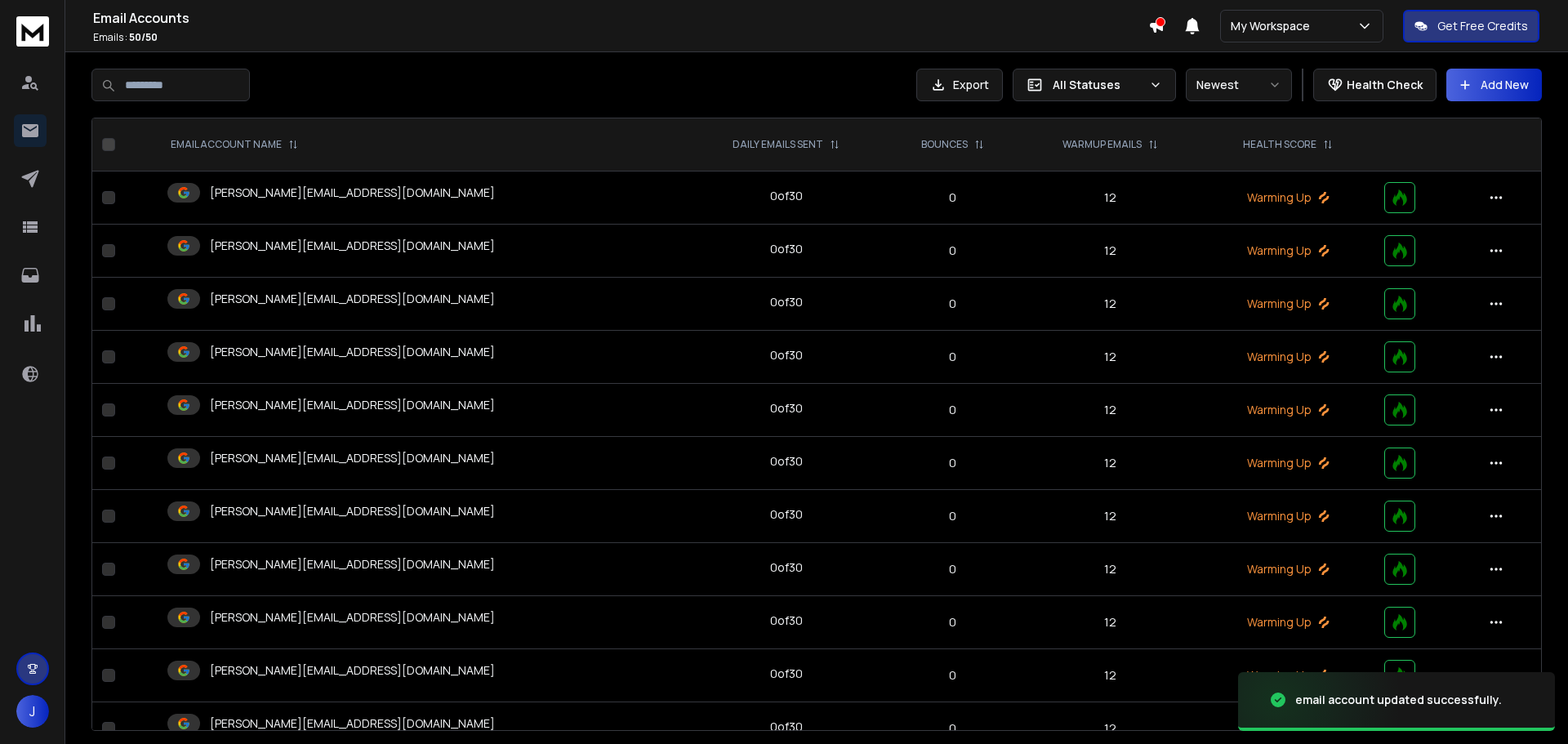
click at [1477, 196] on button at bounding box center [1496, 197] width 71 height 28
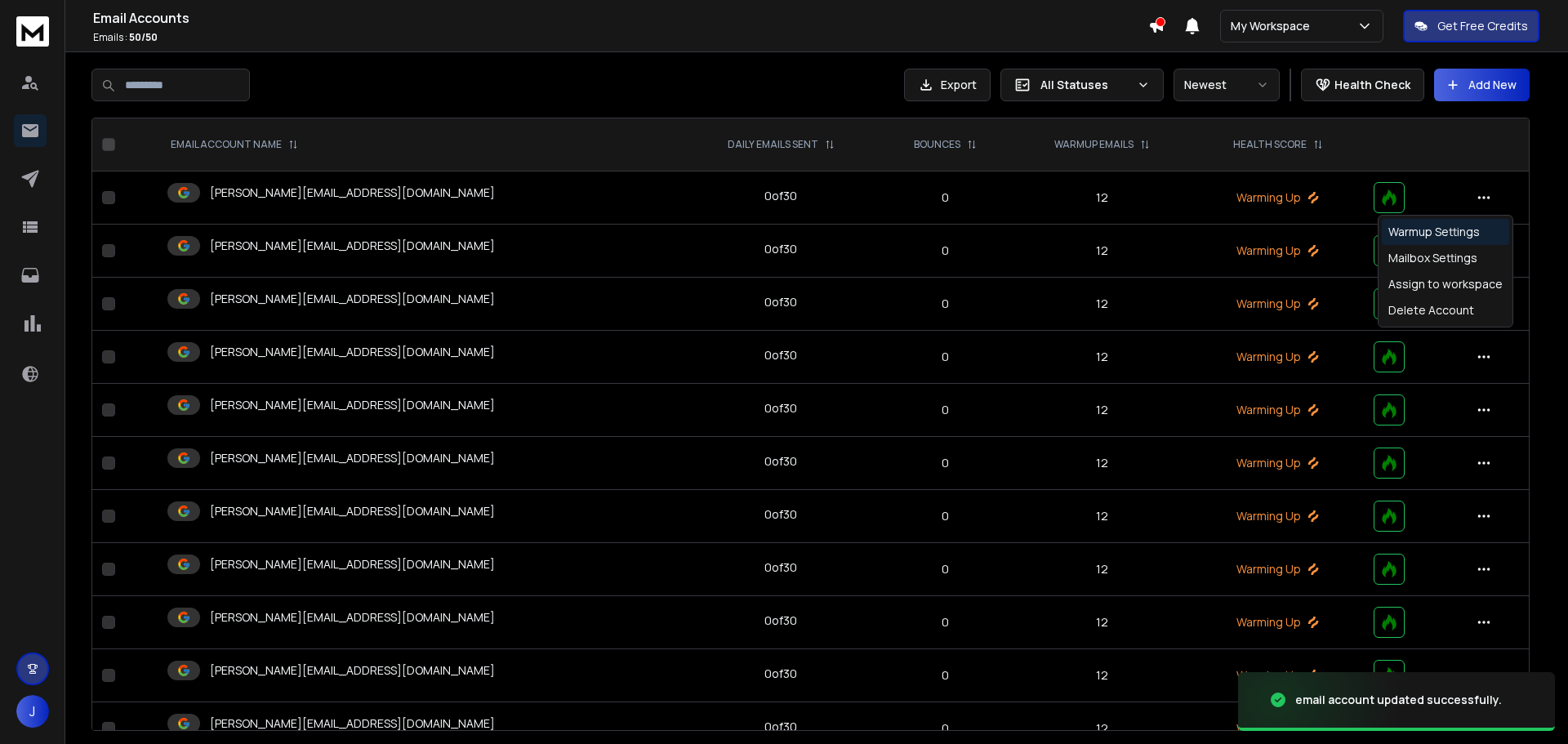
click at [1459, 228] on div "Warmup Settings" at bounding box center [1445, 232] width 127 height 26
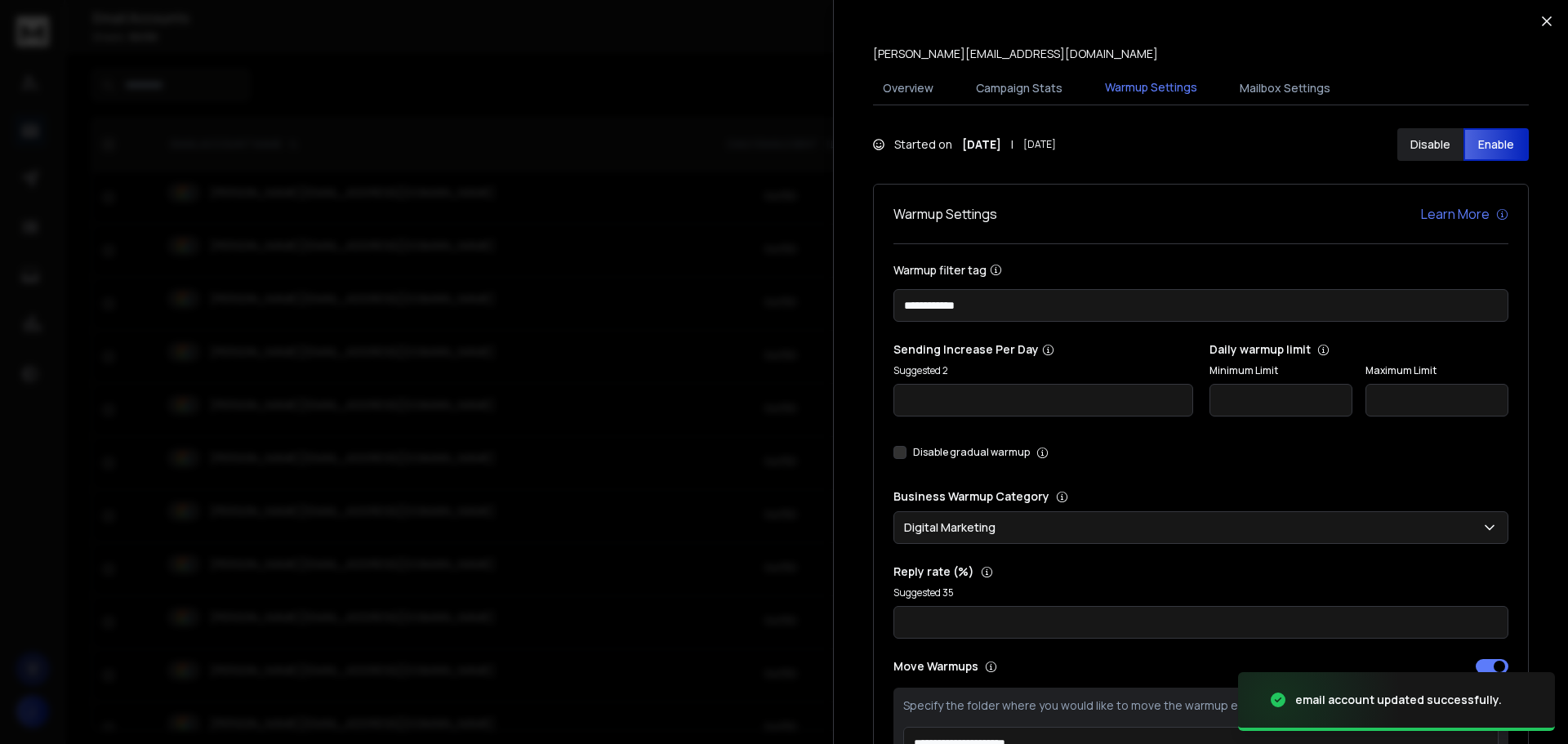
click at [1542, 23] on icon "button" at bounding box center [1546, 20] width 8 height 8
